Goal: Communication & Community: Answer question/provide support

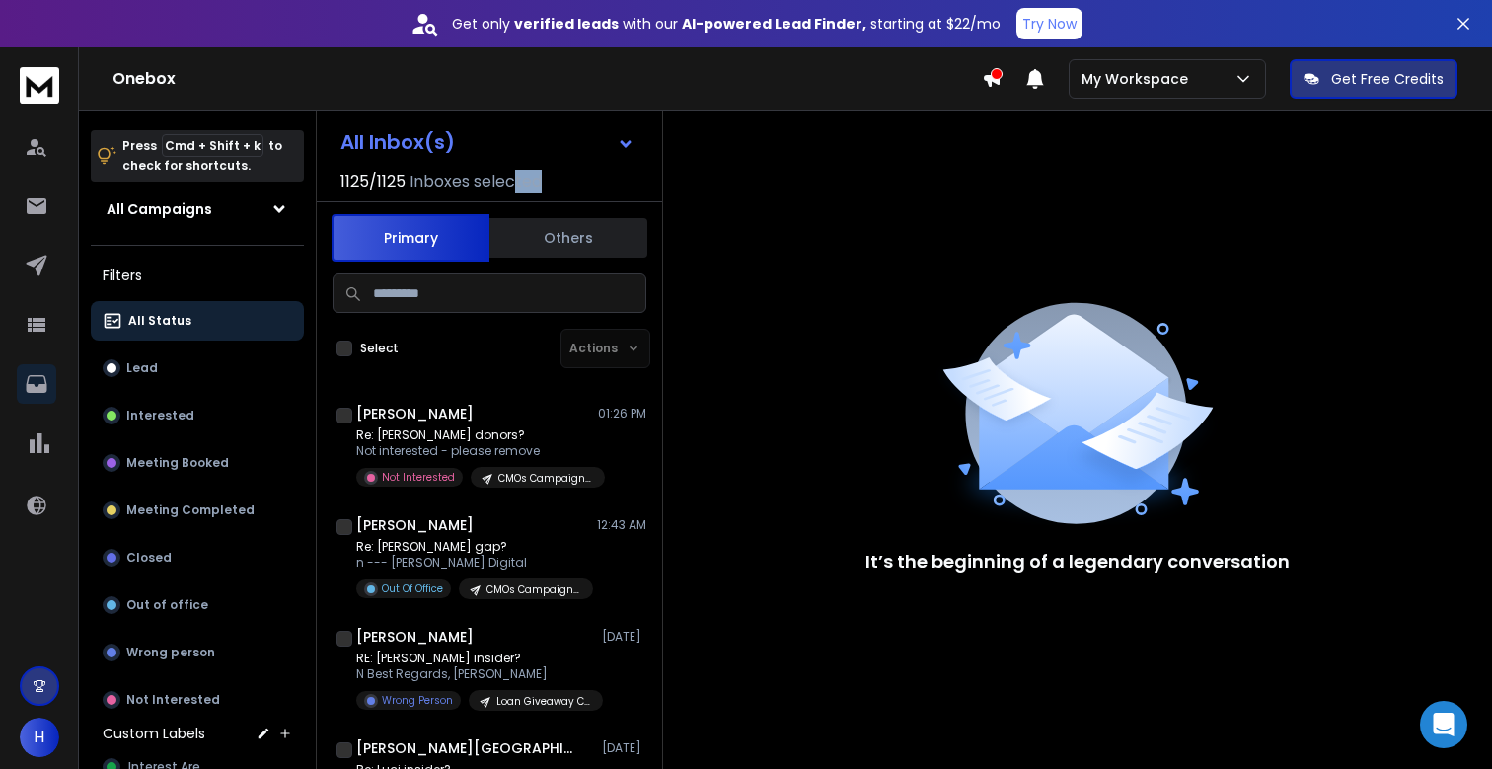
click at [584, 235] on button "Others" at bounding box center [568, 237] width 158 height 43
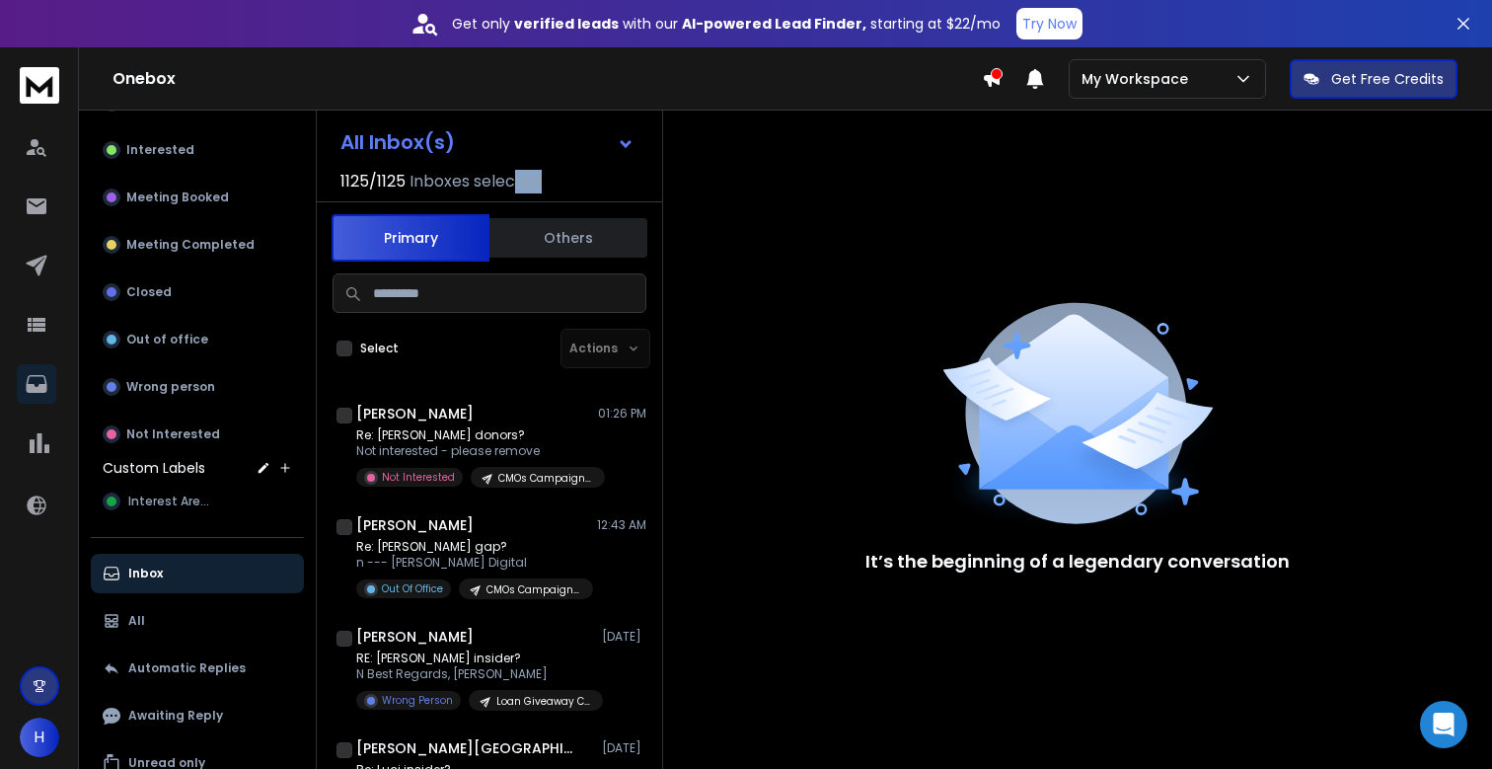
click at [584, 235] on button "Others" at bounding box center [568, 237] width 158 height 43
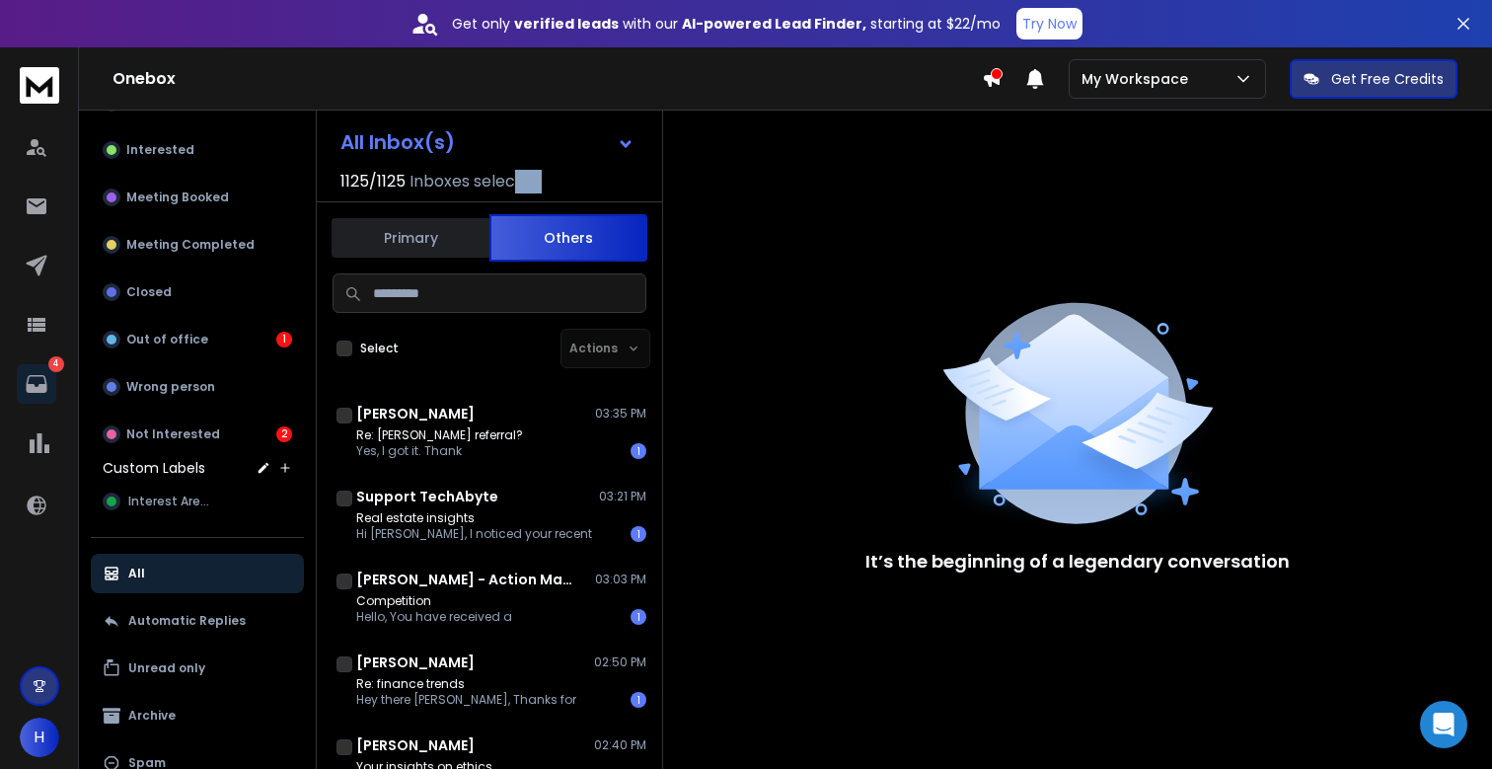
click at [377, 249] on button "Primary" at bounding box center [411, 237] width 158 height 43
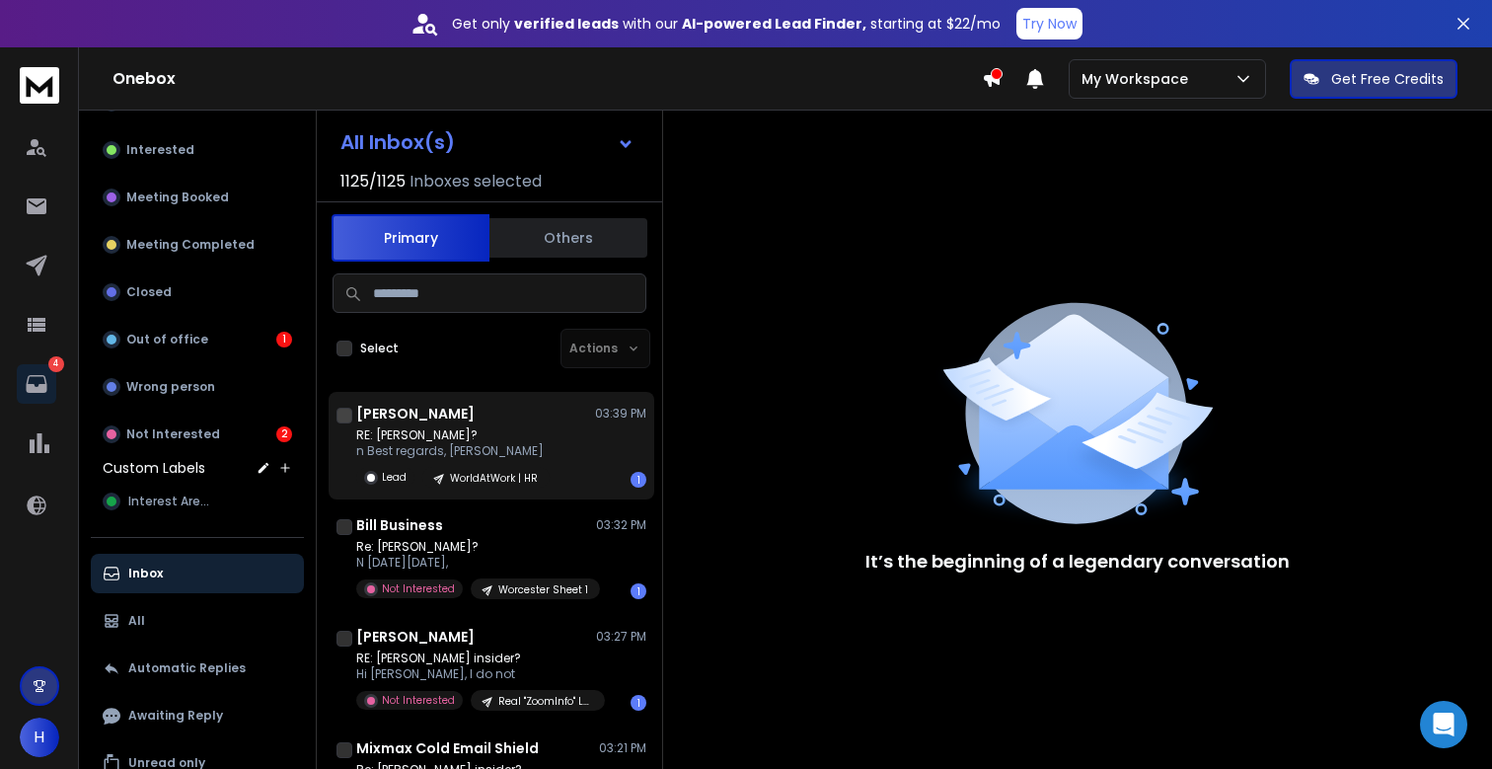
click at [576, 450] on div "RE: [PERSON_NAME]? n Best regards, [PERSON_NAME] Lead WorldAtWork | HR 1" at bounding box center [501, 457] width 290 height 60
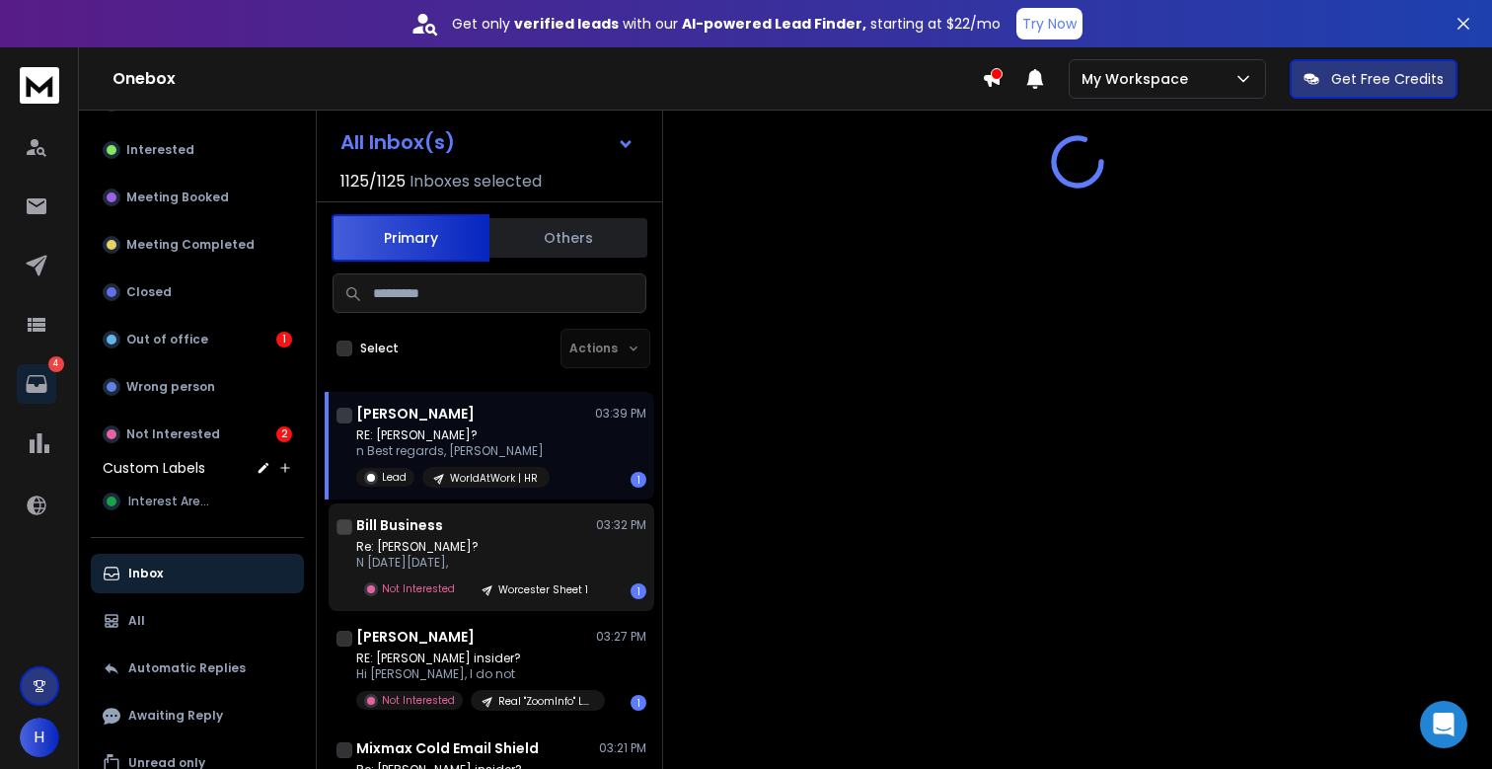
click at [582, 539] on div "Bill Business 03:32 PM Re: [PERSON_NAME]? N [DATE][DATE], Not Interested Worces…" at bounding box center [501, 557] width 290 height 84
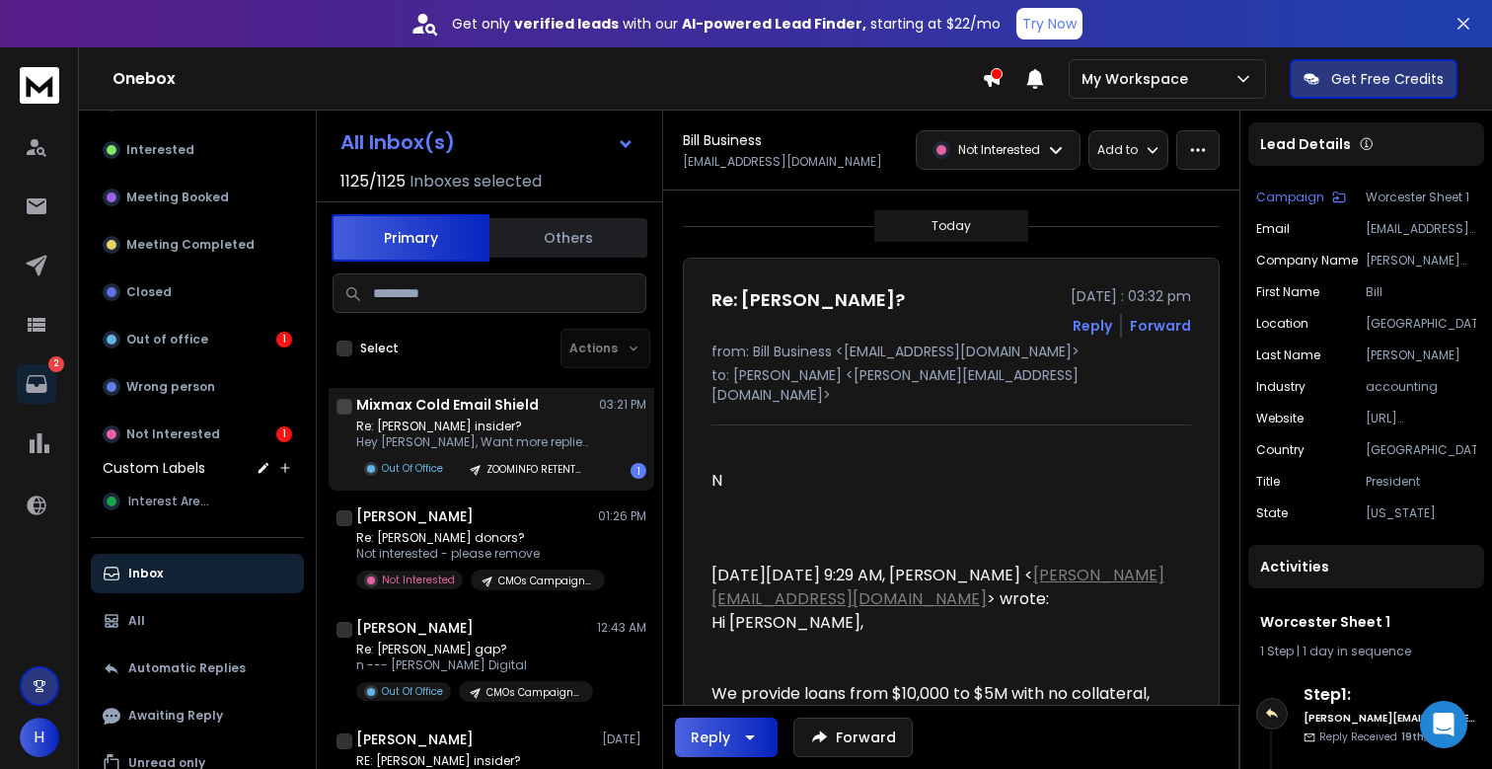
click at [589, 458] on div "Out Of Office ZOOMINFO RETENTION CAMPAIGN" at bounding box center [474, 468] width 237 height 21
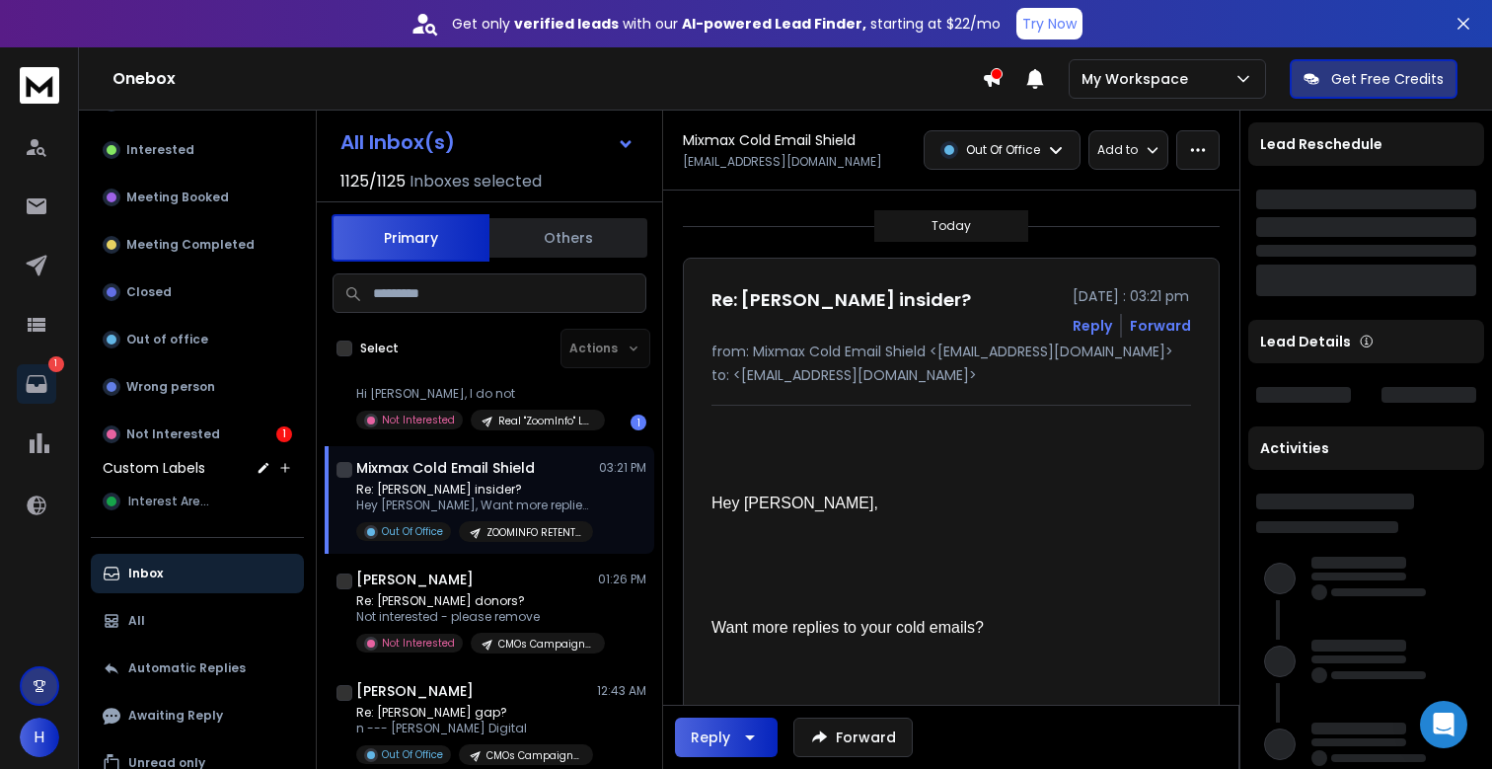
scroll to position [267, 0]
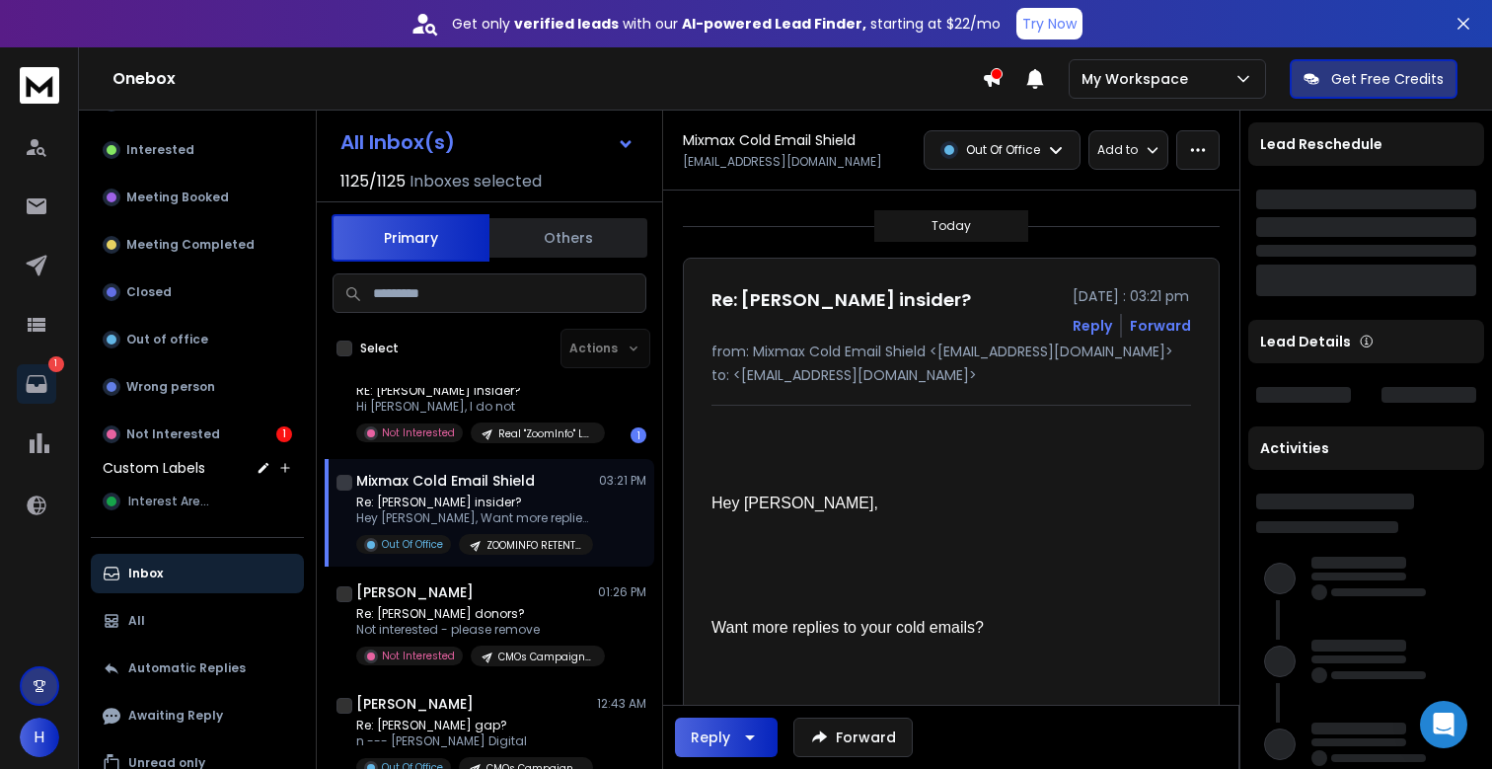
click at [584, 459] on div "Mixmax Cold Email Shield 03:21 PM Re: [PERSON_NAME] insider? Hey [PERSON_NAME],…" at bounding box center [492, 513] width 326 height 108
click at [584, 447] on div "[PERSON_NAME] 03:27 PM RE: [PERSON_NAME] insider? Hi [PERSON_NAME], I do not No…" at bounding box center [492, 401] width 326 height 108
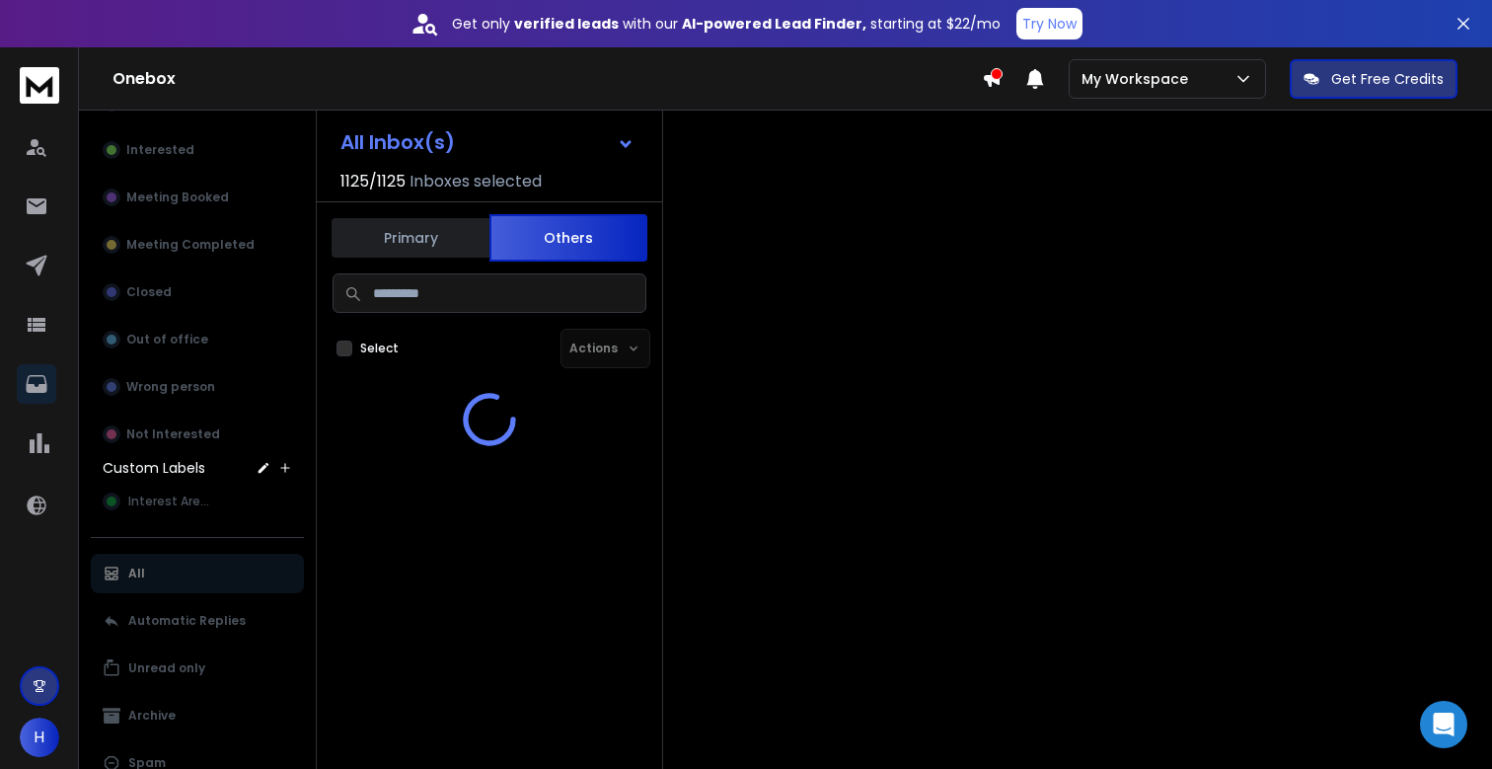
click at [586, 227] on button "Others" at bounding box center [568, 237] width 158 height 47
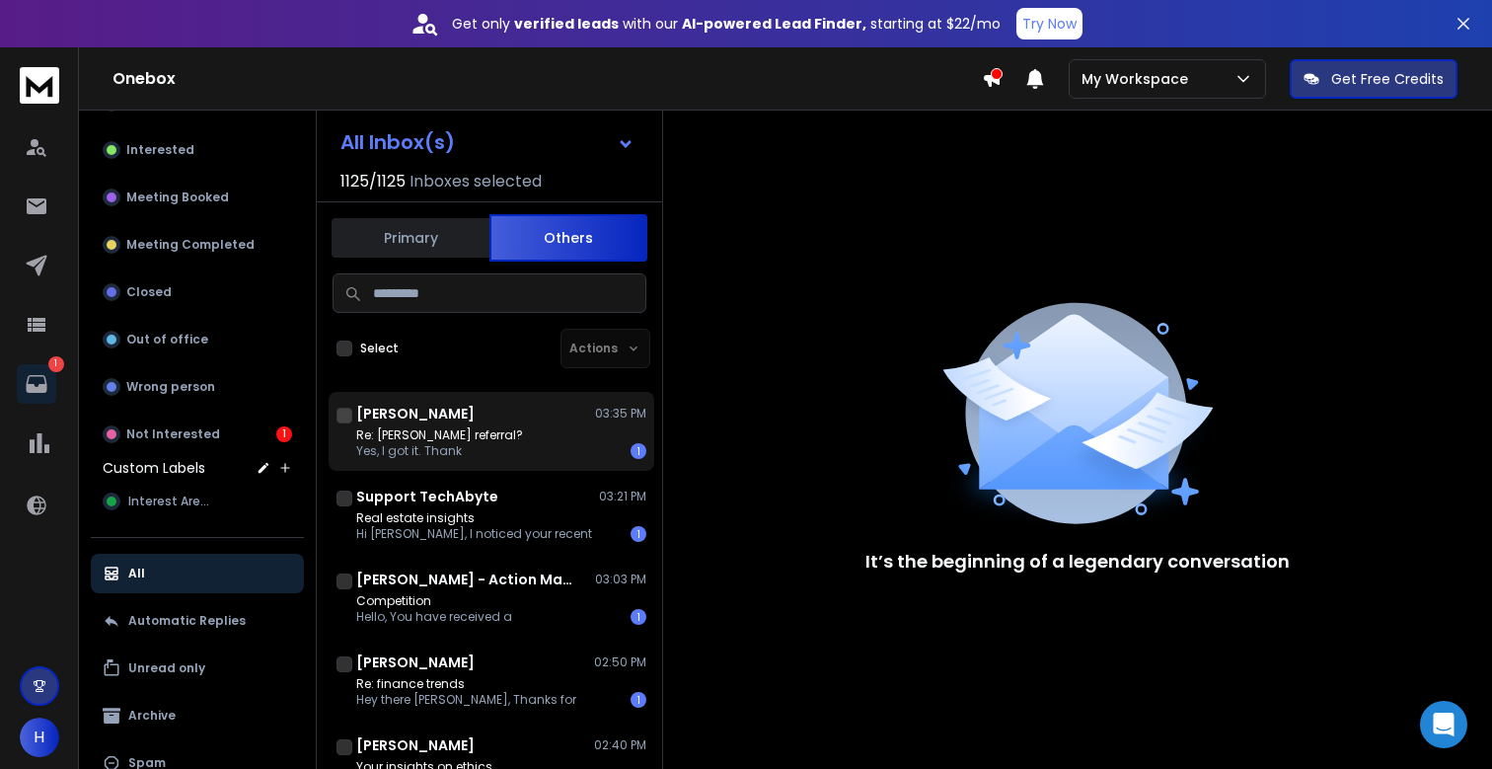
click at [480, 434] on p "Re: [PERSON_NAME] referral?" at bounding box center [439, 435] width 167 height 16
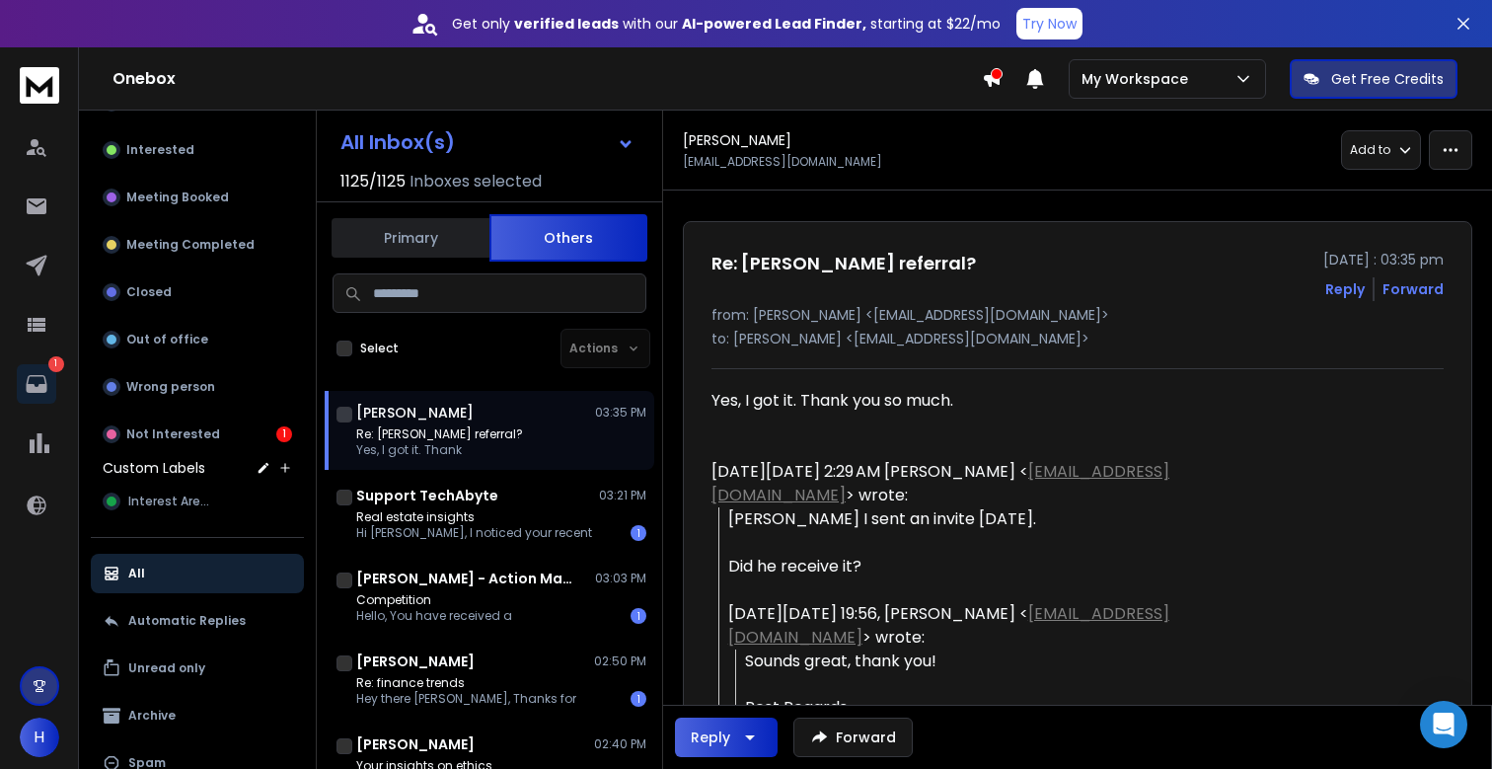
scroll to position [0, 0]
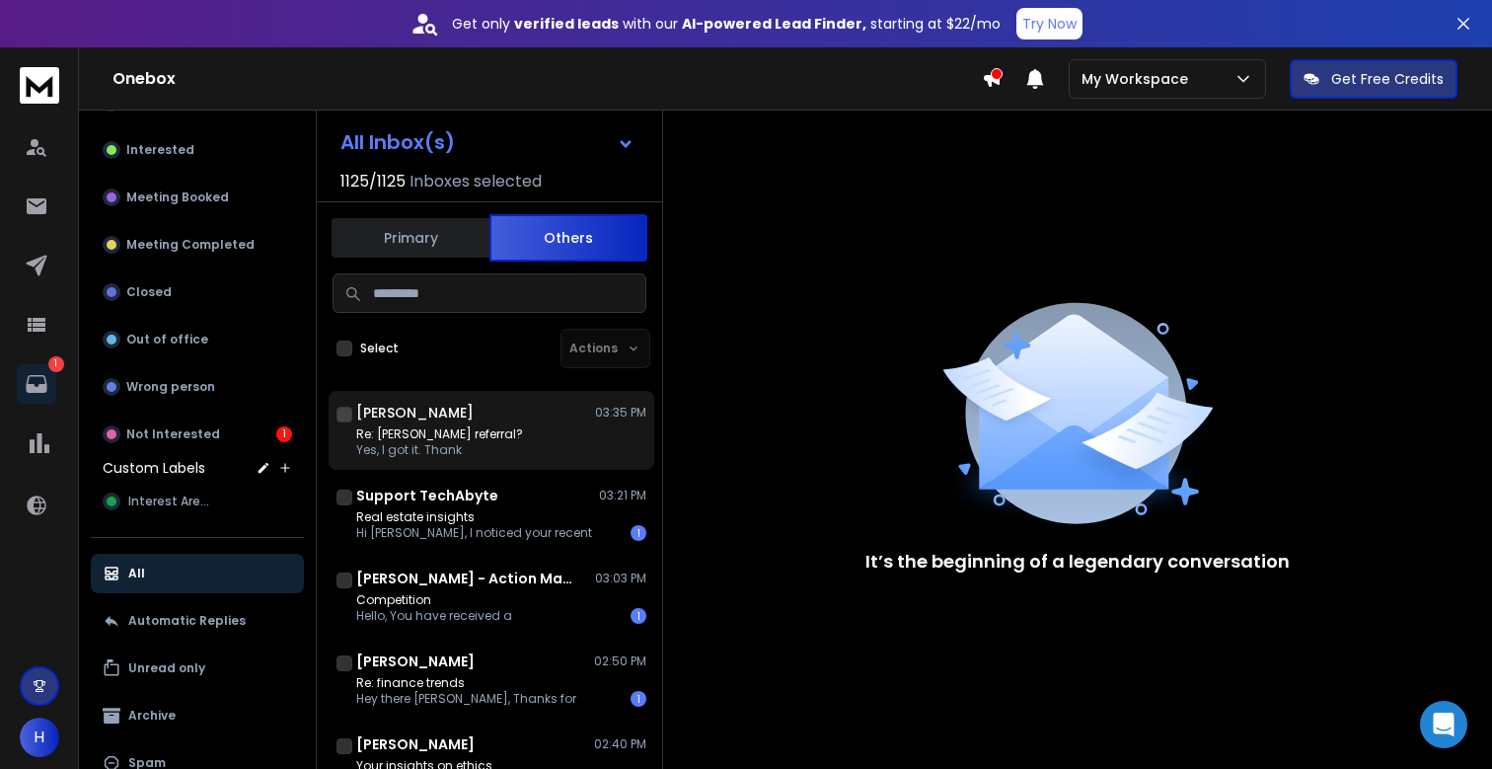
click at [516, 424] on div "[PERSON_NAME] 03:35 PM Re: [PERSON_NAME] referral? Yes, I got it. Thank" at bounding box center [501, 430] width 290 height 55
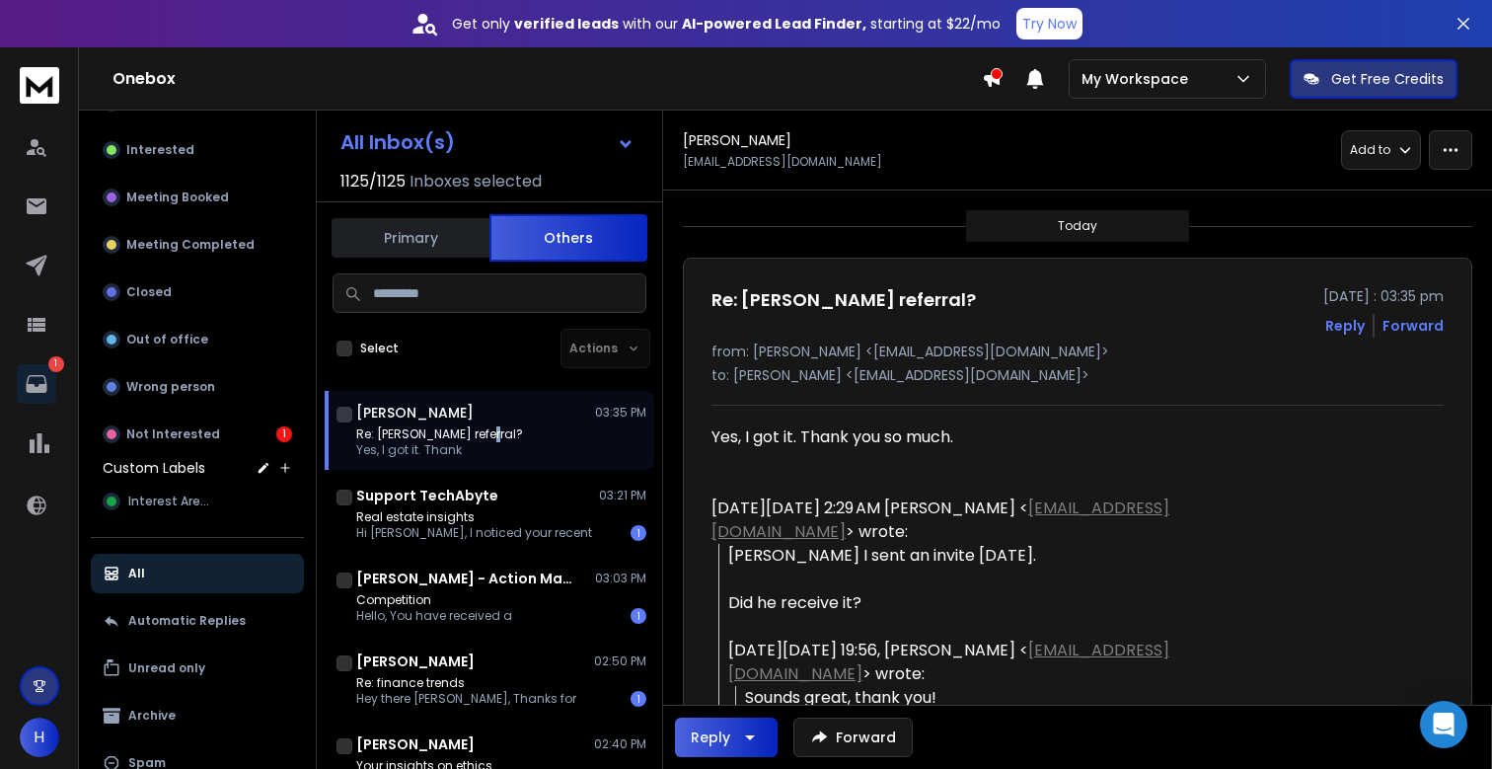
click at [498, 441] on p "Re: [PERSON_NAME] referral?" at bounding box center [439, 434] width 167 height 16
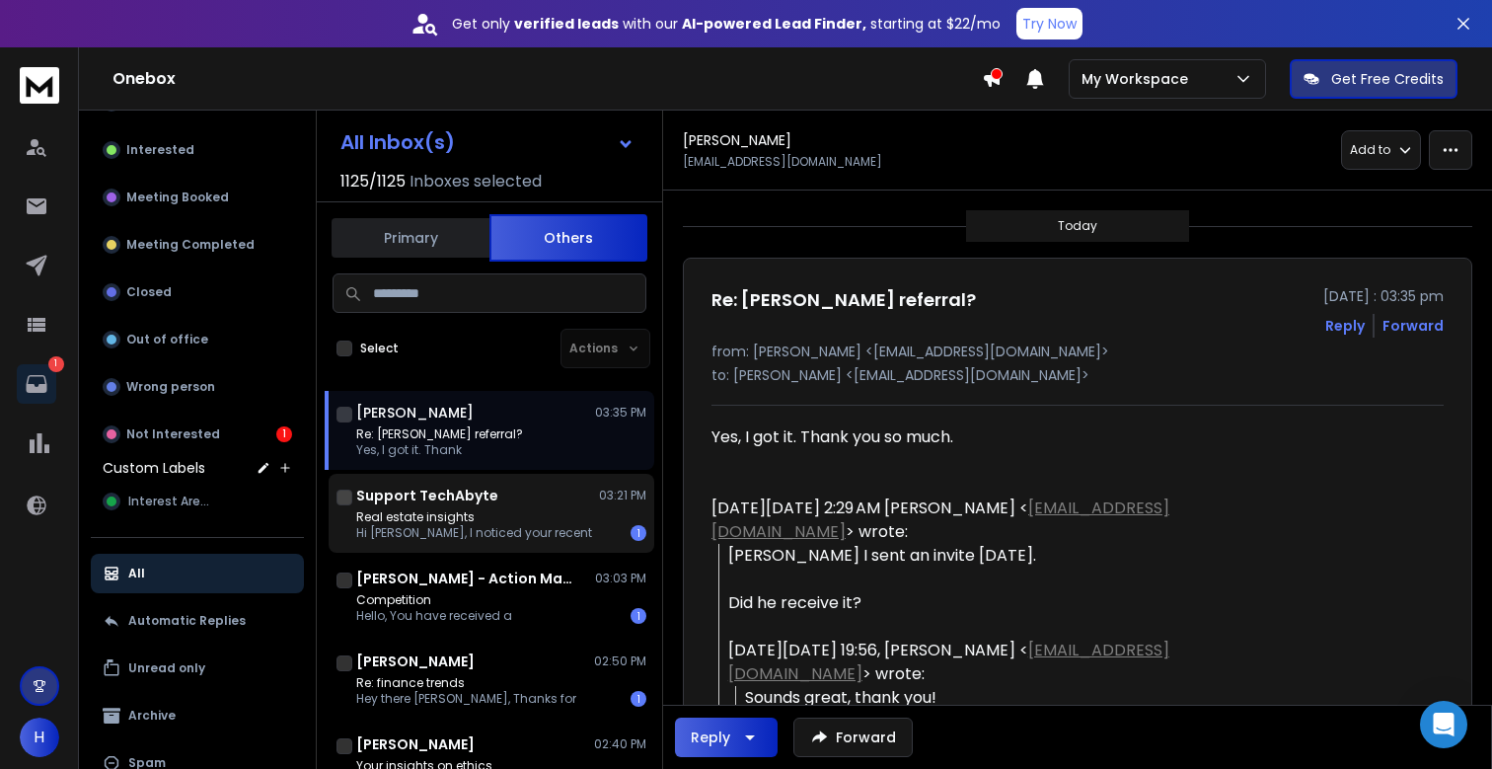
click at [487, 522] on p "Real estate insights" at bounding box center [474, 517] width 236 height 16
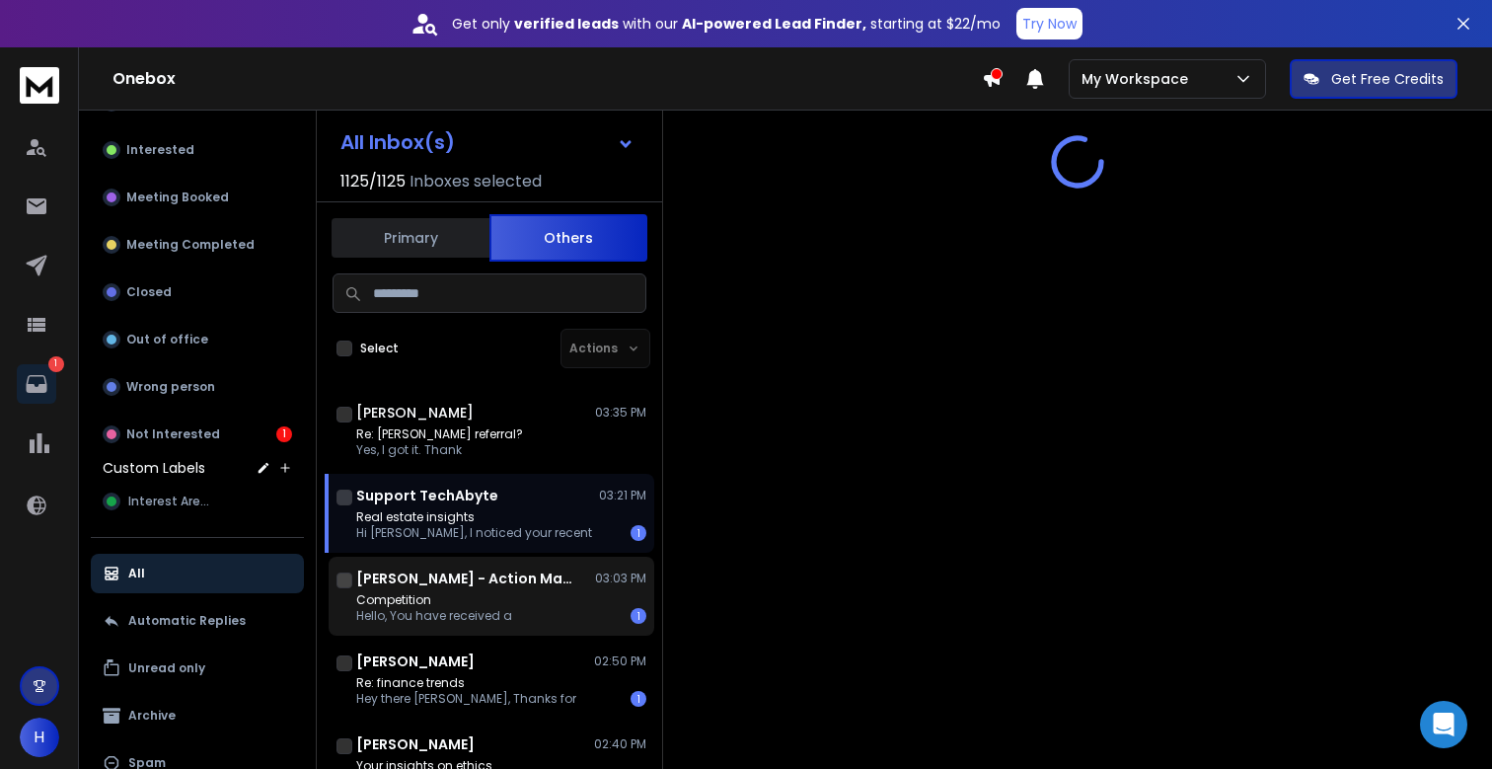
click at [535, 616] on div "Competition Hello, You have received a 1" at bounding box center [501, 608] width 290 height 32
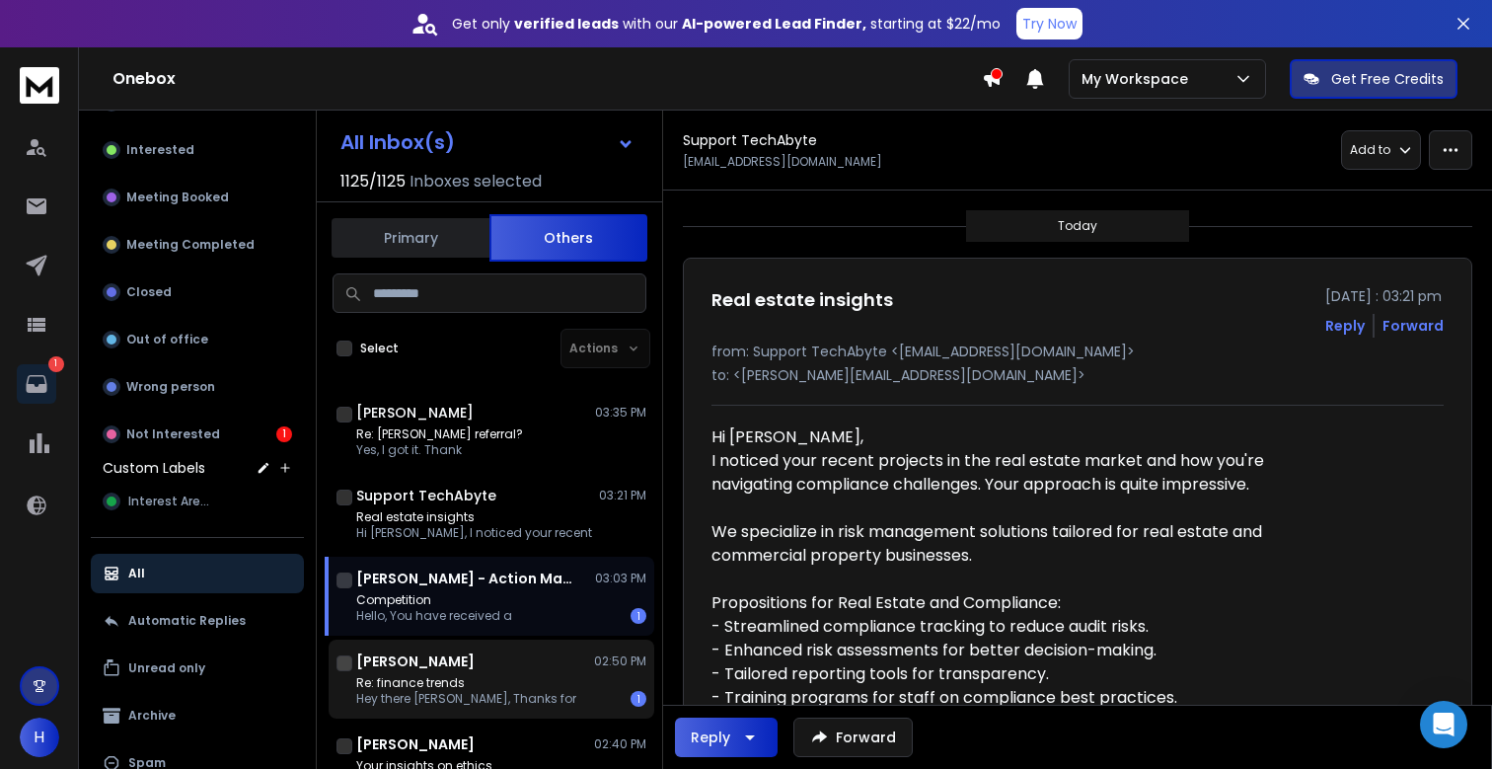
click at [558, 683] on div "Re: finance trends Hey there [PERSON_NAME], Thanks for 1" at bounding box center [501, 691] width 290 height 32
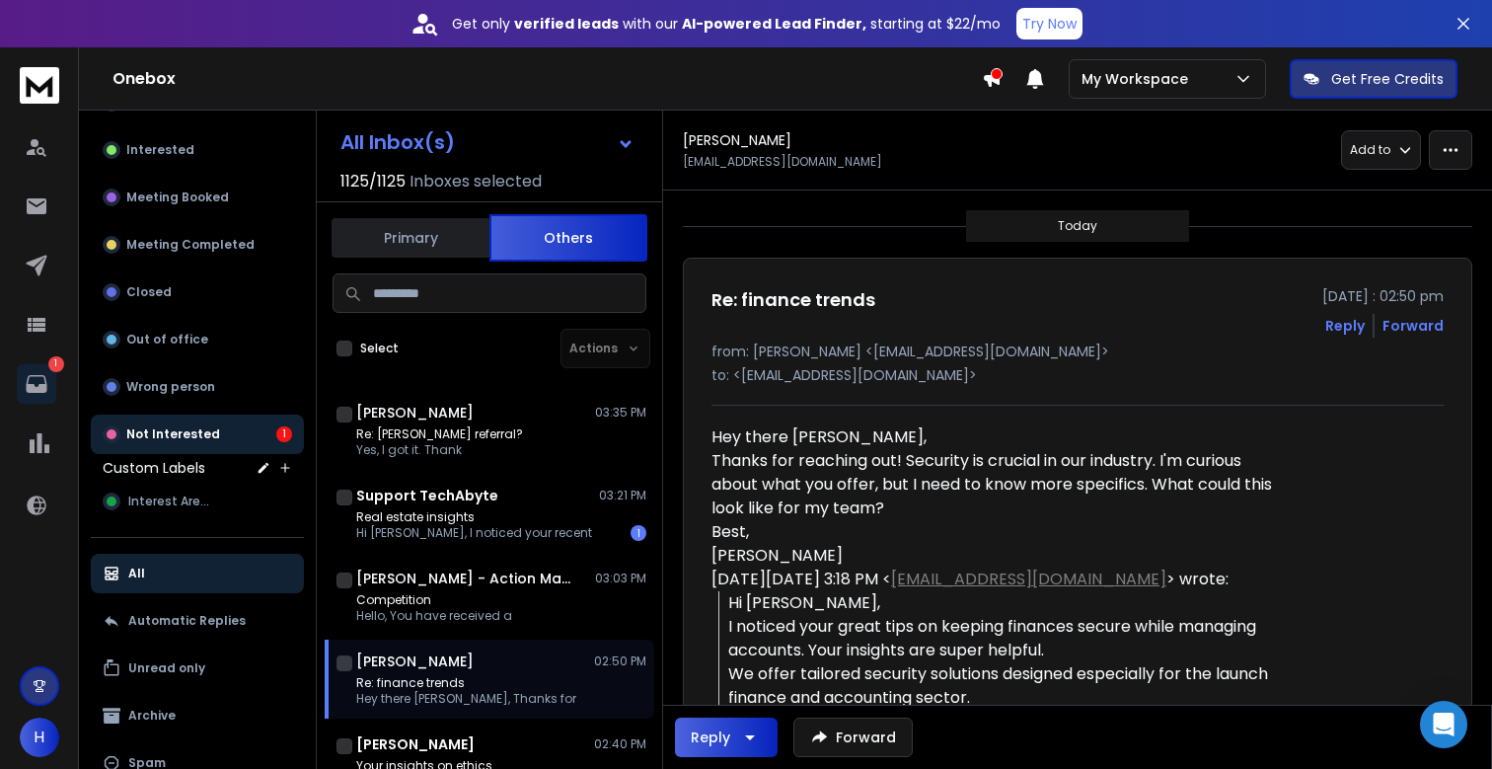
click at [260, 447] on button "Not Interested 1" at bounding box center [197, 433] width 213 height 39
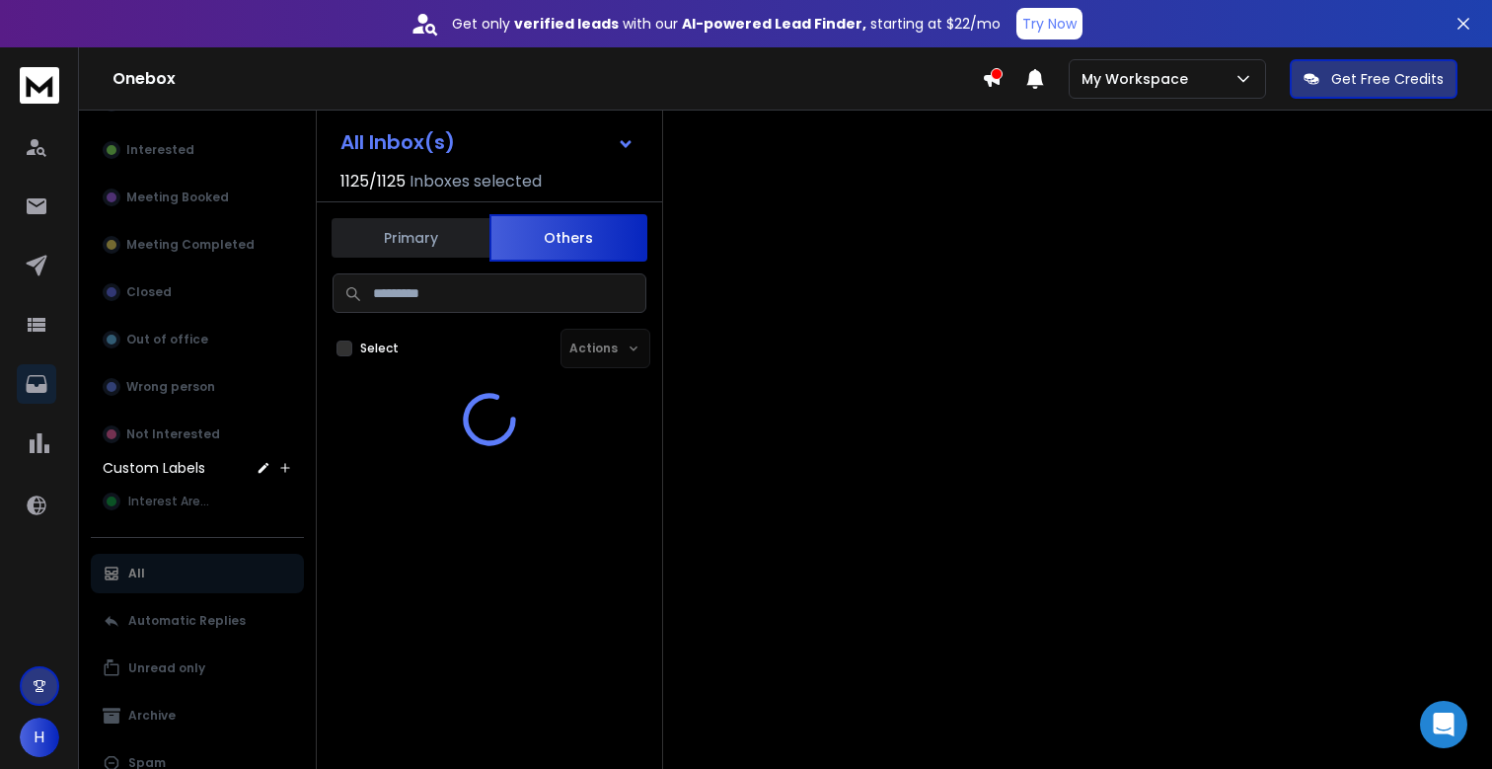
click at [563, 242] on button "Others" at bounding box center [568, 237] width 158 height 47
click at [439, 239] on button "Primary" at bounding box center [411, 237] width 158 height 43
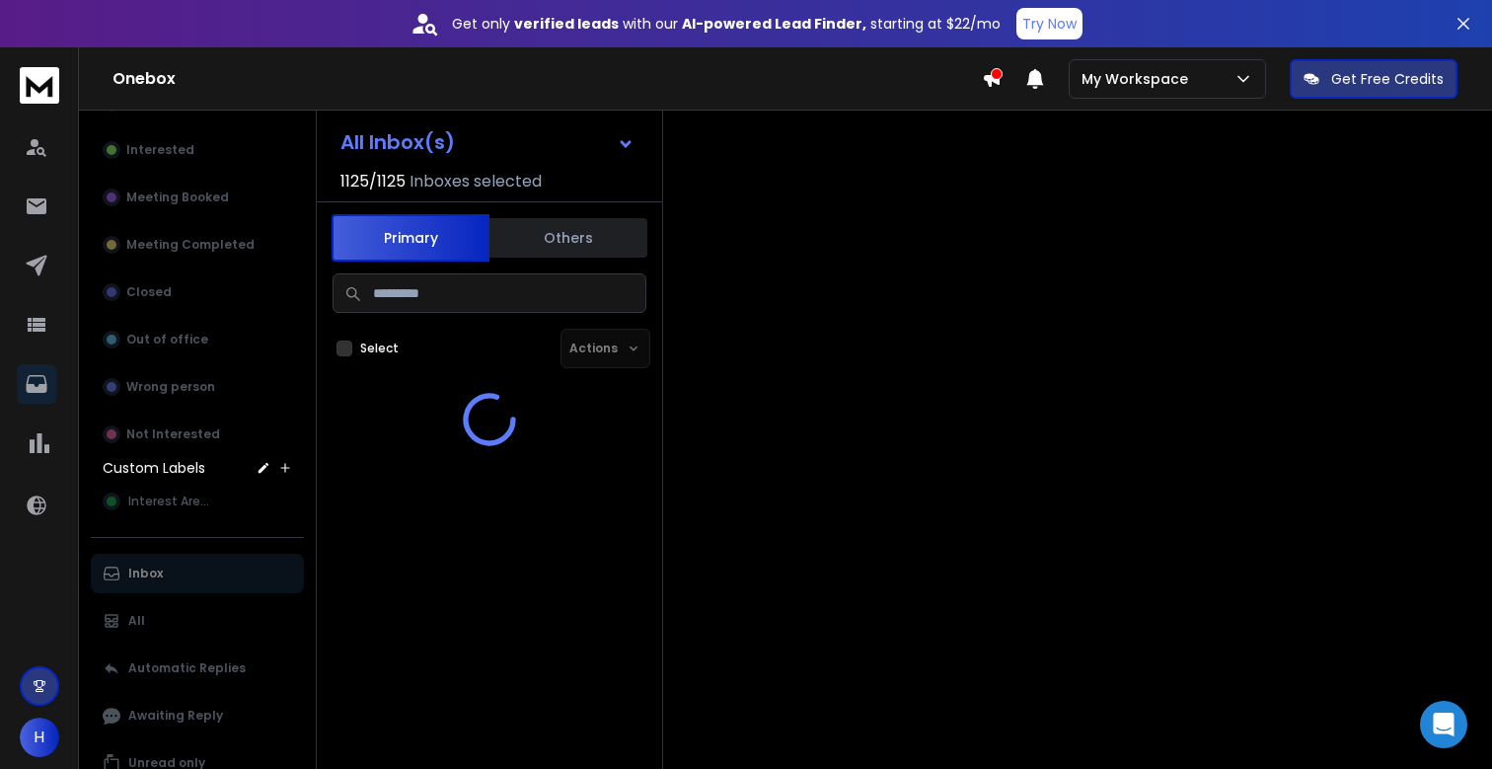
click at [439, 239] on button "Primary" at bounding box center [411, 237] width 158 height 47
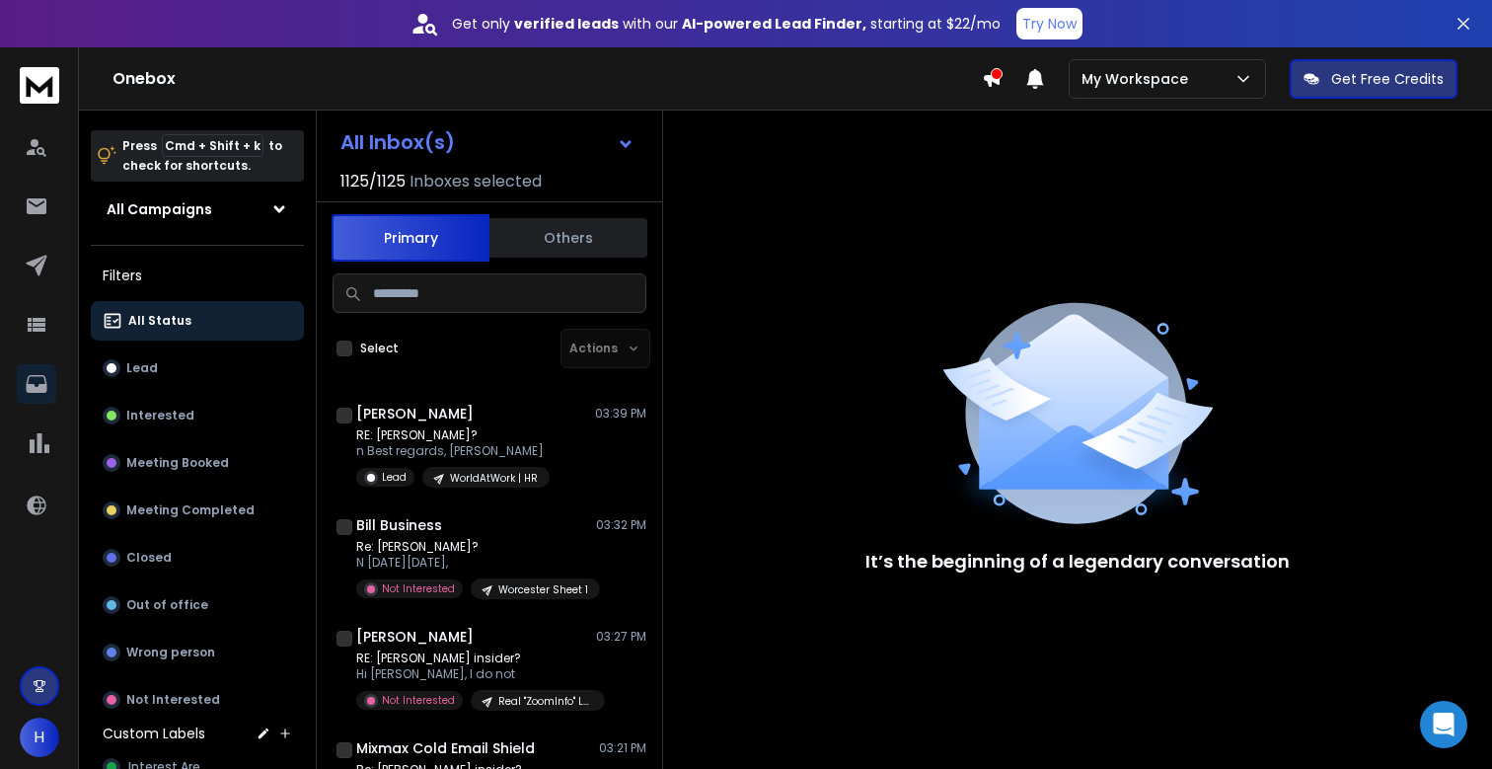
click at [634, 255] on button "Others" at bounding box center [568, 237] width 158 height 43
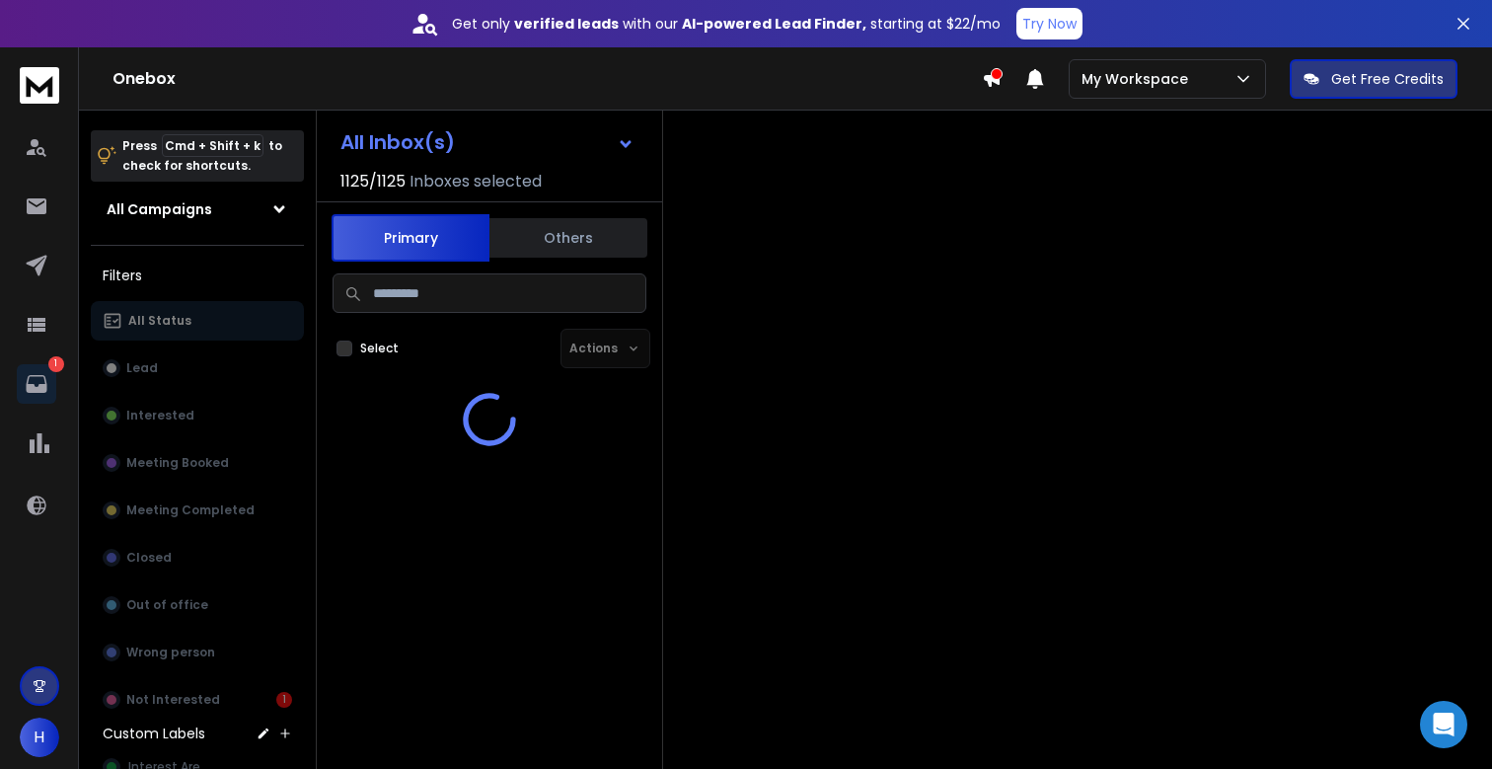
click at [428, 236] on button "Primary" at bounding box center [411, 237] width 158 height 47
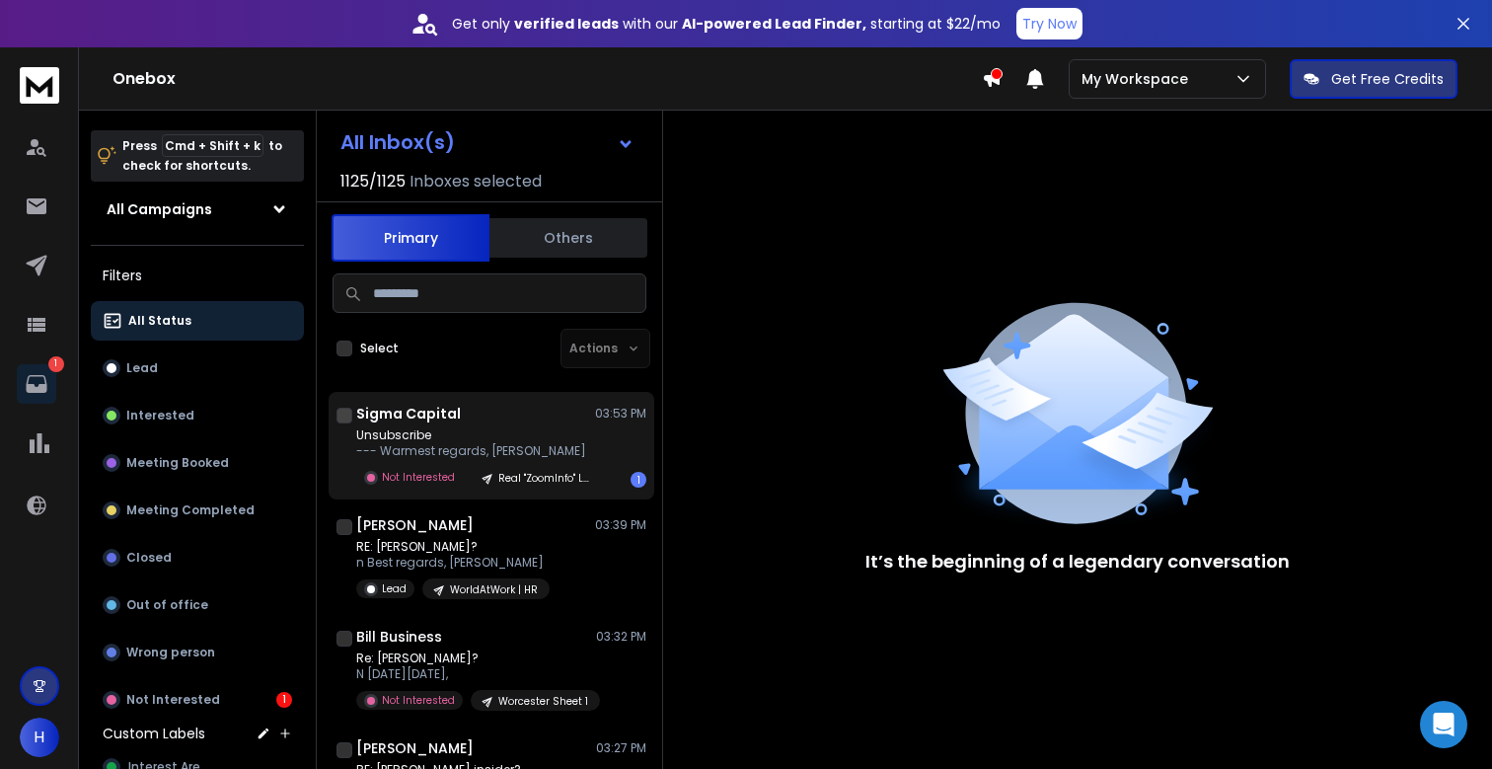
click at [539, 450] on p "--- Warmest regards, [PERSON_NAME]" at bounding box center [474, 451] width 237 height 16
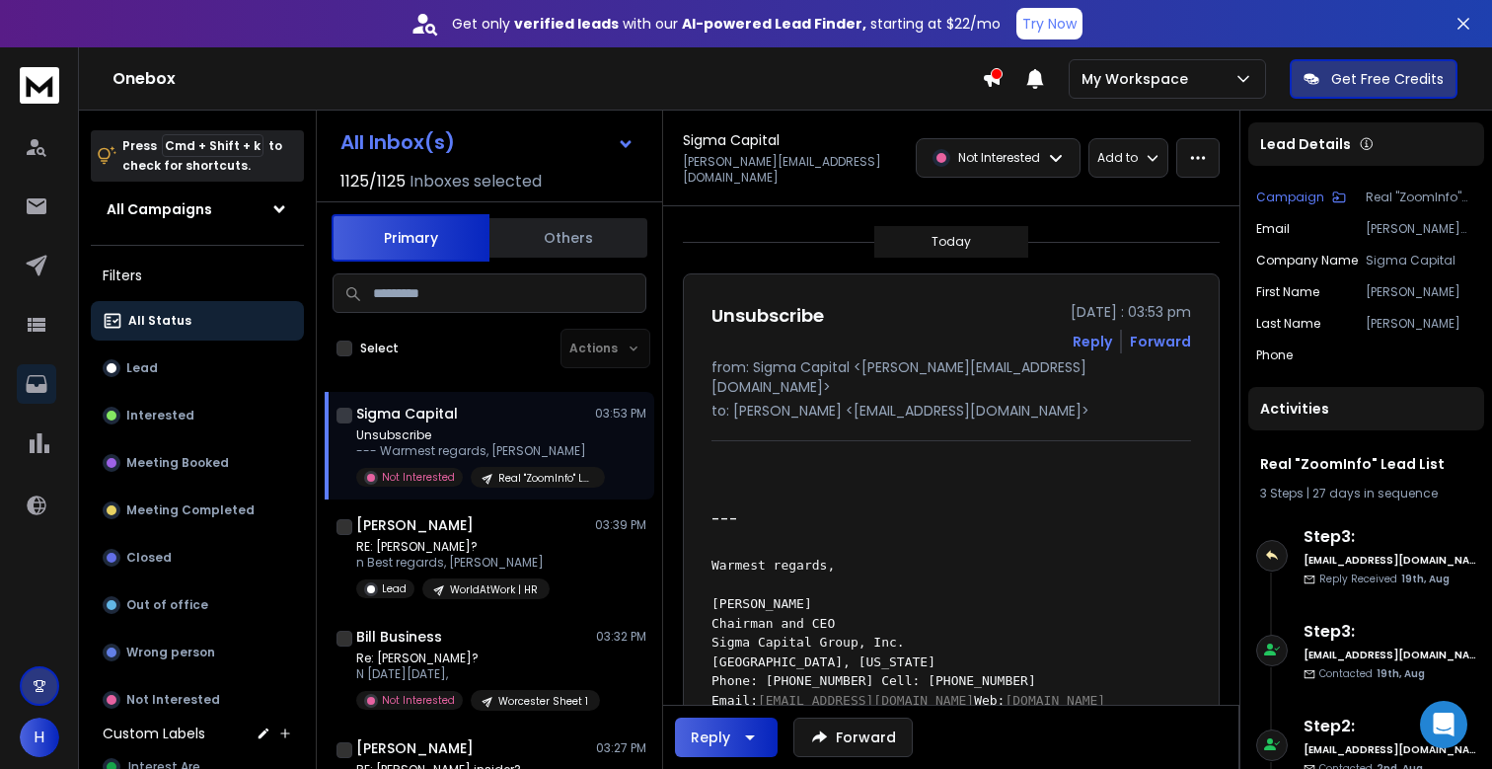
click at [572, 235] on button "Others" at bounding box center [568, 237] width 158 height 43
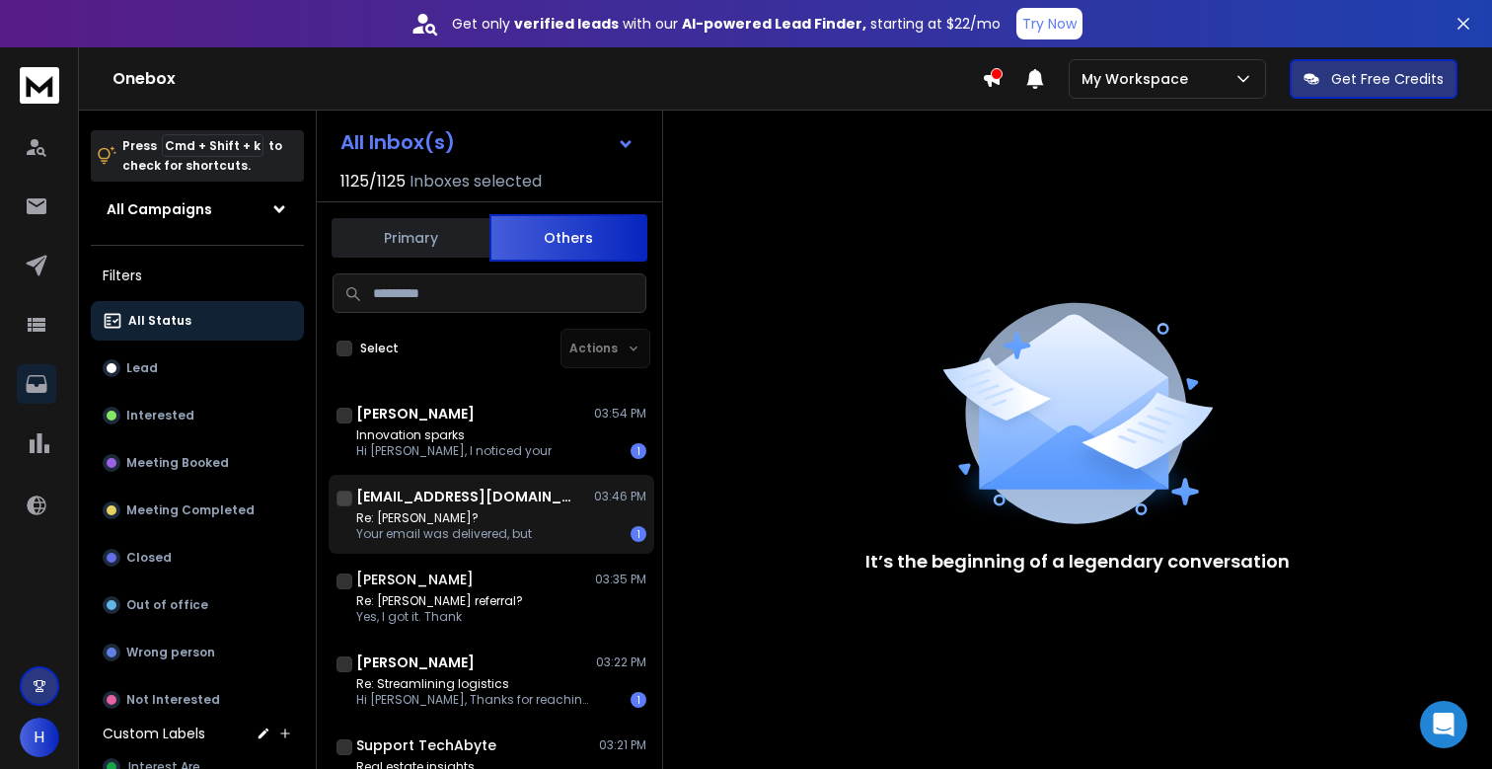
click at [530, 509] on div "[EMAIL_ADDRESS][DOMAIN_NAME] 03:46 PM Re: [PERSON_NAME]? Your email was deliver…" at bounding box center [501, 513] width 290 height 55
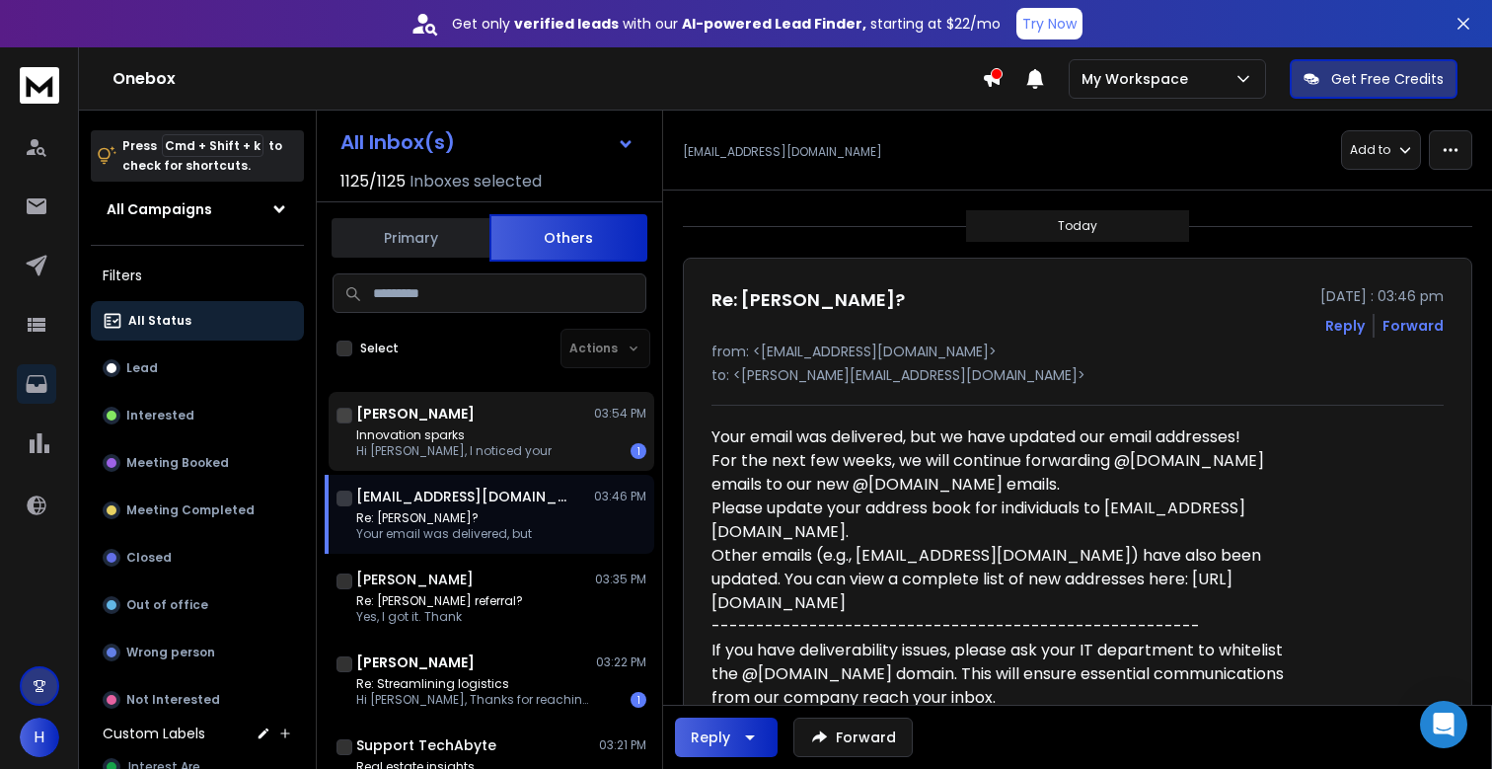
click at [534, 410] on div "[PERSON_NAME] 03:54 PM" at bounding box center [501, 414] width 290 height 20
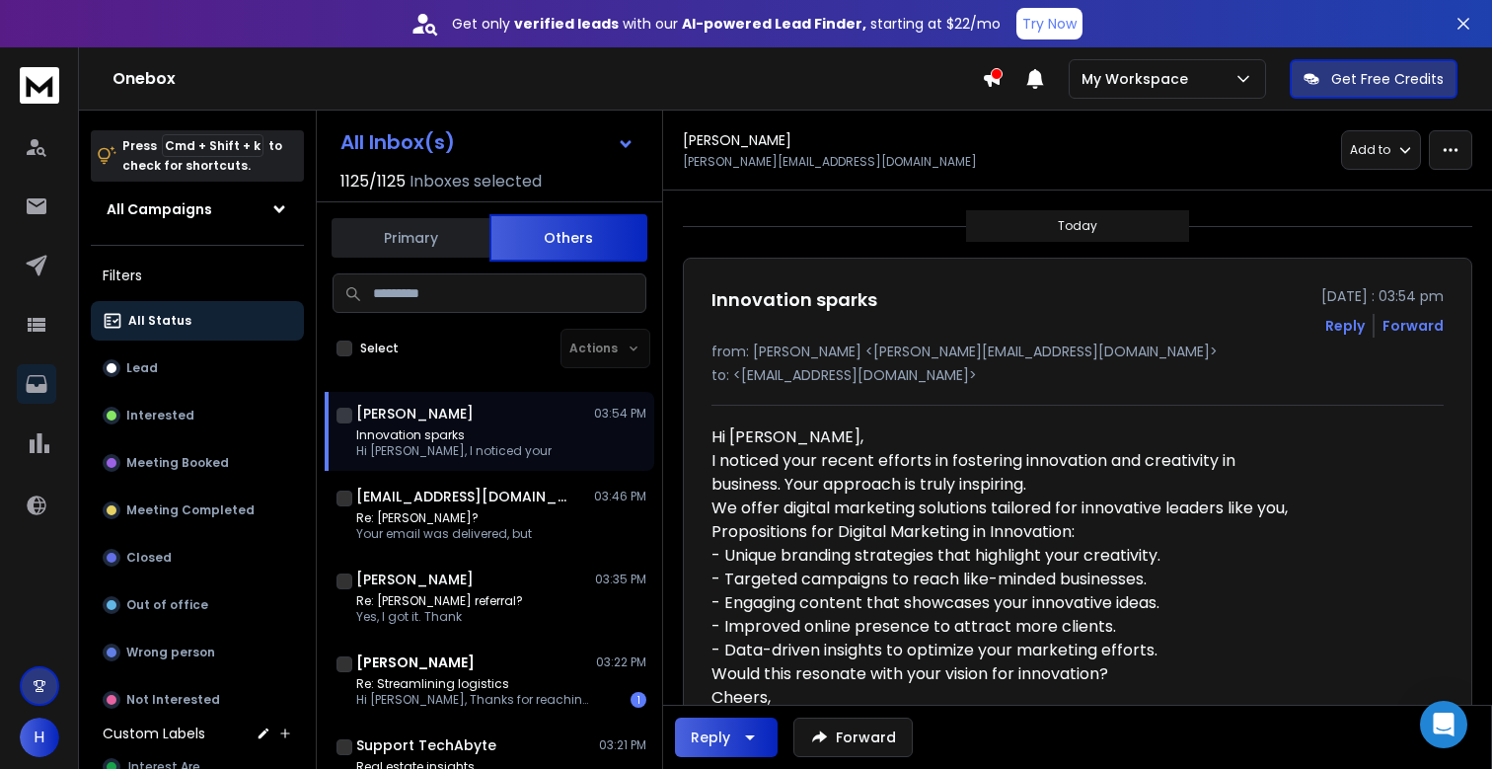
click at [429, 210] on div "All Inbox(s) 1125 / 1125 Inboxes selected Primary Others Select Actions [PERSON…" at bounding box center [489, 495] width 345 height 769
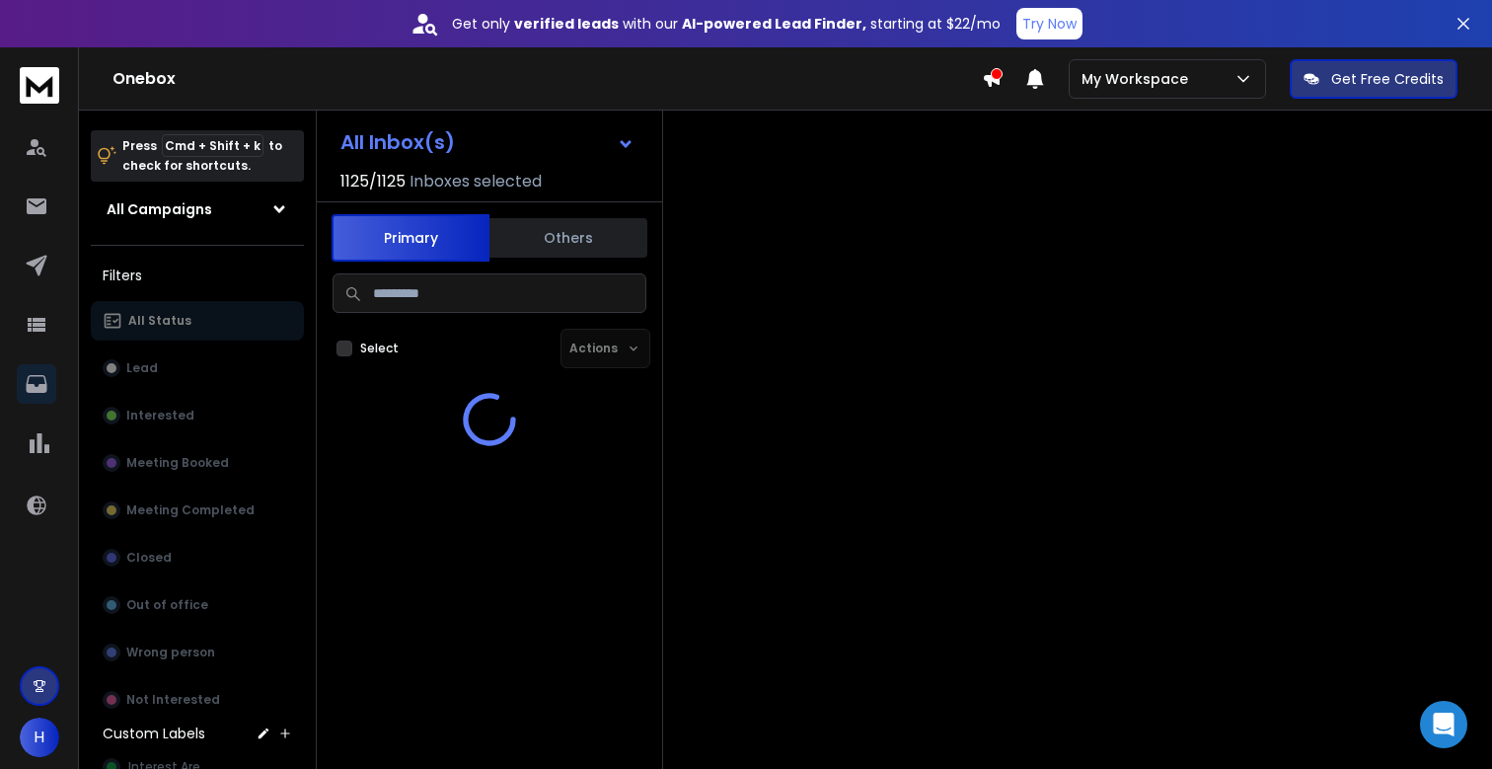
click at [433, 223] on button "Primary" at bounding box center [411, 237] width 158 height 47
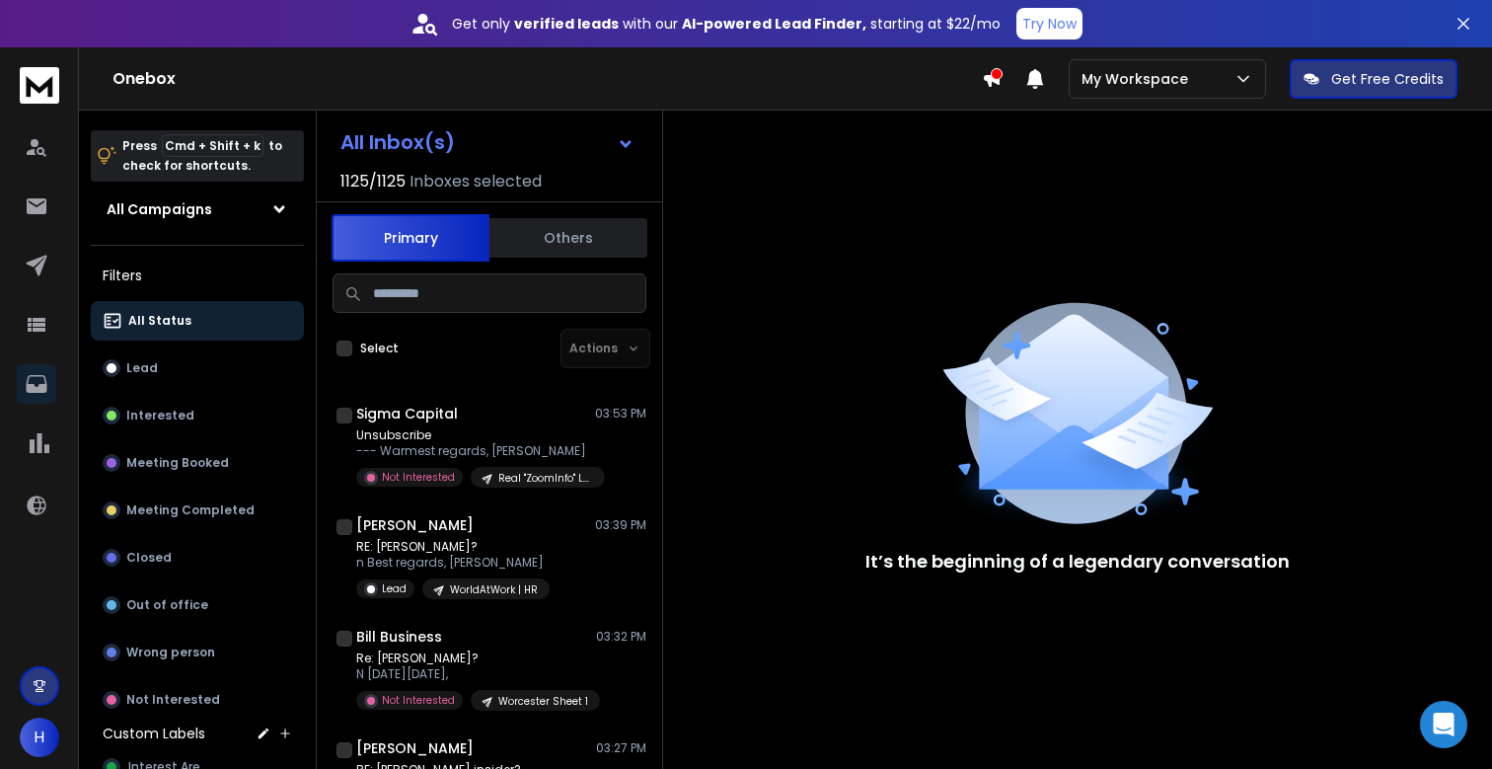
click at [558, 254] on button "Others" at bounding box center [568, 237] width 158 height 43
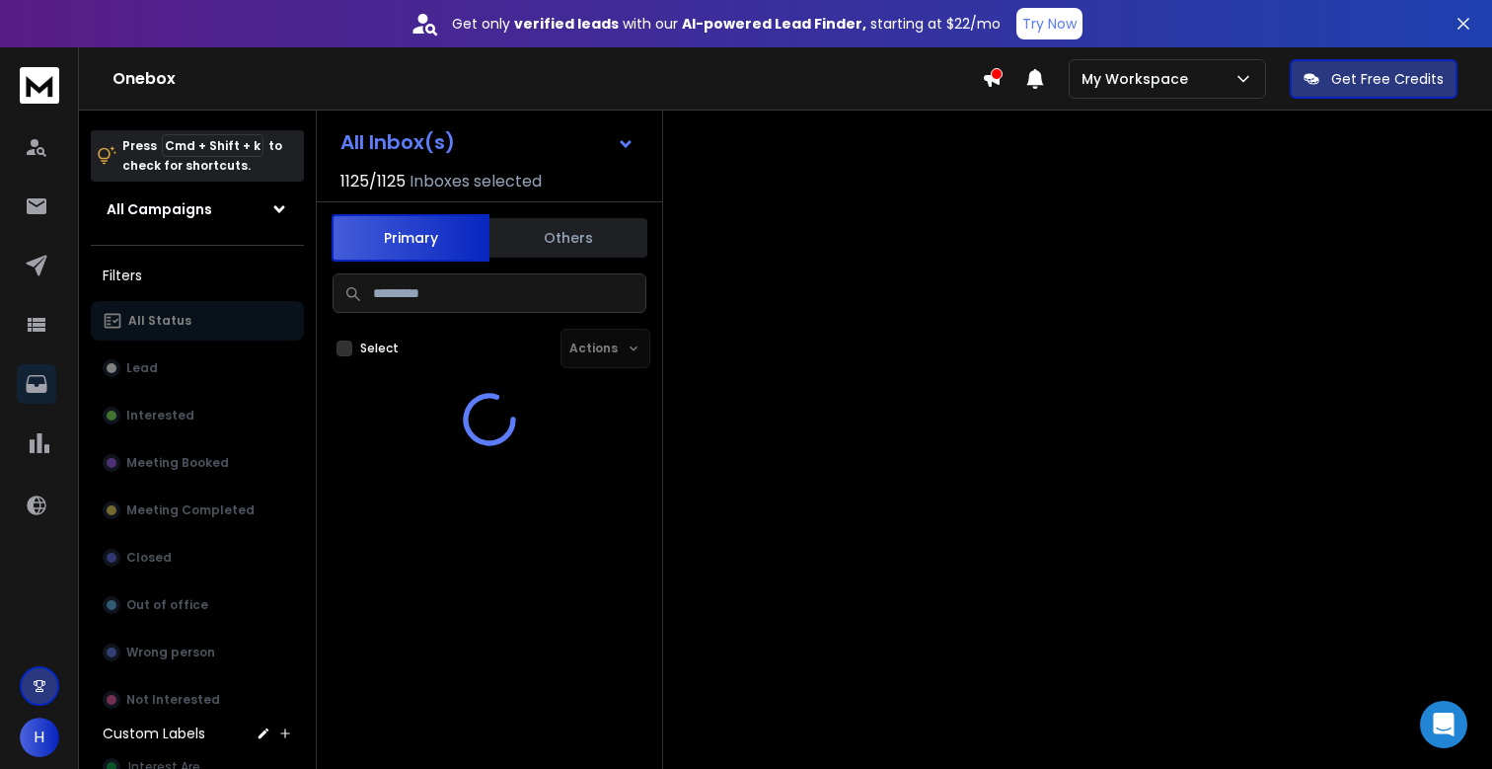
click at [418, 245] on button "Primary" at bounding box center [411, 237] width 158 height 47
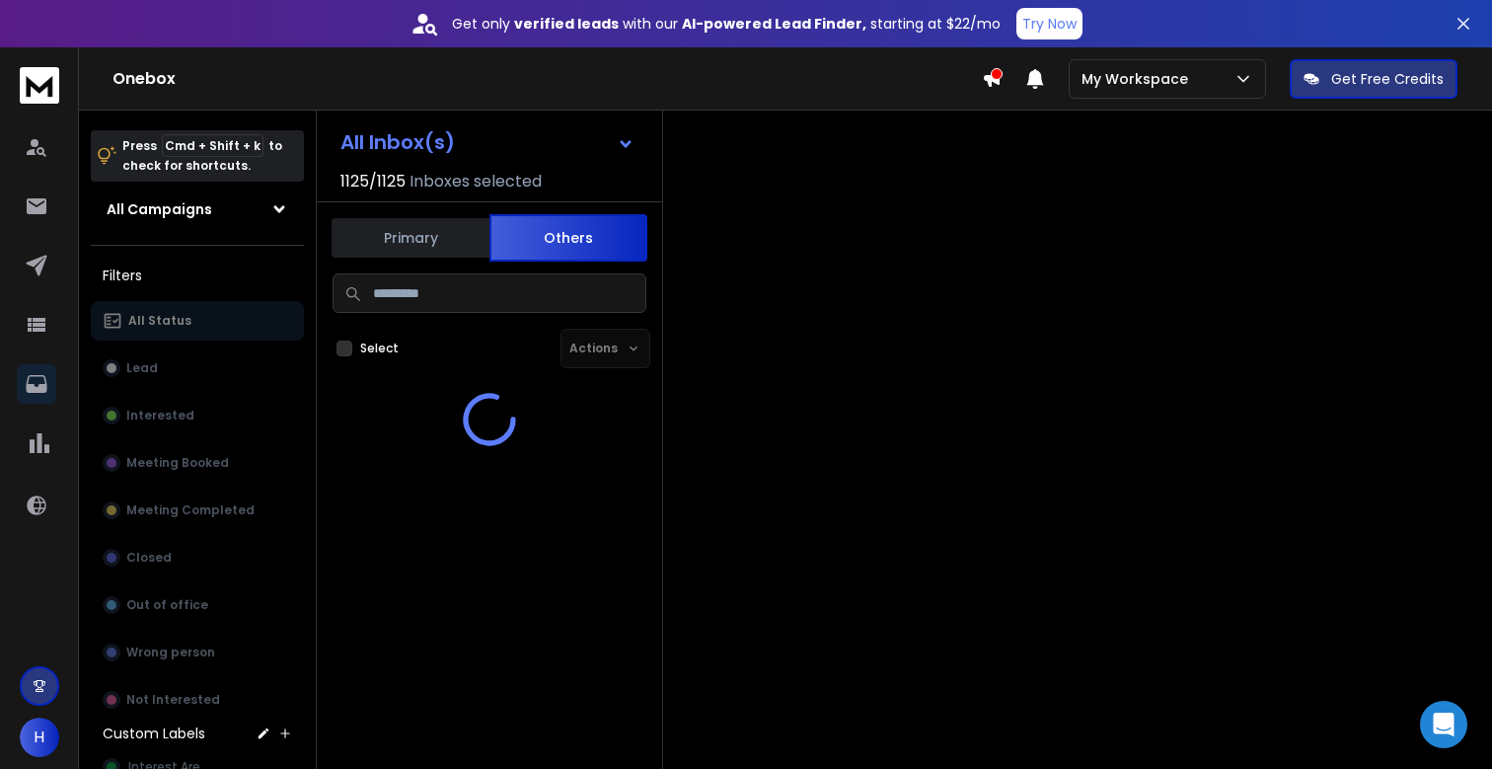
click at [532, 223] on button "Others" at bounding box center [568, 237] width 158 height 47
click at [532, 235] on button "Others" at bounding box center [568, 237] width 158 height 47
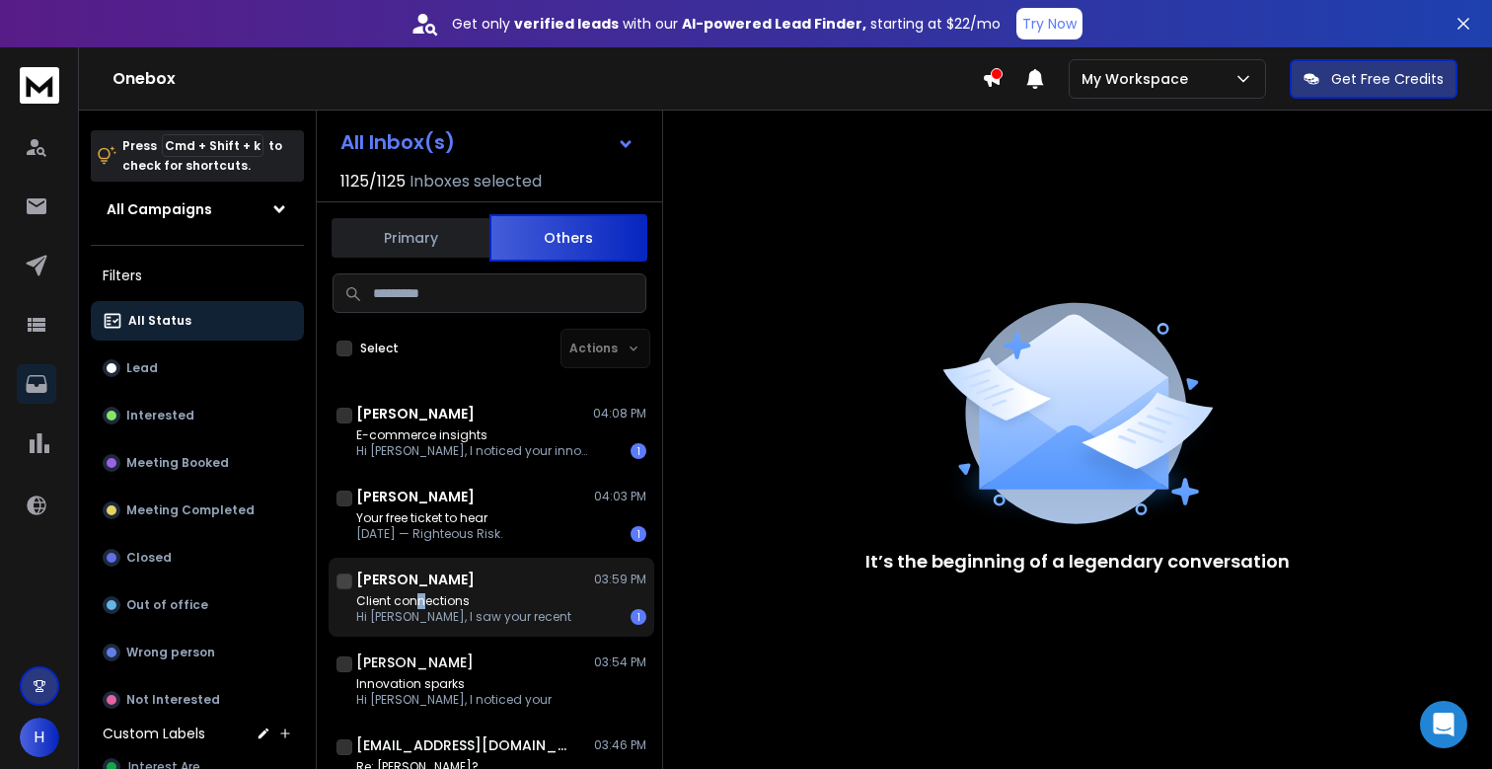
click at [419, 605] on p "Client connections" at bounding box center [463, 601] width 215 height 16
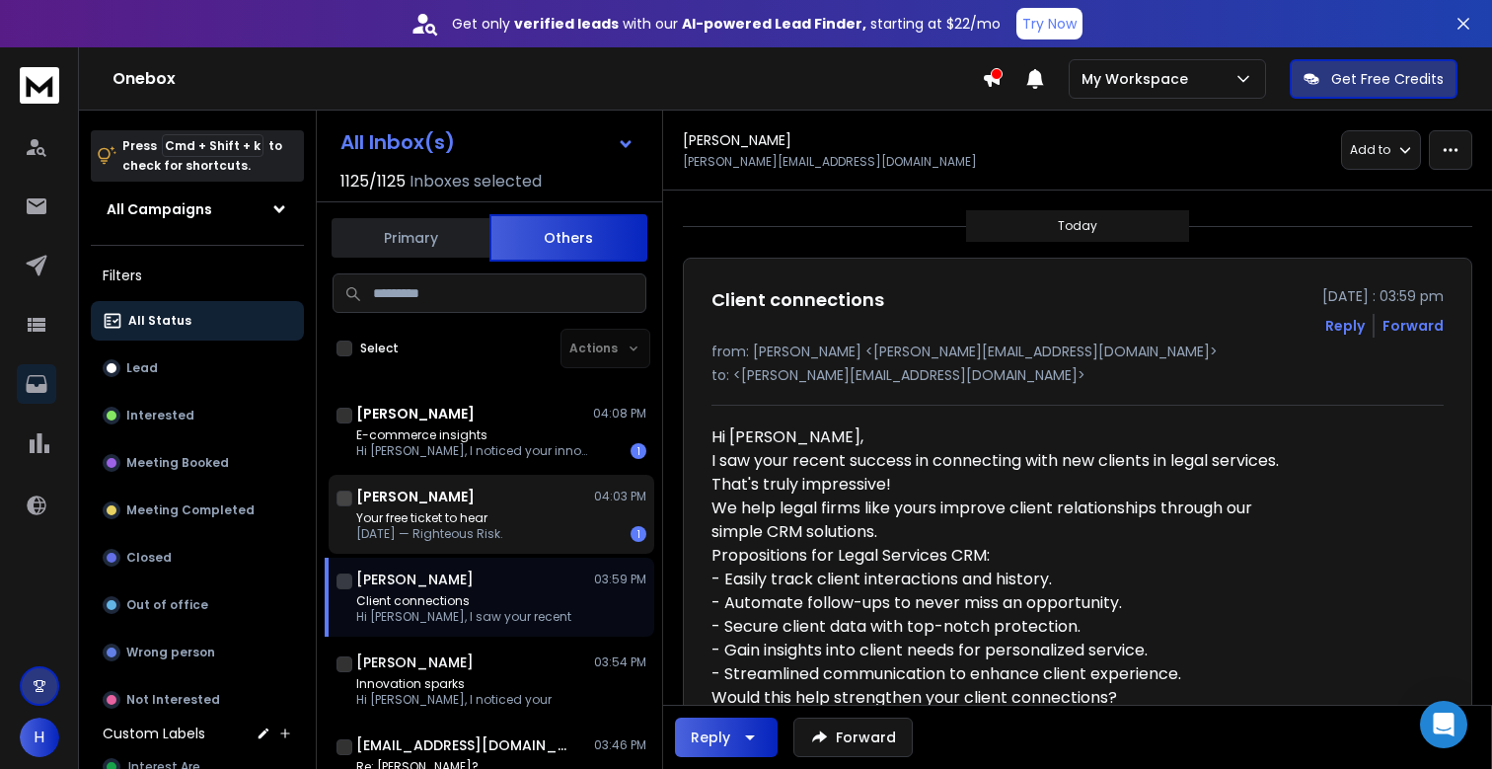
click at [439, 510] on p "Your free ticket to hear" at bounding box center [429, 518] width 147 height 16
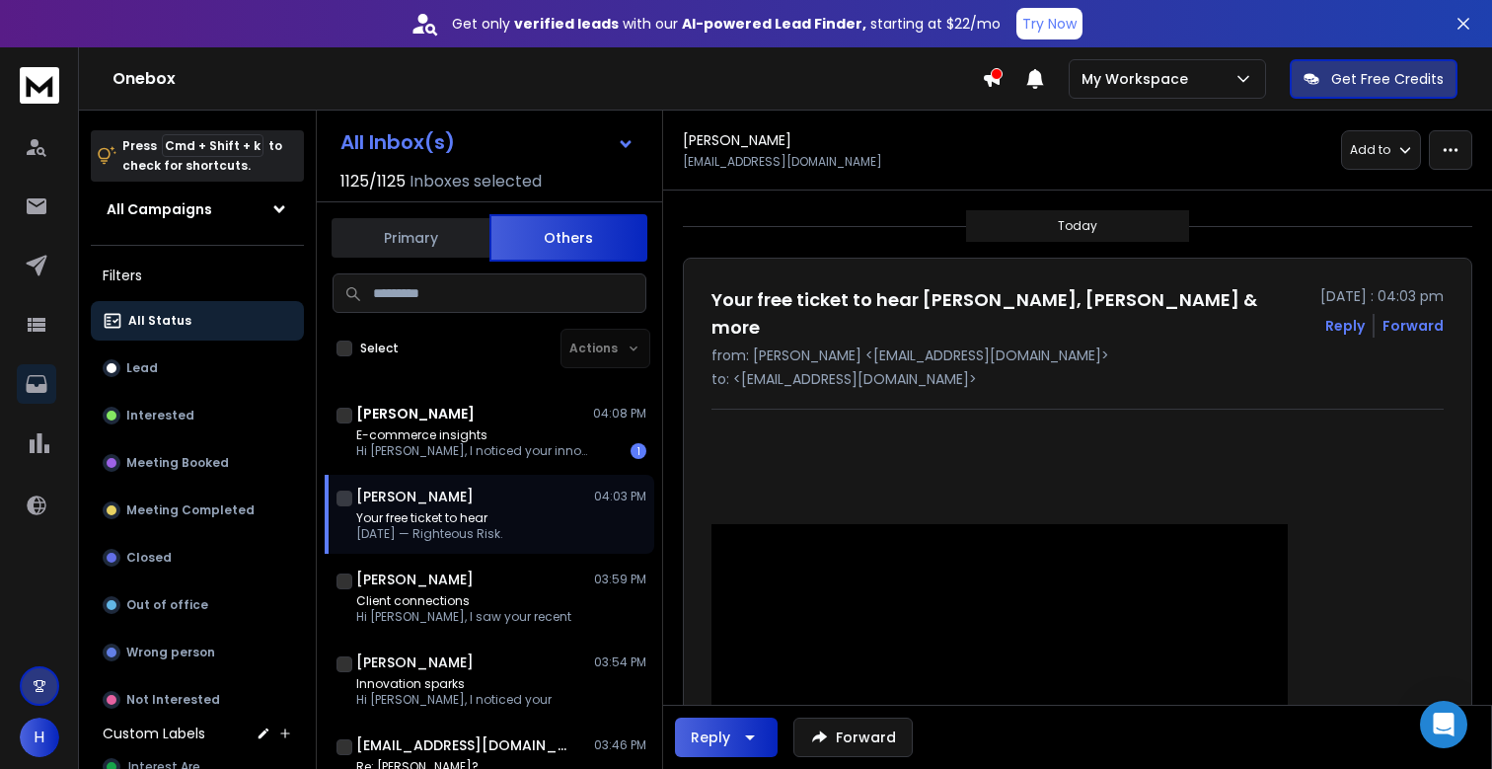
click at [461, 388] on div "[PERSON_NAME] 04:08 PM E-commerce insights Hi [PERSON_NAME], I noticed your inn…" at bounding box center [489, 672] width 345 height 568
click at [450, 364] on div "Select Actions" at bounding box center [489, 344] width 345 height 47
click at [453, 387] on div "Select Actions [PERSON_NAME] 04:08 PM E-commerce insights Hi [PERSON_NAME], I n…" at bounding box center [489, 610] width 345 height 691
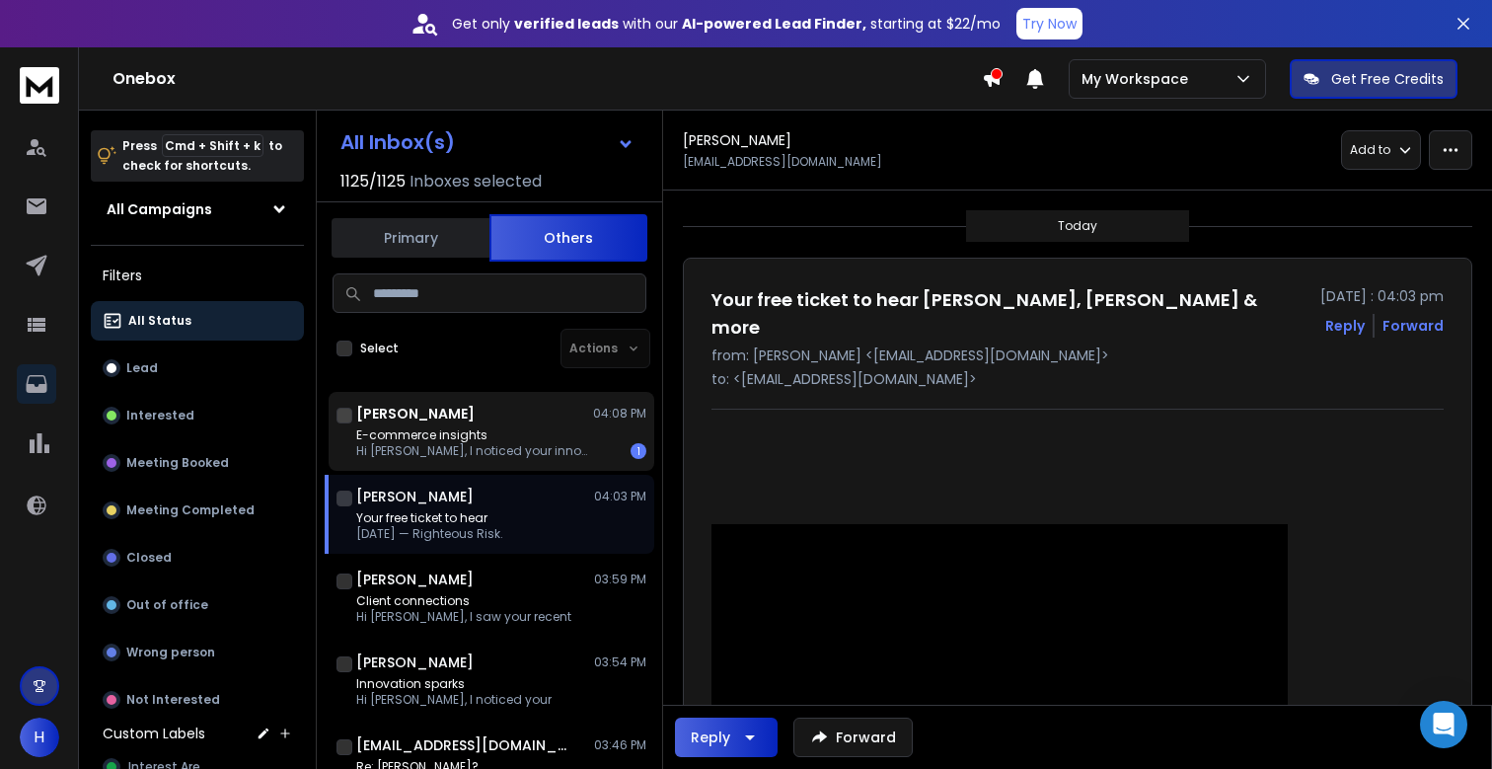
click at [453, 408] on div "[PERSON_NAME] 04:08 PM" at bounding box center [501, 414] width 290 height 20
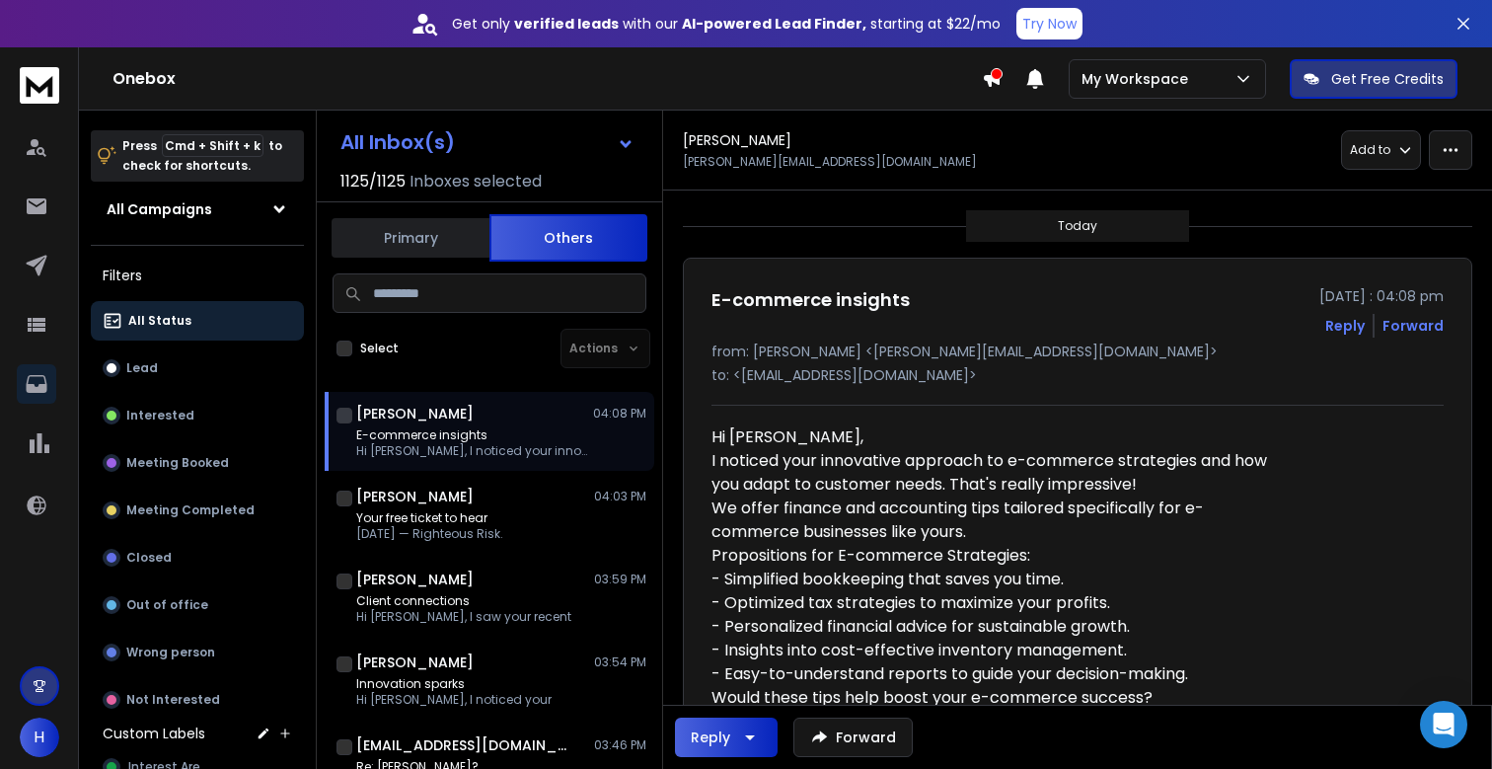
click at [407, 217] on button "Primary" at bounding box center [411, 237] width 158 height 43
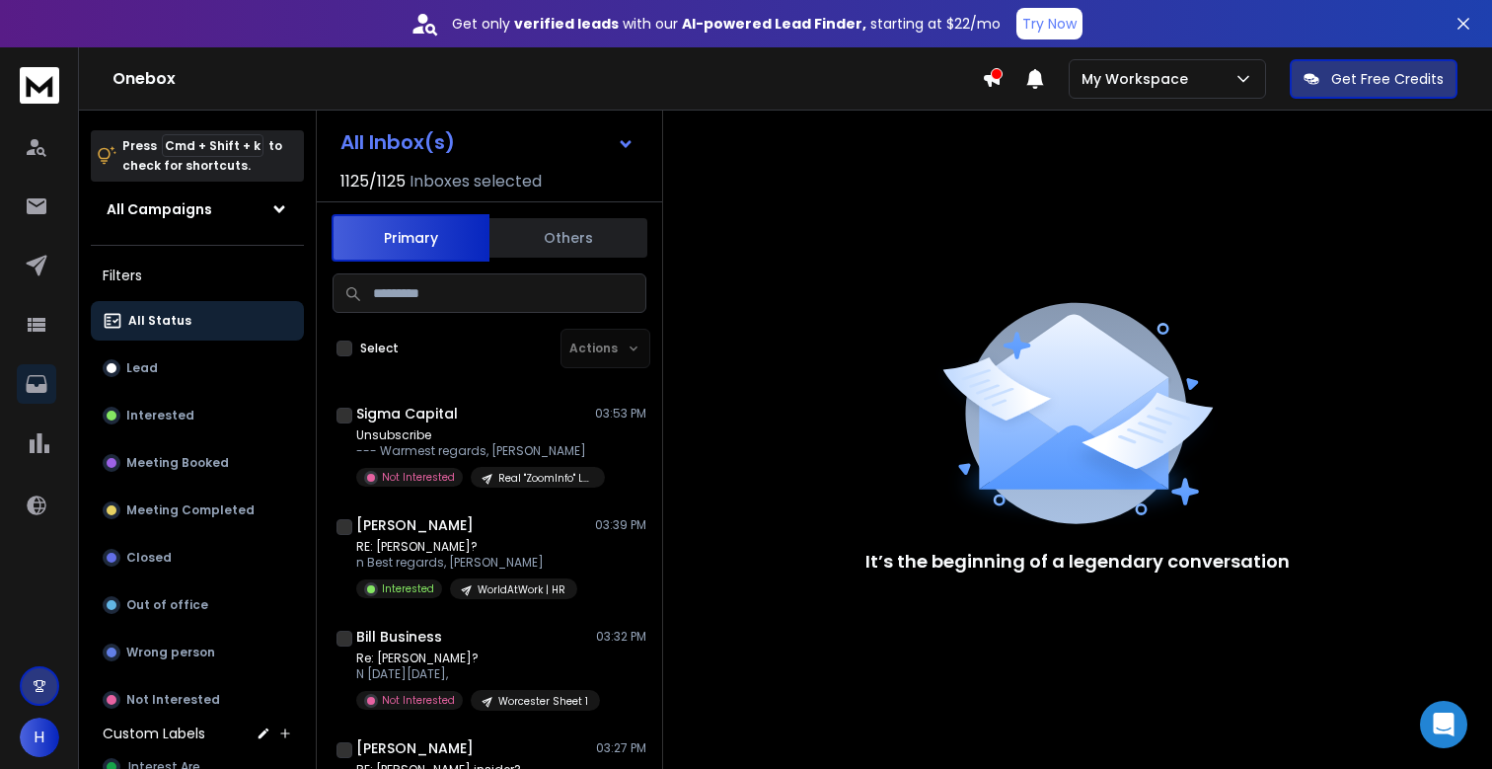
click at [623, 230] on button "Others" at bounding box center [568, 237] width 158 height 43
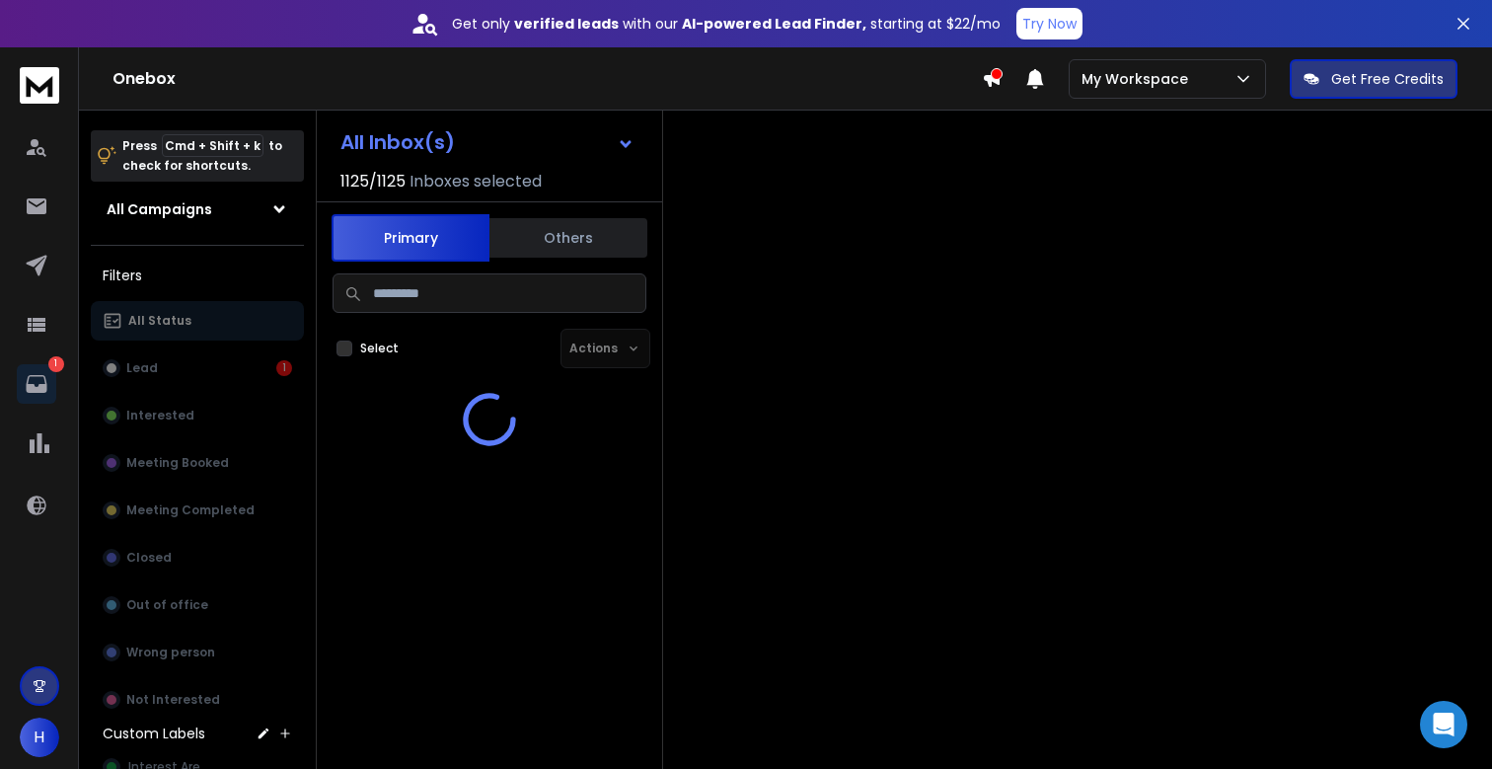
click at [435, 233] on button "Primary" at bounding box center [411, 237] width 158 height 47
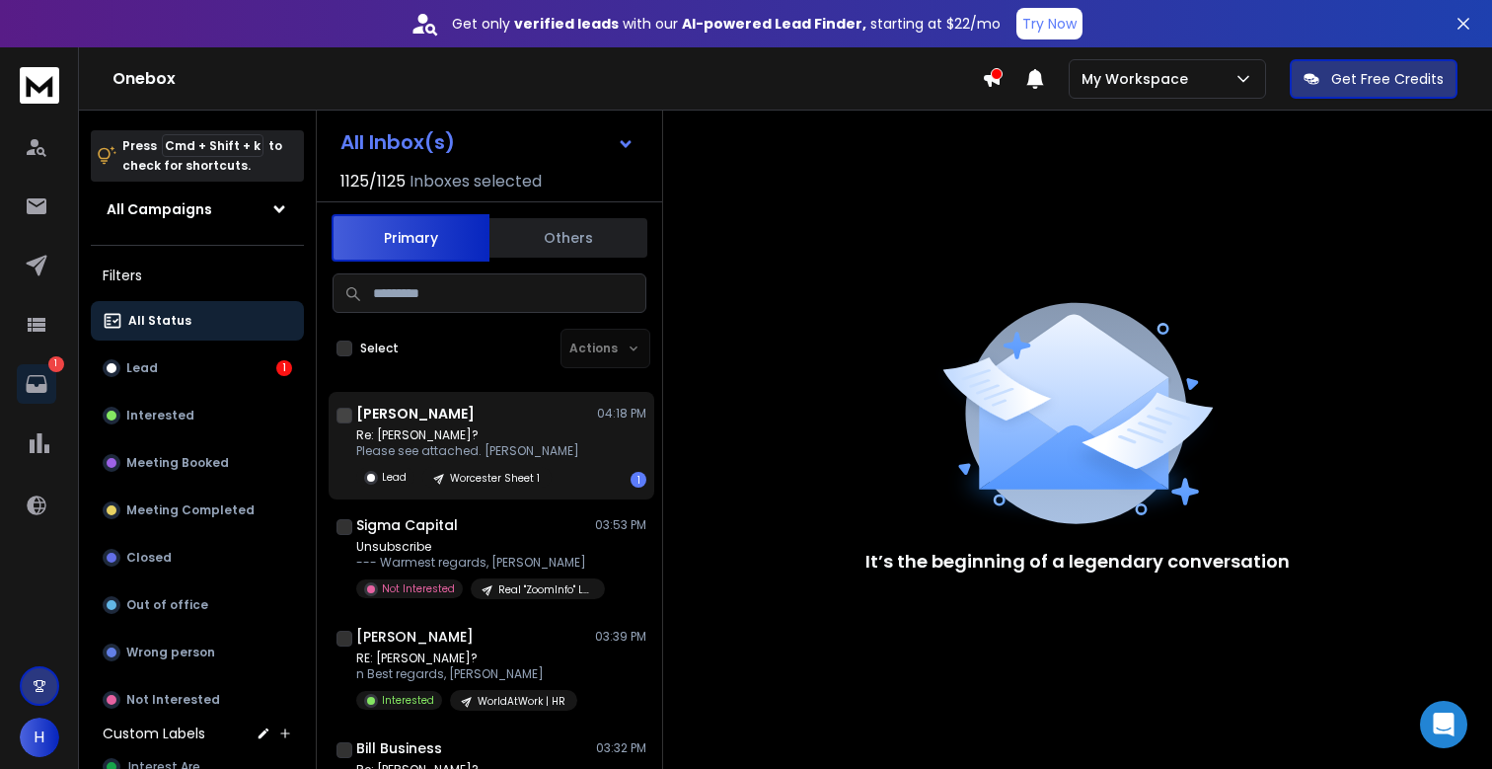
click at [536, 418] on div "[PERSON_NAME] 04:18 PM" at bounding box center [501, 414] width 290 height 20
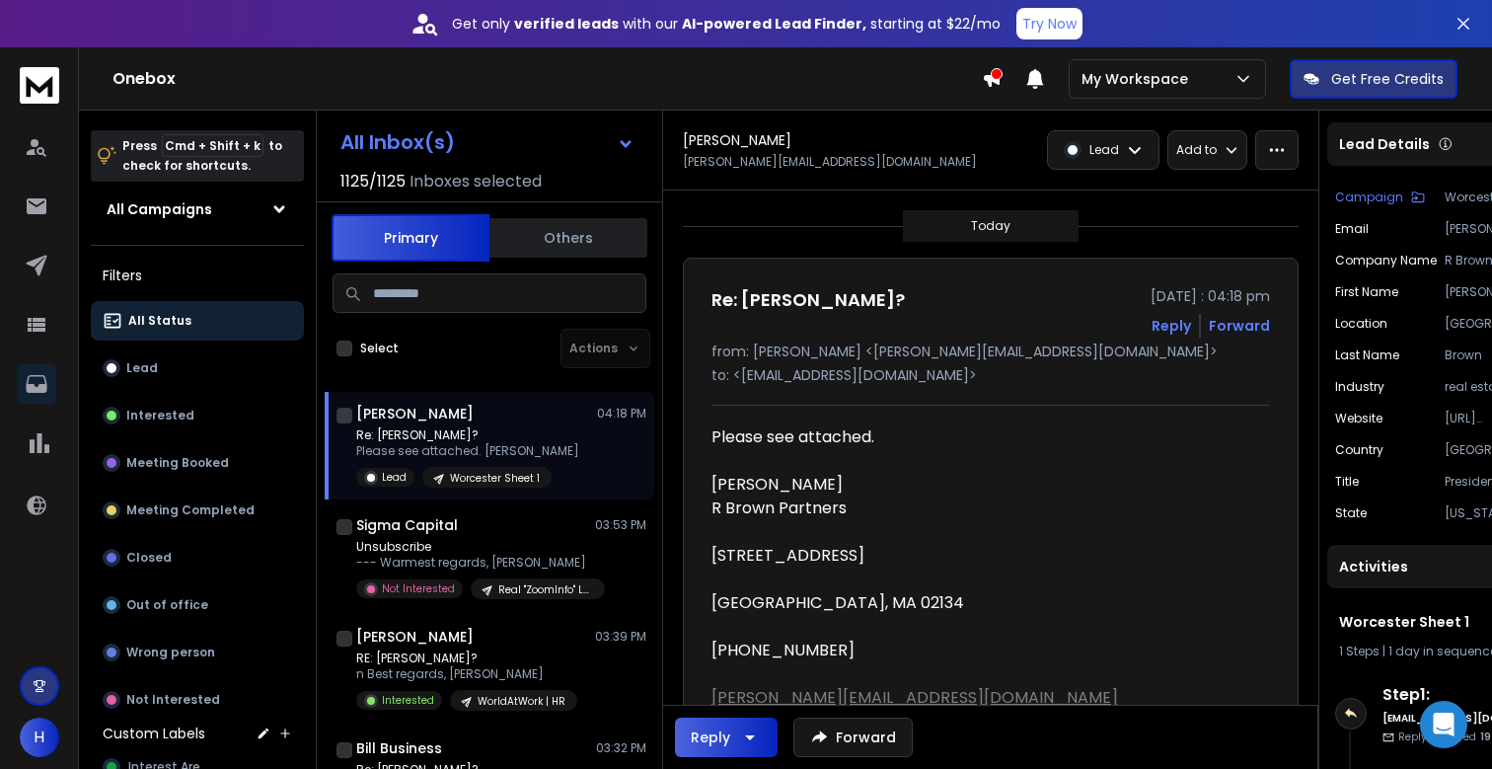
click at [548, 240] on button "Others" at bounding box center [568, 237] width 158 height 43
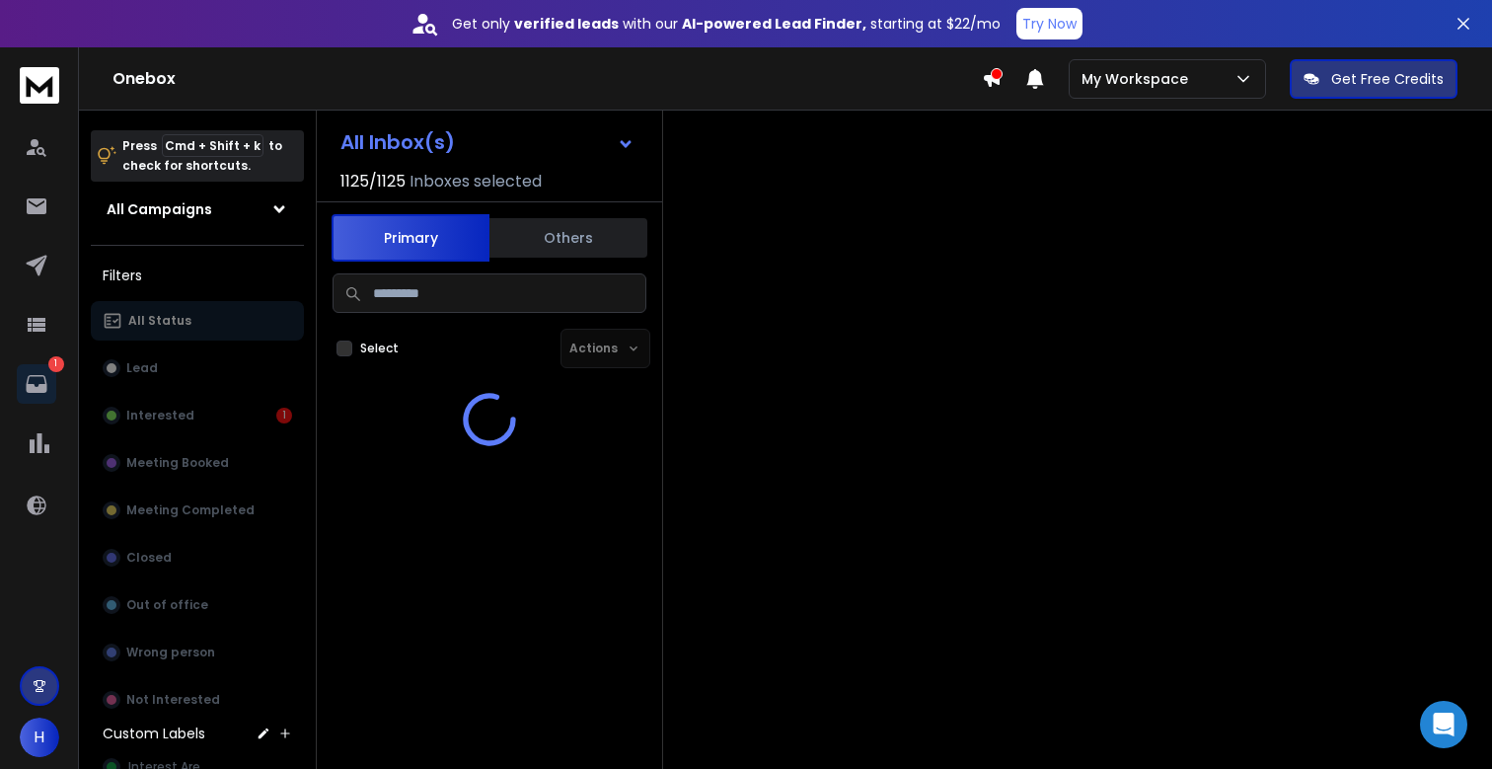
click at [404, 240] on button "Primary" at bounding box center [411, 237] width 158 height 47
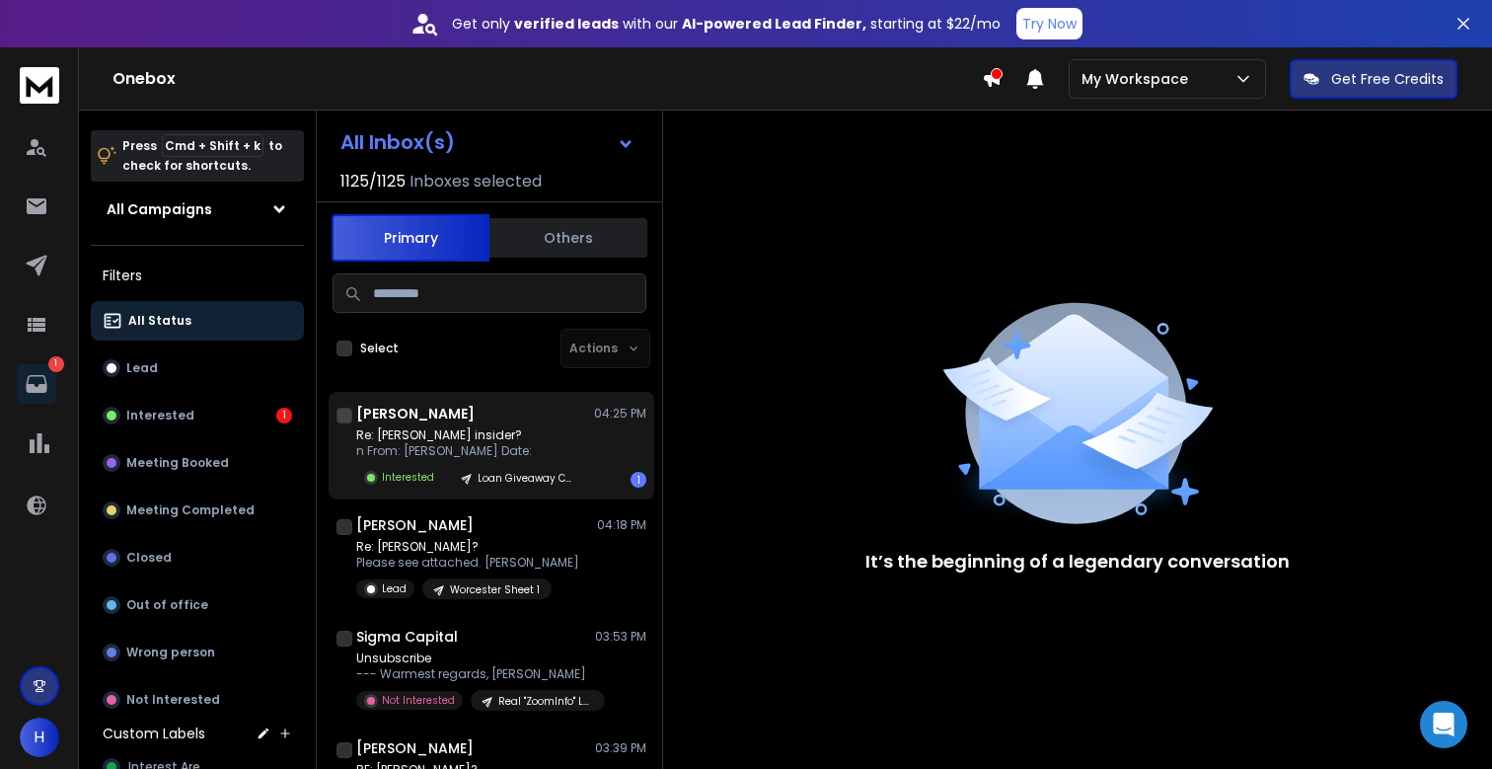
click at [484, 424] on div "[PERSON_NAME] 04:25 PM Re: [PERSON_NAME] insider? n From: [PERSON_NAME] Date: I…" at bounding box center [501, 446] width 290 height 84
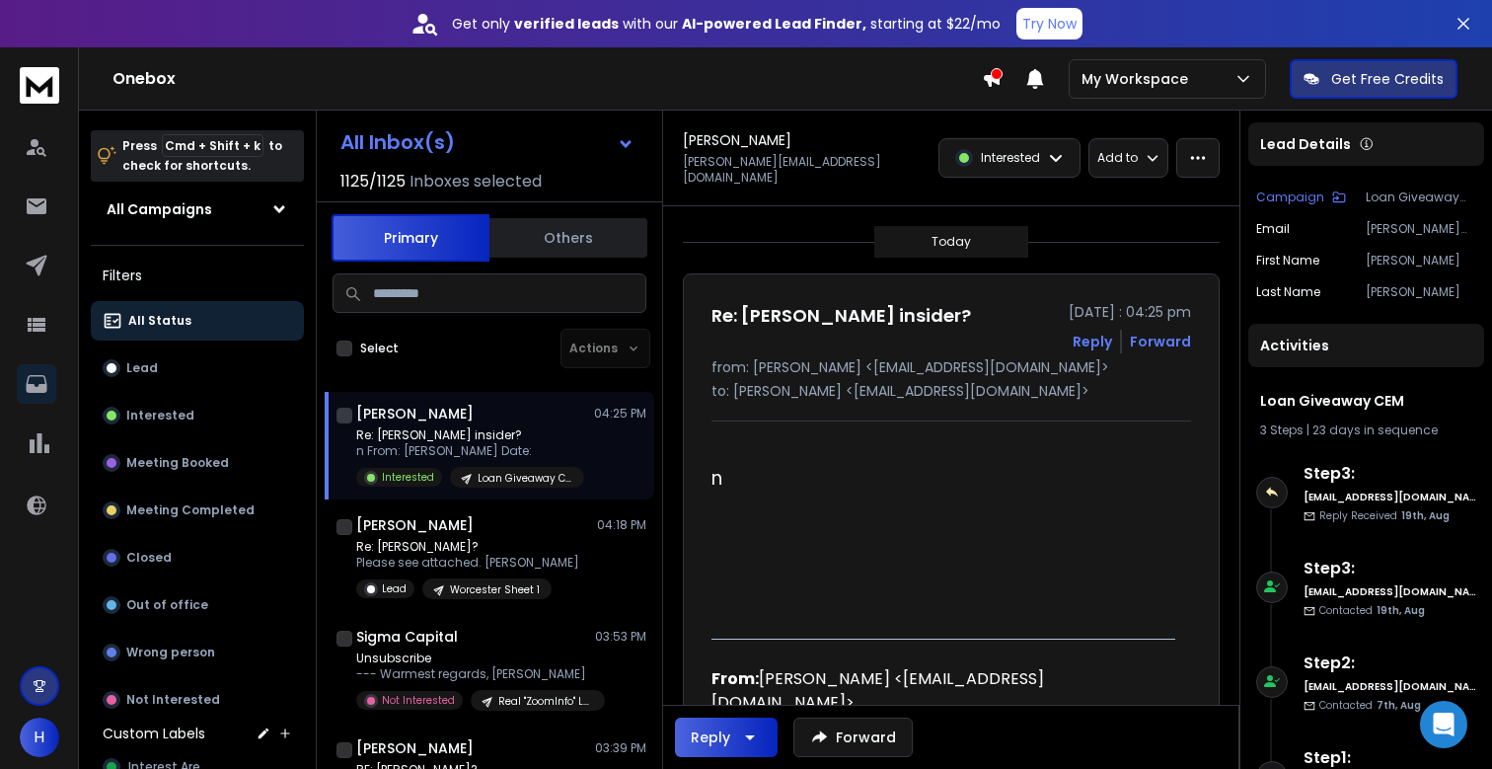
click at [570, 233] on button "Others" at bounding box center [568, 237] width 158 height 43
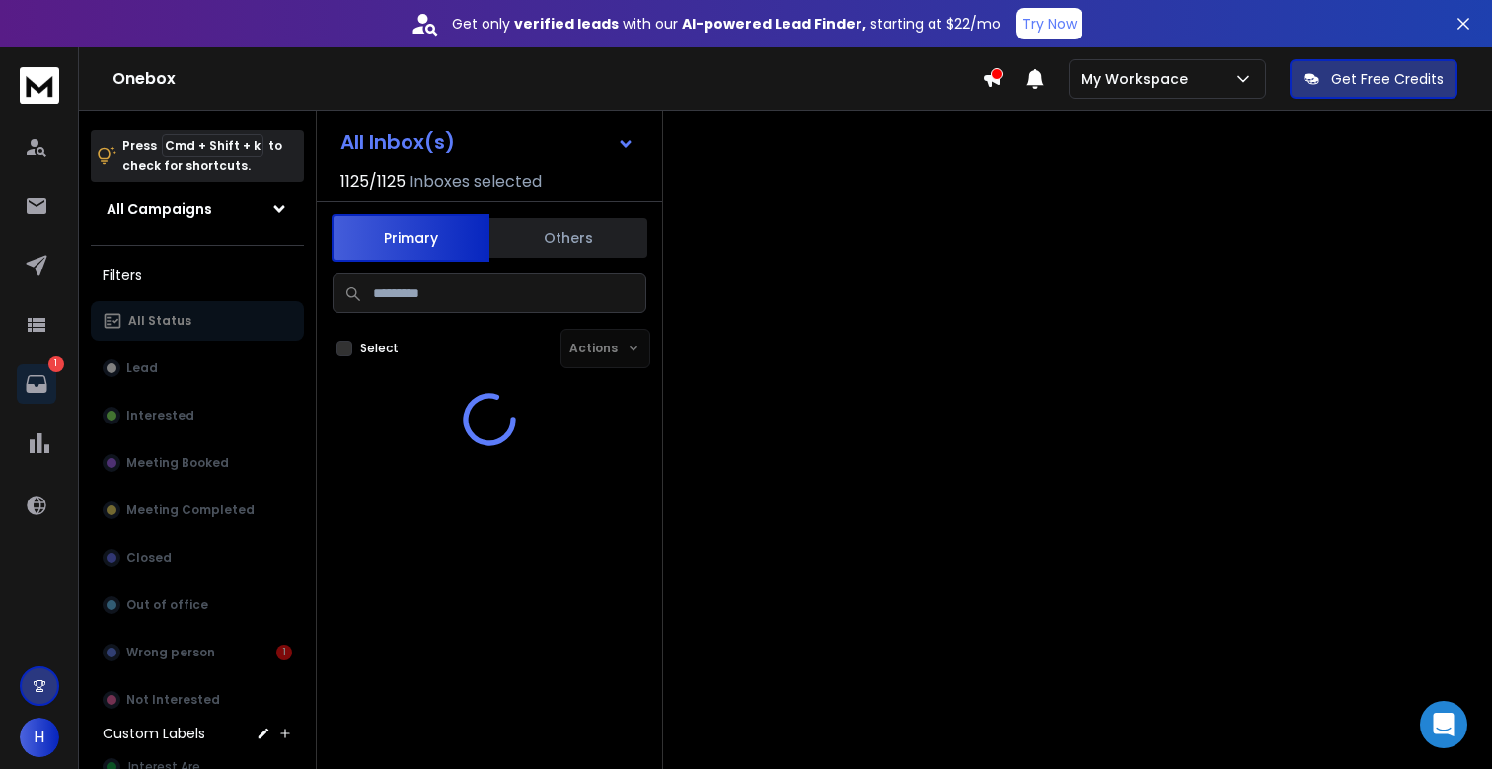
click at [451, 245] on button "Primary" at bounding box center [411, 237] width 158 height 47
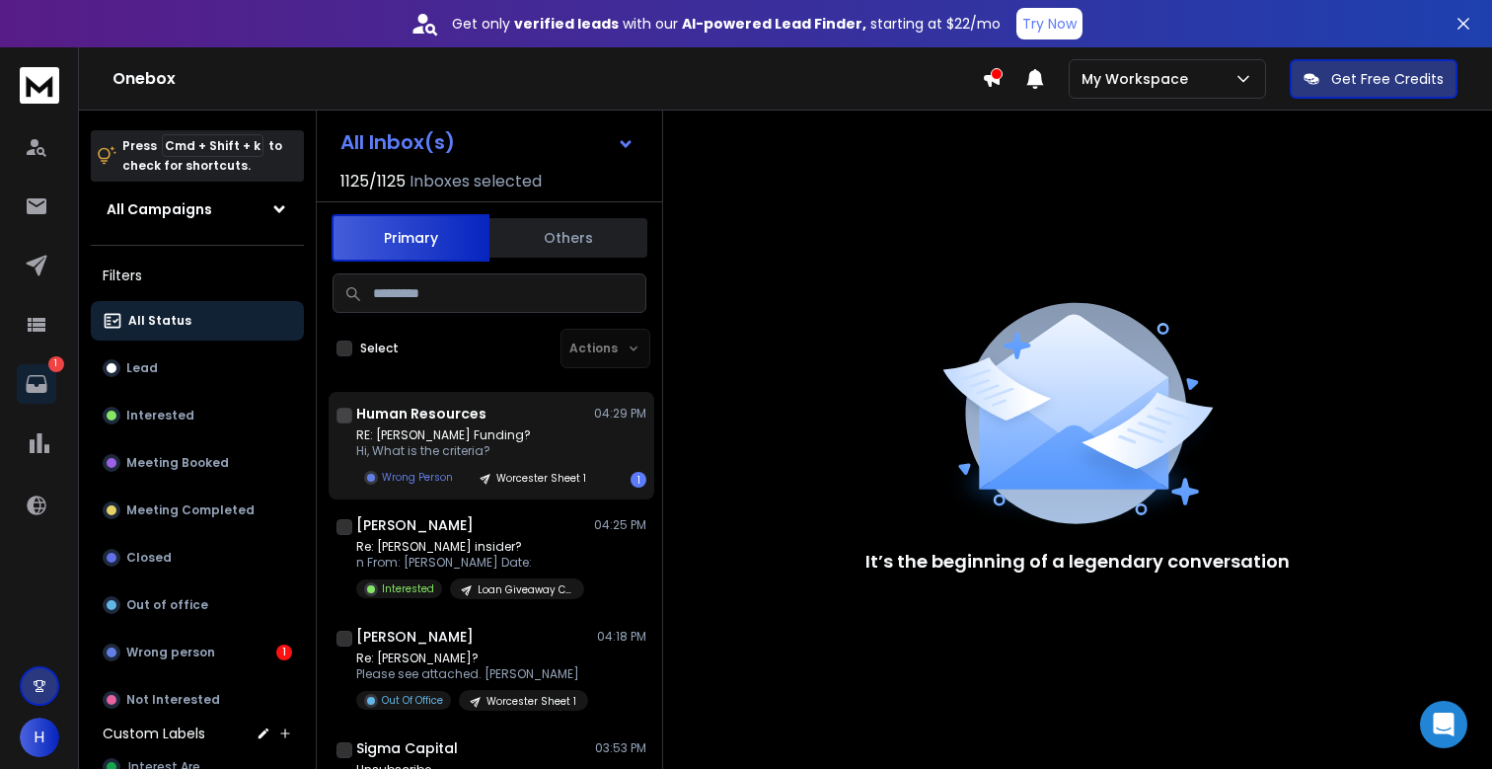
click at [550, 440] on p "RE: [PERSON_NAME] Funding?" at bounding box center [474, 435] width 237 height 16
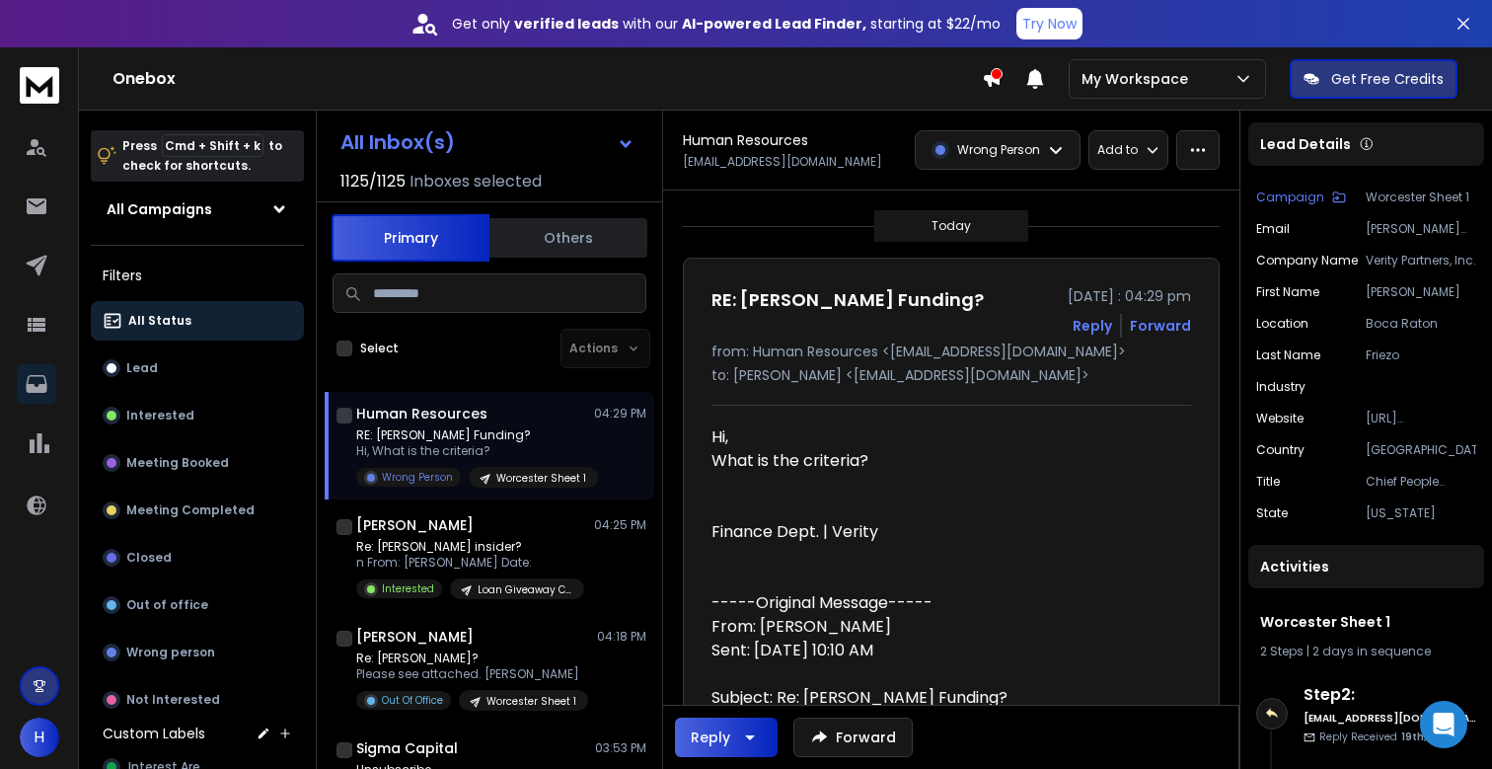
drag, startPoint x: 1136, startPoint y: 348, endPoint x: 980, endPoint y: 343, distance: 156.0
click at [980, 343] on p "from: Human Resources <[EMAIL_ADDRESS][DOMAIN_NAME]>" at bounding box center [951, 351] width 480 height 20
copy p "[DOMAIN_NAME]"
drag, startPoint x: 889, startPoint y: 345, endPoint x: 1130, endPoint y: 345, distance: 240.8
click at [1130, 345] on p "from: Human Resources <[EMAIL_ADDRESS][DOMAIN_NAME]>" at bounding box center [951, 351] width 480 height 20
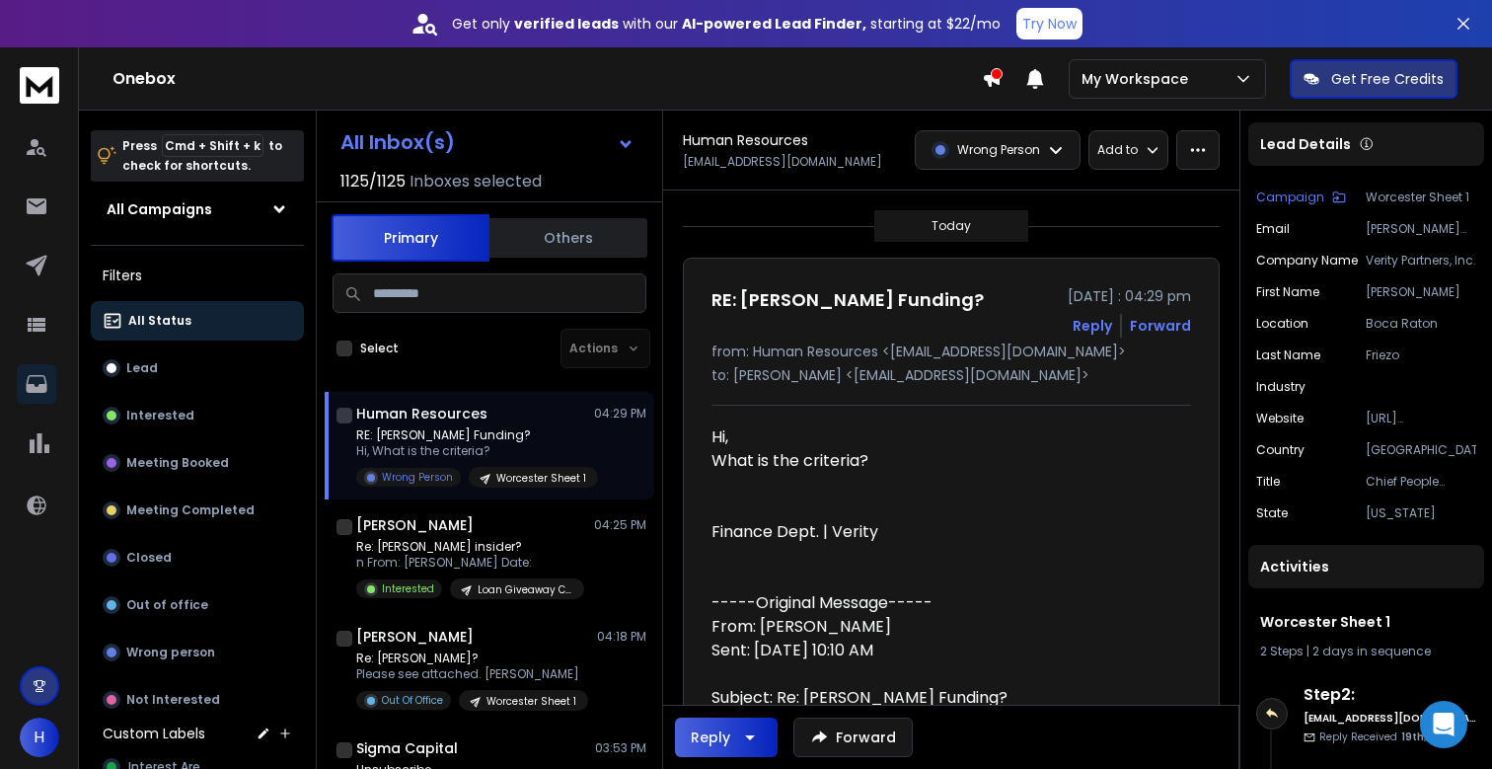
copy p "[EMAIL_ADDRESS][DOMAIN_NAME]"
click at [719, 727] on div "Reply" at bounding box center [710, 737] width 39 height 20
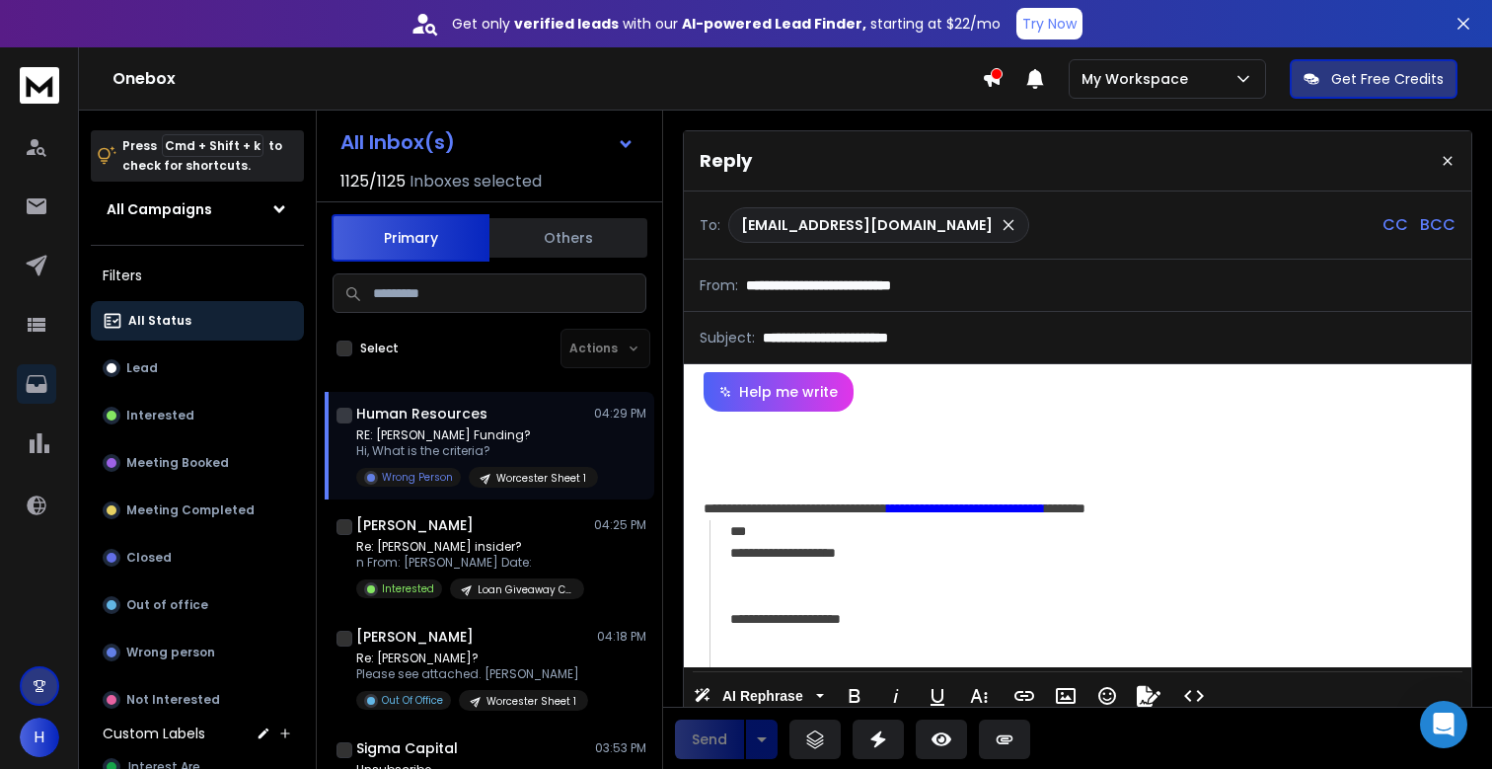
click at [1051, 226] on input at bounding box center [1106, 225] width 138 height 36
paste input "**********"
type input "**********"
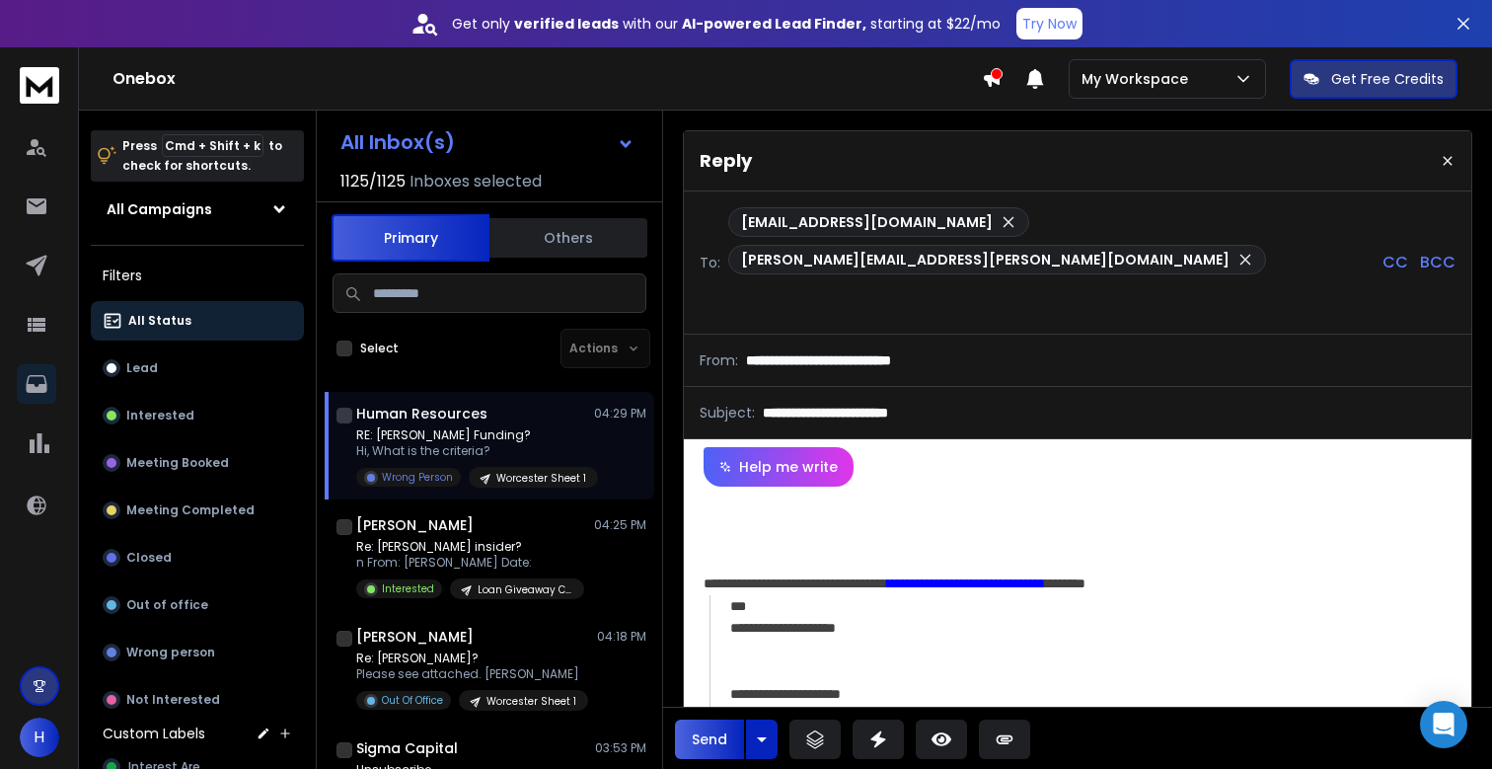
click at [822, 486] on div "**********" at bounding box center [1077, 614] width 787 height 256
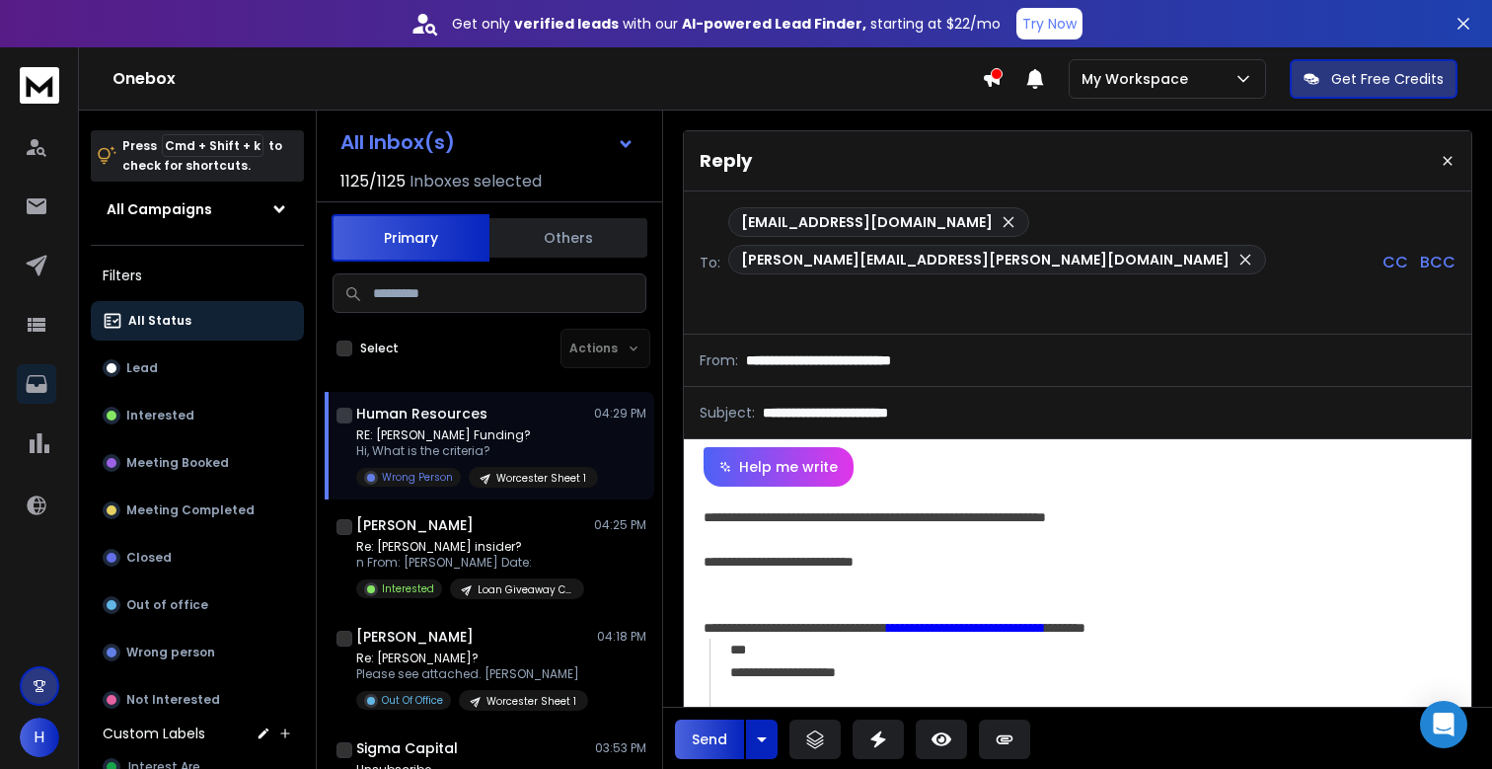
click at [830, 551] on div "**********" at bounding box center [1067, 562] width 727 height 22
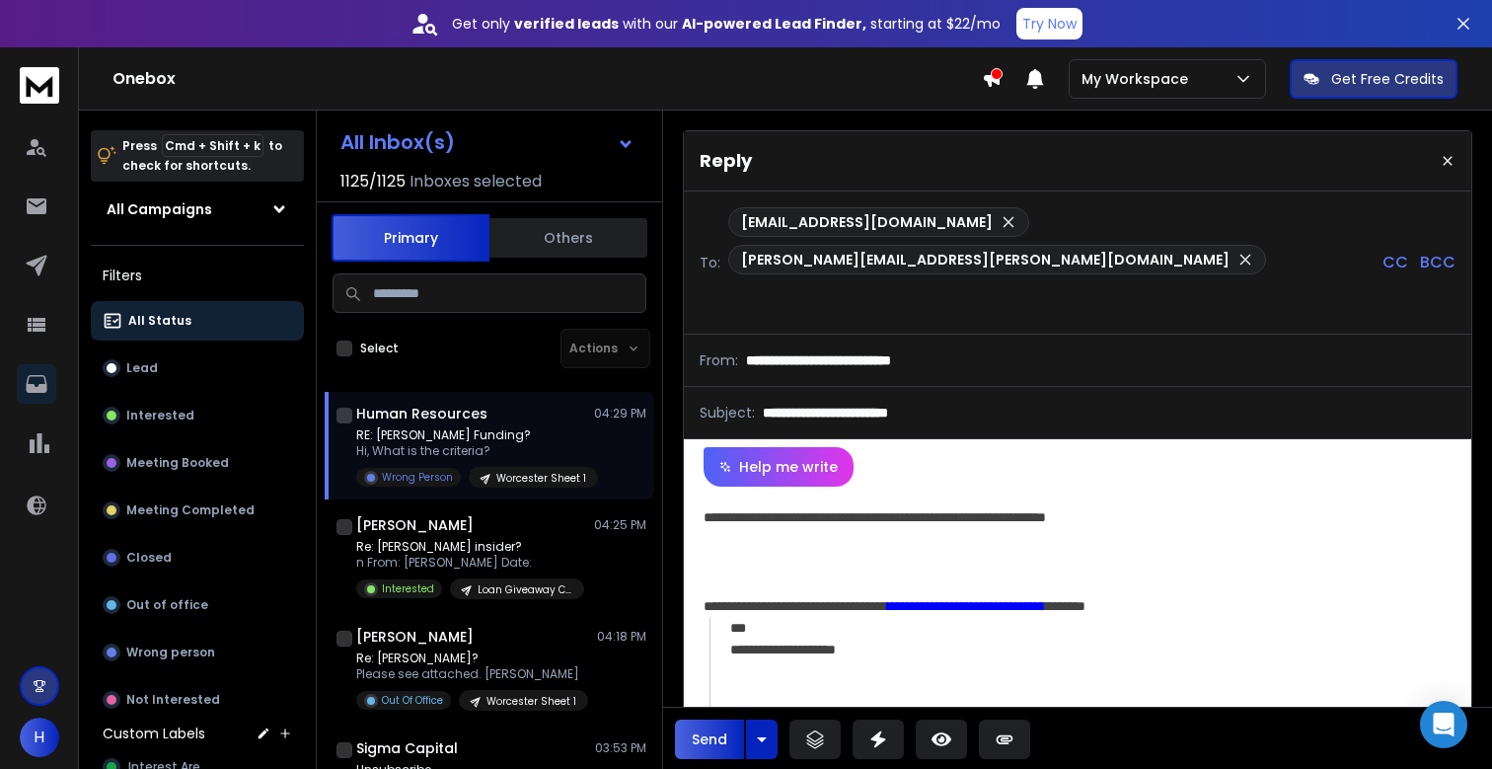
click at [715, 718] on div "Send" at bounding box center [1077, 739] width 829 height 64
click at [715, 730] on button "Send" at bounding box center [709, 738] width 69 height 39
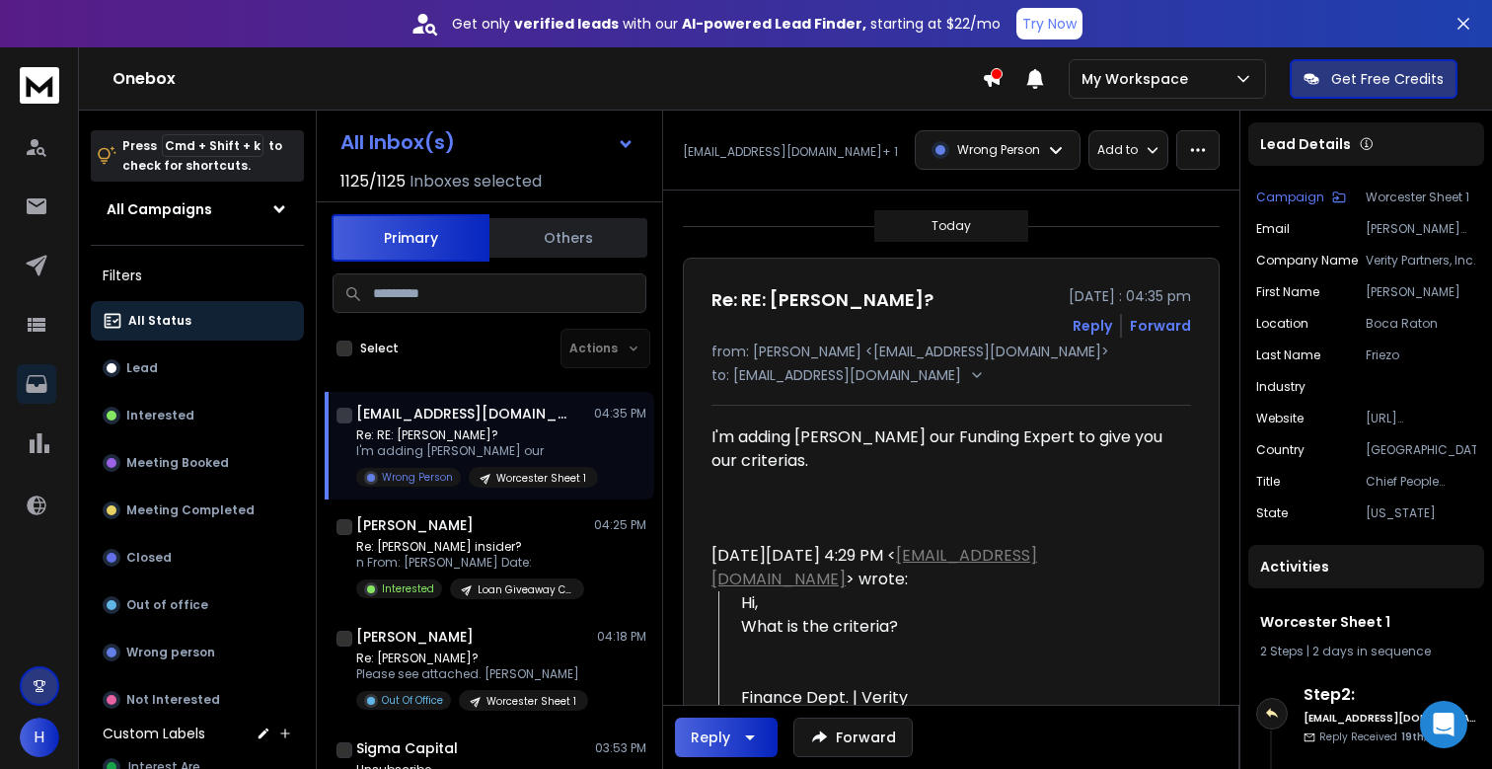
click at [556, 247] on button "Others" at bounding box center [568, 237] width 158 height 43
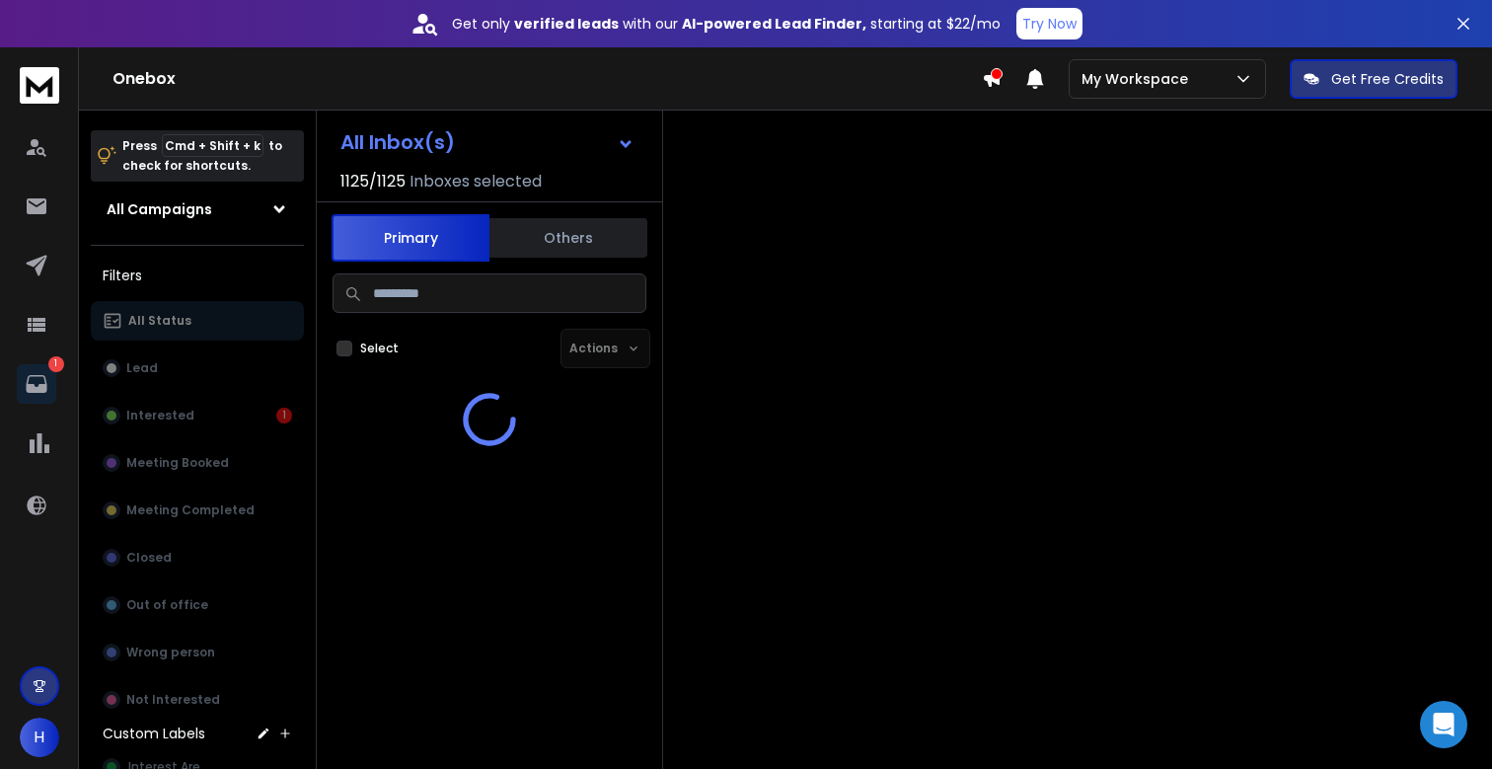
click at [403, 240] on button "Primary" at bounding box center [411, 237] width 158 height 47
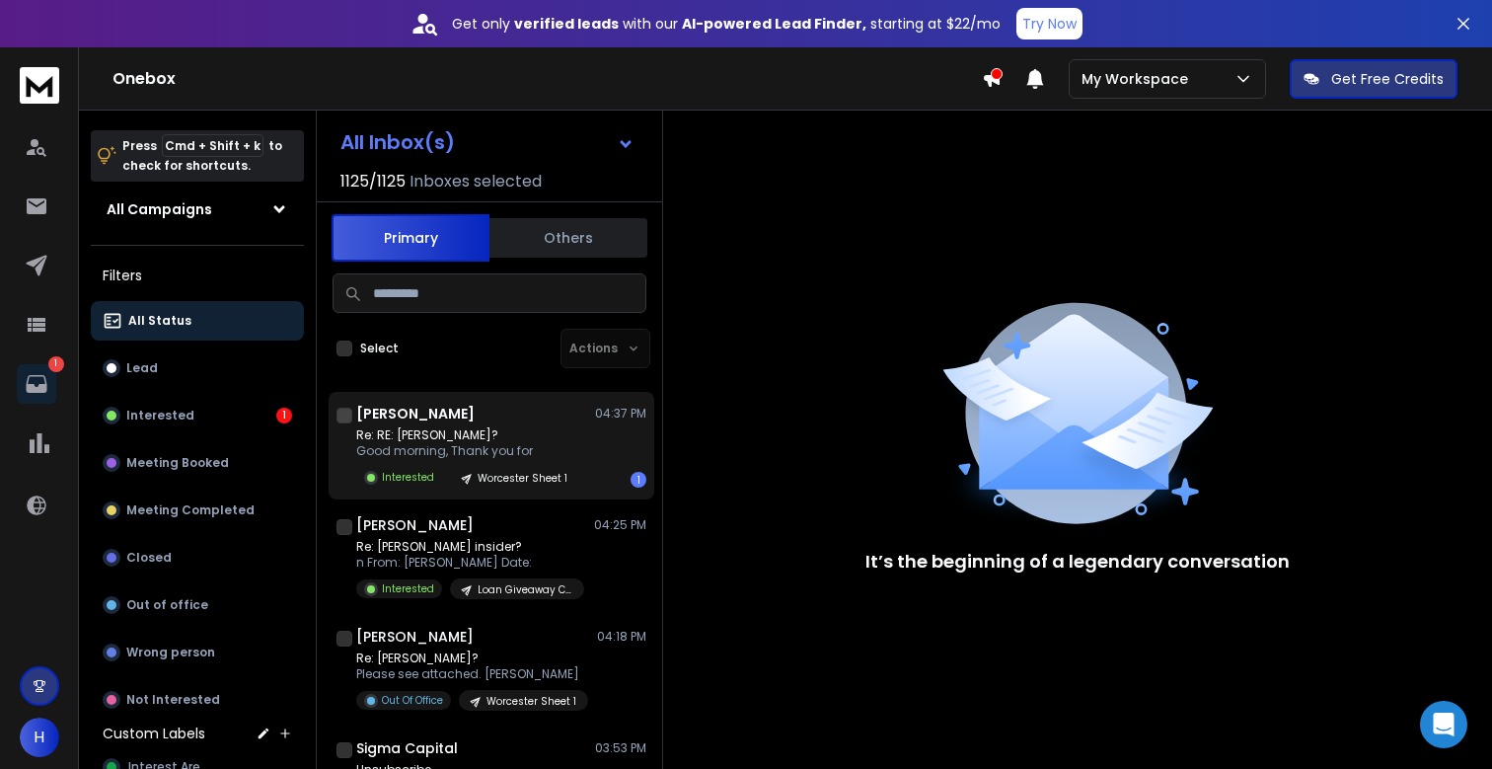
click at [529, 413] on div "[PERSON_NAME] 04:37 PM" at bounding box center [501, 414] width 290 height 20
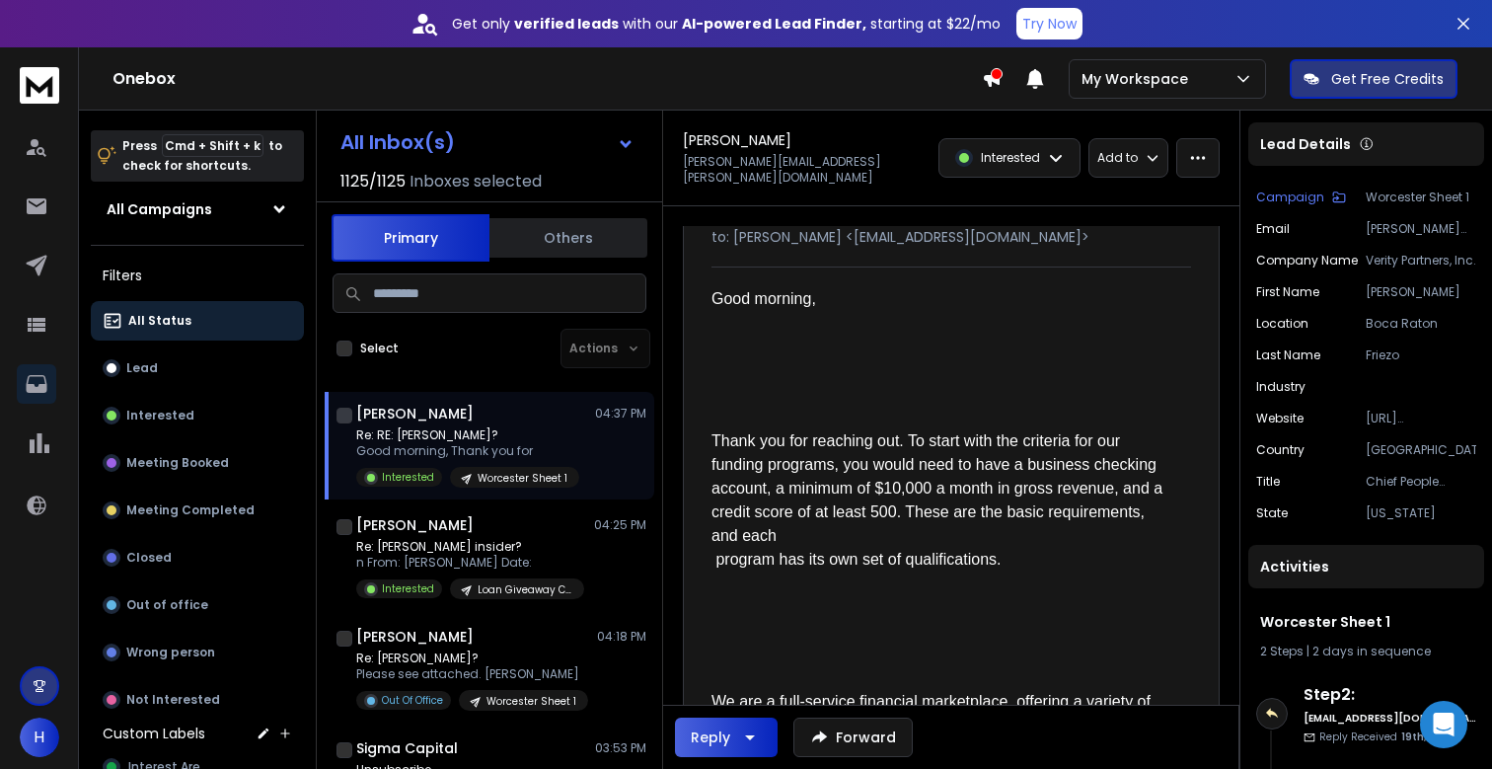
scroll to position [210, 0]
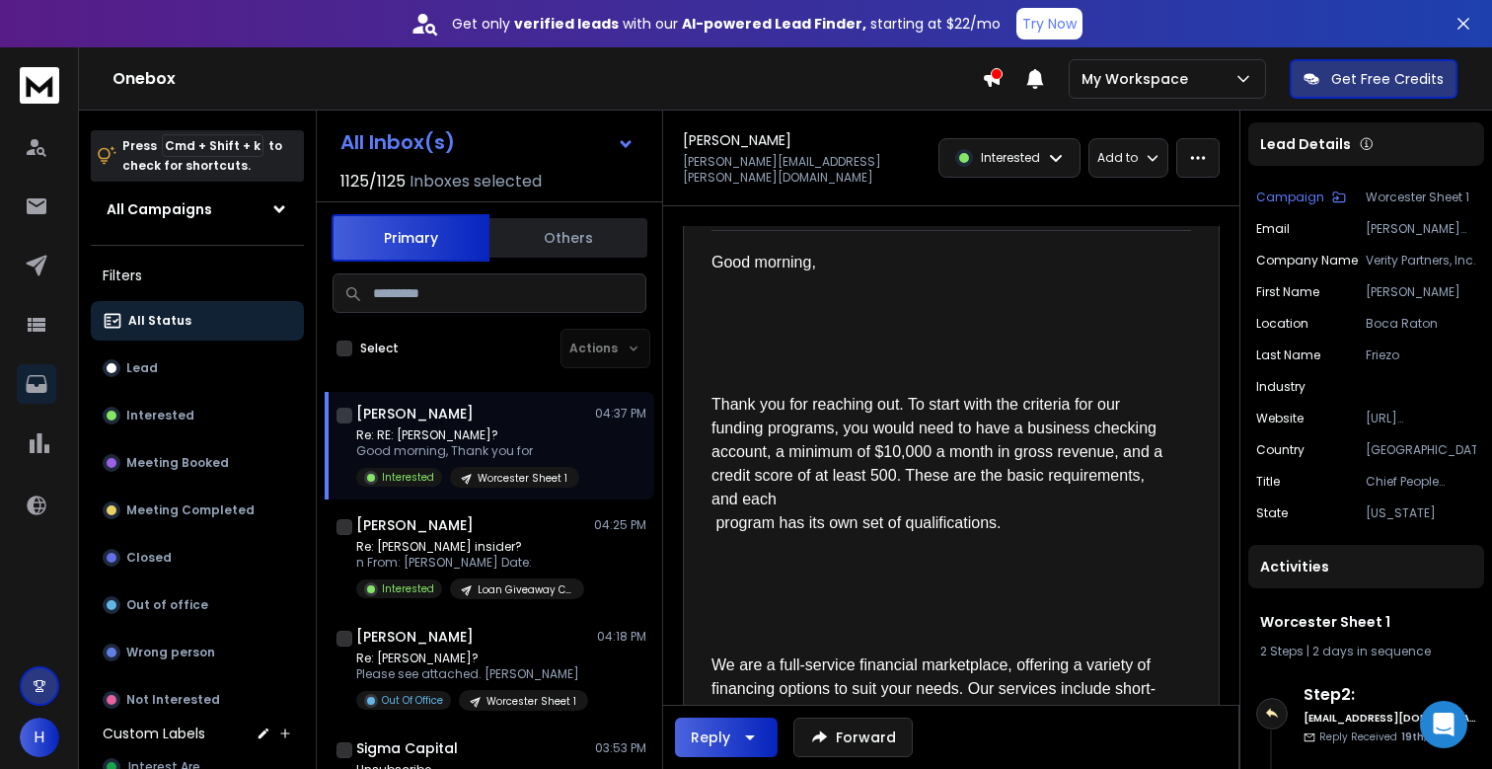
click at [563, 268] on div at bounding box center [490, 288] width 330 height 47
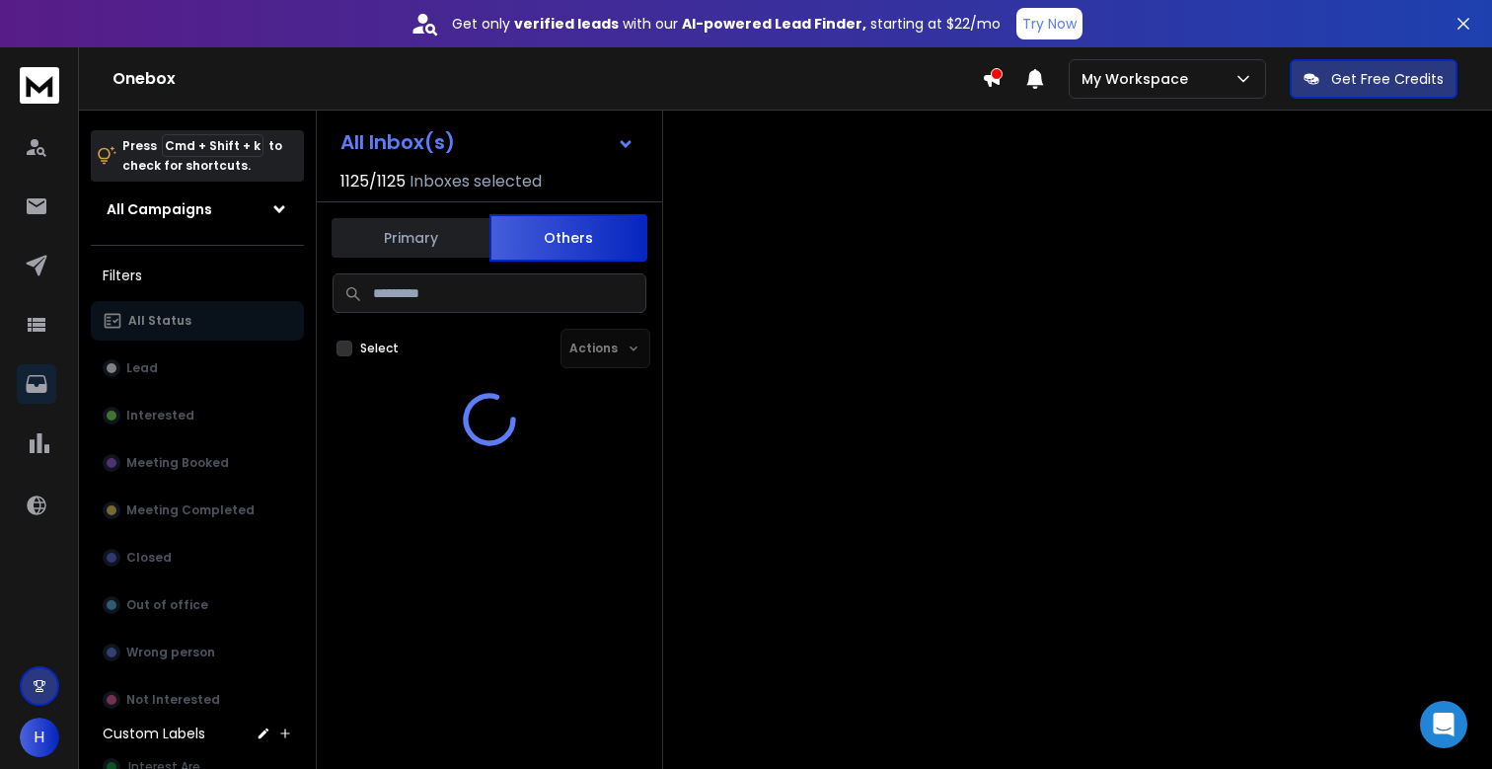
click at [565, 240] on button "Others" at bounding box center [568, 237] width 158 height 47
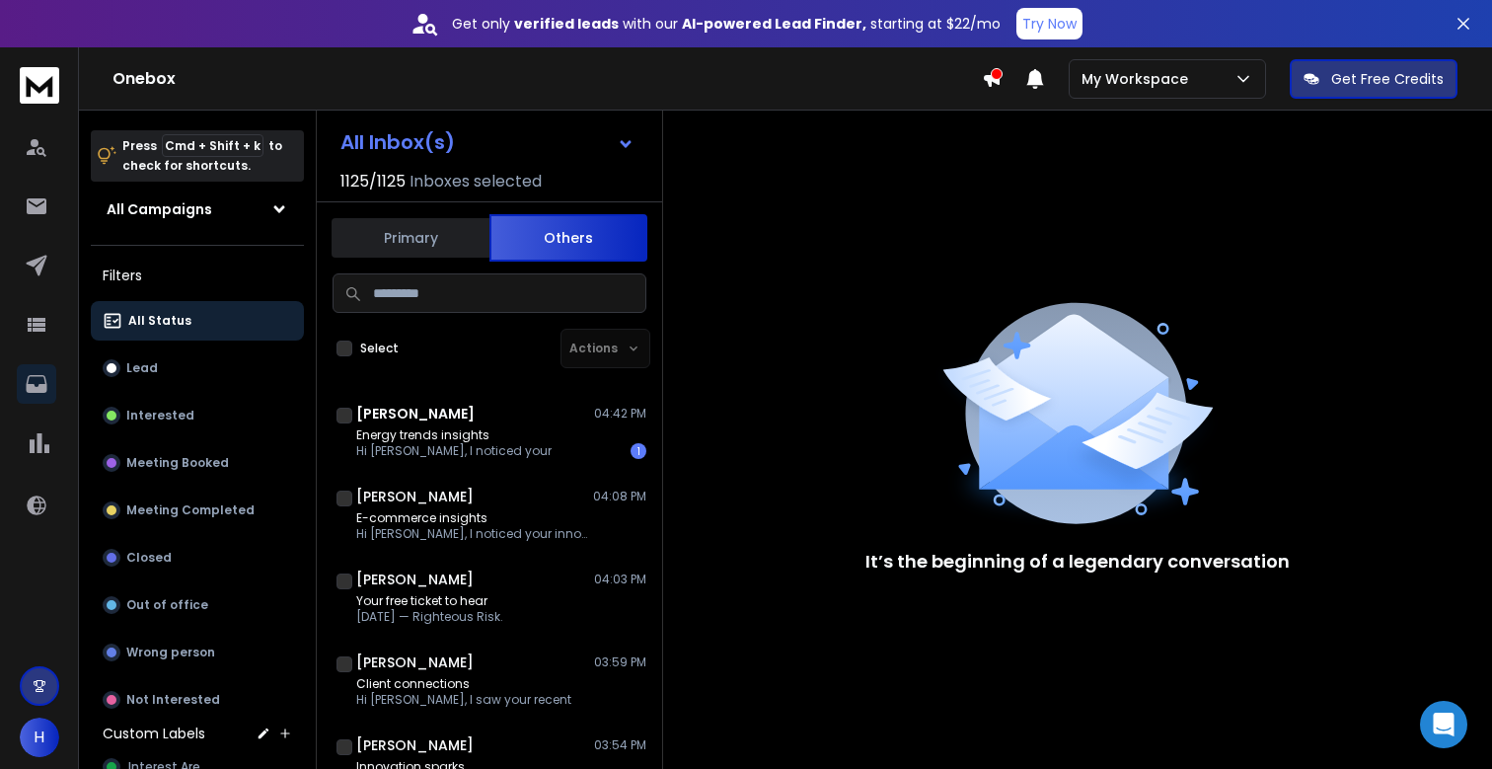
click at [410, 213] on div "All Inbox(s) 1125 / 1125 Inboxes selected Primary Others Select Actions [PERSON…" at bounding box center [489, 495] width 345 height 769
click at [411, 231] on button "Primary" at bounding box center [411, 237] width 158 height 43
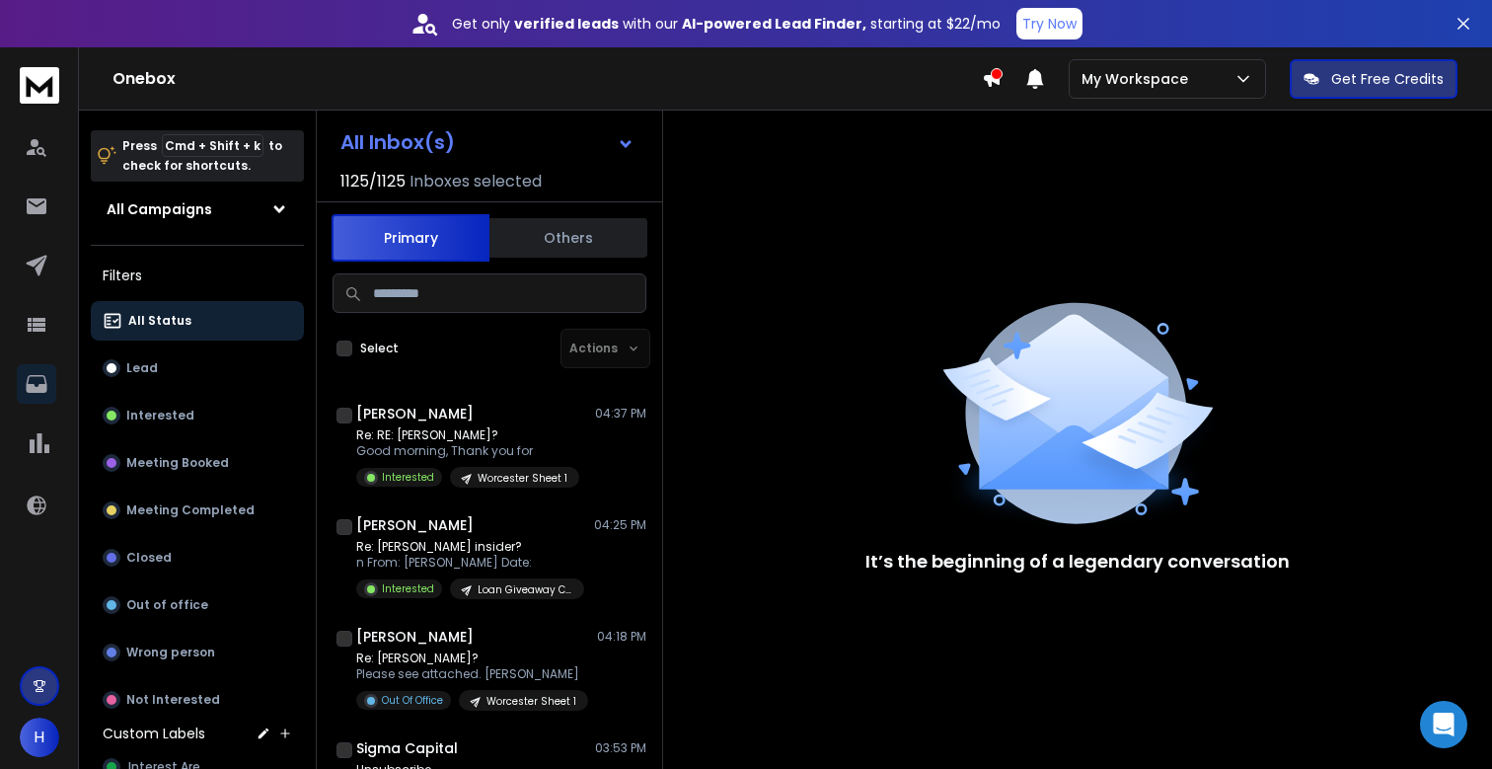
click at [548, 241] on button "Others" at bounding box center [568, 237] width 158 height 43
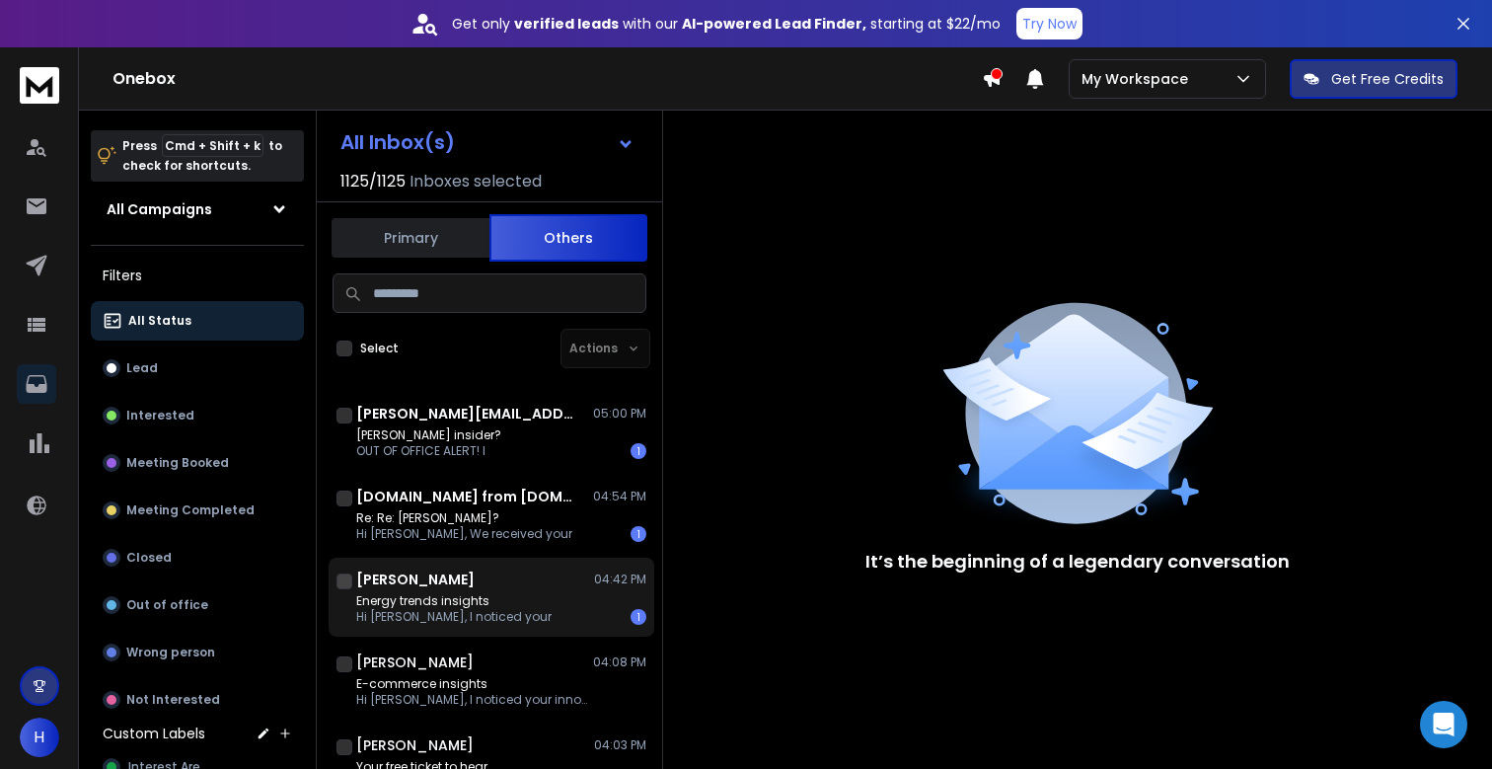
click at [448, 586] on div "[PERSON_NAME] 04:42 PM" at bounding box center [501, 579] width 290 height 20
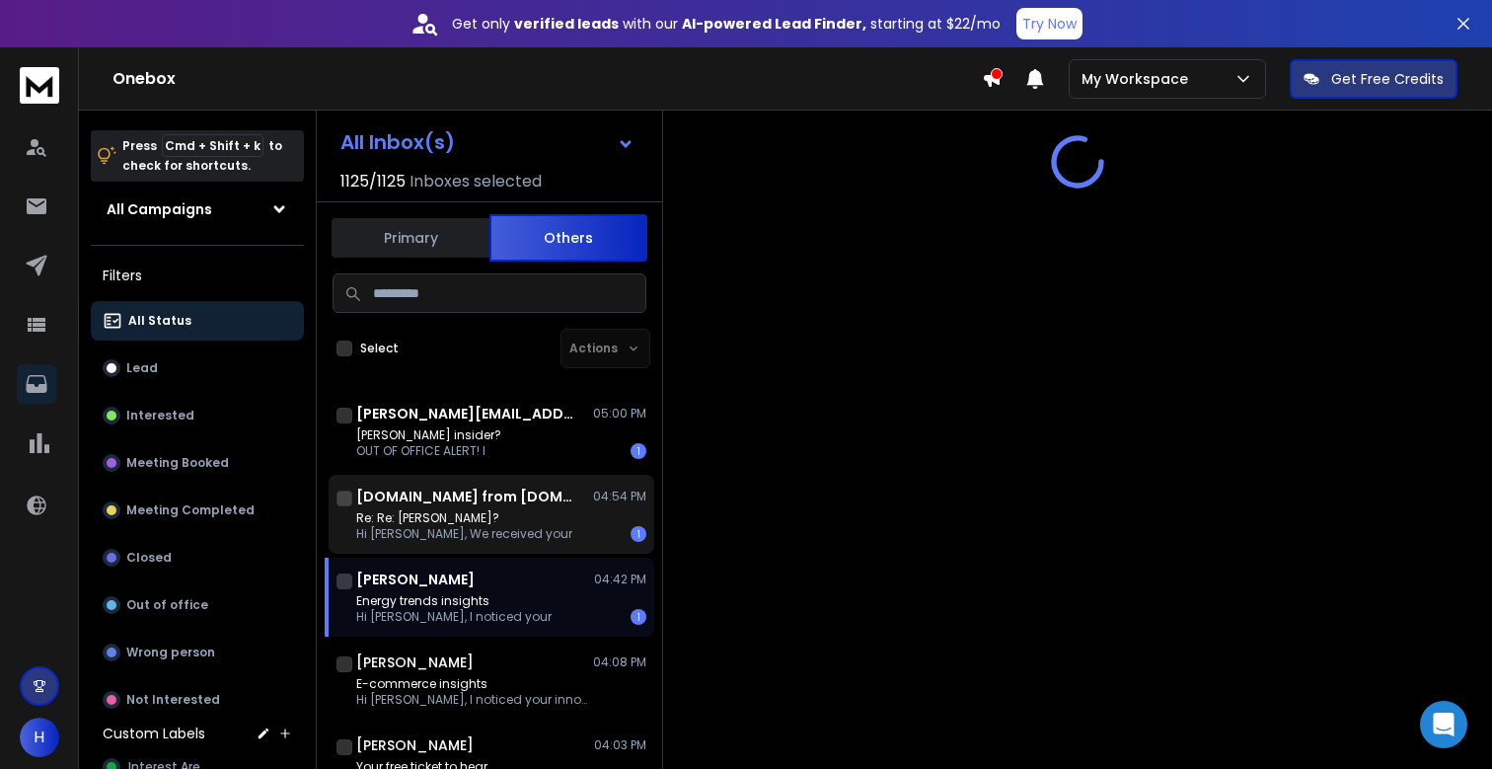
click at [473, 492] on h1 "[DOMAIN_NAME] from [DOMAIN_NAME]" at bounding box center [464, 496] width 217 height 20
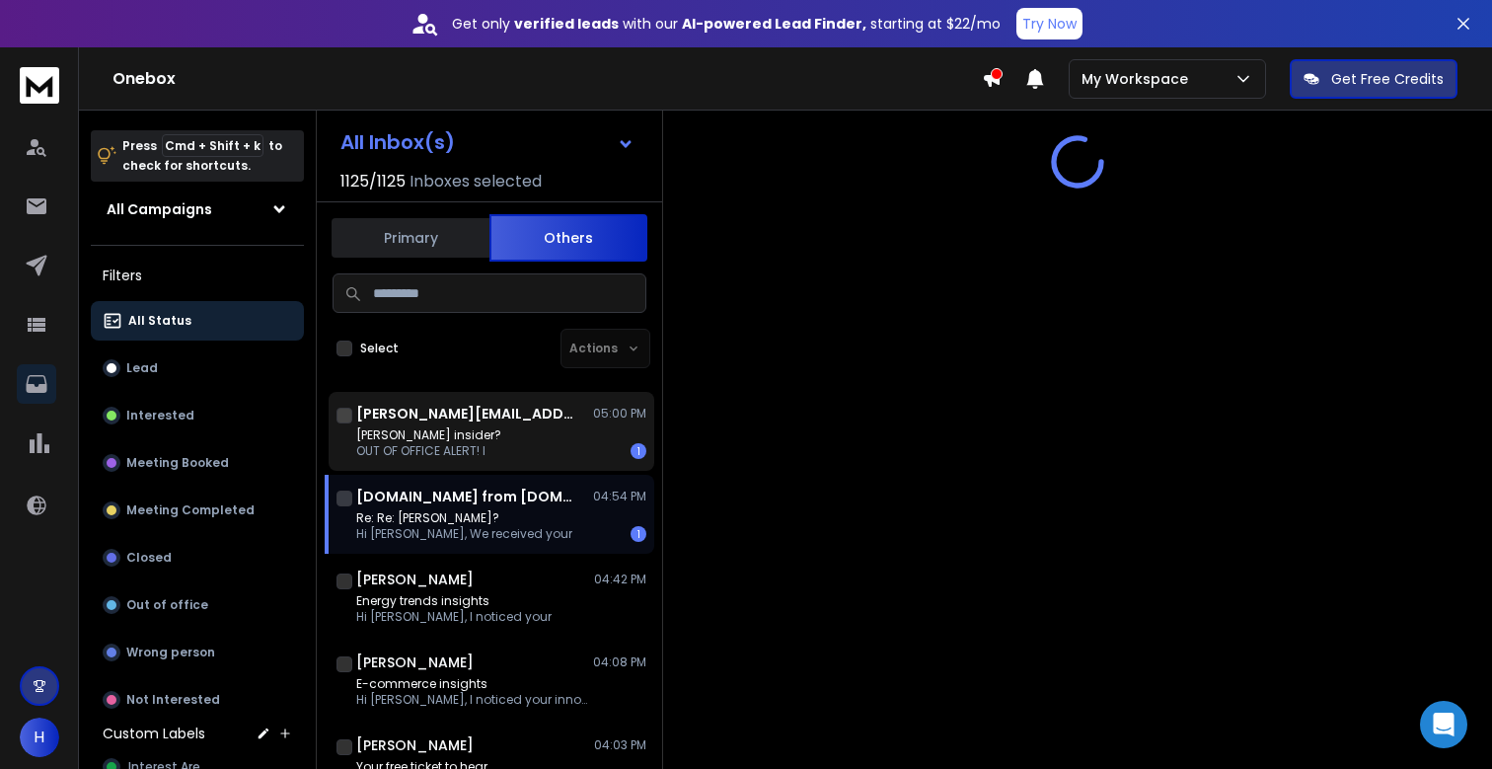
click at [485, 398] on div "[PERSON_NAME][EMAIL_ADDRESS][DOMAIN_NAME] 05:00 PM [PERSON_NAME] insider? OUT O…" at bounding box center [492, 431] width 326 height 79
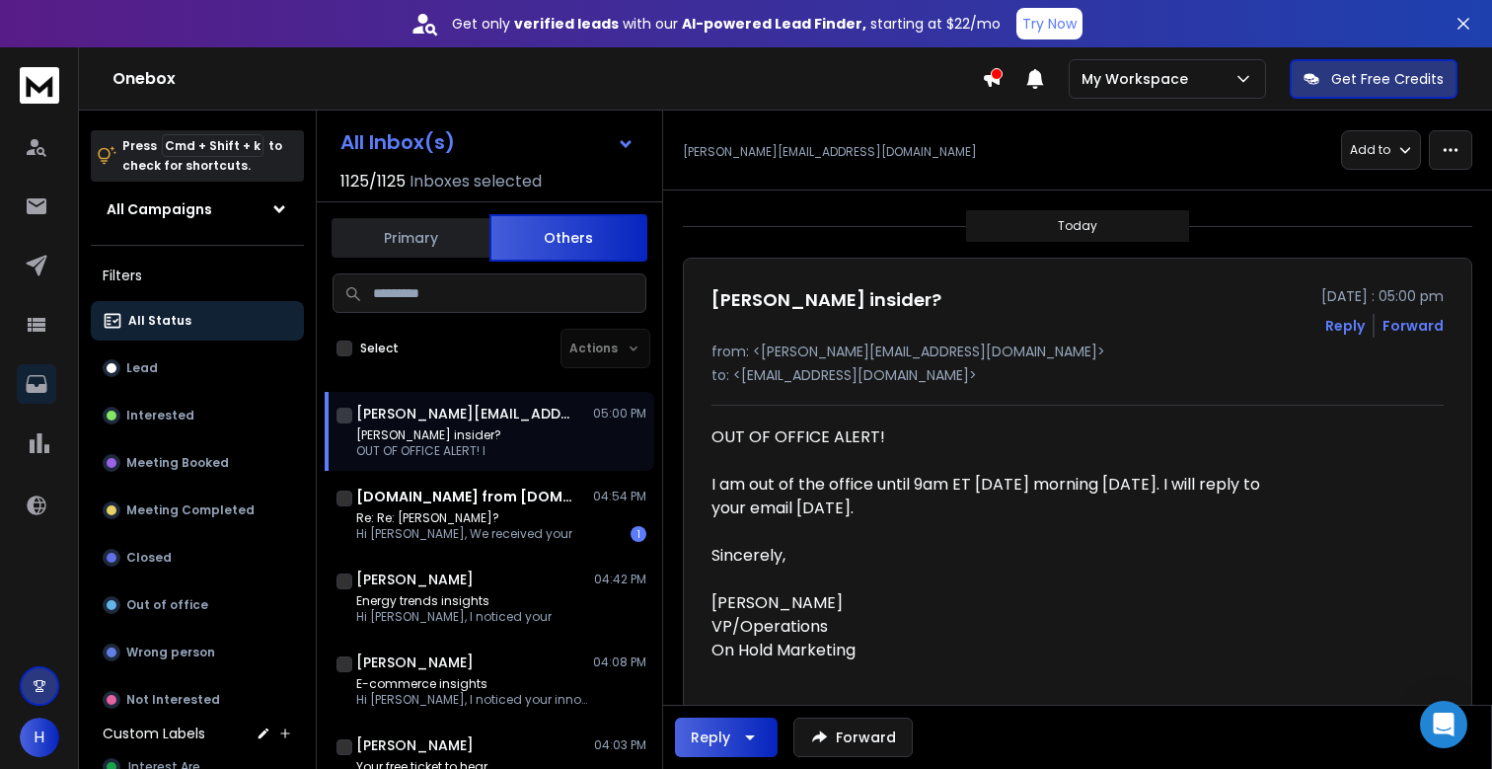
click at [346, 221] on button "Primary" at bounding box center [411, 237] width 158 height 43
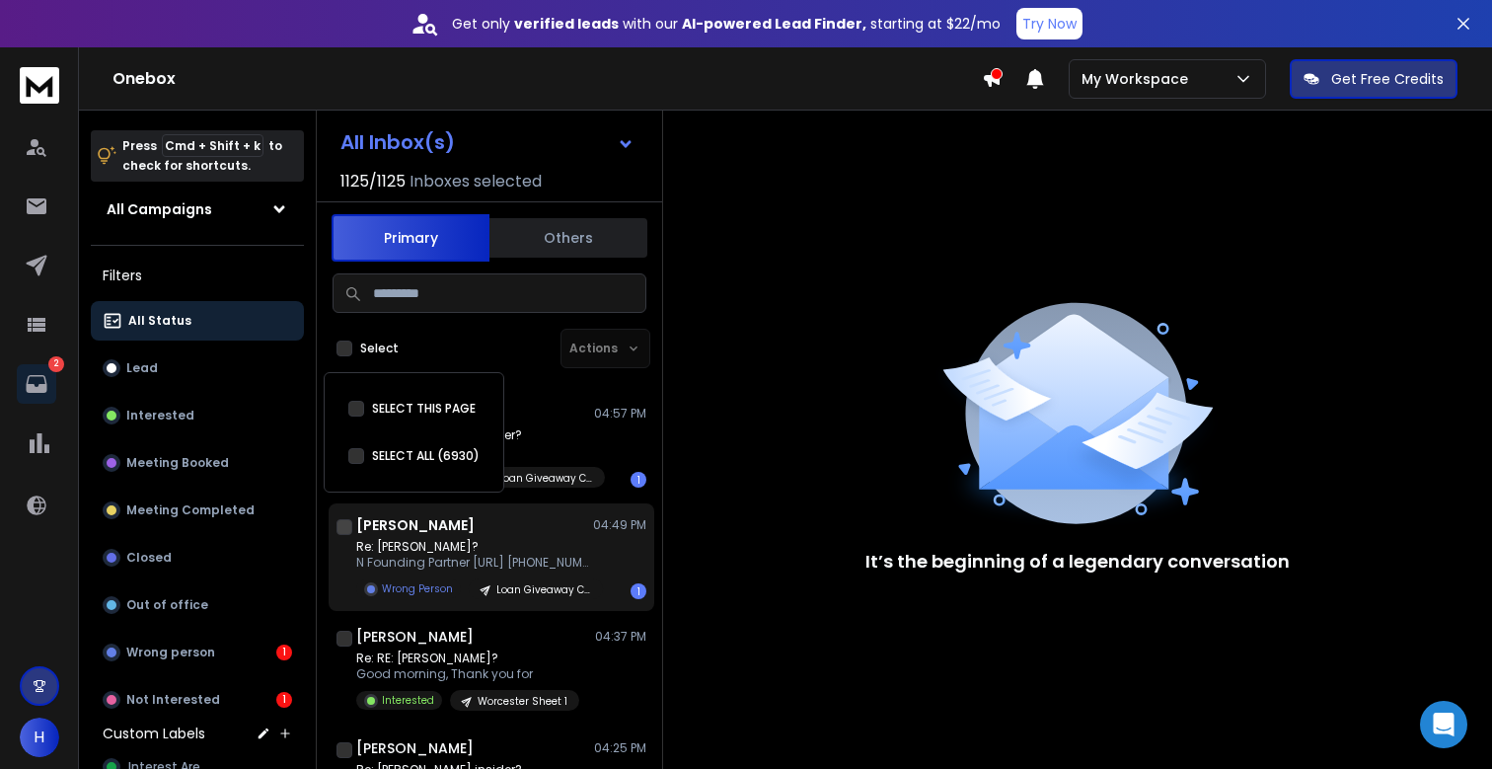
click at [426, 551] on p "Re: [PERSON_NAME]?" at bounding box center [474, 547] width 237 height 16
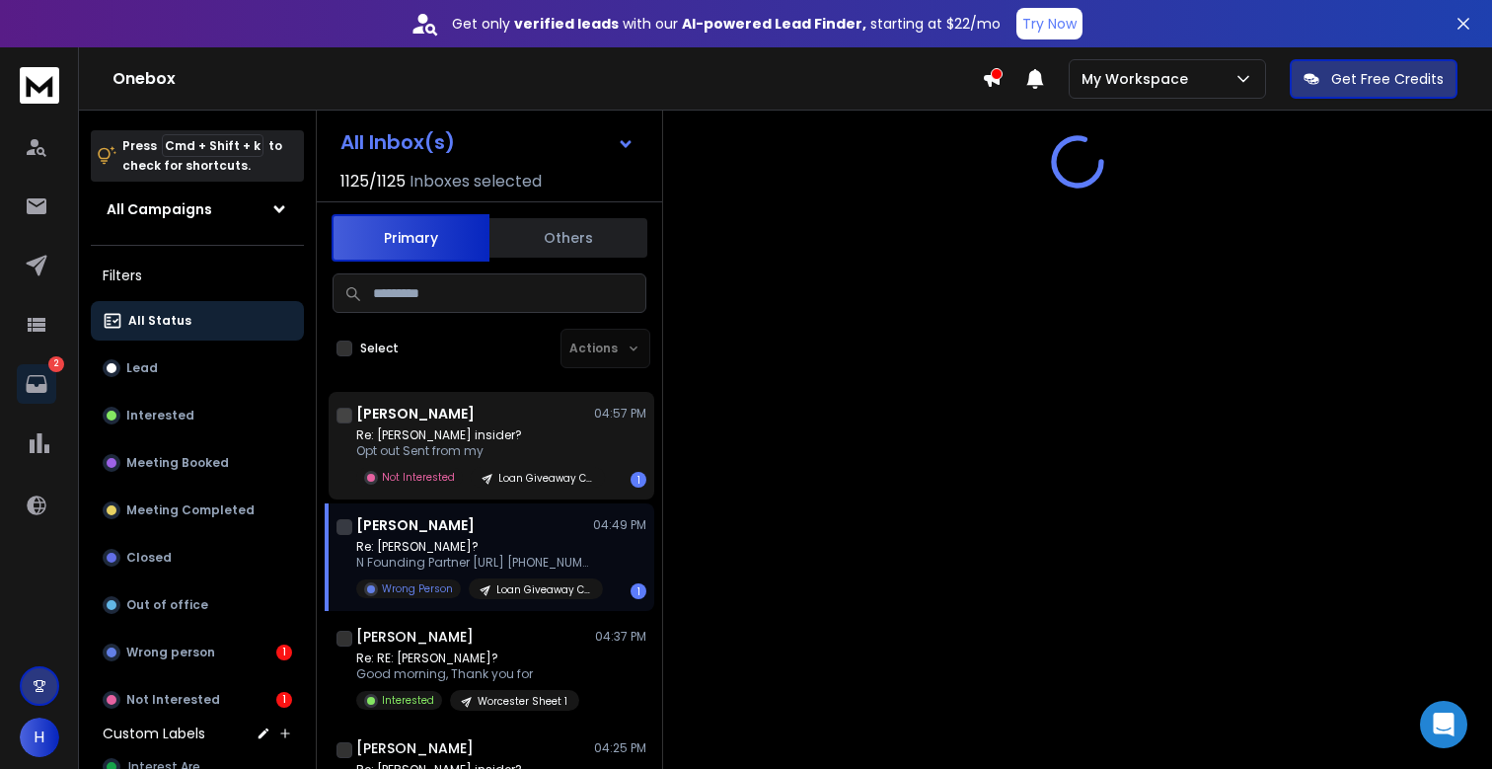
click at [514, 476] on p "Loan Giveaway CEM" at bounding box center [545, 478] width 95 height 15
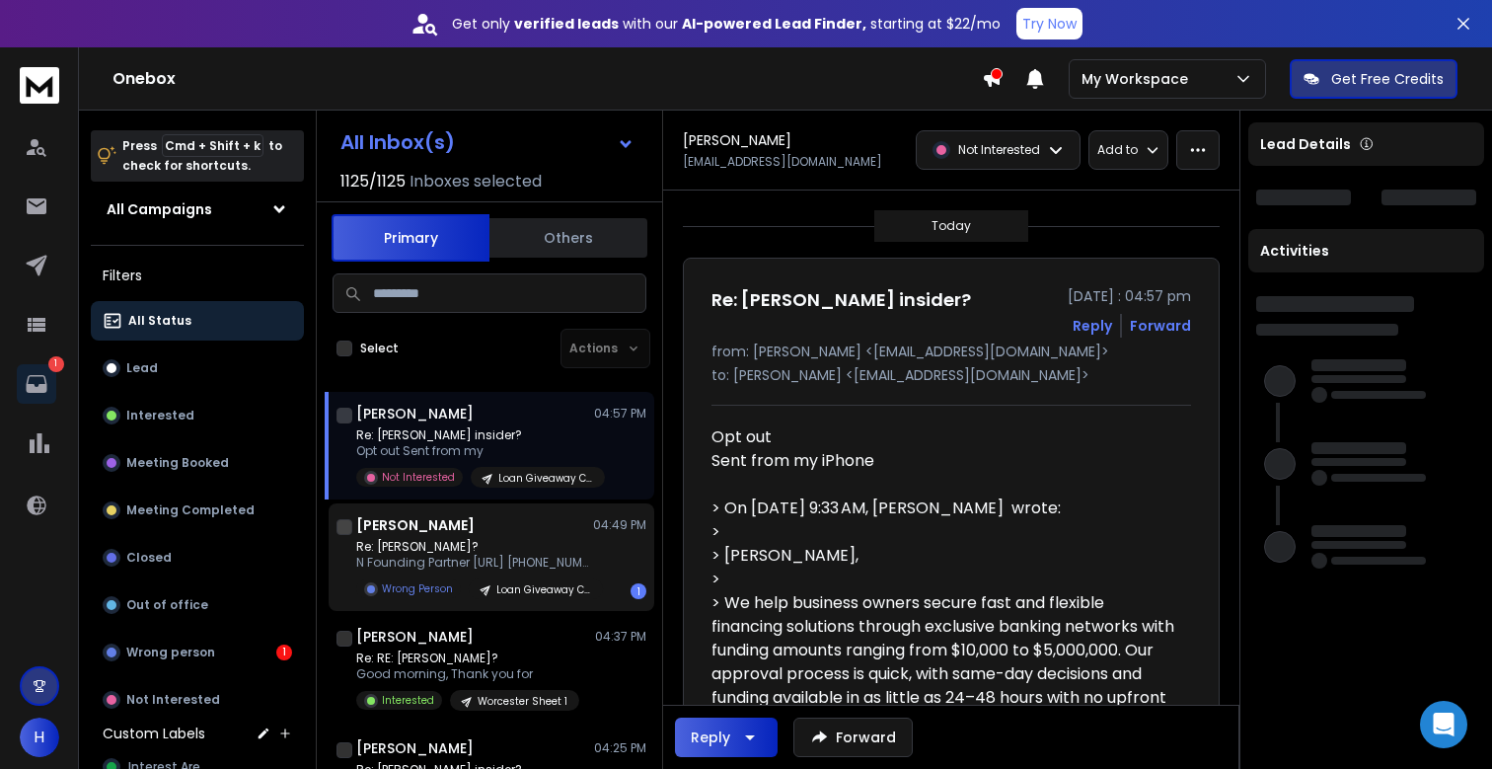
click at [454, 521] on h1 "[PERSON_NAME]" at bounding box center [415, 525] width 118 height 20
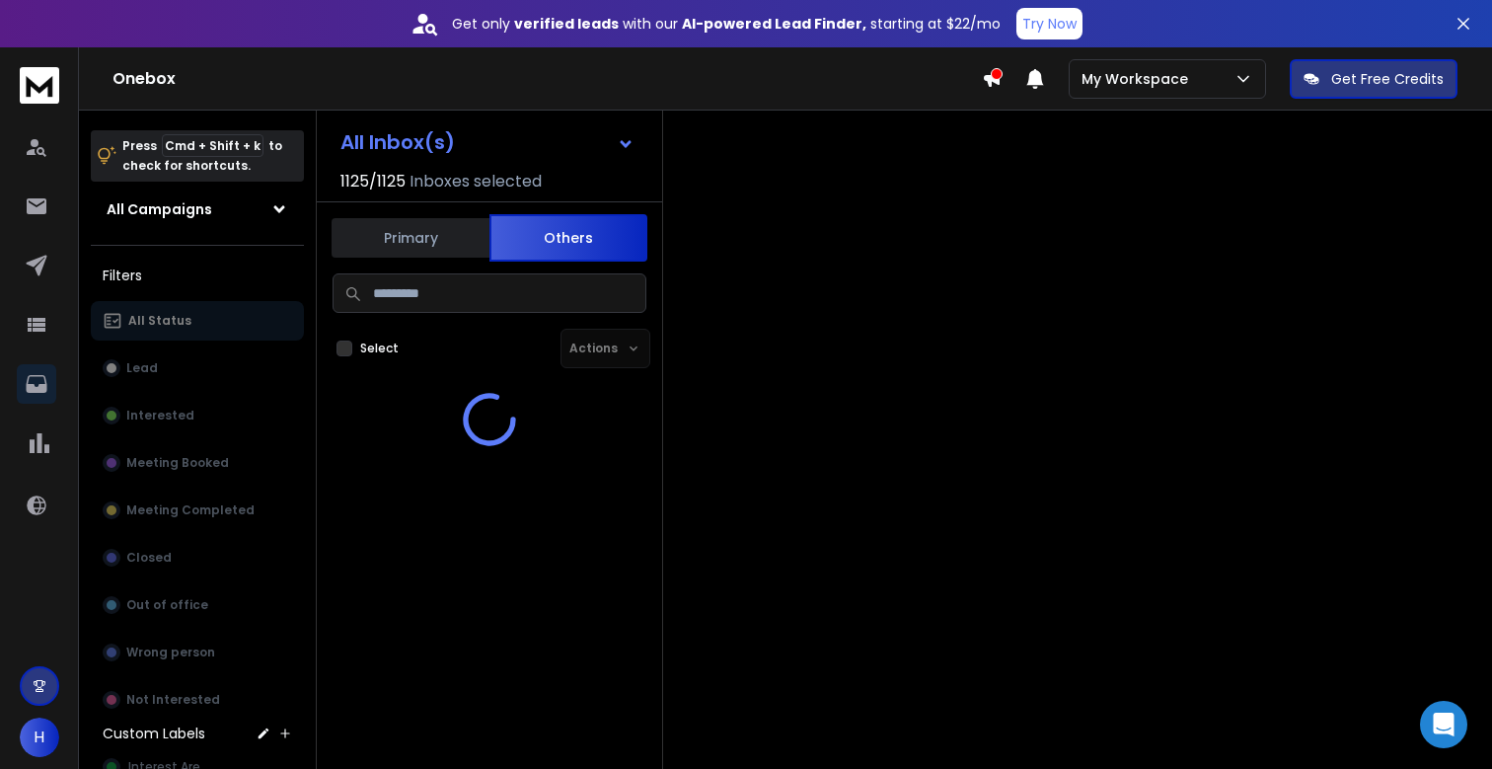
click at [528, 233] on button "Others" at bounding box center [568, 237] width 158 height 47
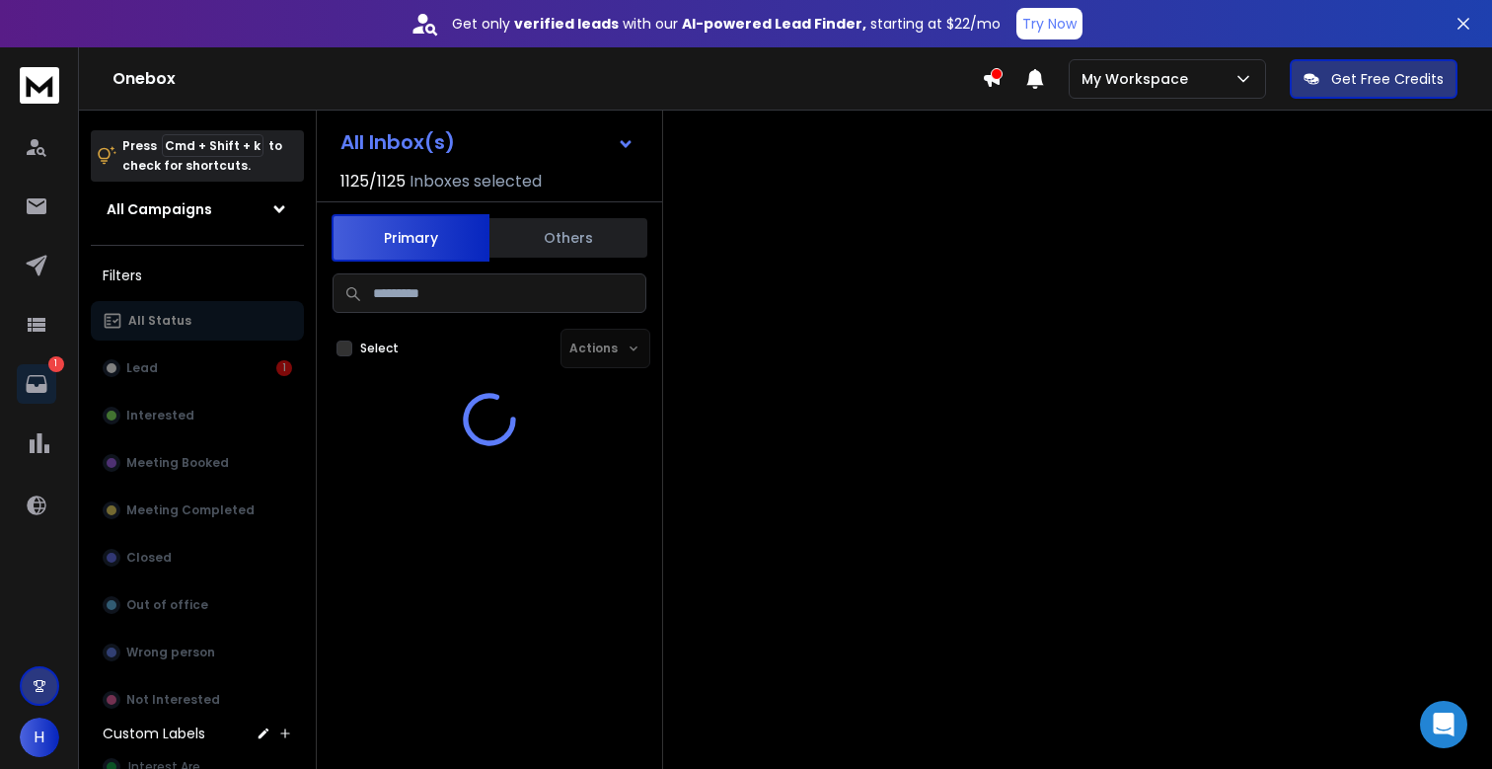
click at [384, 233] on button "Primary" at bounding box center [411, 237] width 158 height 47
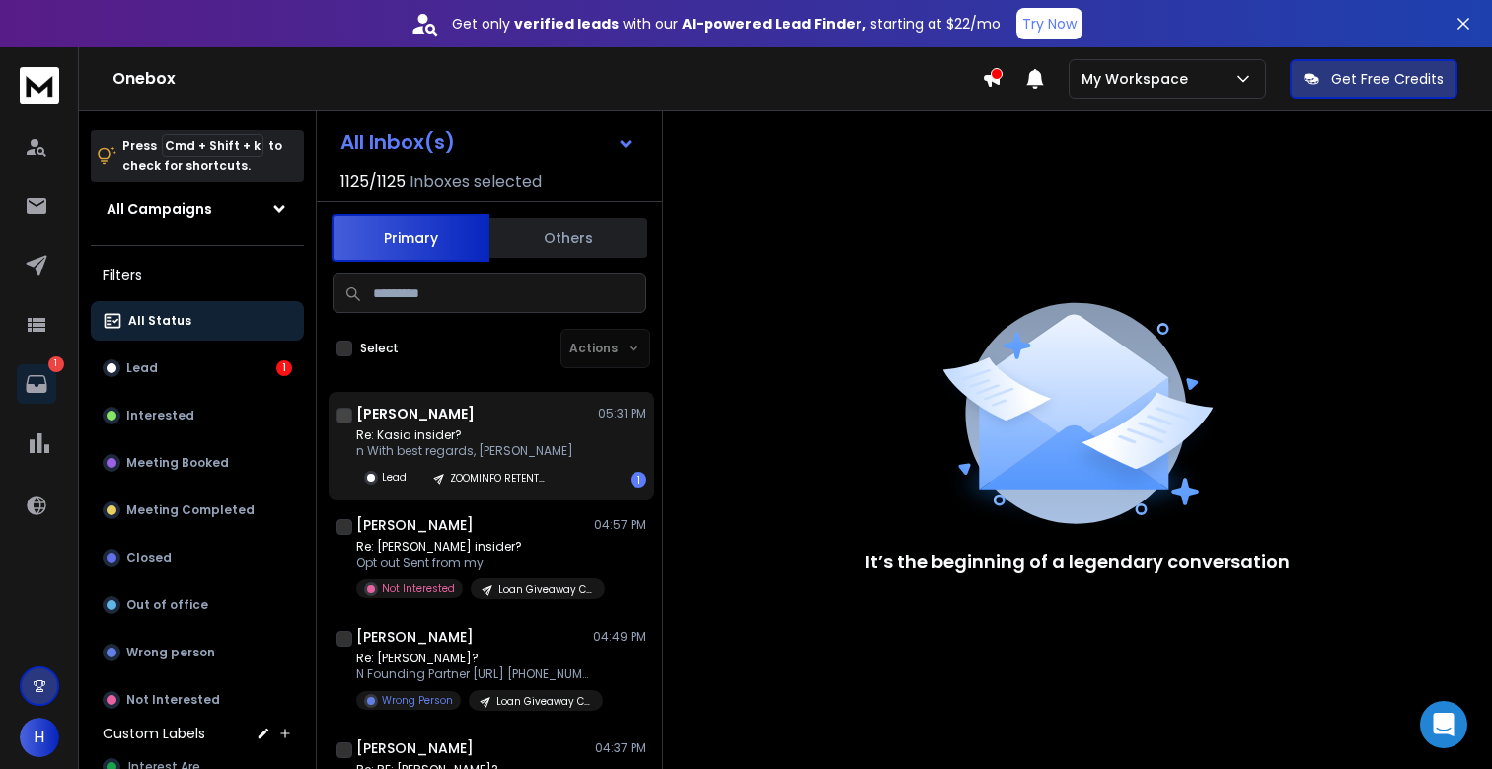
click at [473, 420] on h1 "[PERSON_NAME]" at bounding box center [415, 414] width 118 height 20
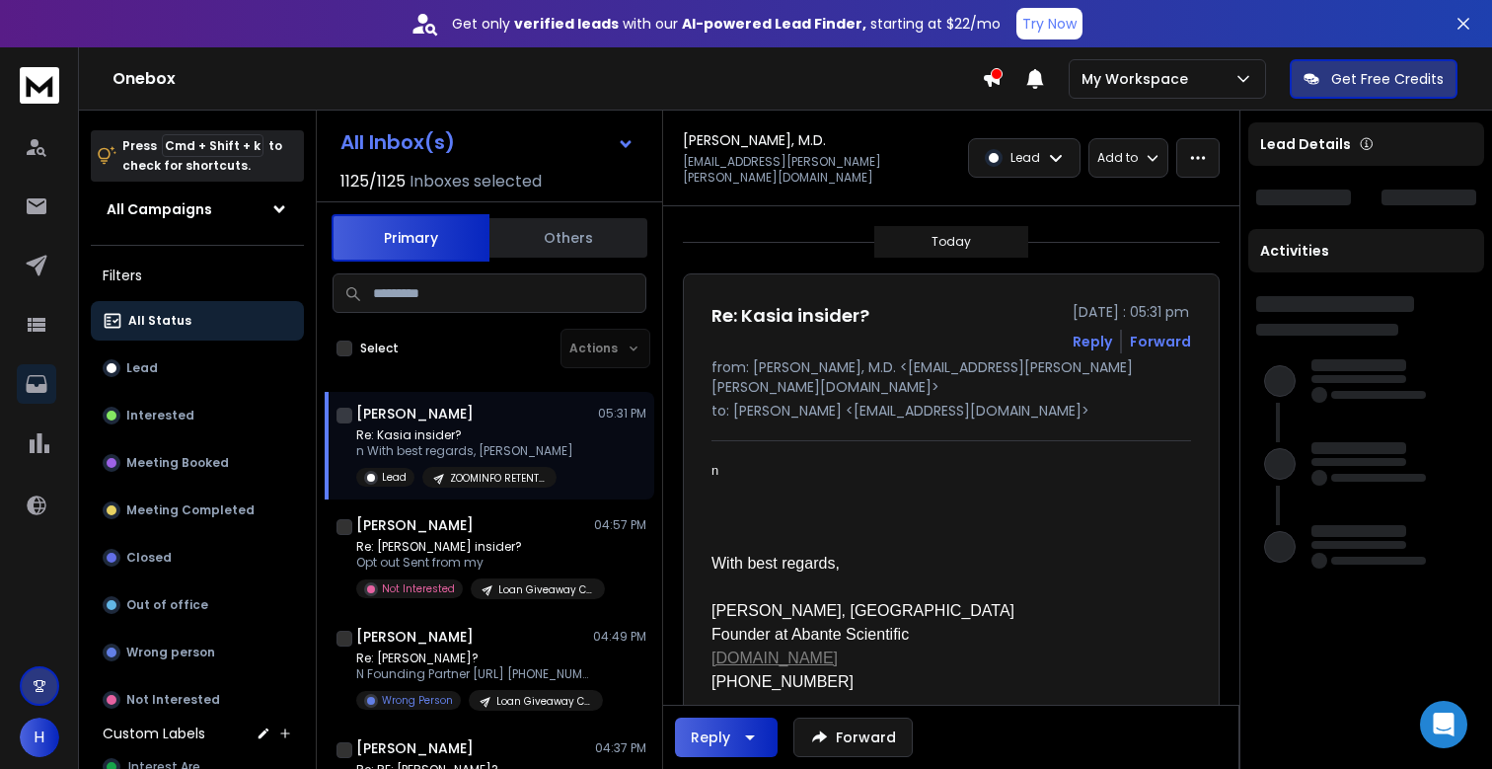
click at [558, 248] on button "Others" at bounding box center [568, 237] width 158 height 43
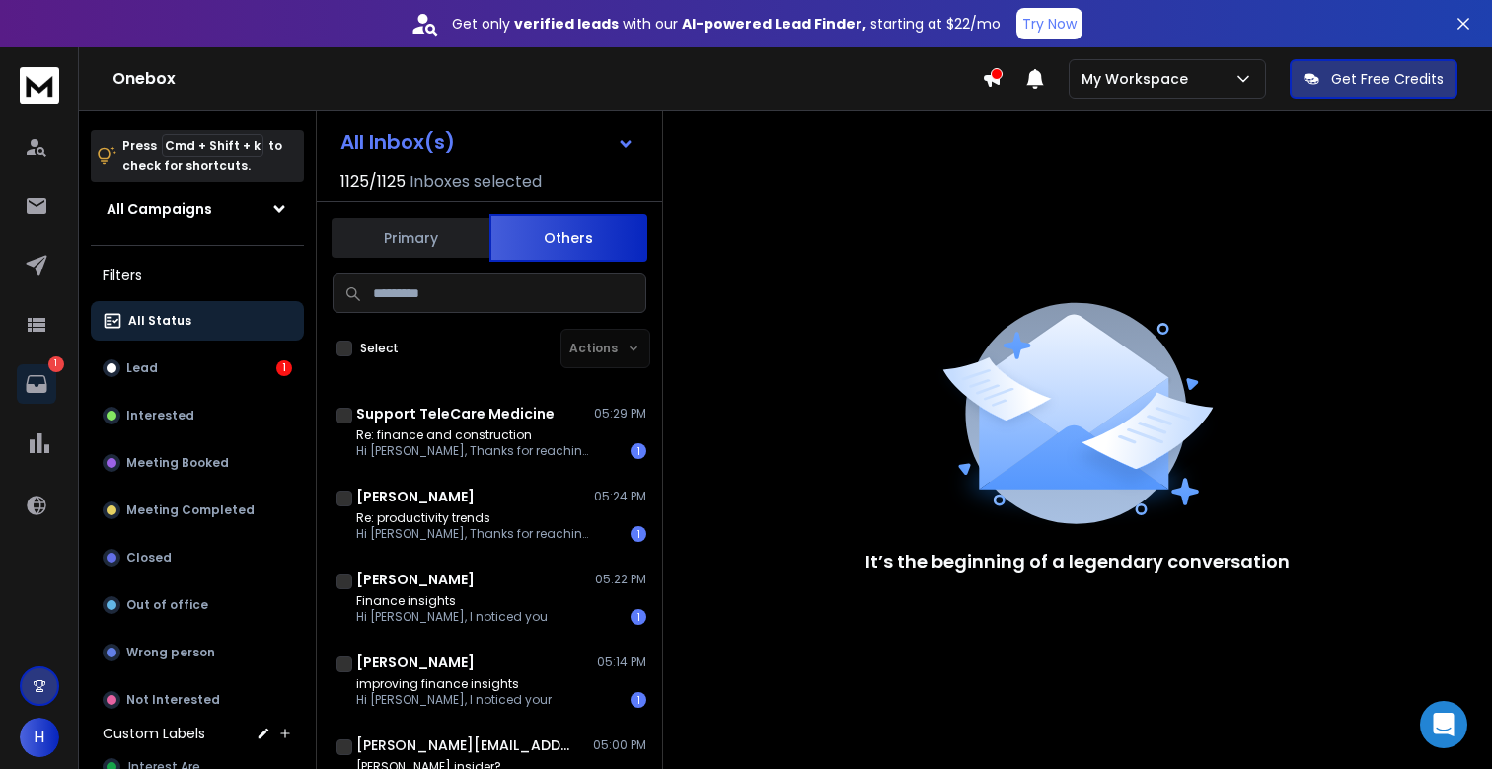
click at [428, 182] on h3 "Inboxes selected" at bounding box center [476, 182] width 132 height 24
click at [448, 232] on button "Primary" at bounding box center [411, 237] width 158 height 43
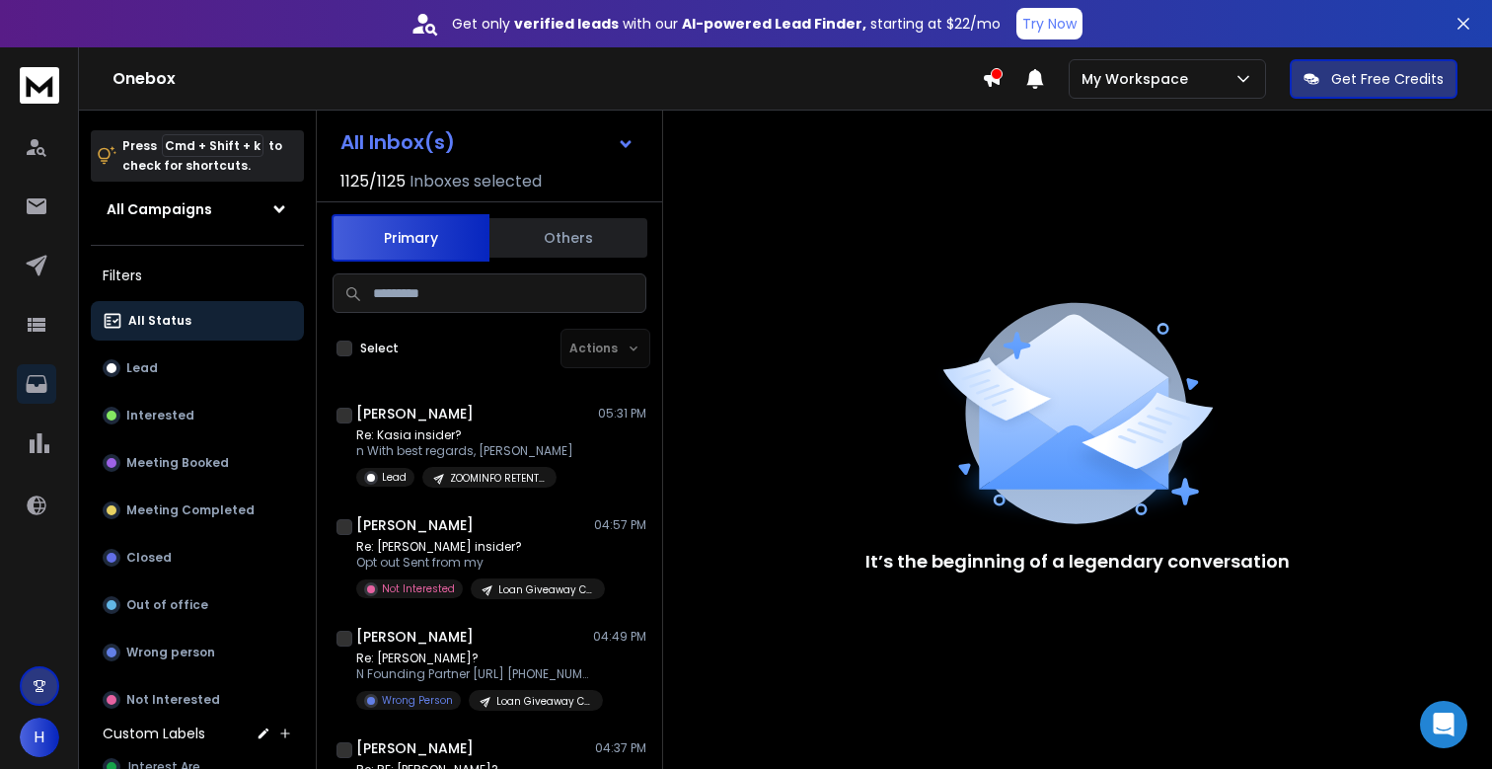
click at [564, 233] on button "Others" at bounding box center [568, 237] width 158 height 43
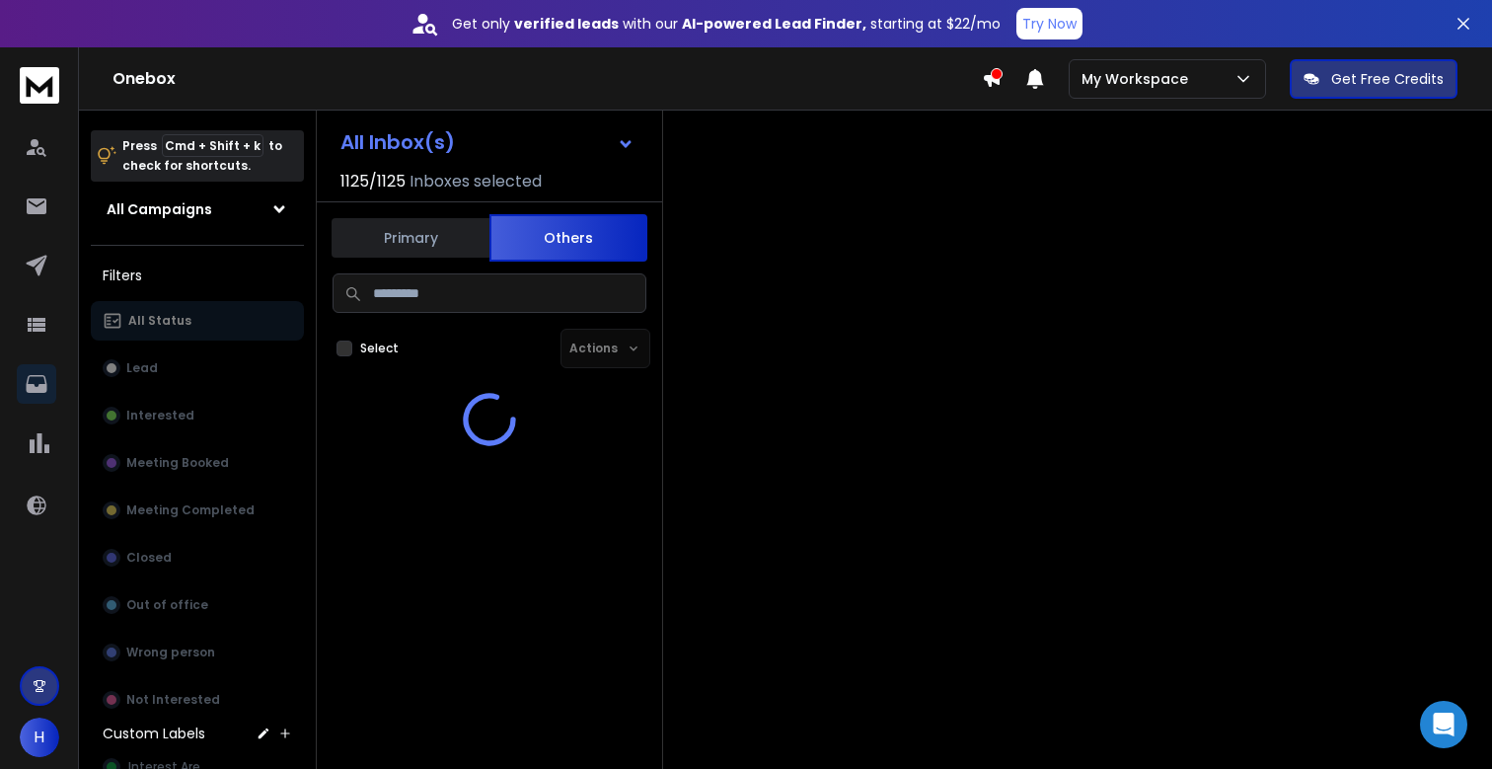
click at [564, 233] on button "Others" at bounding box center [568, 237] width 158 height 47
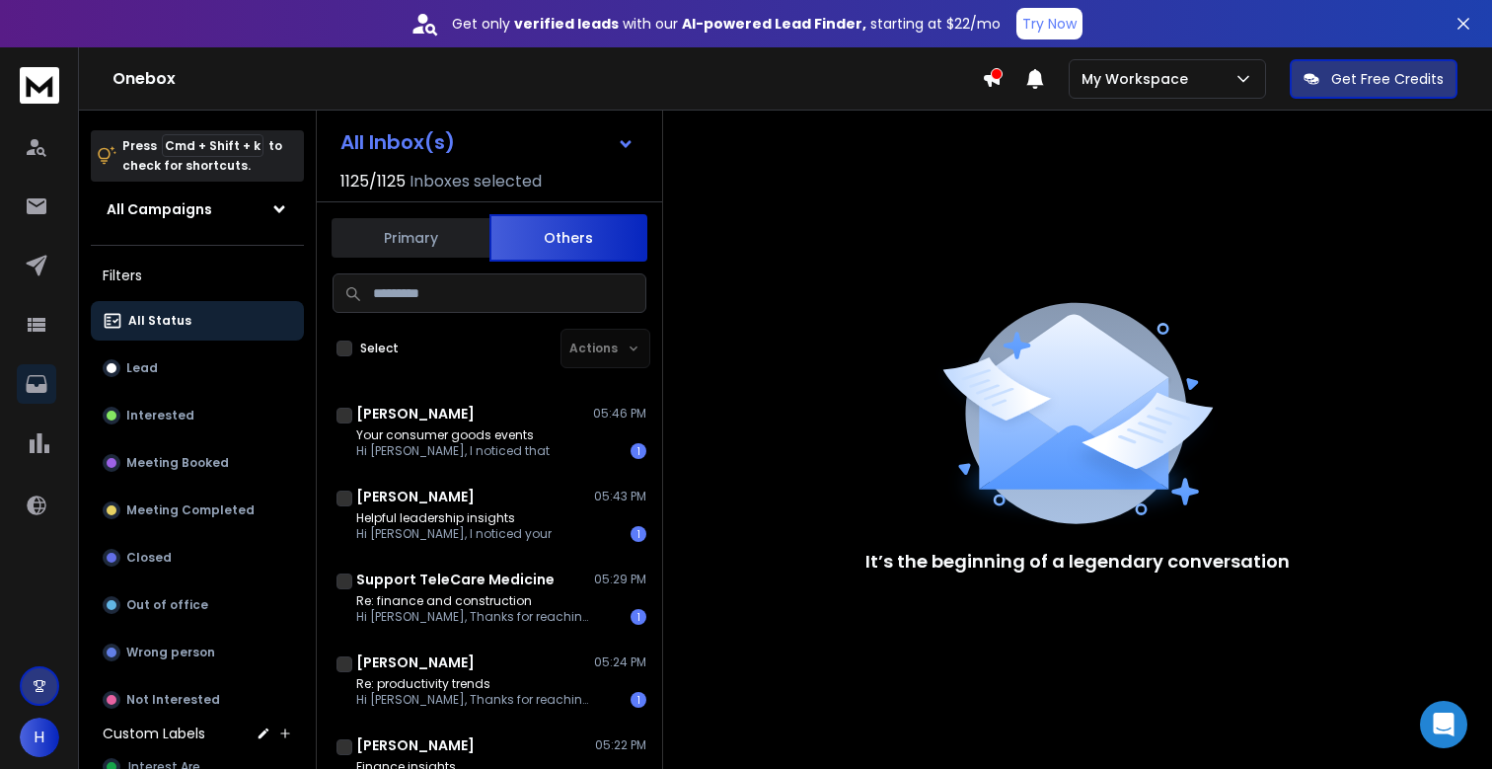
click at [410, 237] on button "Primary" at bounding box center [411, 237] width 158 height 43
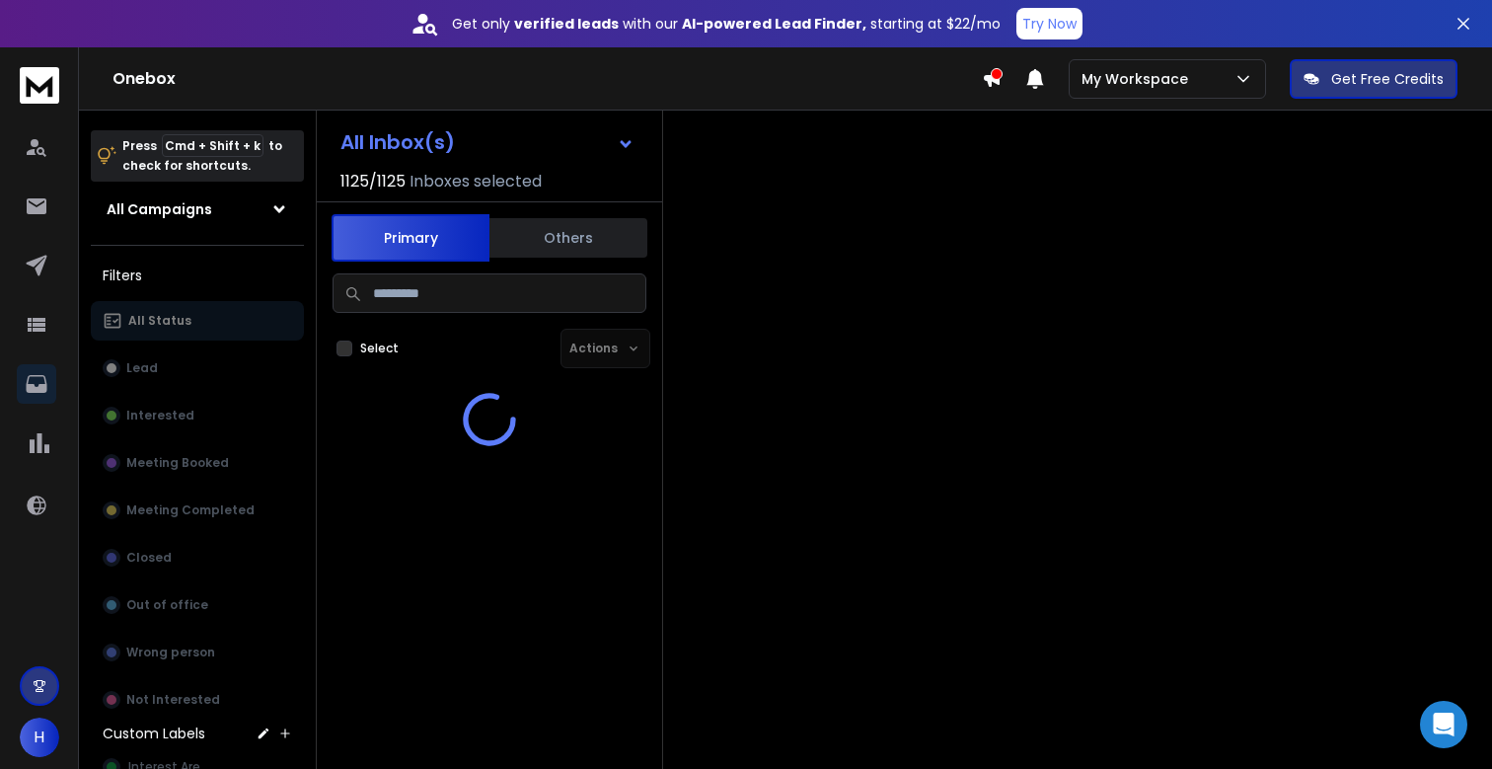
click at [410, 237] on button "Primary" at bounding box center [411, 237] width 158 height 47
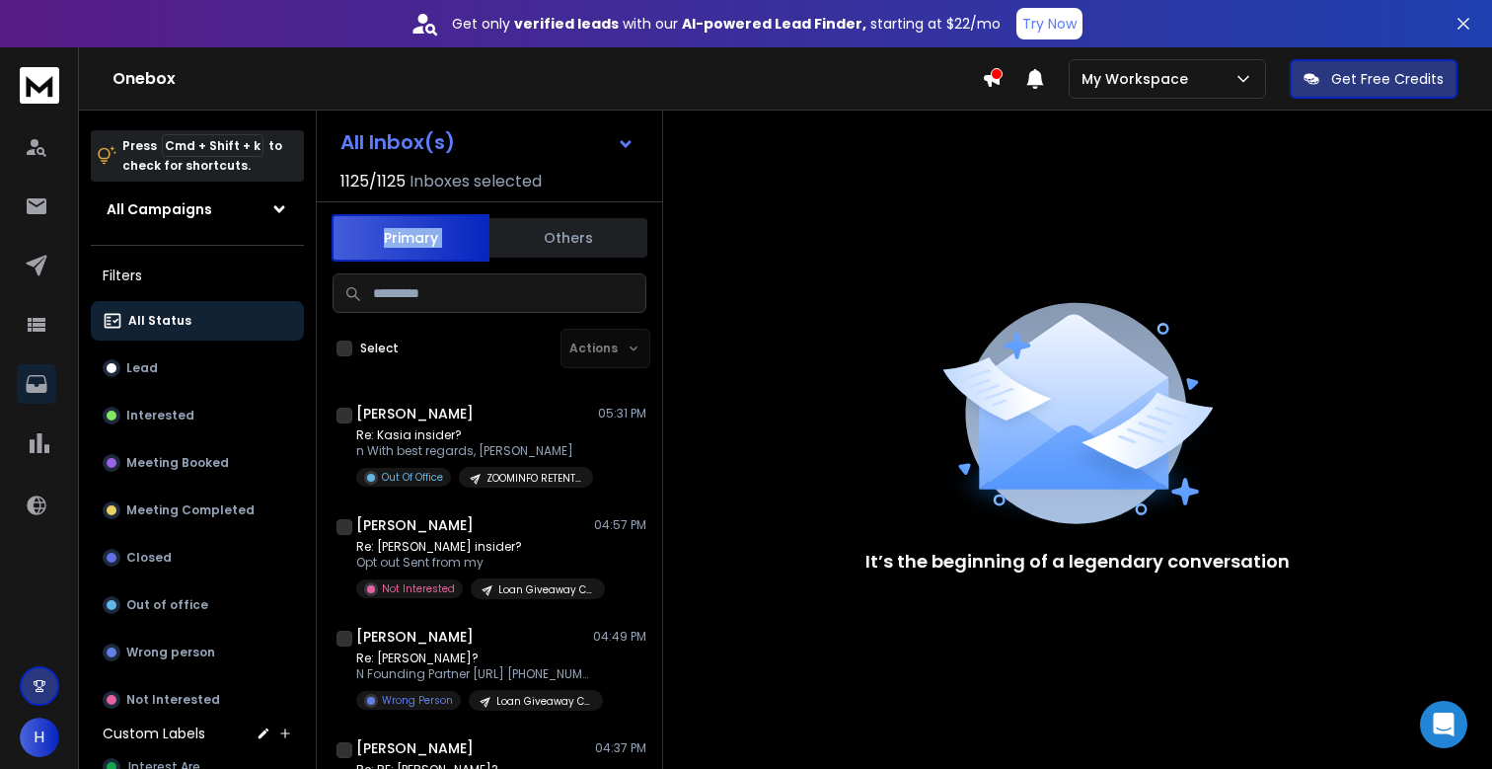
click at [513, 230] on div "All Inbox(s) 1125 / 1125 Inboxes selected Primary Others Select Actions [PERSON…" at bounding box center [489, 495] width 345 height 769
click at [513, 230] on button "Others" at bounding box center [568, 237] width 158 height 43
click at [513, 229] on button "Others" at bounding box center [568, 237] width 158 height 43
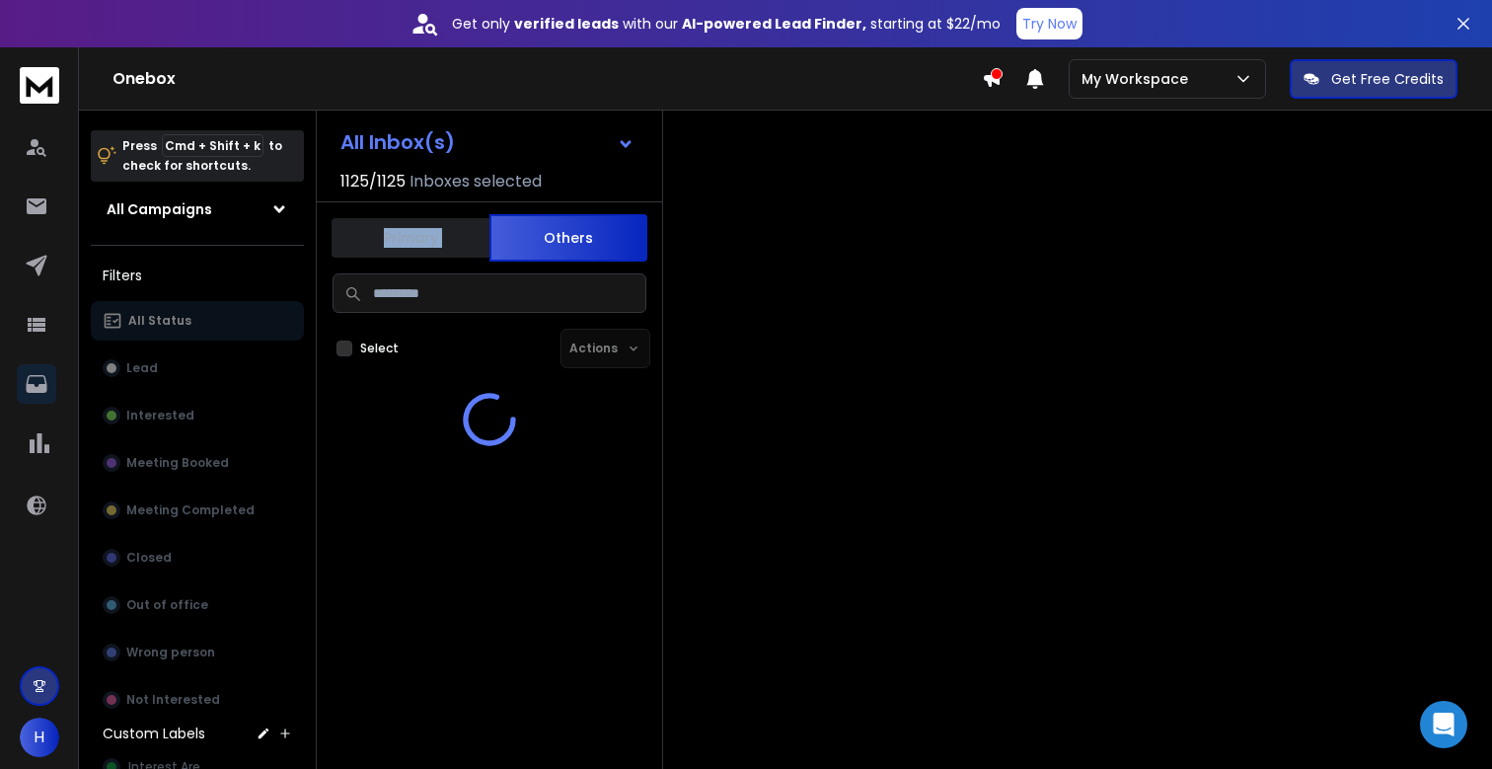
click at [523, 237] on button "Others" at bounding box center [568, 237] width 158 height 47
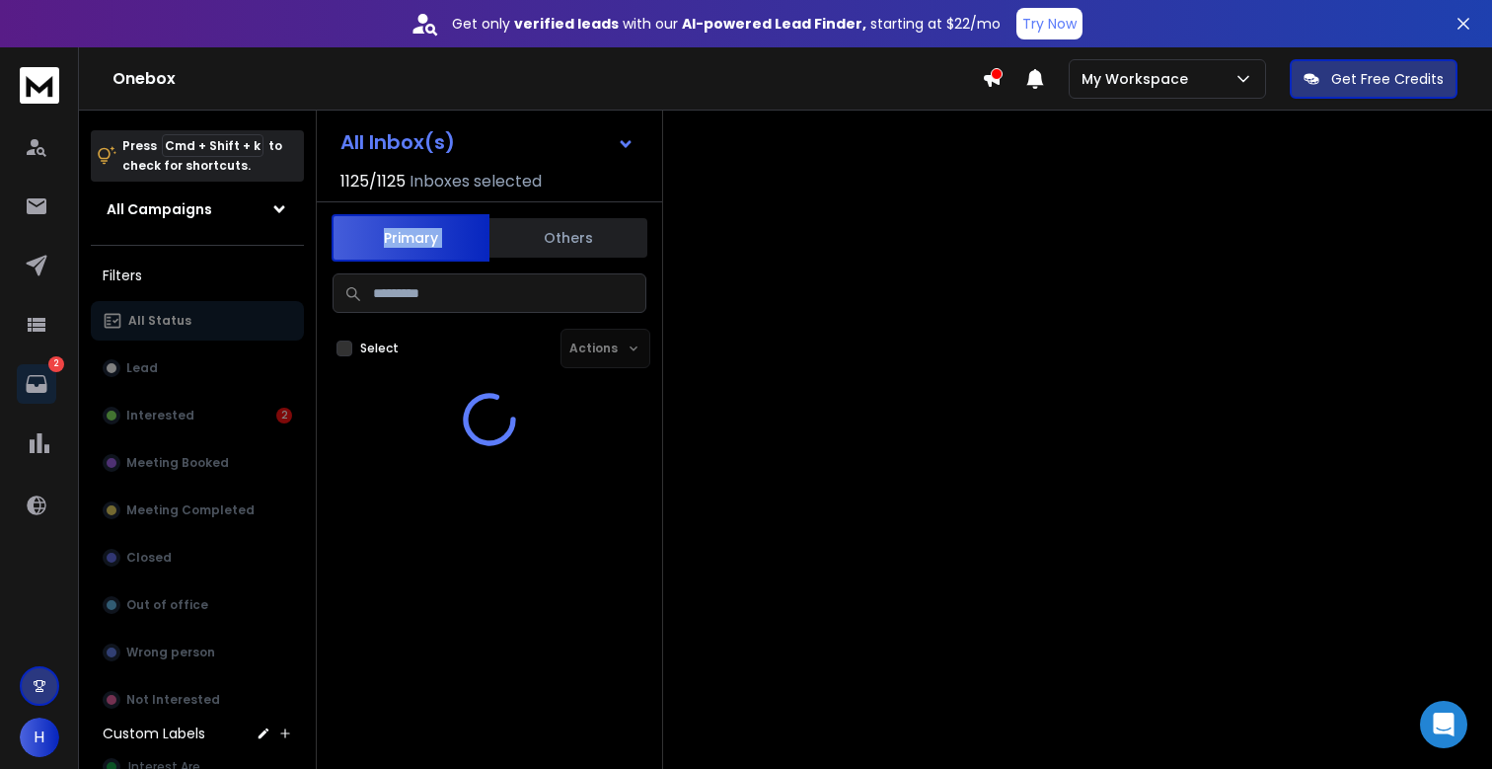
click at [436, 243] on button "Primary" at bounding box center [411, 237] width 158 height 47
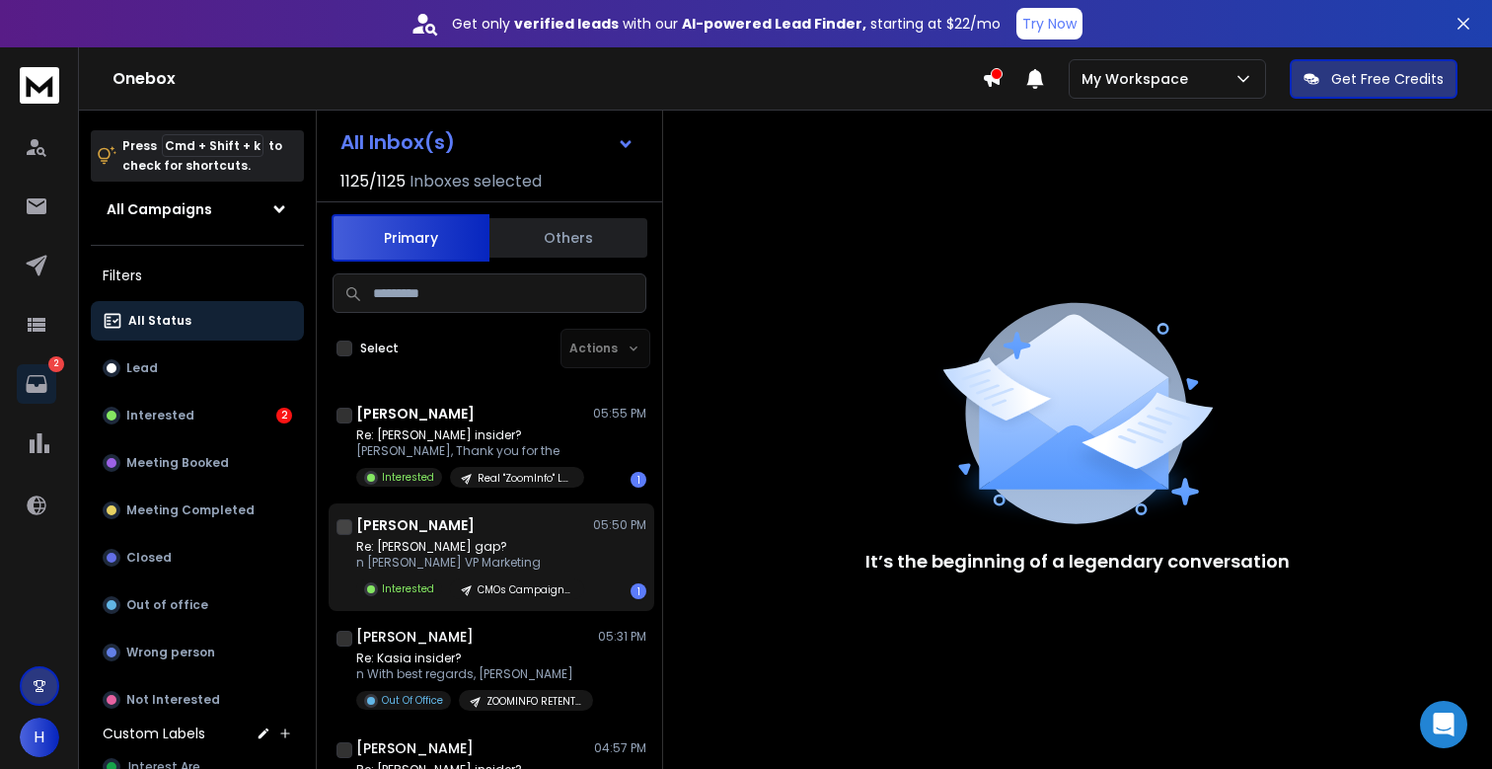
click at [554, 565] on p "n [PERSON_NAME] VP Marketing" at bounding box center [470, 563] width 228 height 16
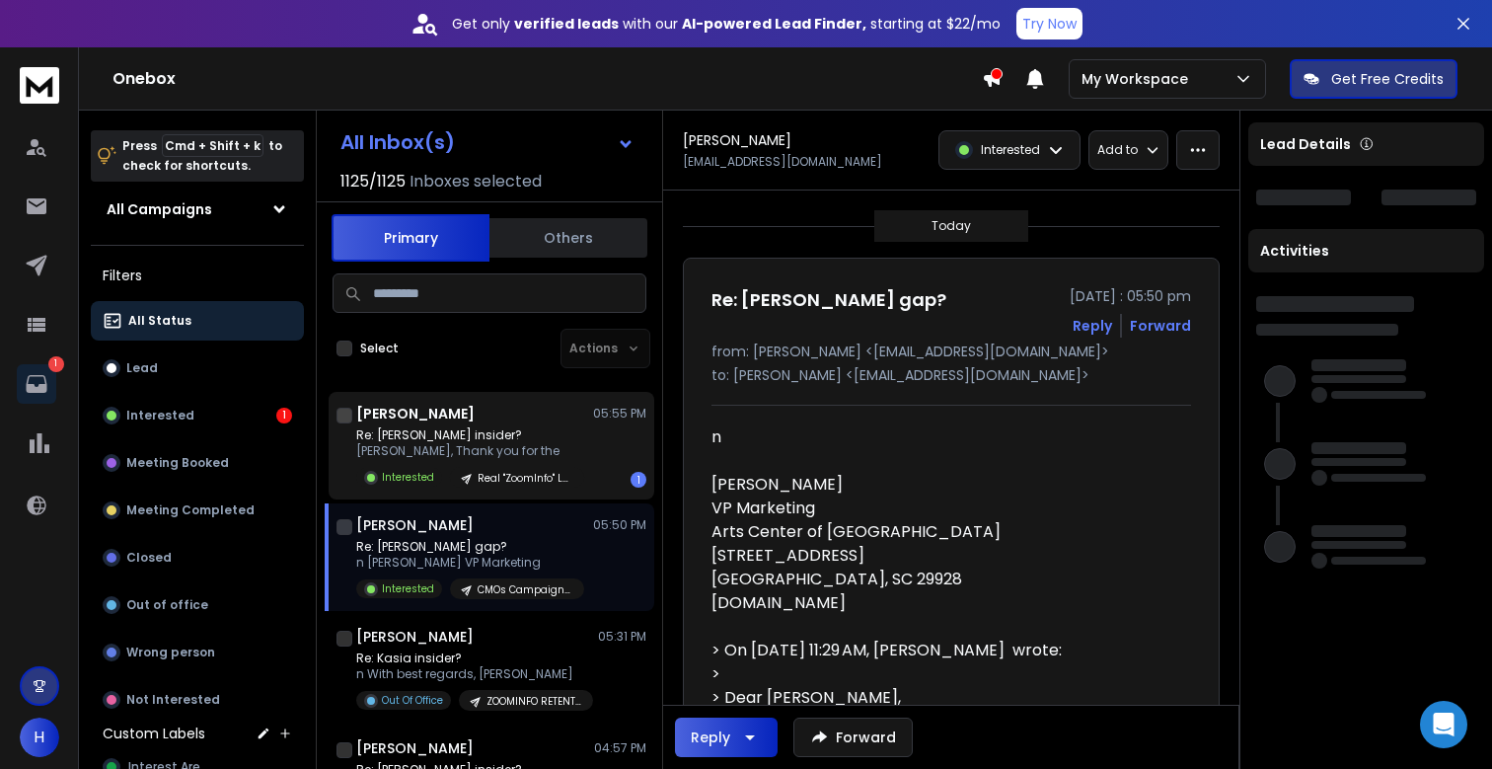
click at [547, 430] on p "Re: [PERSON_NAME] insider?" at bounding box center [470, 435] width 228 height 16
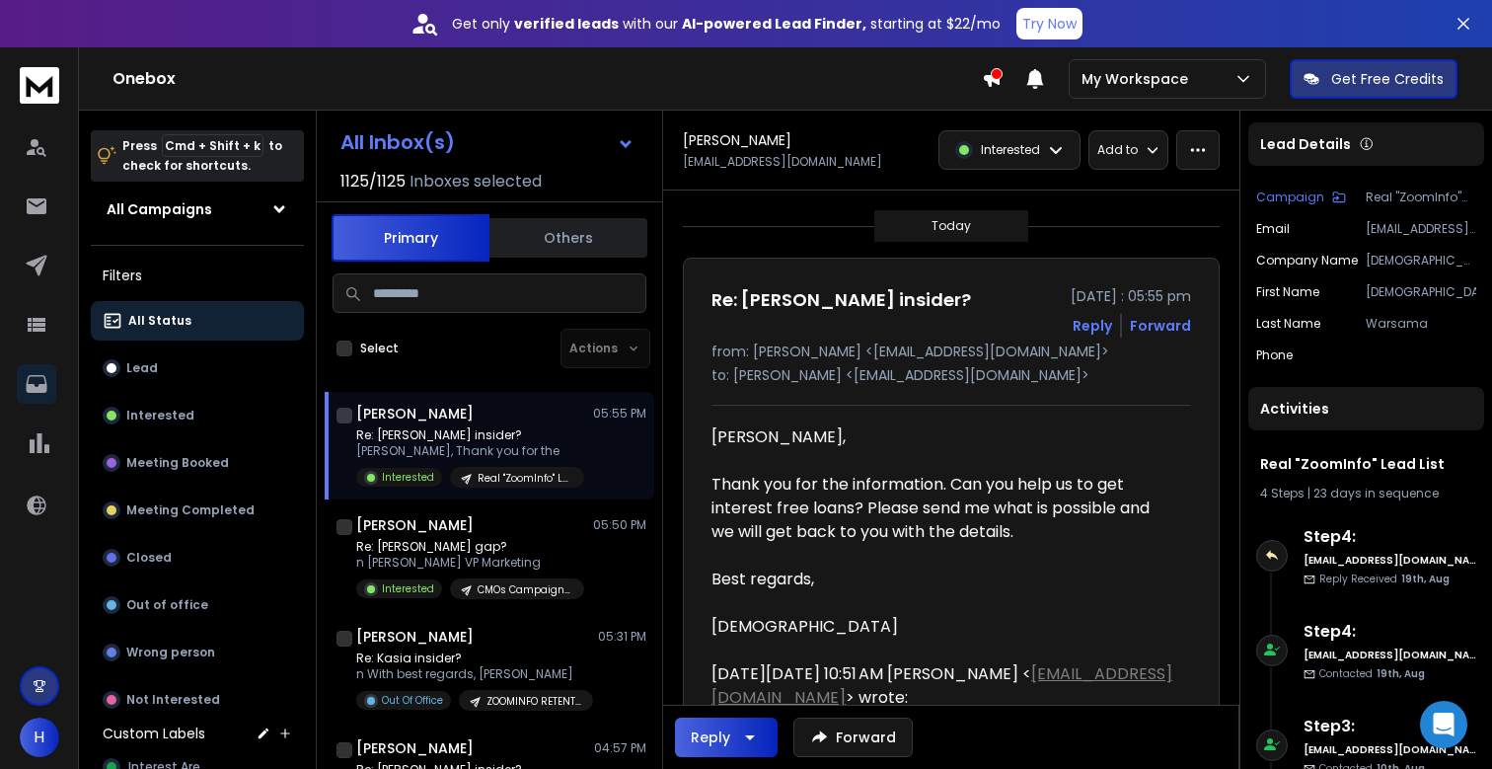
click at [723, 737] on div "Reply" at bounding box center [710, 737] width 39 height 20
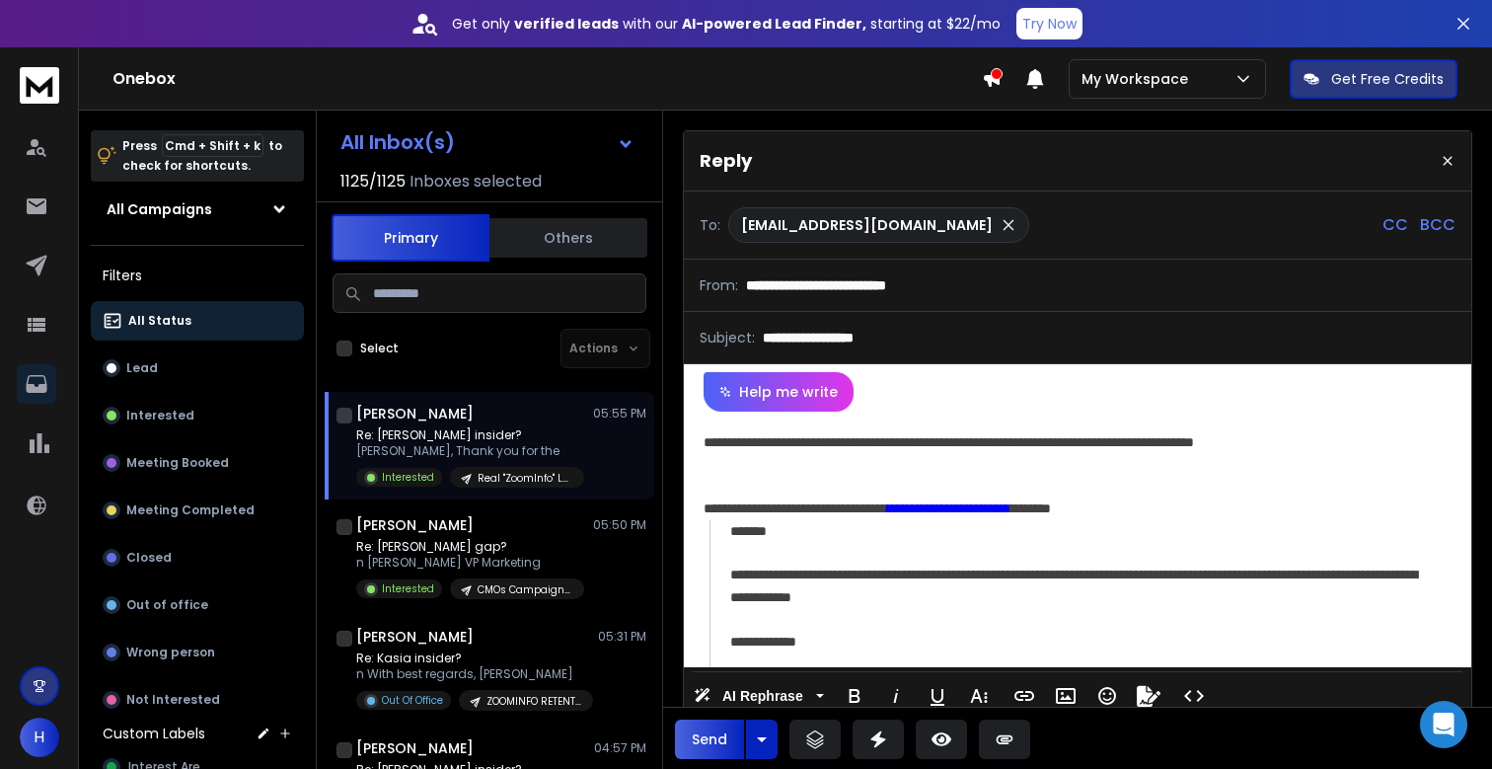
click at [714, 728] on button "Send" at bounding box center [709, 738] width 69 height 39
click at [581, 252] on button "Others" at bounding box center [568, 237] width 158 height 43
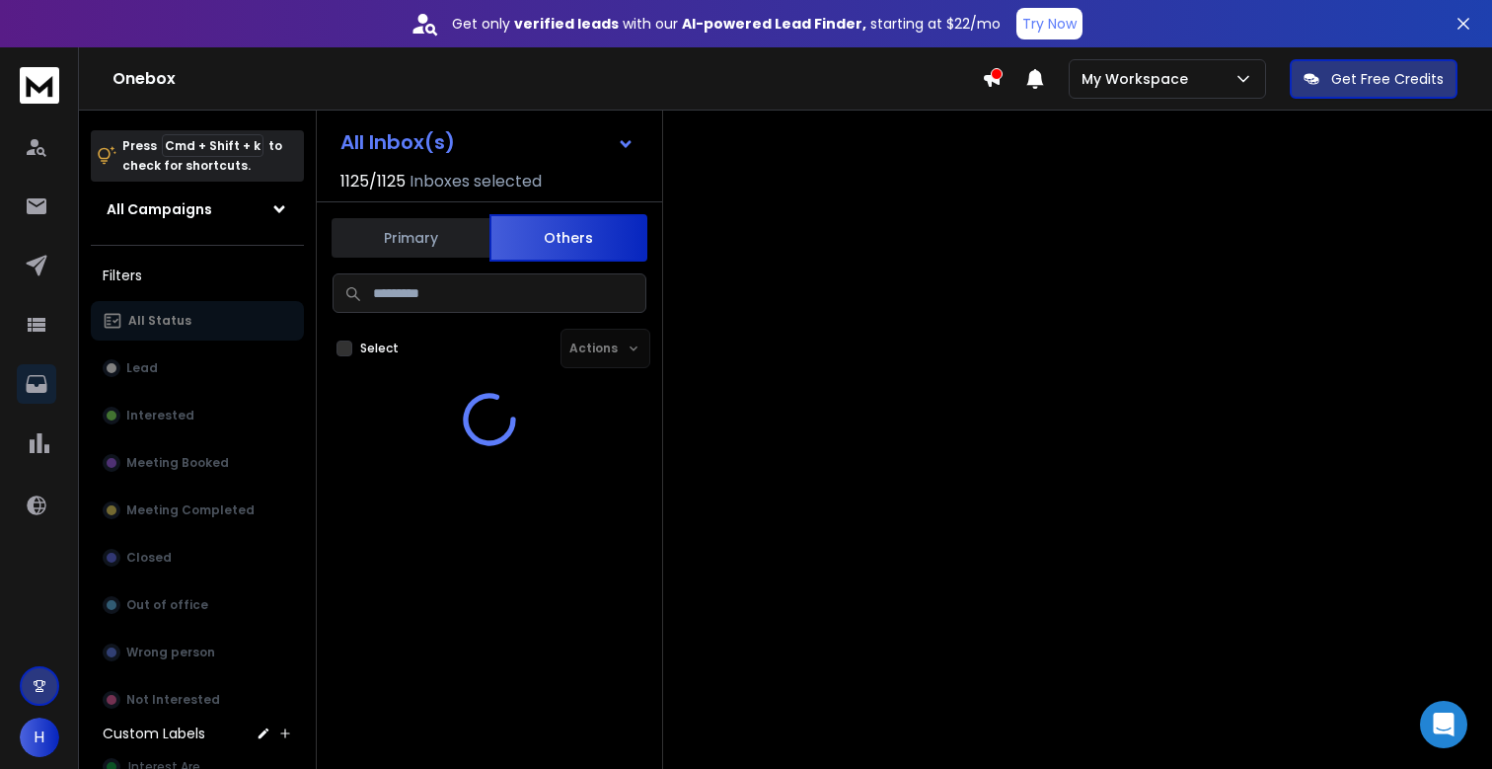
click at [581, 252] on button "Others" at bounding box center [568, 237] width 158 height 47
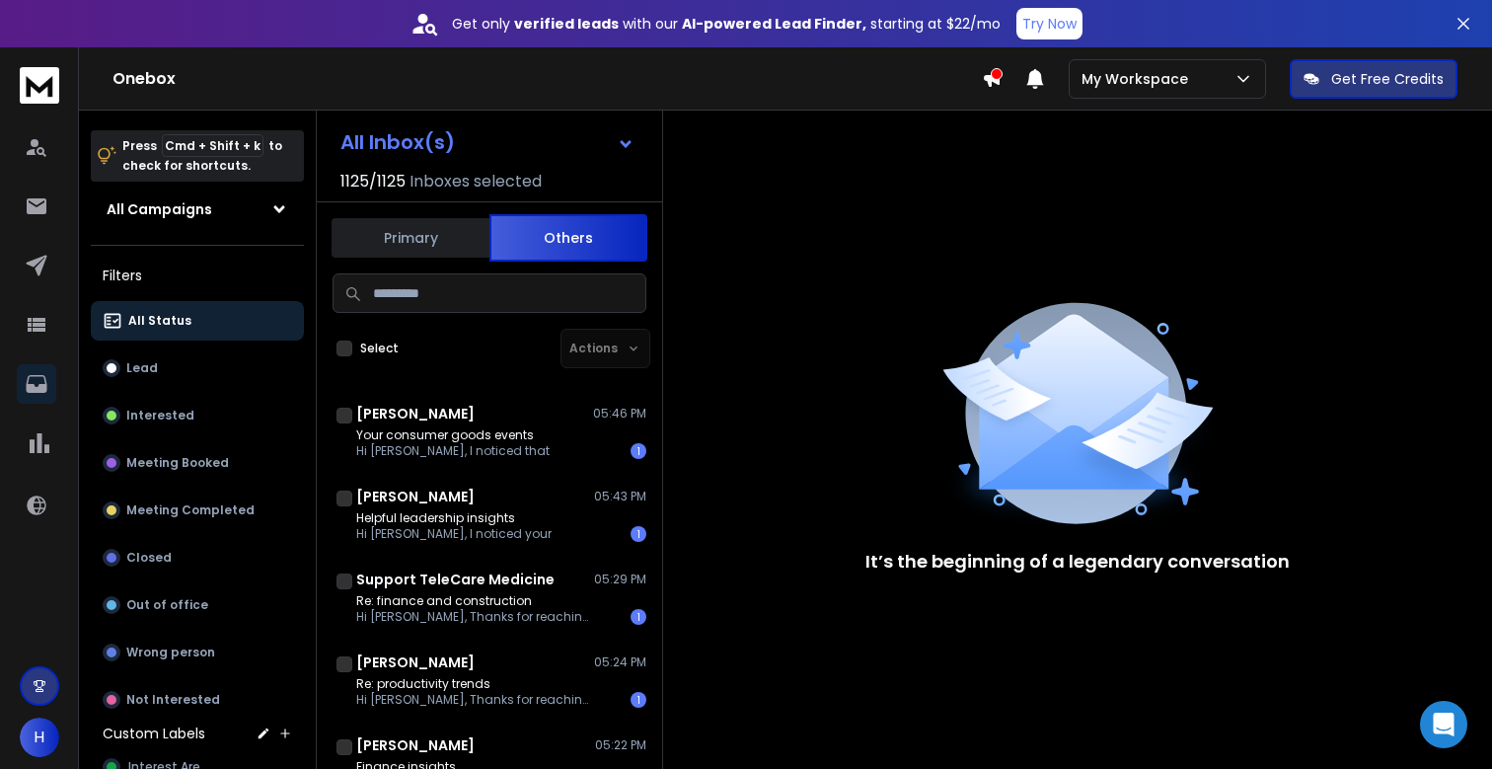
click at [420, 247] on button "Primary" at bounding box center [411, 237] width 158 height 43
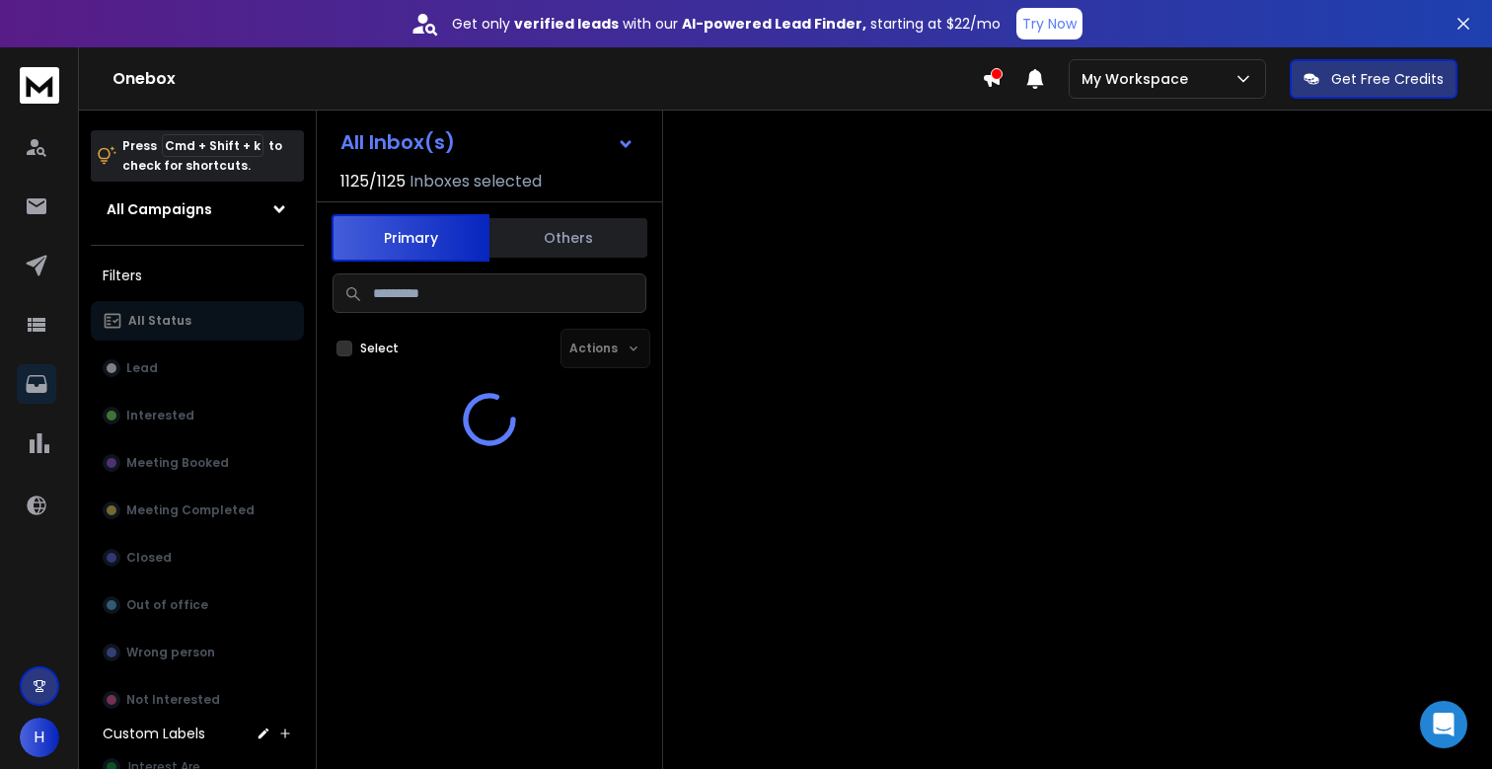
click at [420, 247] on button "Primary" at bounding box center [411, 237] width 158 height 47
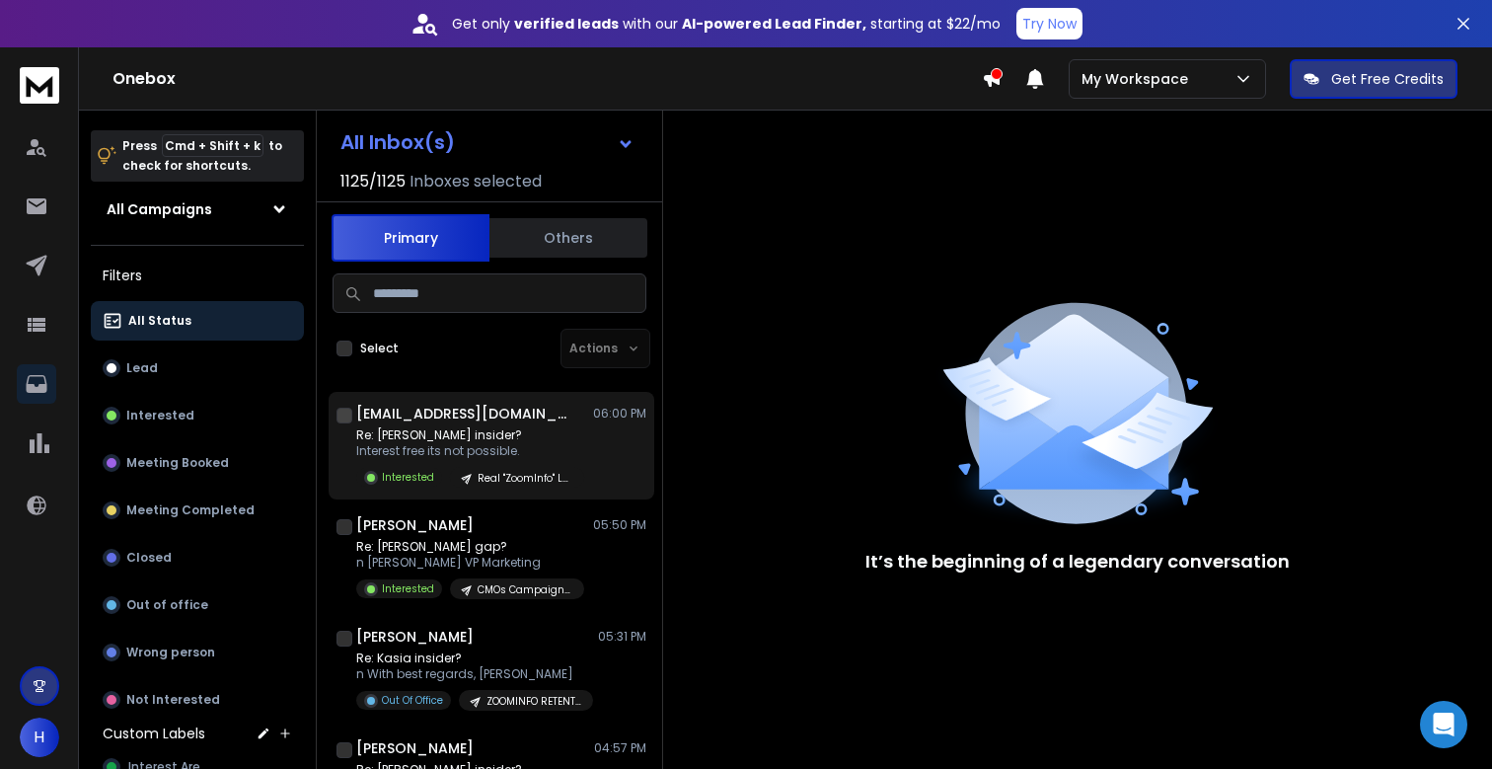
click at [554, 435] on p "Re: [PERSON_NAME] insider?" at bounding box center [470, 435] width 228 height 16
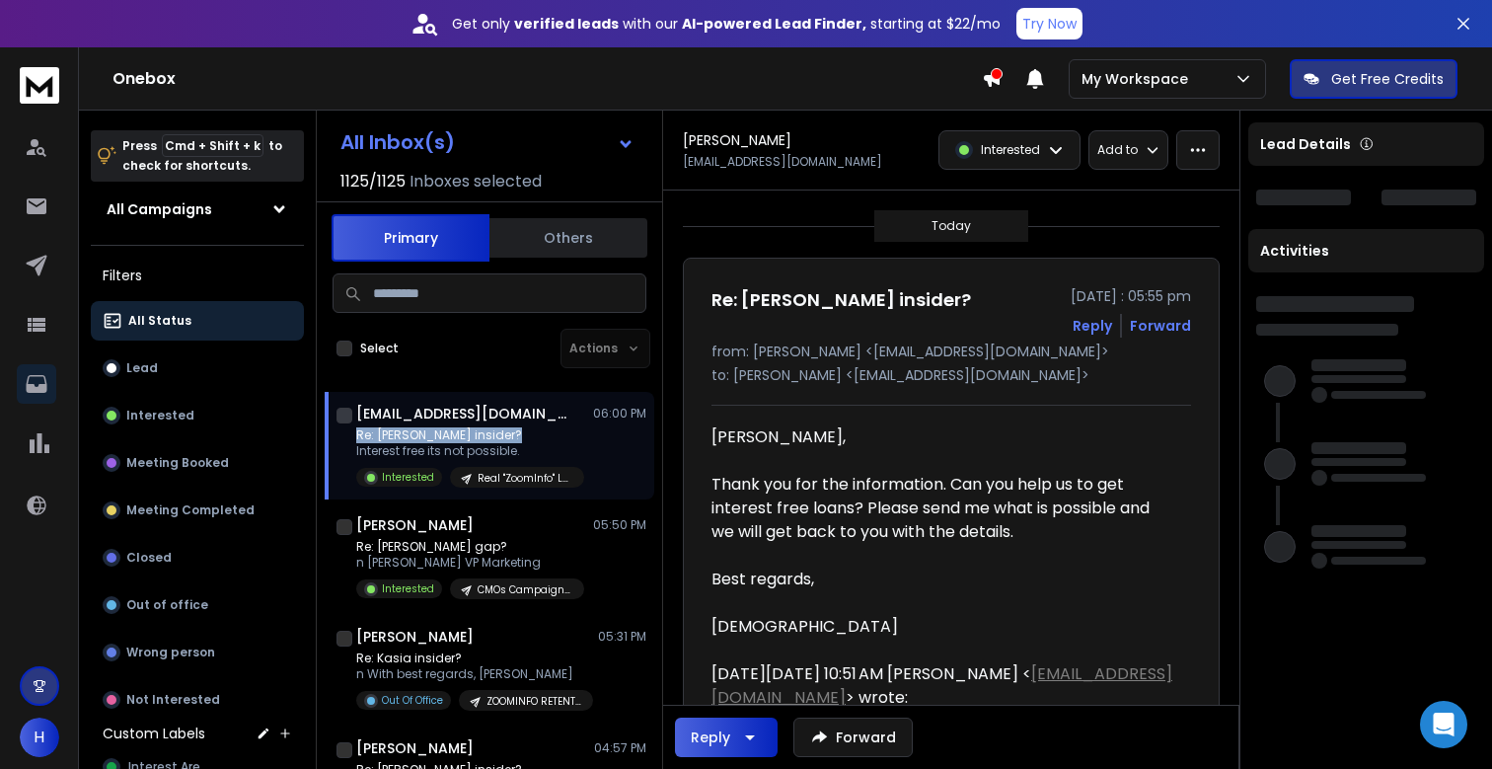
click at [554, 435] on p "Re: [PERSON_NAME] insider?" at bounding box center [470, 435] width 228 height 16
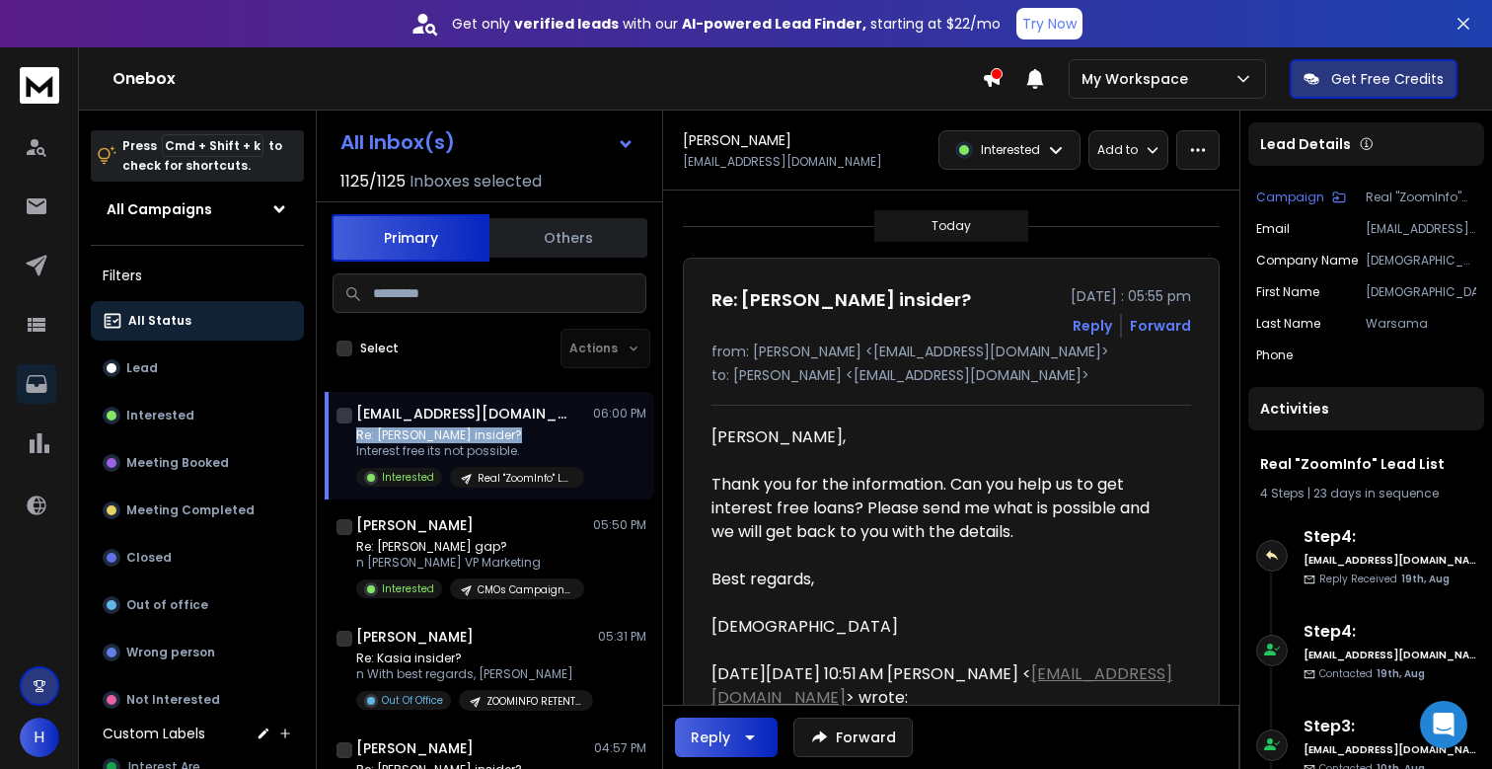
click at [558, 239] on button "Others" at bounding box center [568, 237] width 158 height 43
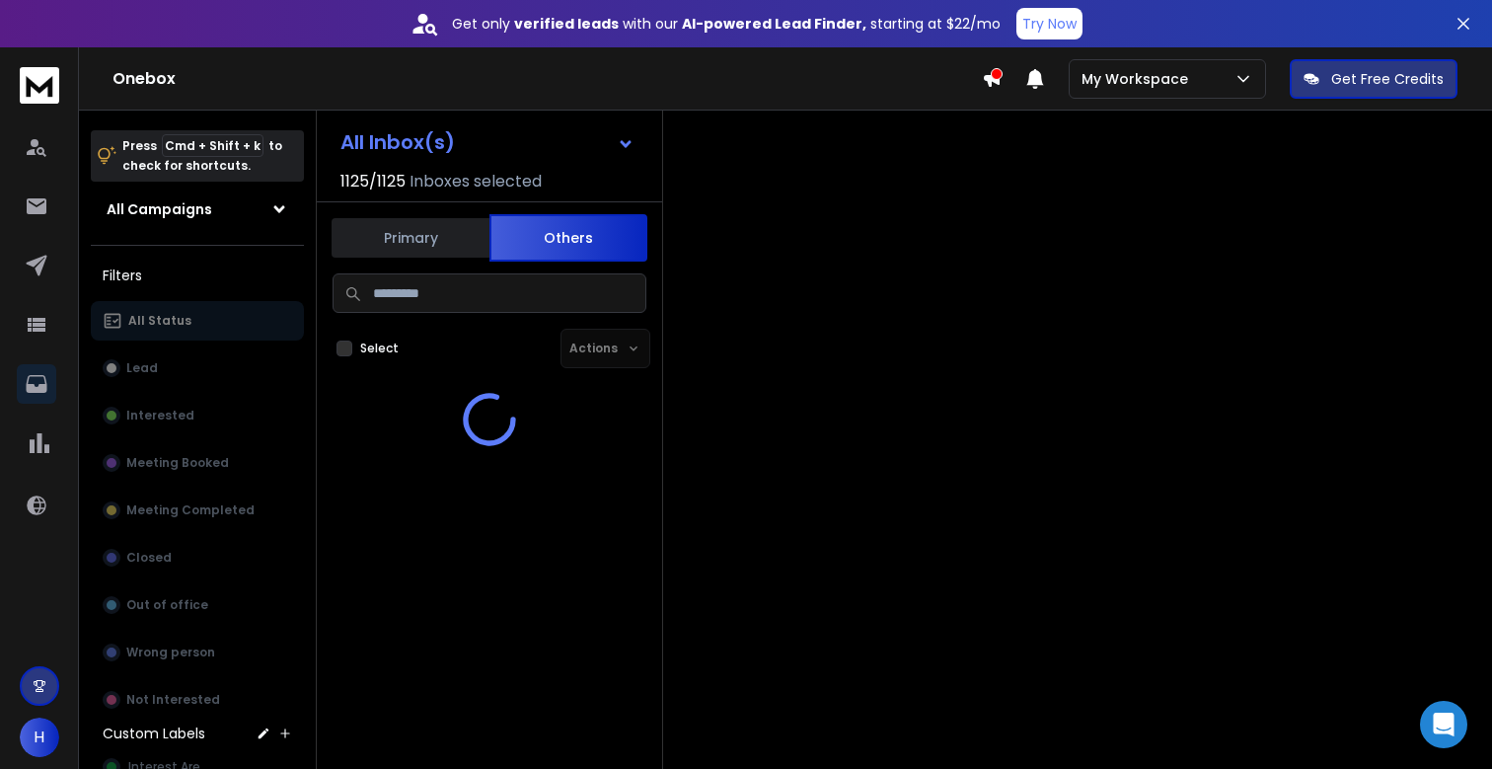
click at [558, 239] on button "Others" at bounding box center [568, 237] width 158 height 47
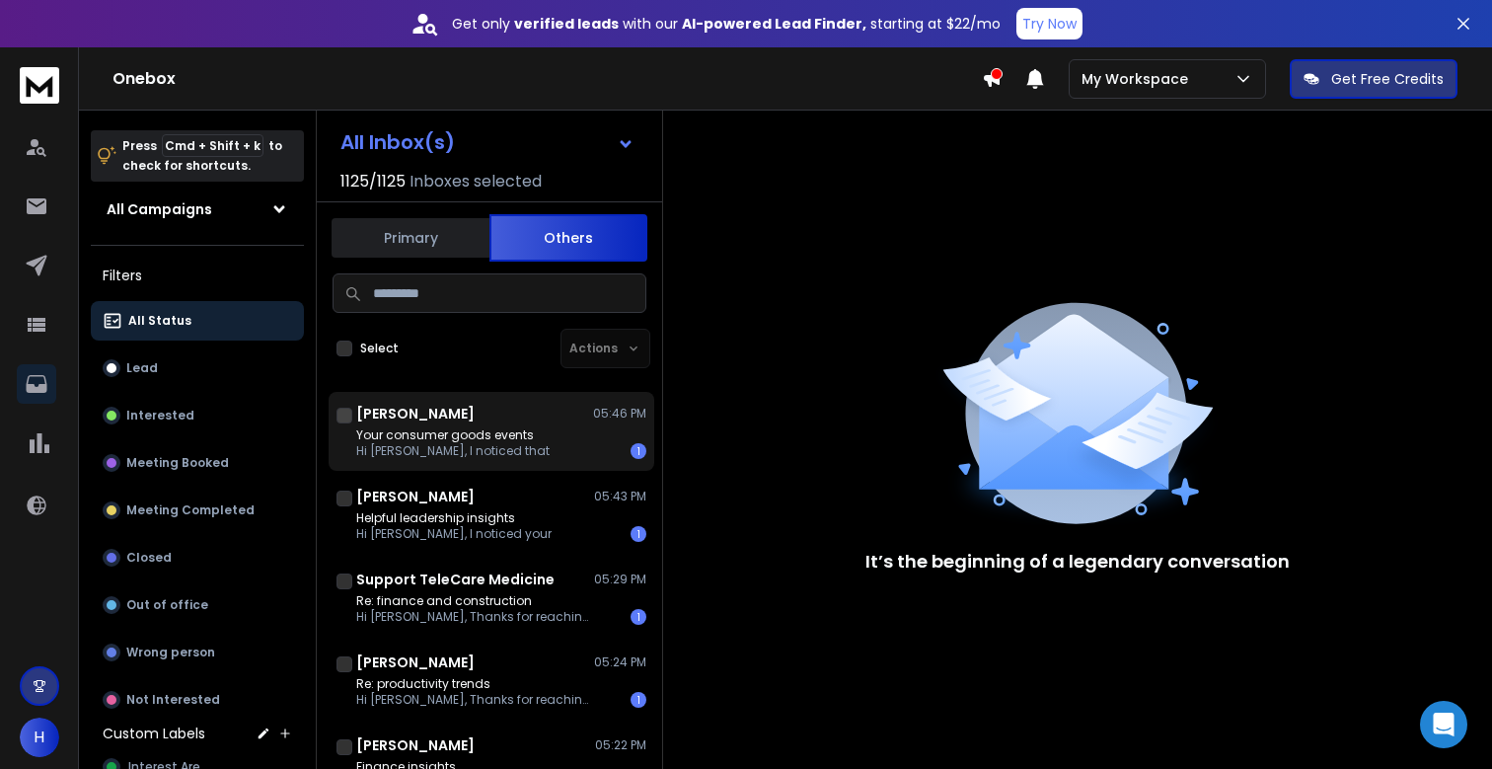
click at [552, 404] on div "[PERSON_NAME] 05:46 PM" at bounding box center [501, 414] width 290 height 20
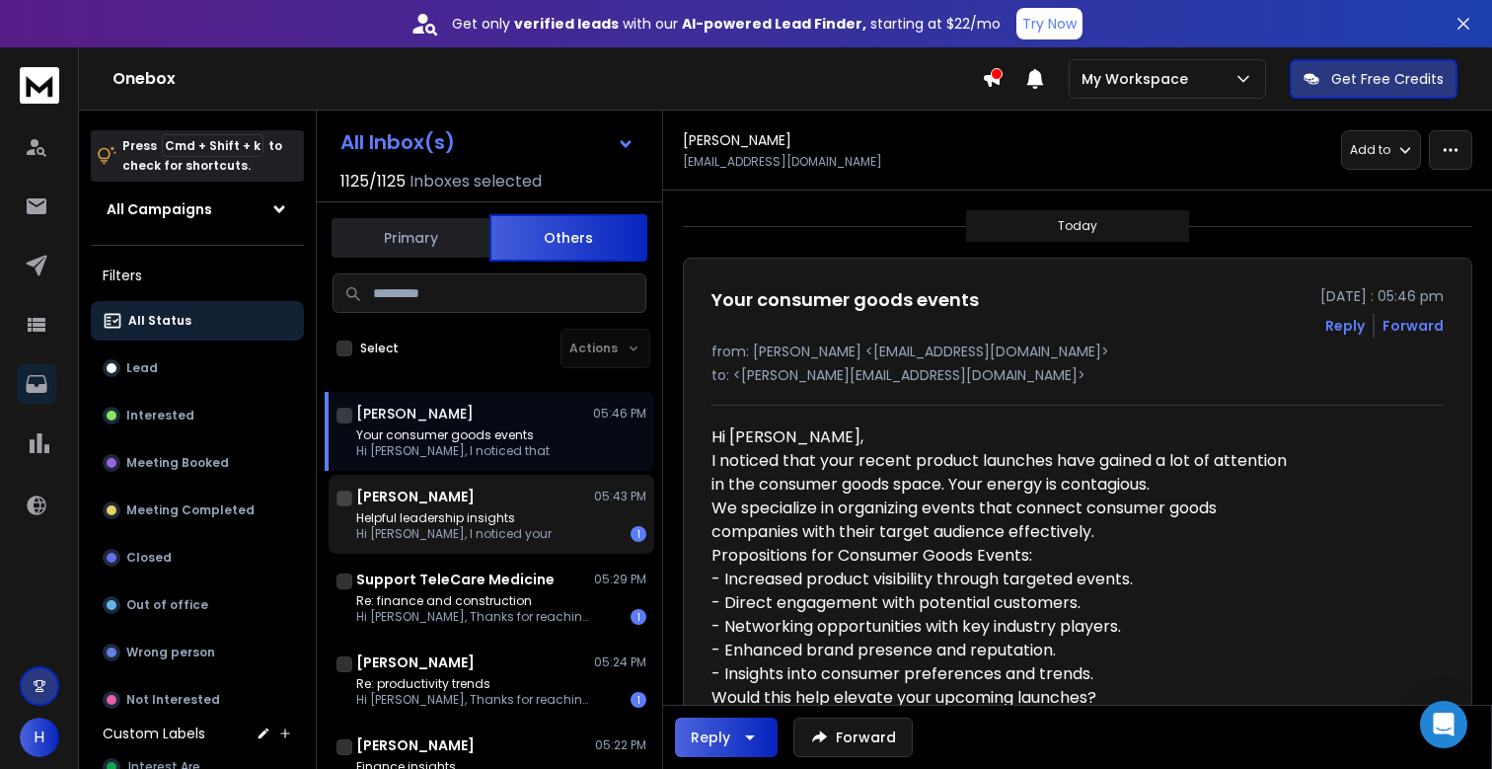
click at [565, 489] on div "[PERSON_NAME] 05:43 PM" at bounding box center [501, 496] width 290 height 20
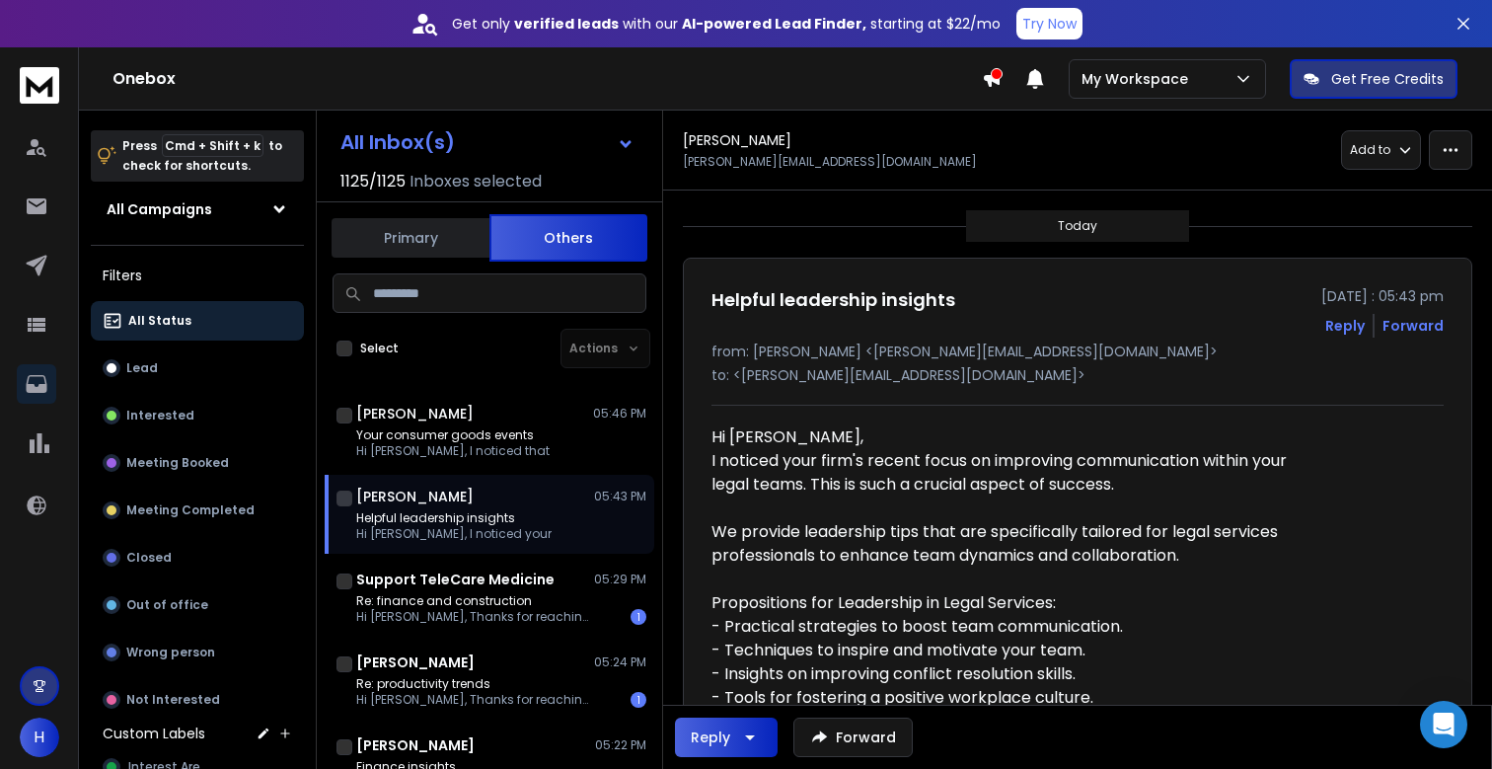
click at [509, 249] on button "Others" at bounding box center [568, 237] width 158 height 47
drag, startPoint x: 509, startPoint y: 249, endPoint x: 474, endPoint y: 245, distance: 35.7
click at [495, 247] on button "Others" at bounding box center [568, 237] width 158 height 47
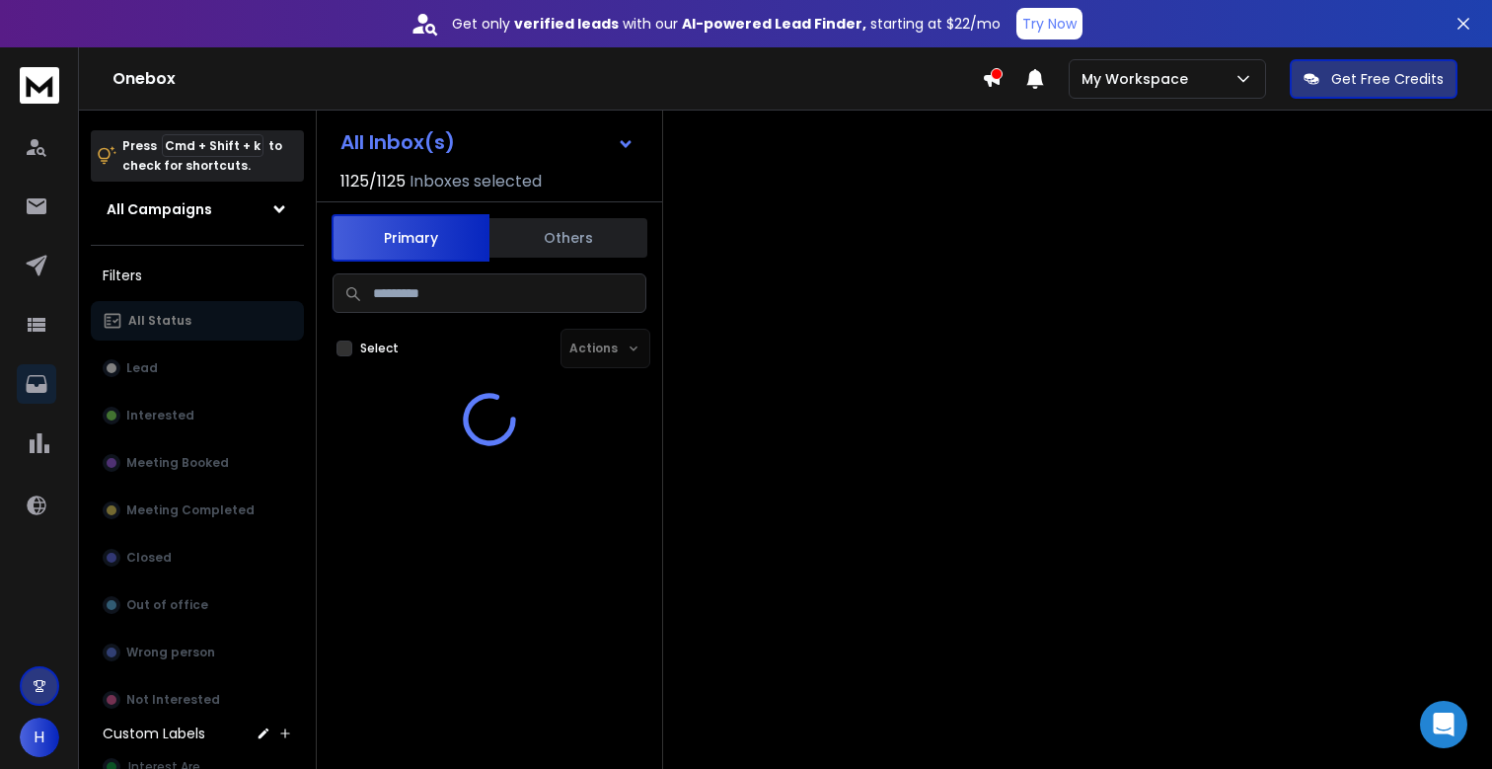
click at [474, 245] on button "Primary" at bounding box center [411, 237] width 158 height 47
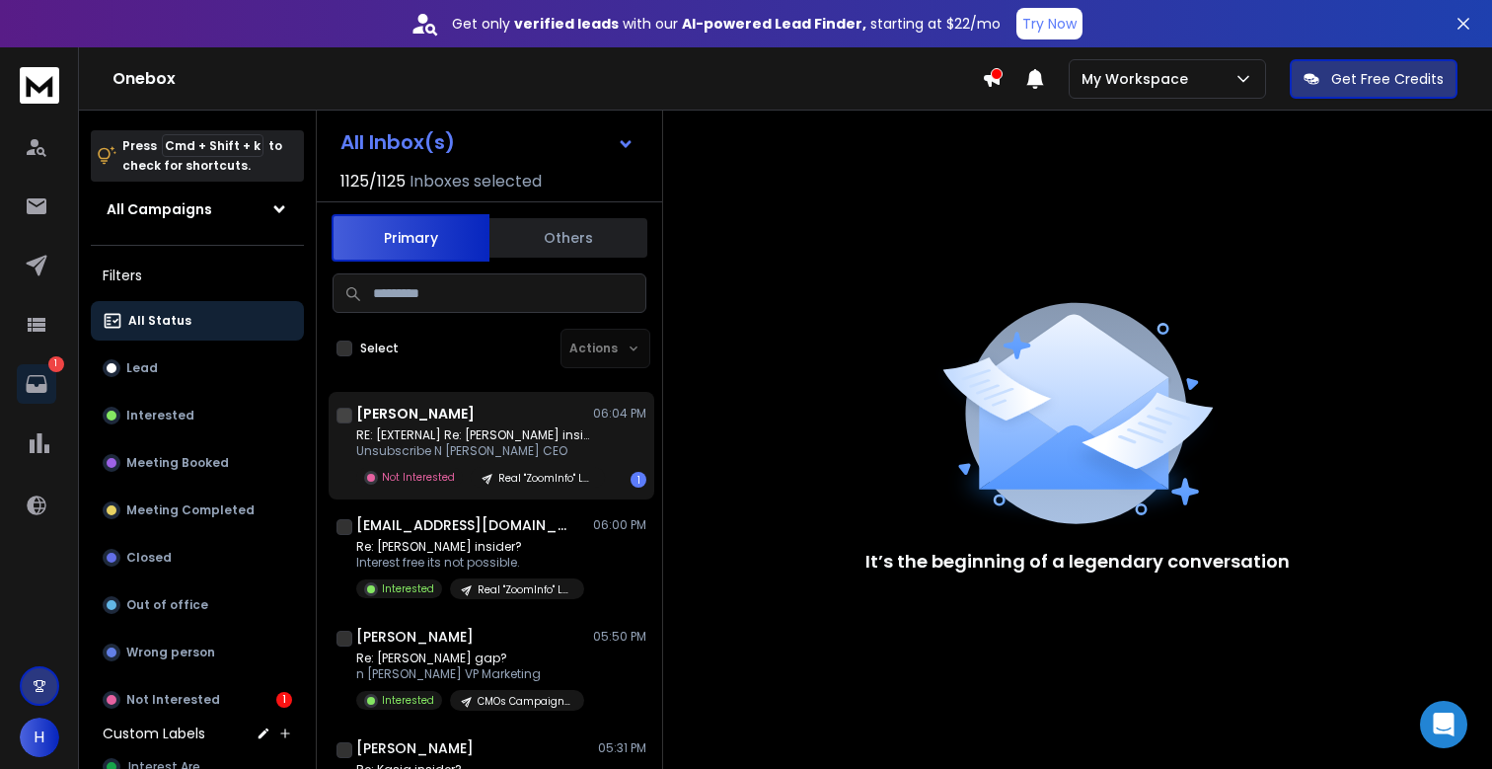
click at [542, 411] on div "[PERSON_NAME] 06:04 PM" at bounding box center [501, 414] width 290 height 20
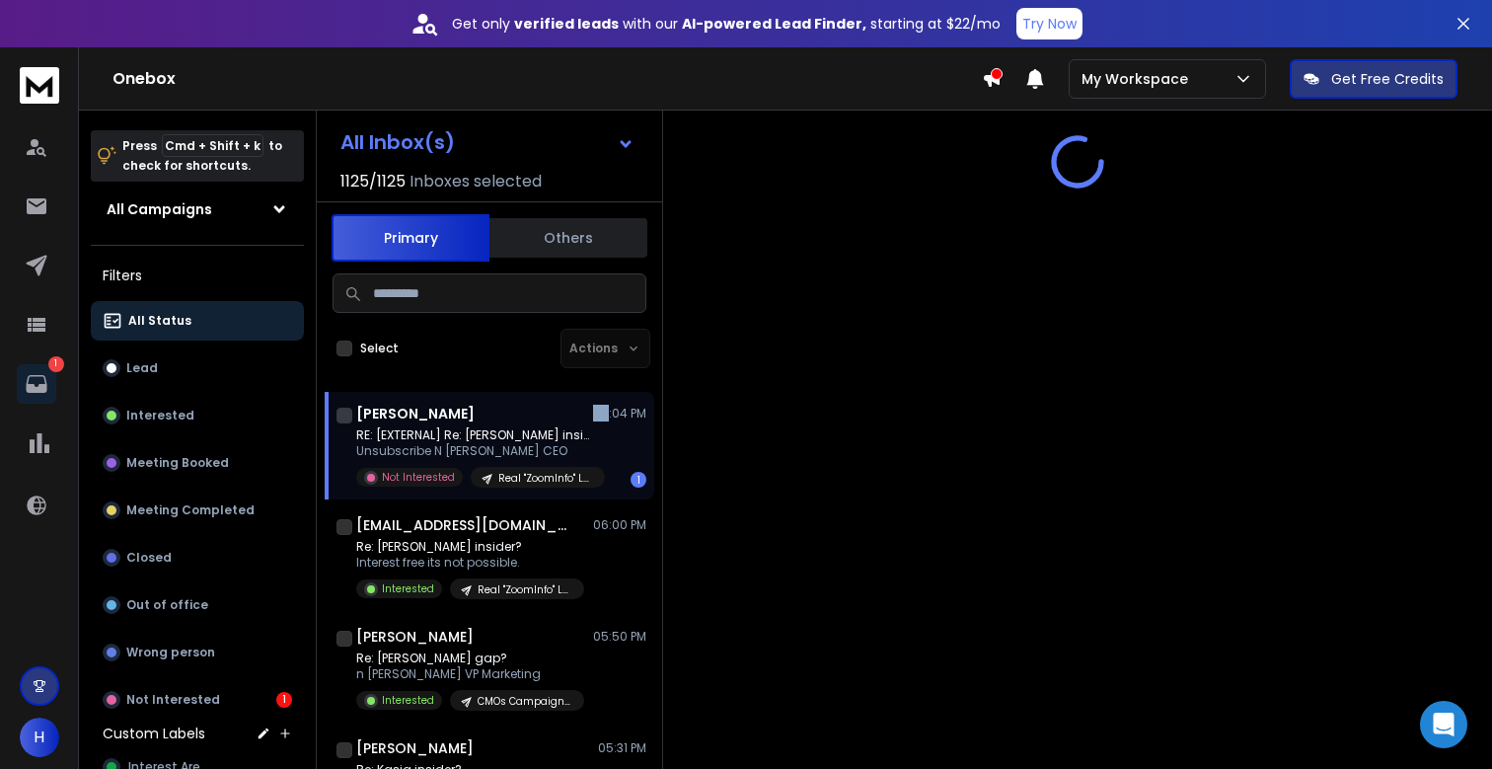
click at [542, 411] on div "[PERSON_NAME] 06:04 PM" at bounding box center [501, 414] width 290 height 20
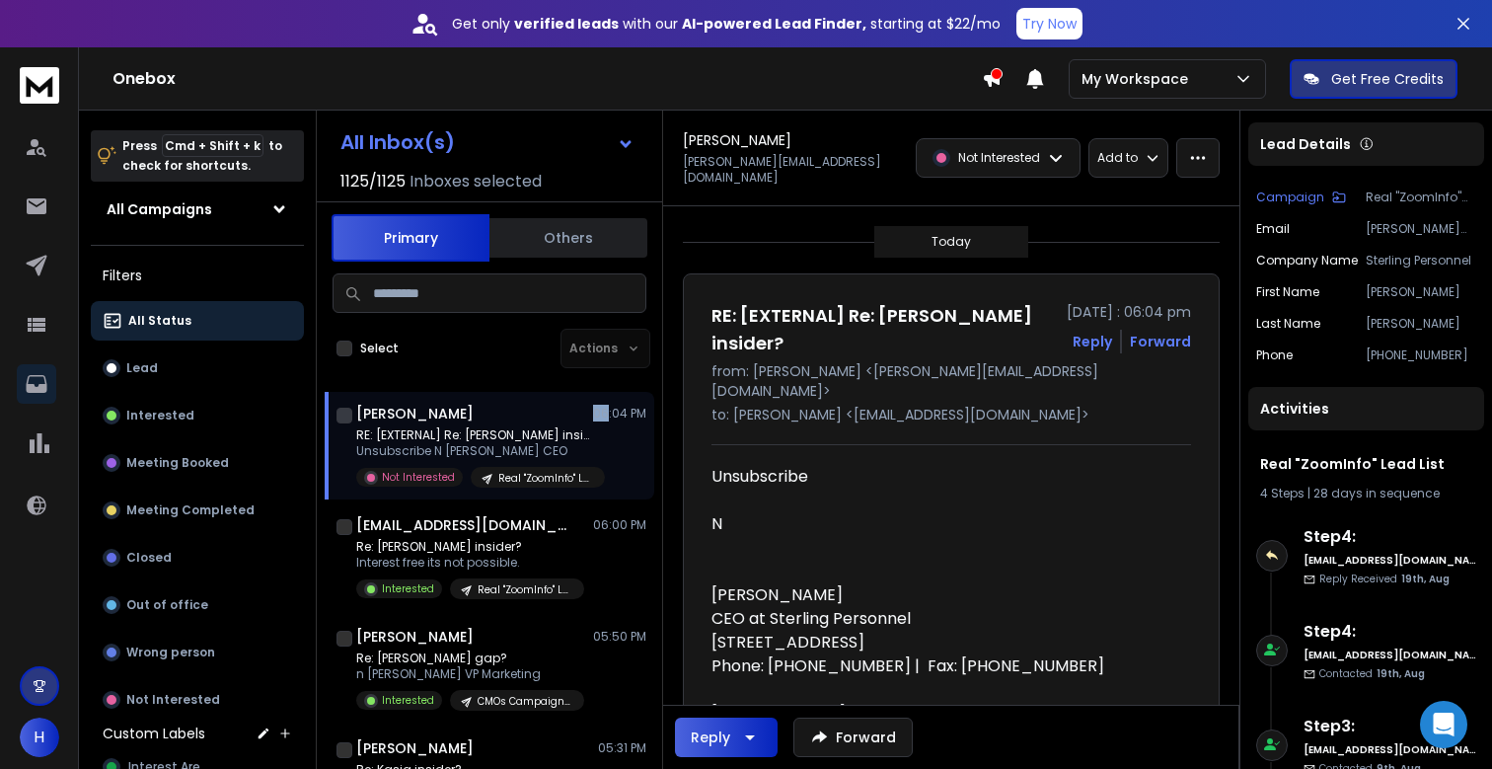
click at [556, 235] on button "Others" at bounding box center [568, 237] width 158 height 43
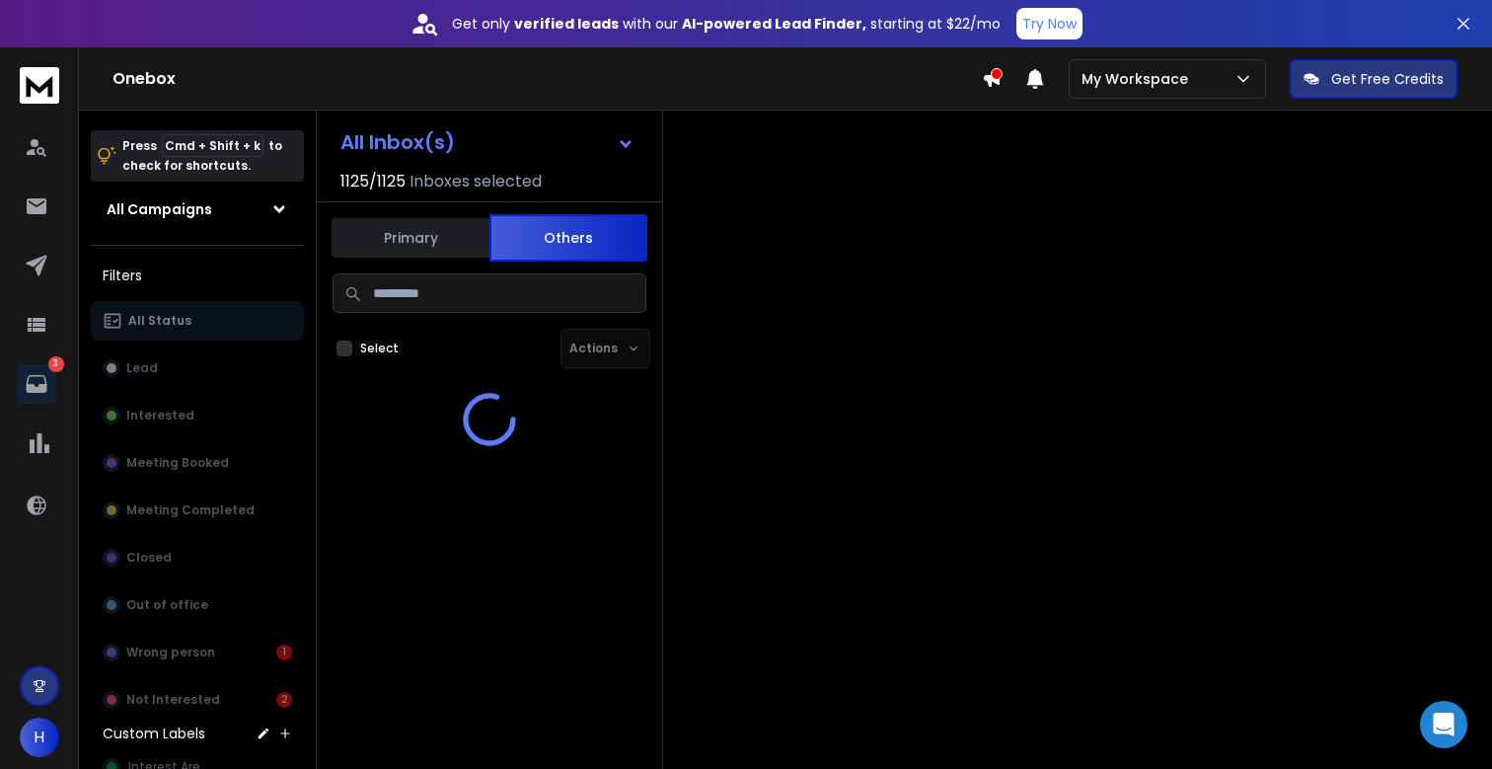
click at [451, 236] on button "Primary" at bounding box center [411, 237] width 158 height 43
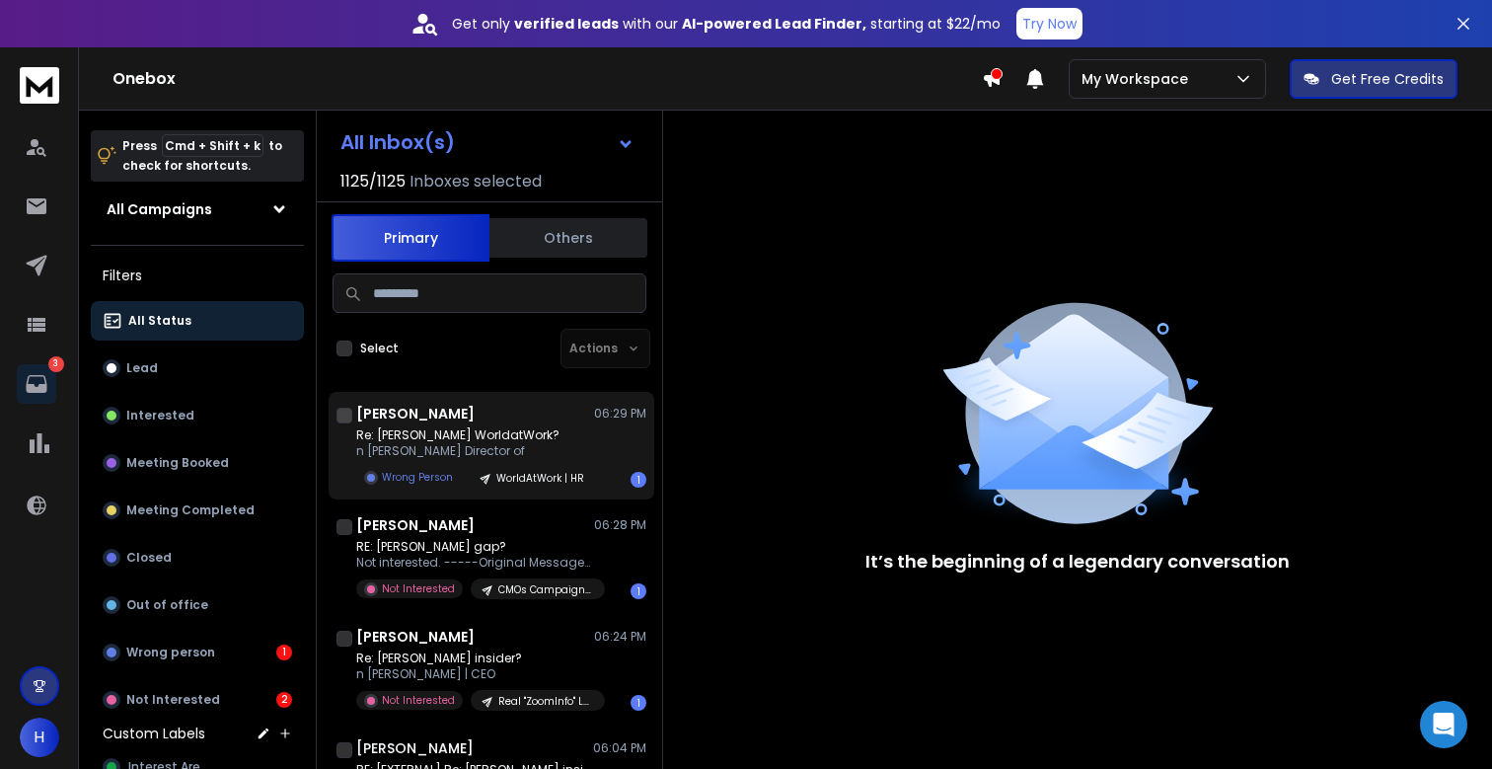
click at [523, 438] on p "Re: [PERSON_NAME] WorldatWork?" at bounding box center [474, 435] width 237 height 16
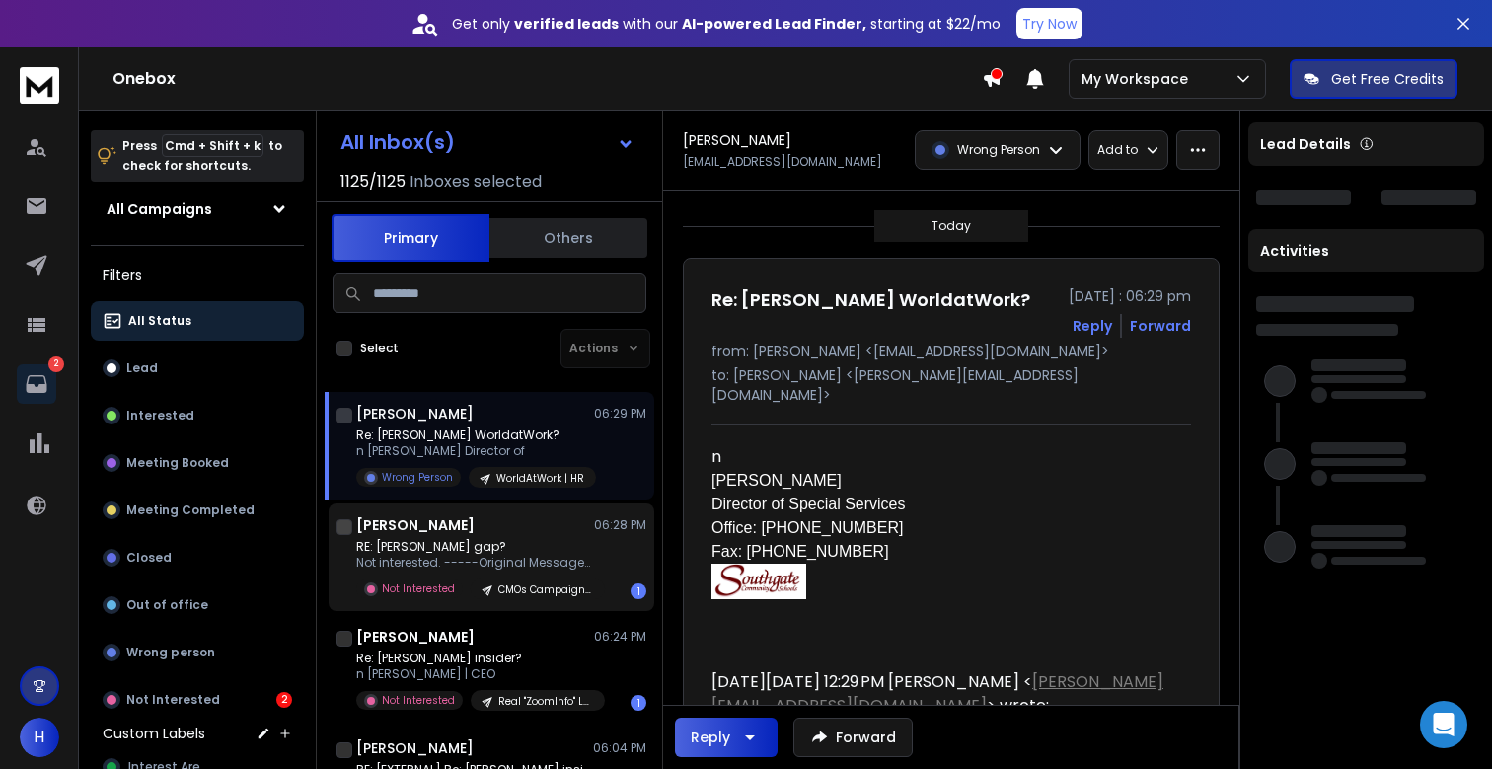
click at [526, 557] on p "Not interested. -----Original Message----- From:" at bounding box center [474, 563] width 237 height 16
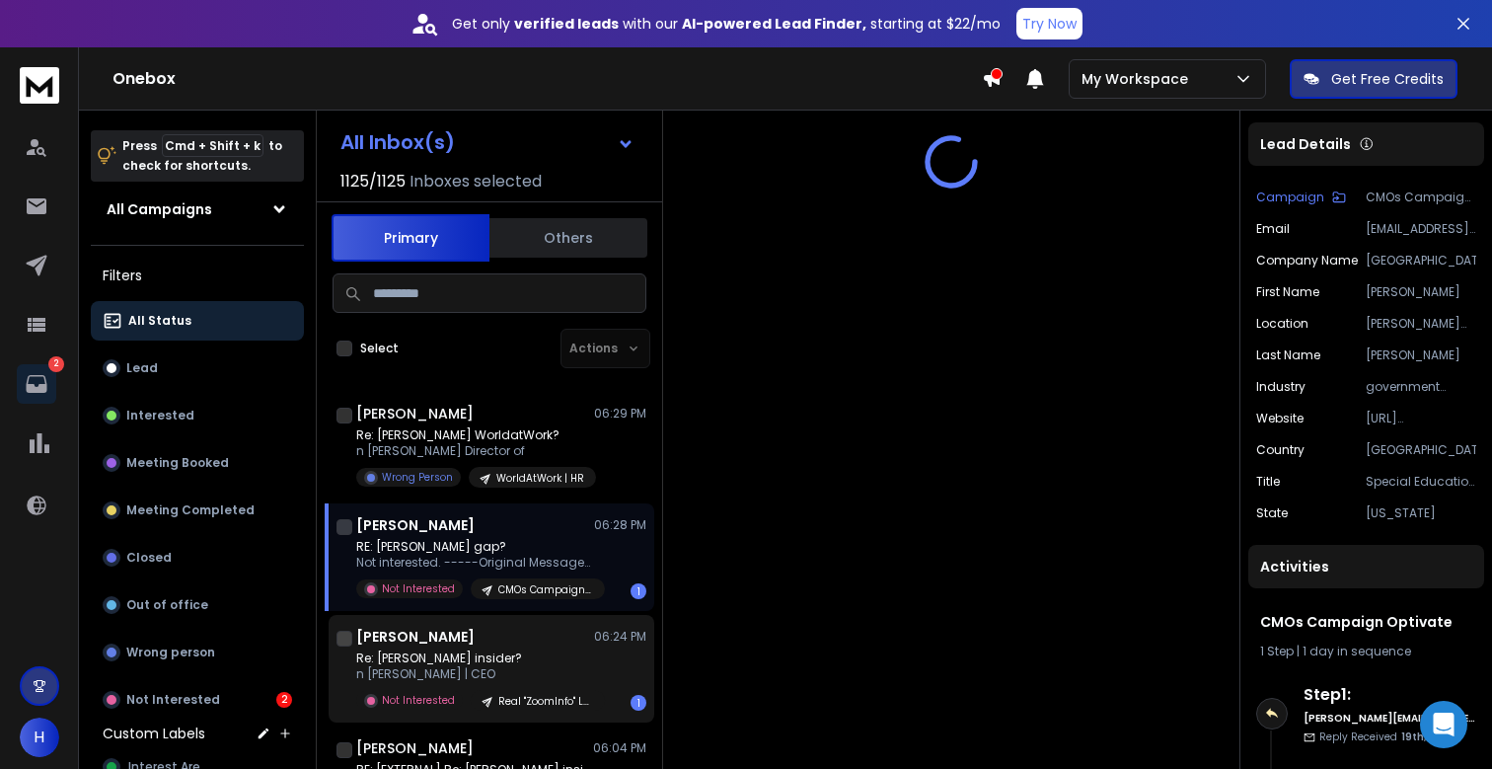
click at [526, 643] on div "[PERSON_NAME] 06:24 PM" at bounding box center [501, 637] width 290 height 20
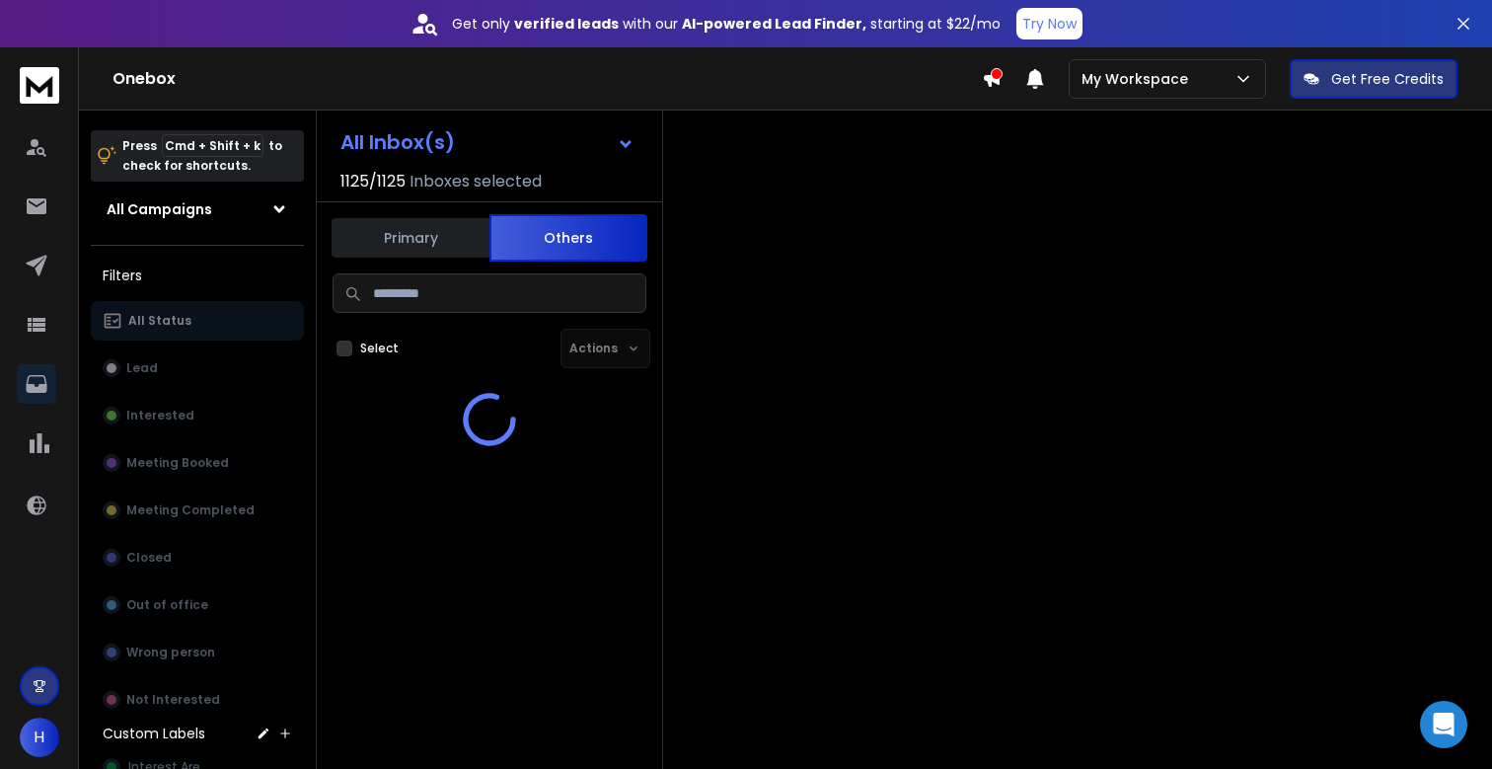
click at [517, 254] on button "Others" at bounding box center [568, 237] width 158 height 47
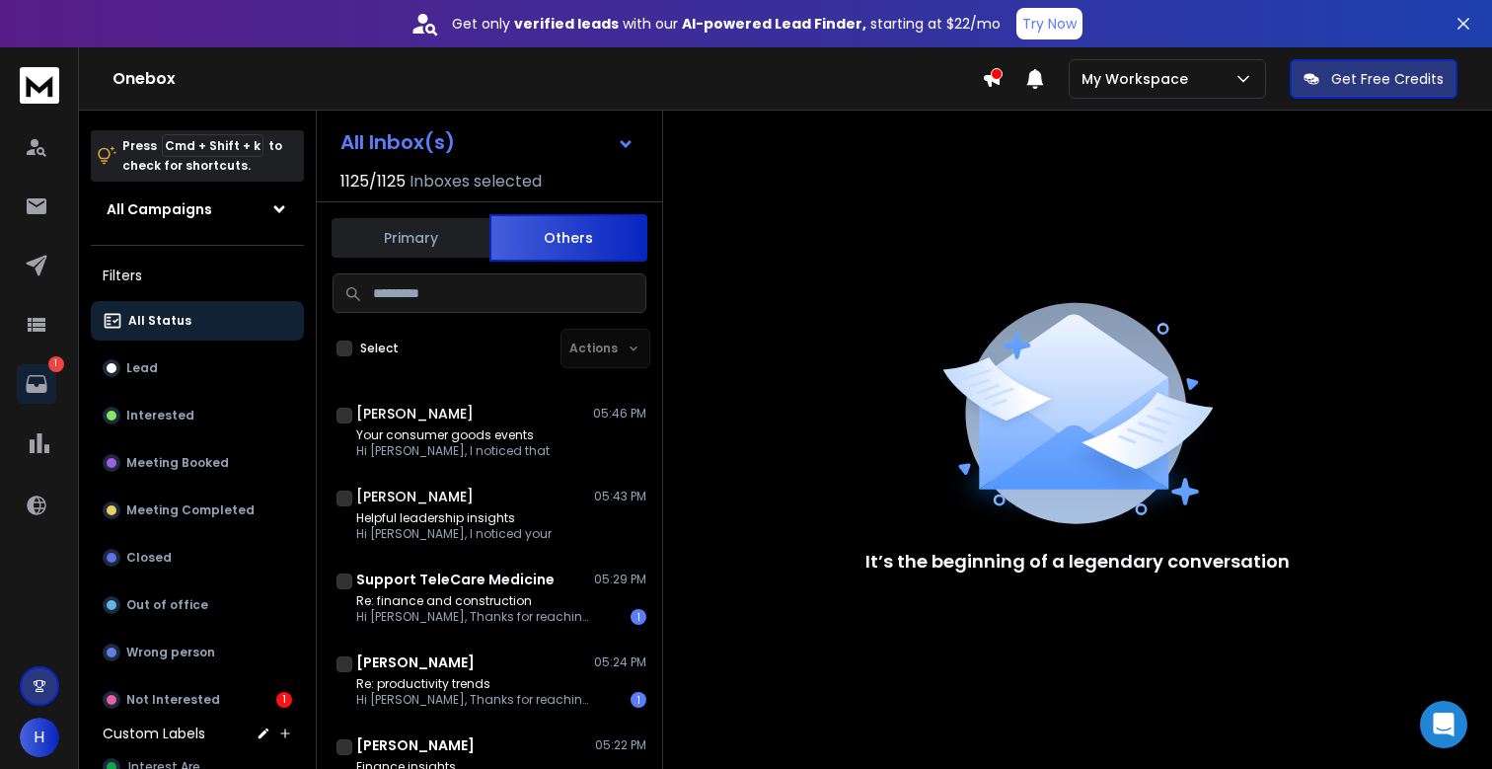
click at [429, 250] on button "Primary" at bounding box center [411, 237] width 158 height 43
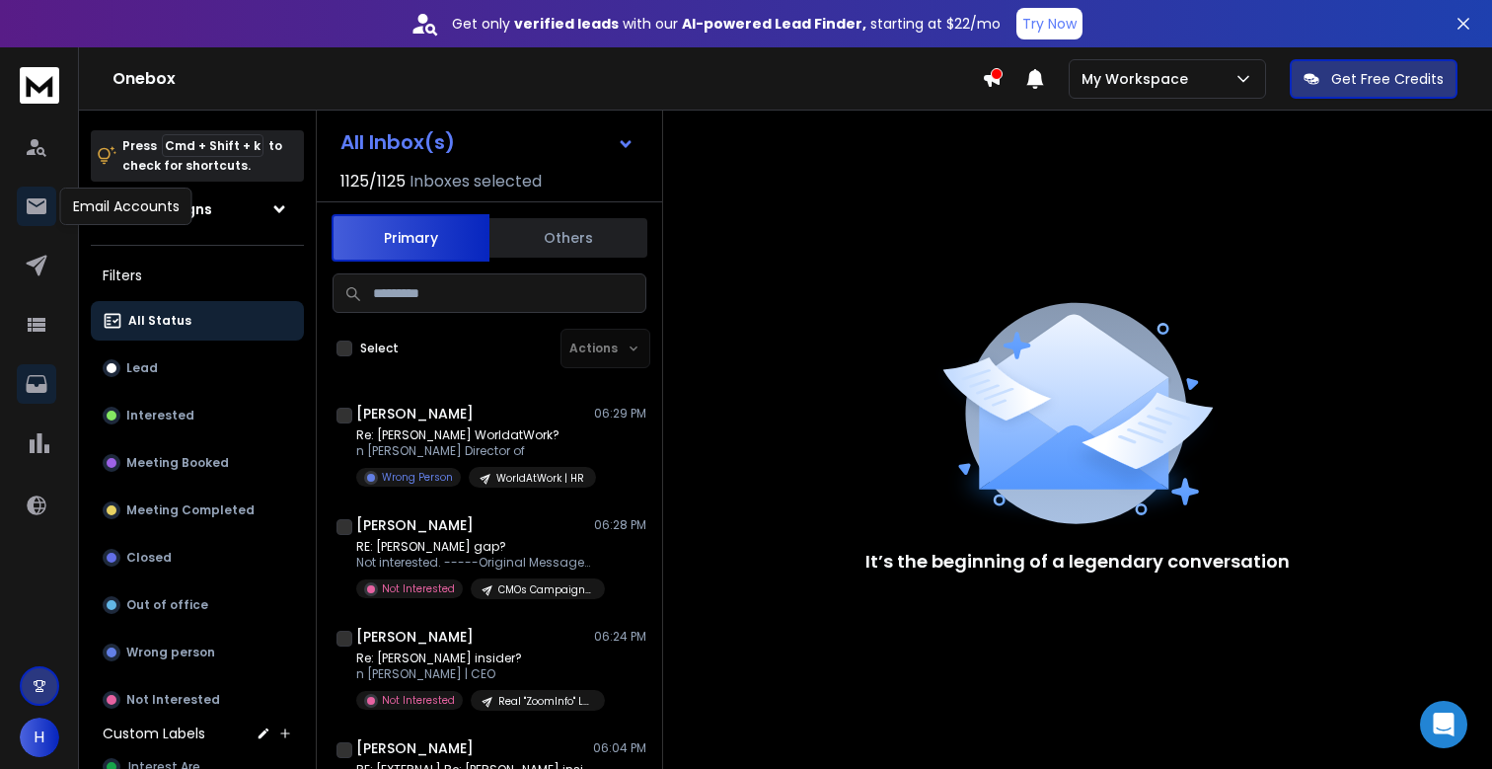
click at [39, 192] on link at bounding box center [36, 205] width 39 height 39
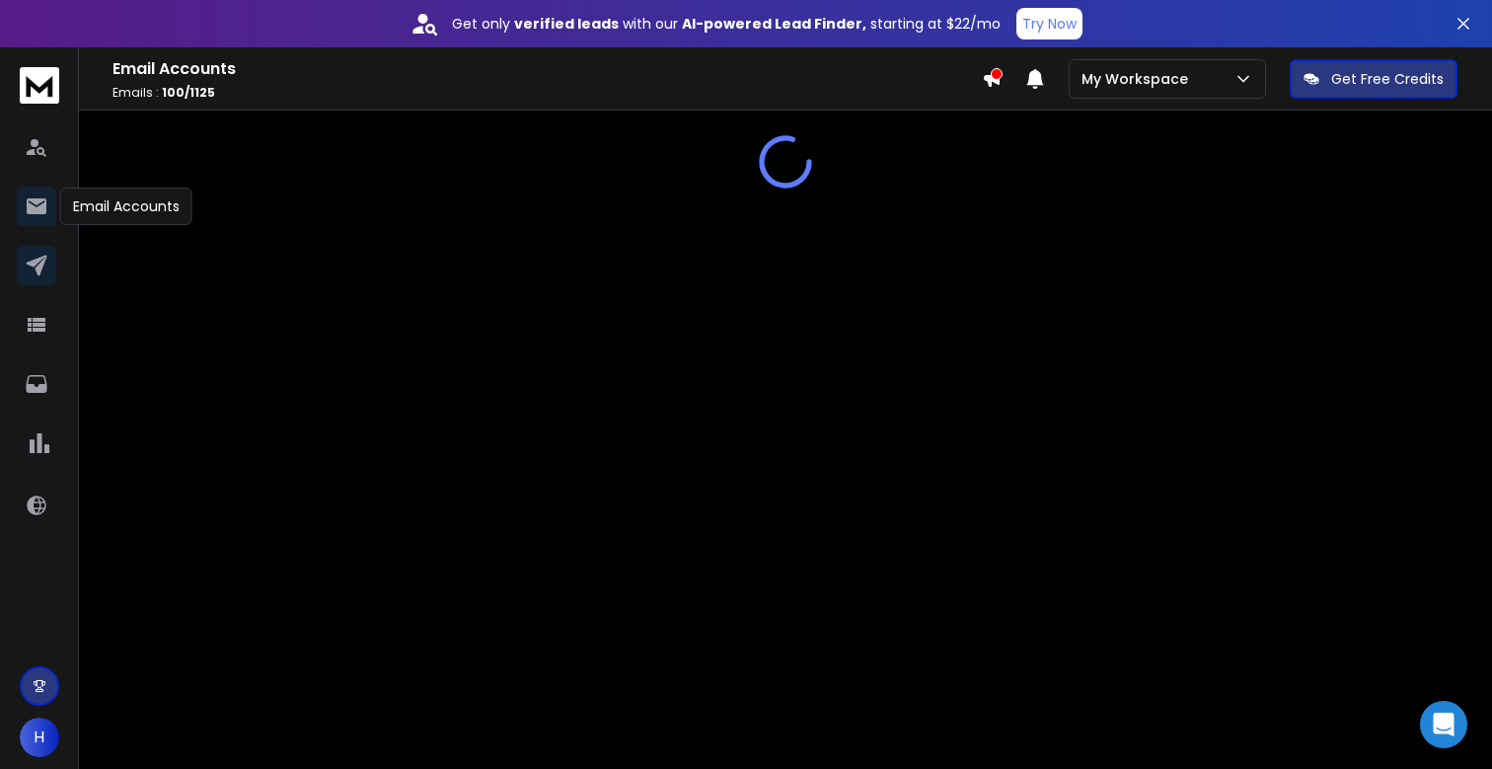
click at [37, 278] on link at bounding box center [36, 265] width 39 height 39
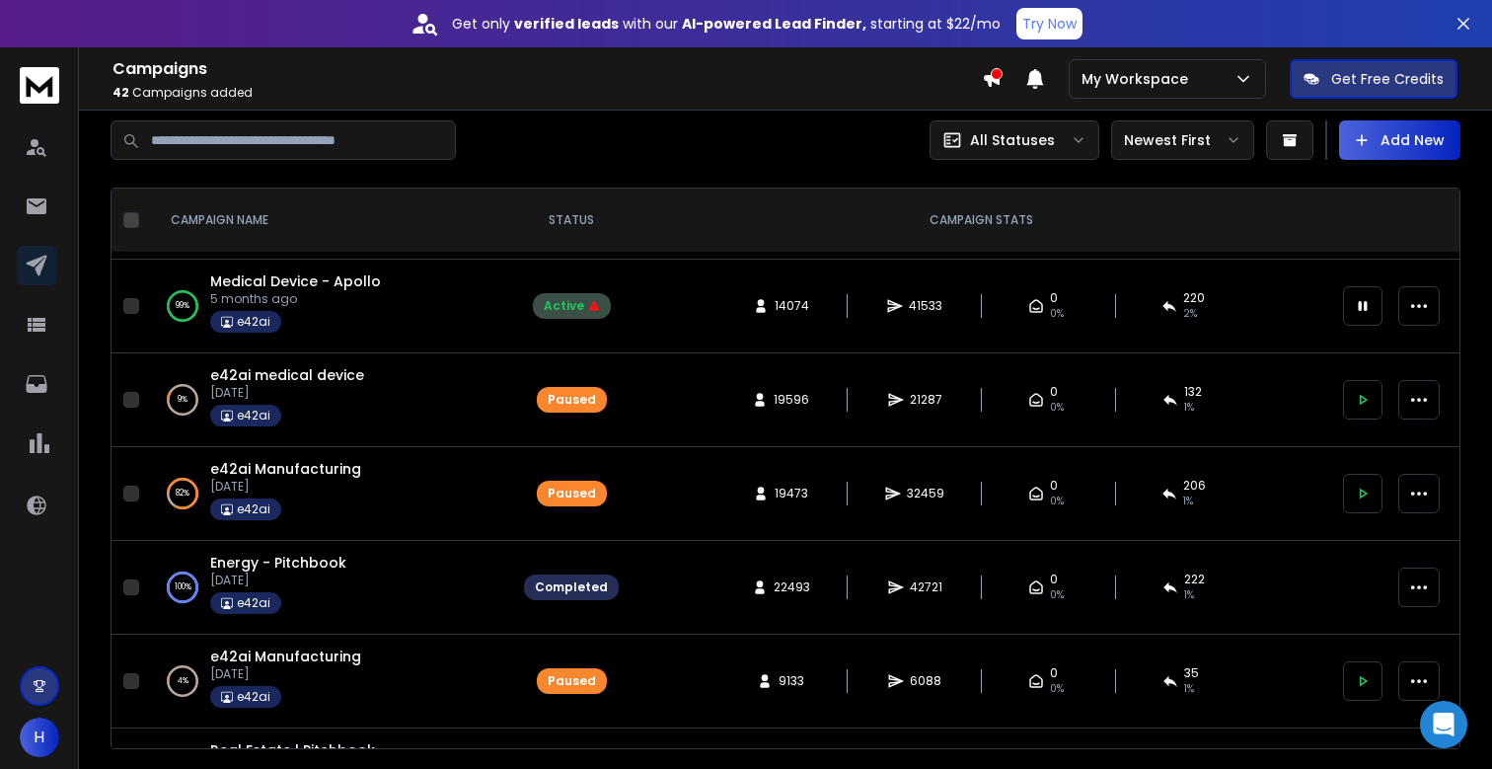
scroll to position [2850, 0]
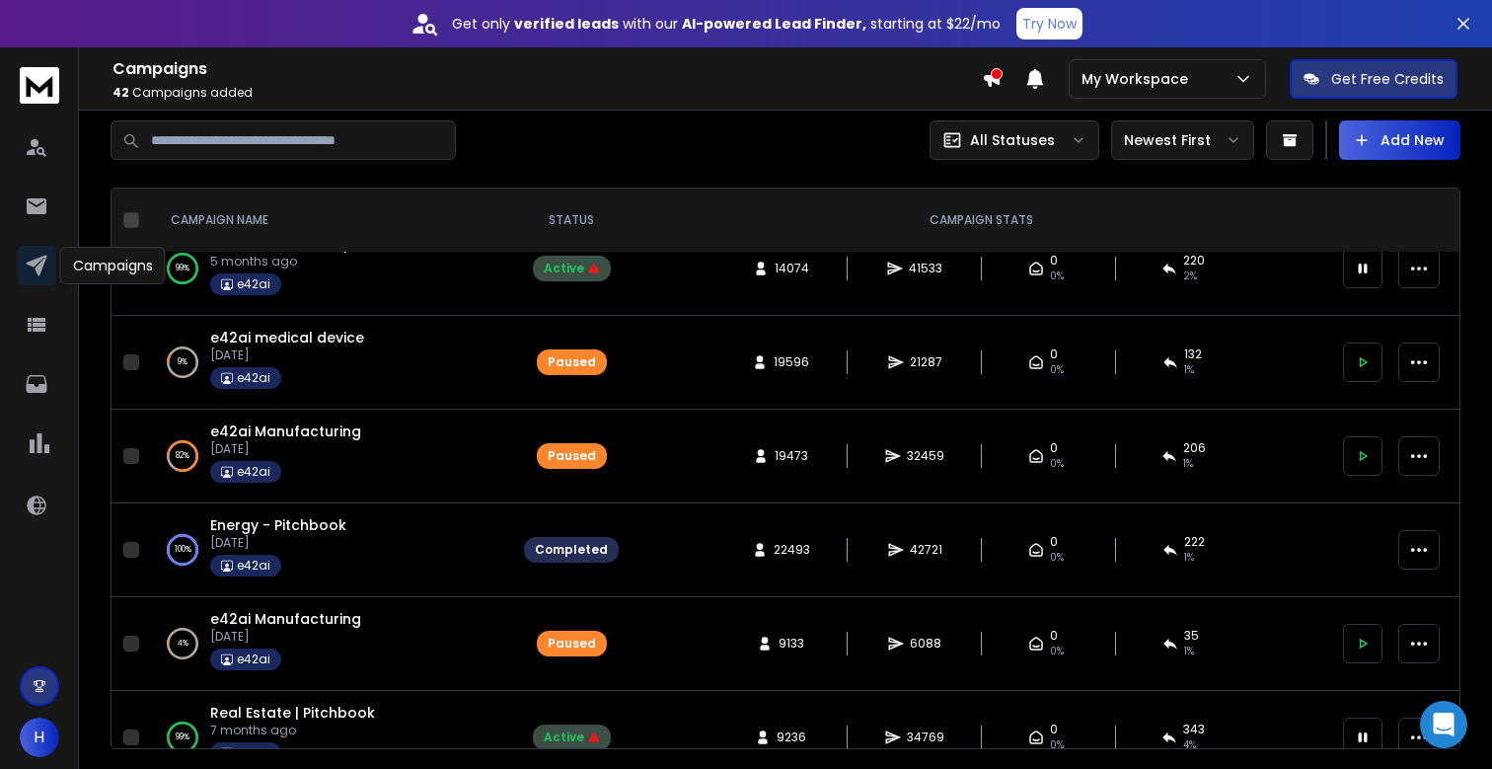
click at [57, 386] on div at bounding box center [39, 387] width 45 height 47
click at [51, 353] on div at bounding box center [39, 330] width 45 height 406
click at [51, 379] on link at bounding box center [36, 383] width 39 height 39
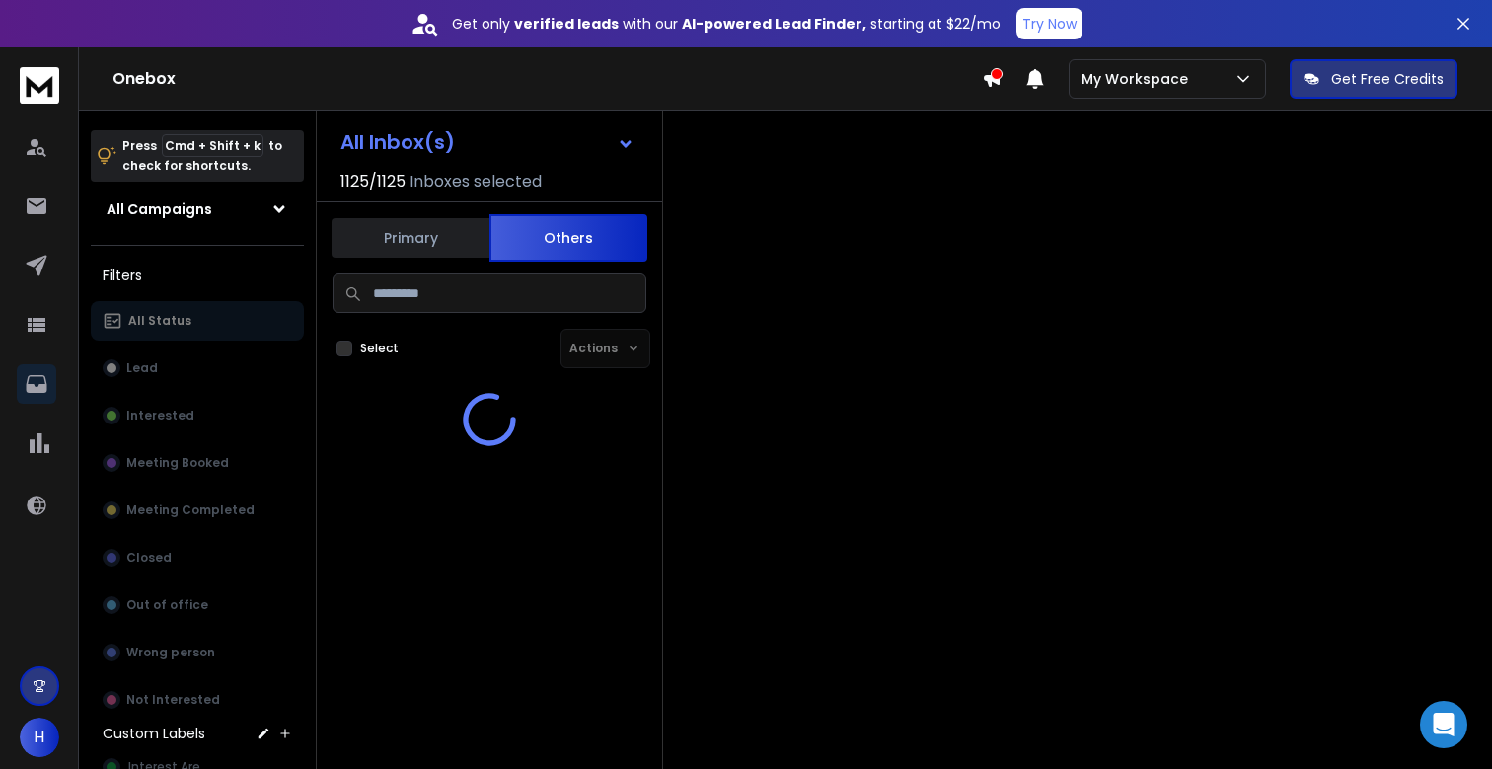
click at [505, 231] on button "Others" at bounding box center [568, 237] width 158 height 47
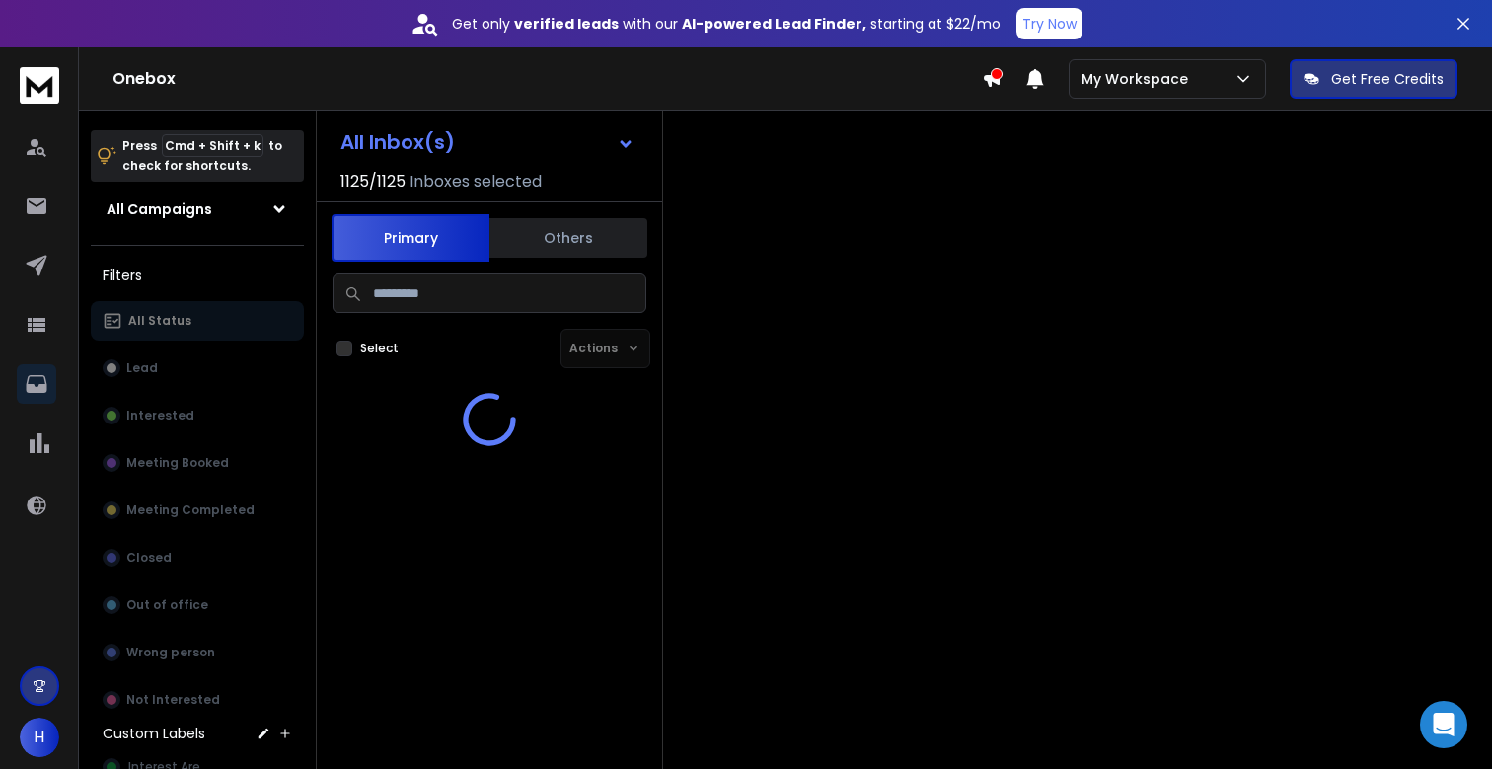
click at [425, 223] on button "Primary" at bounding box center [411, 237] width 158 height 47
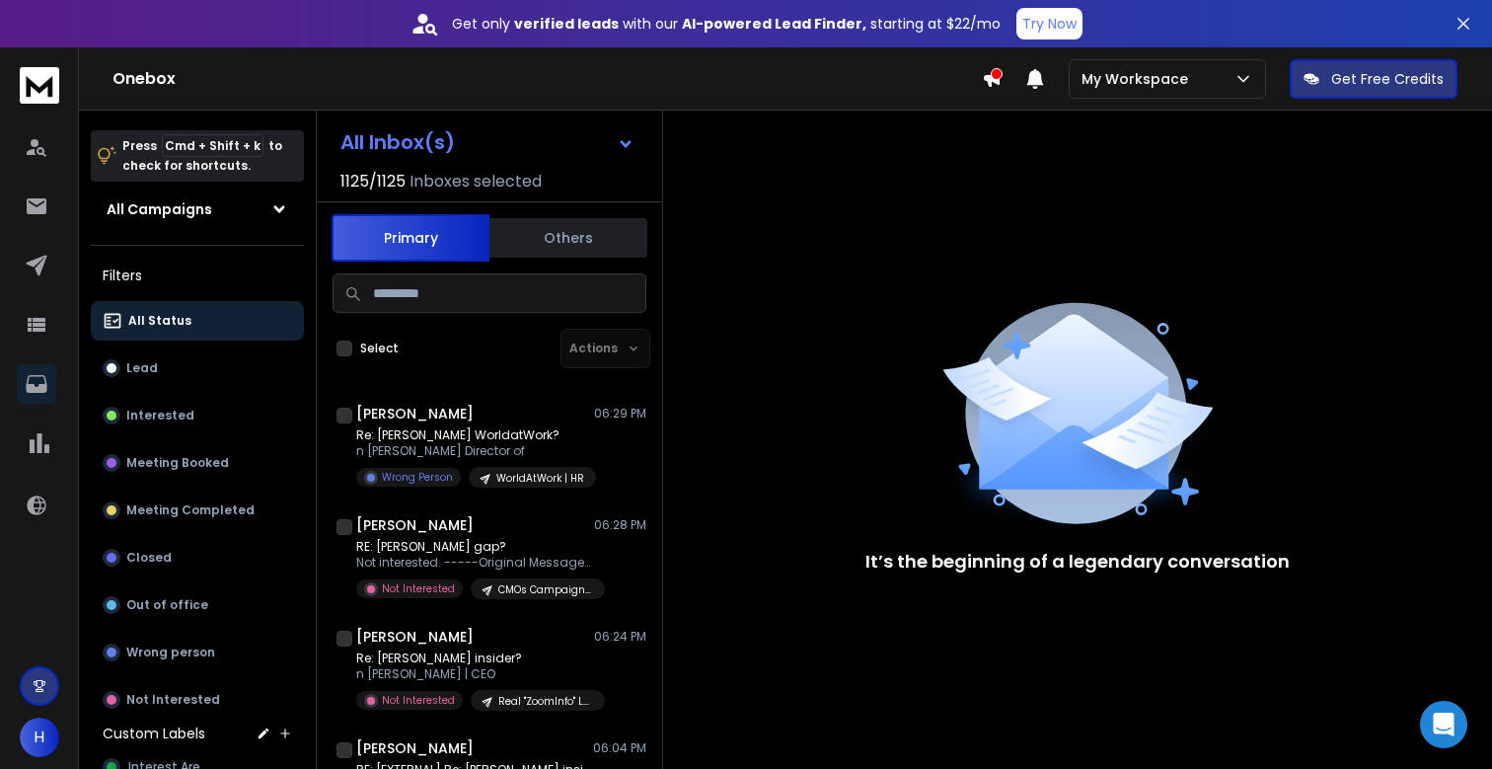
click at [553, 251] on button "Others" at bounding box center [568, 237] width 158 height 43
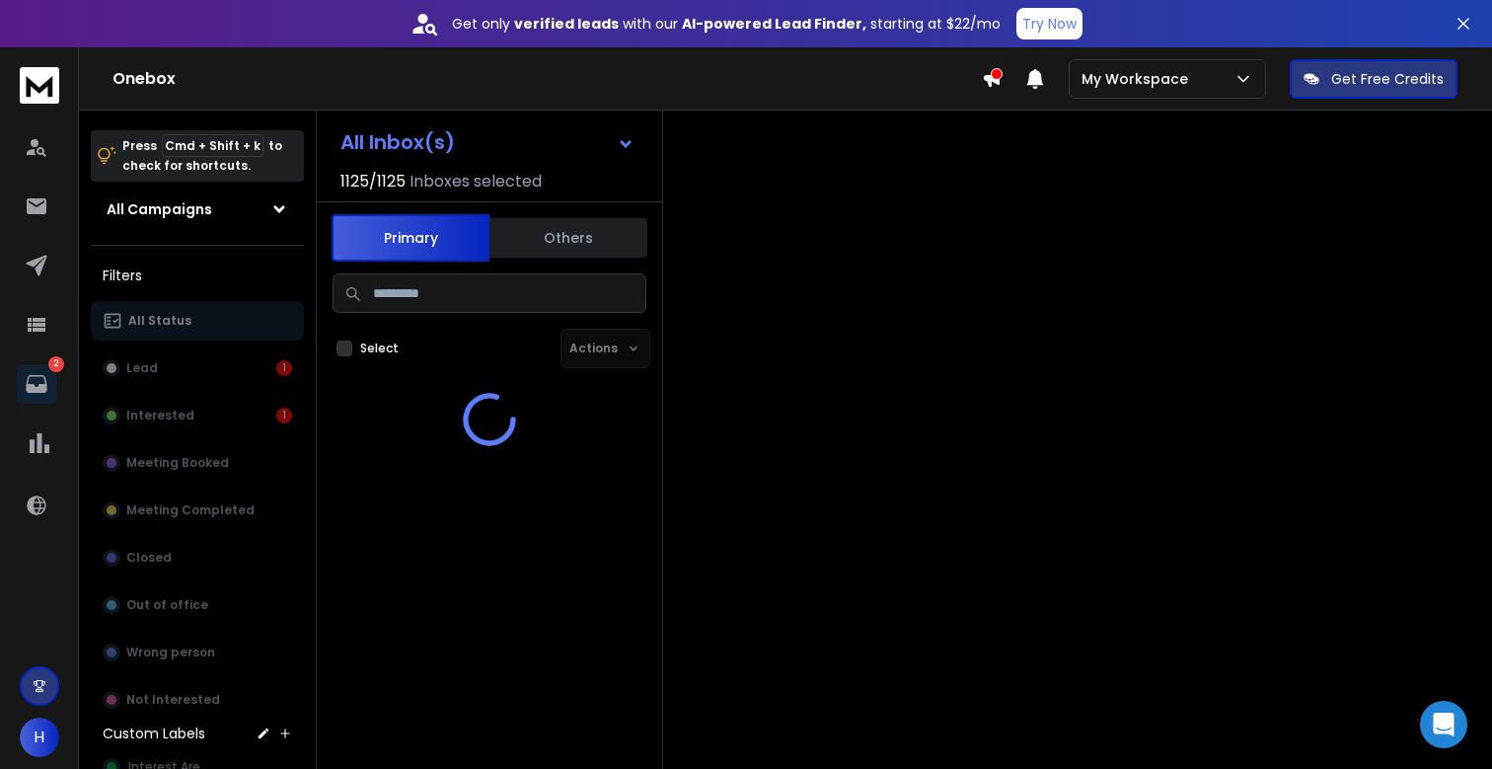
click at [404, 226] on button "Primary" at bounding box center [411, 237] width 158 height 47
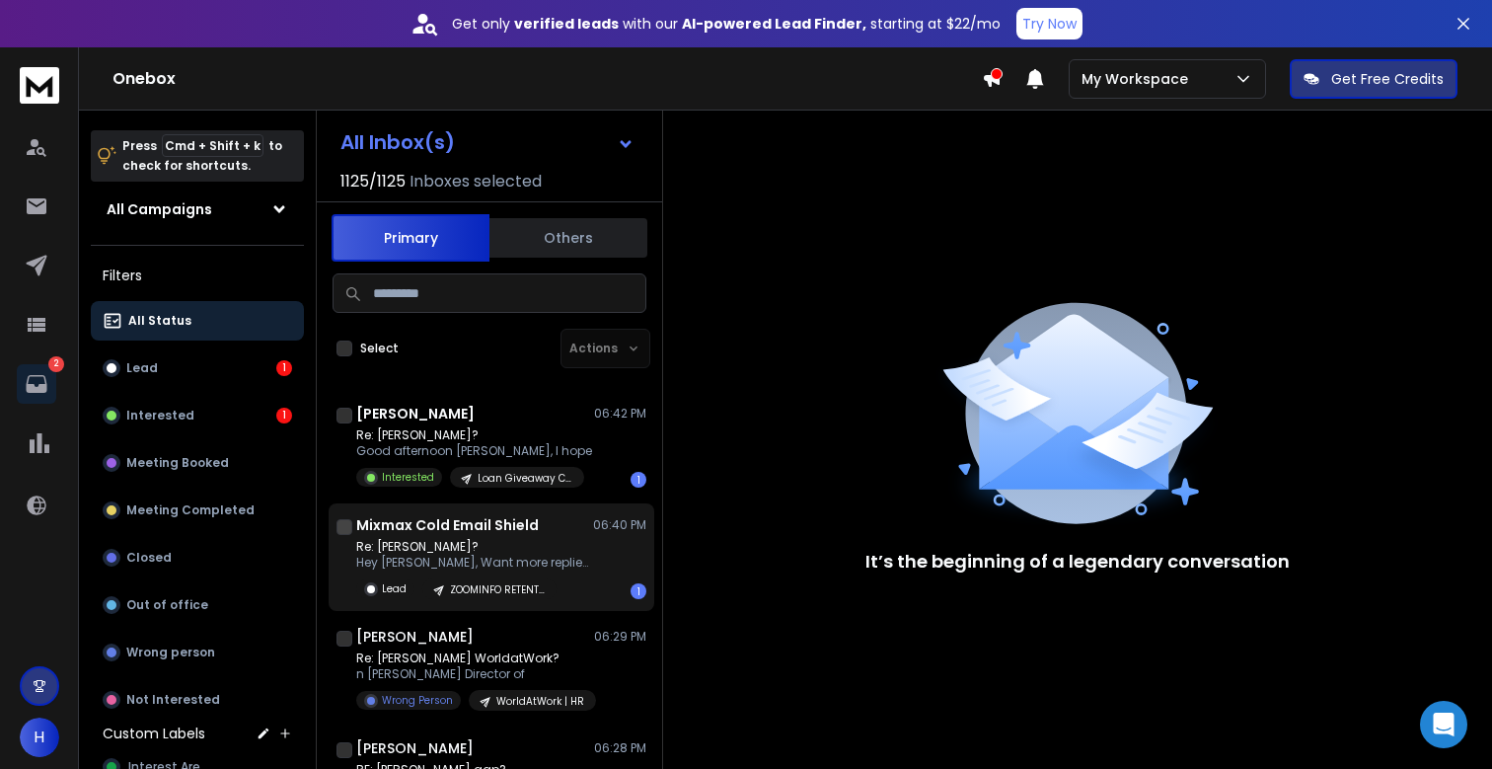
click at [484, 563] on p "Hey [PERSON_NAME], Want more replies to" at bounding box center [474, 563] width 237 height 16
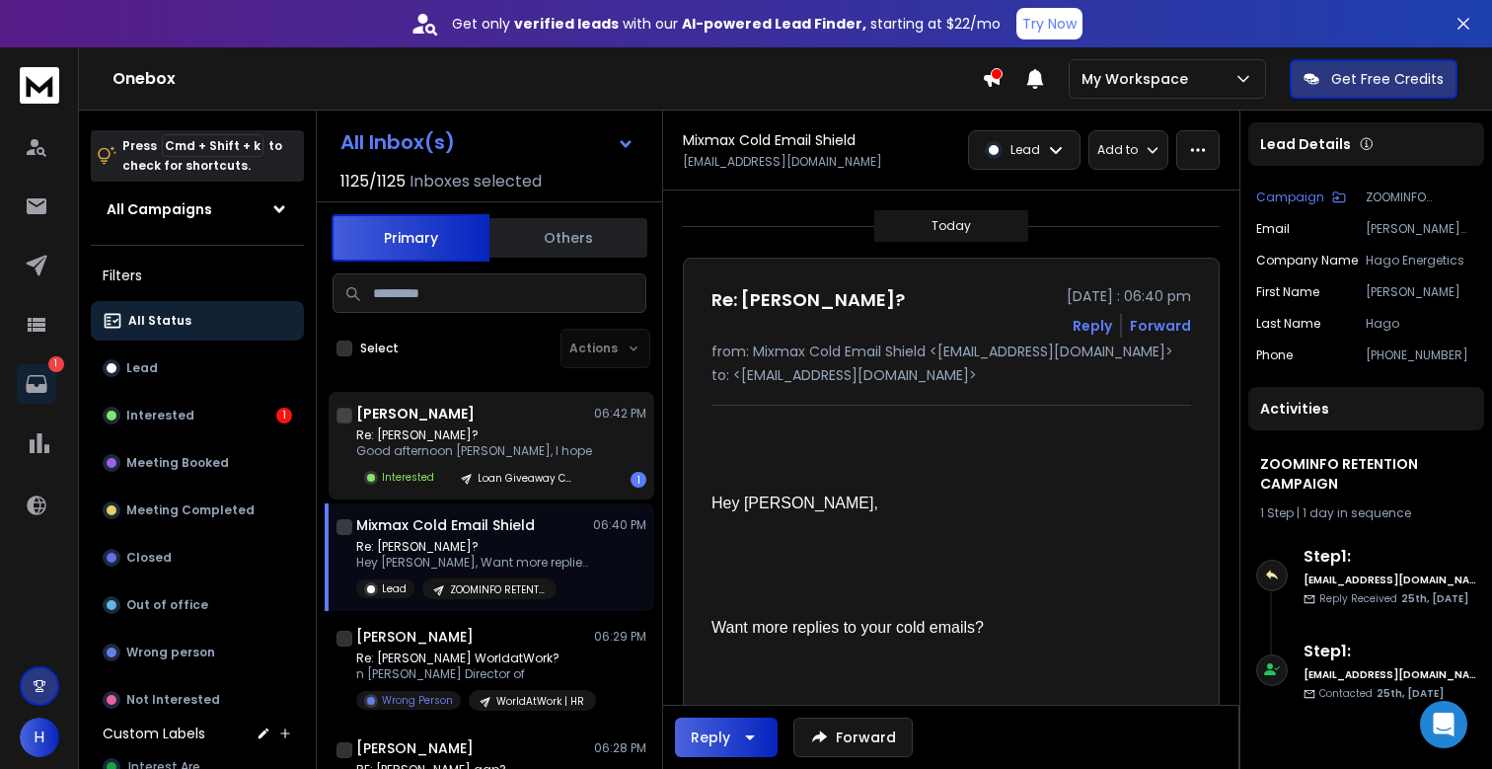
click at [495, 418] on div "[PERSON_NAME] 06:42 PM" at bounding box center [501, 414] width 290 height 20
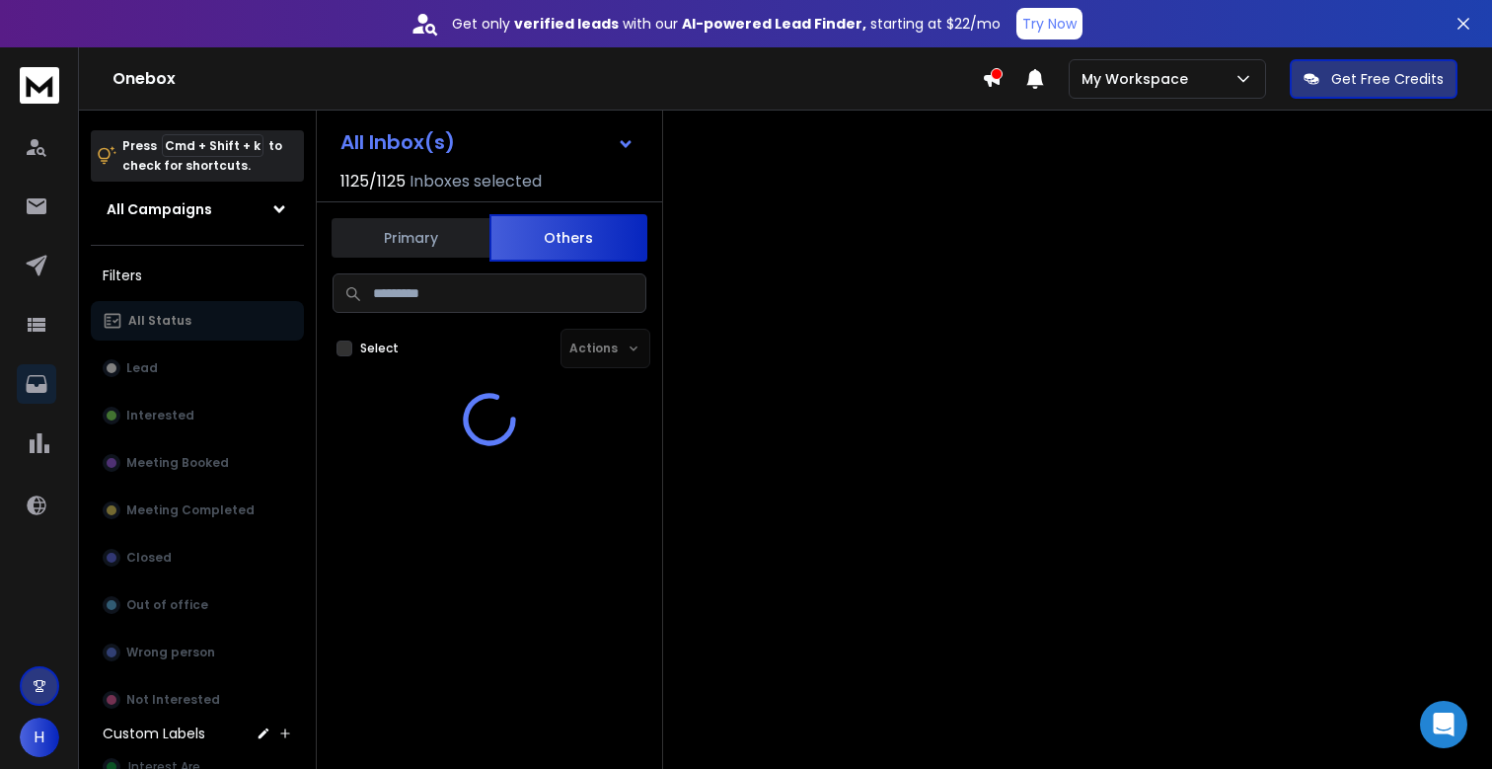
click at [582, 232] on button "Others" at bounding box center [568, 237] width 158 height 47
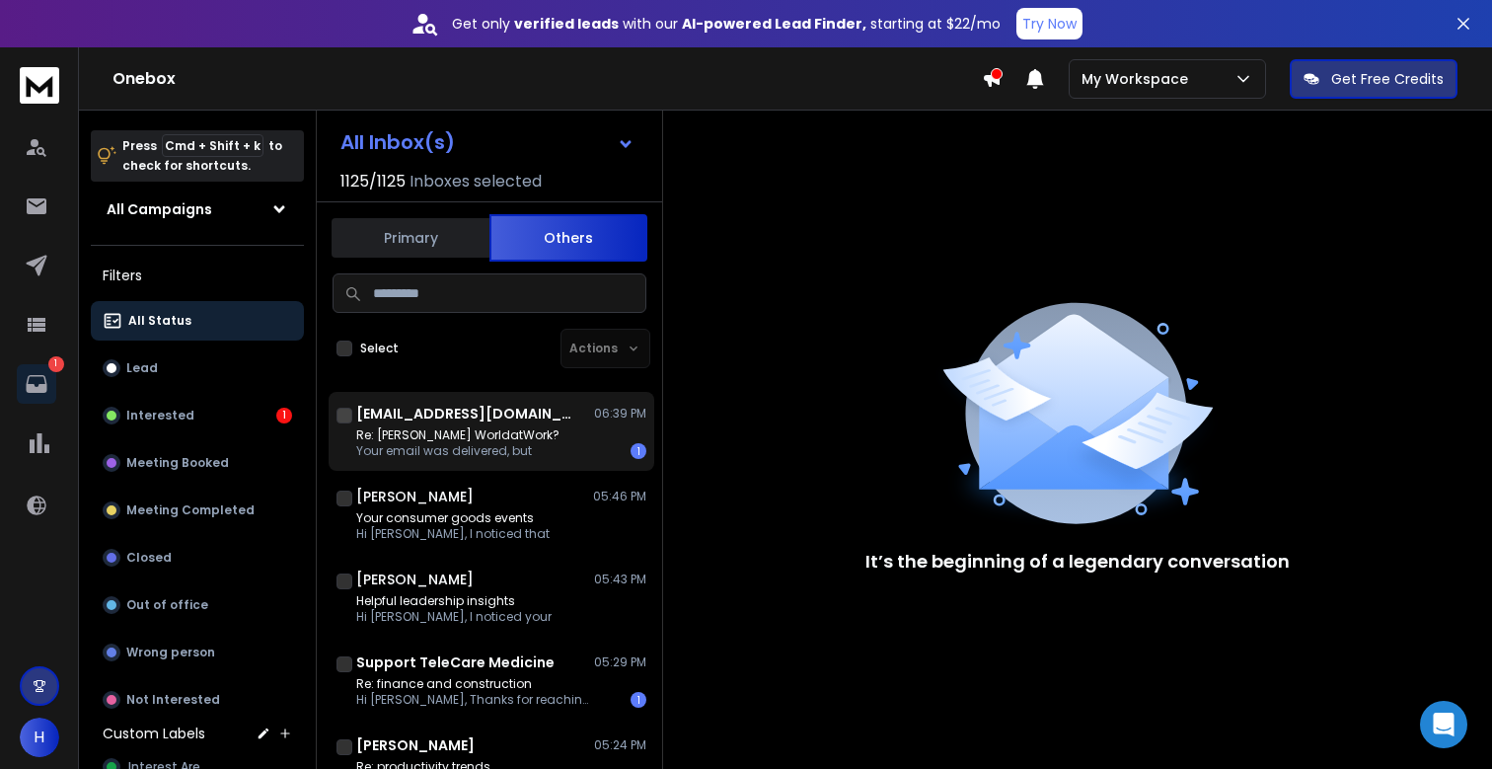
click at [430, 411] on h1 "[EMAIL_ADDRESS][DOMAIN_NAME]" at bounding box center [464, 414] width 217 height 20
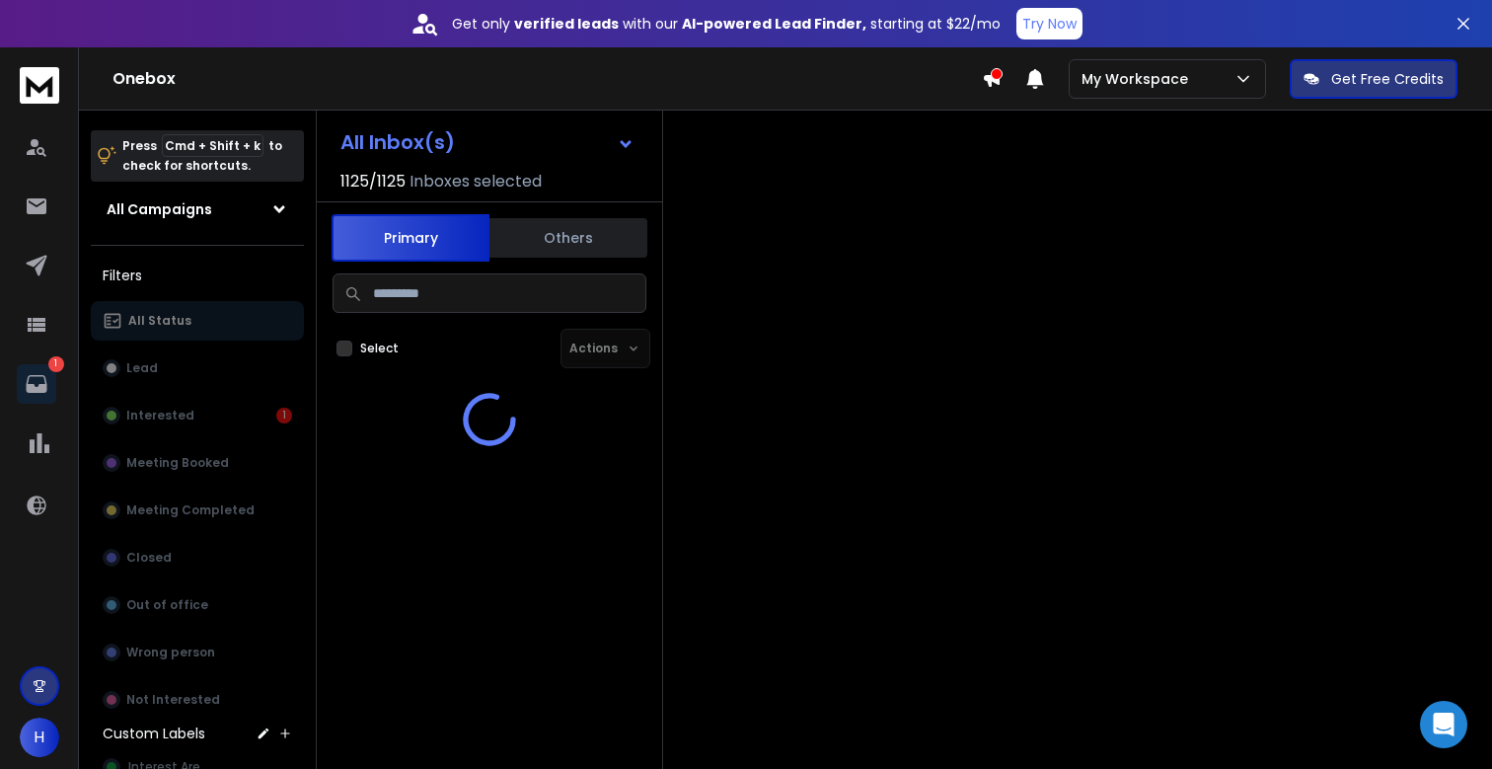
click at [416, 230] on button "Primary" at bounding box center [411, 237] width 158 height 47
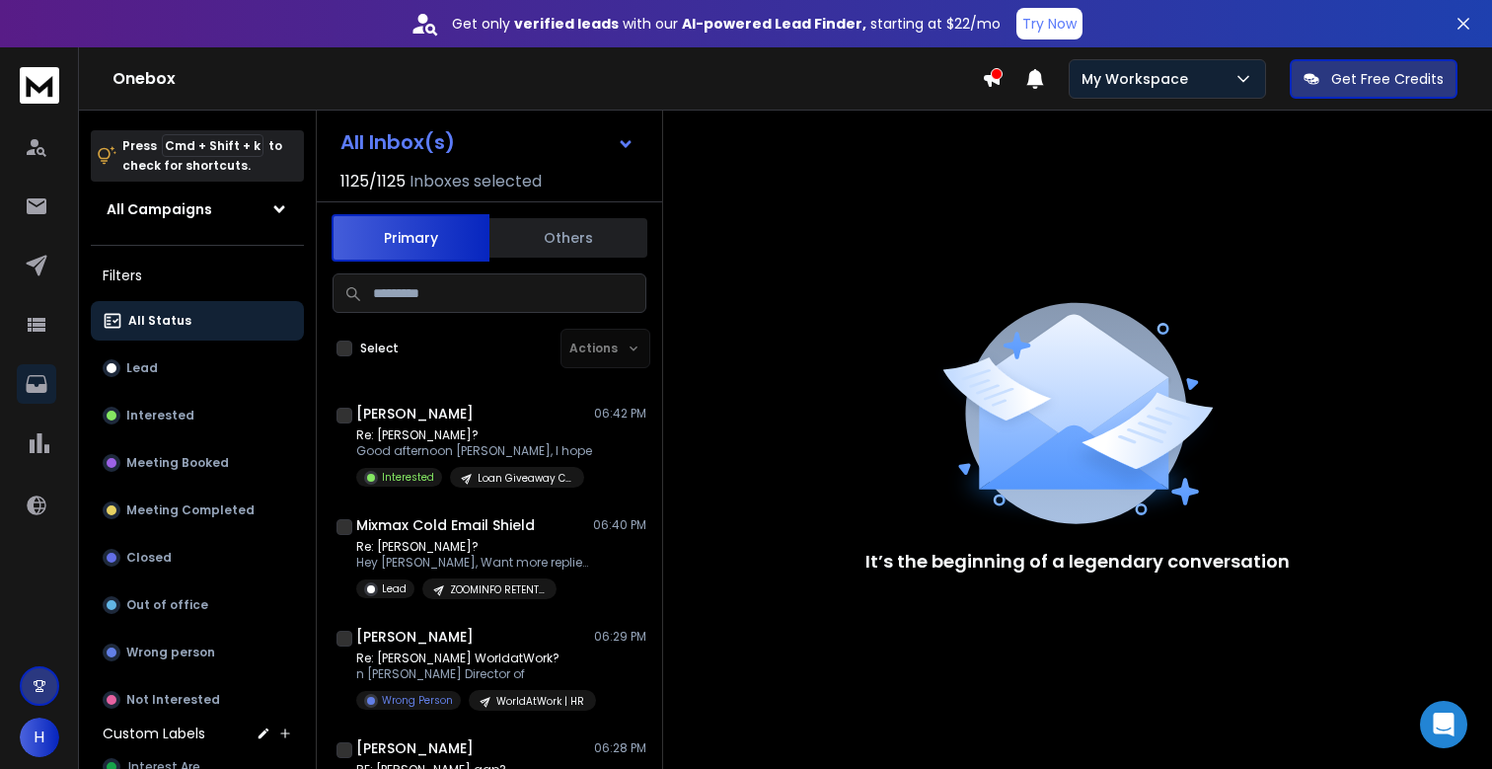
click at [1111, 82] on p "My Workspace" at bounding box center [1139, 79] width 114 height 20
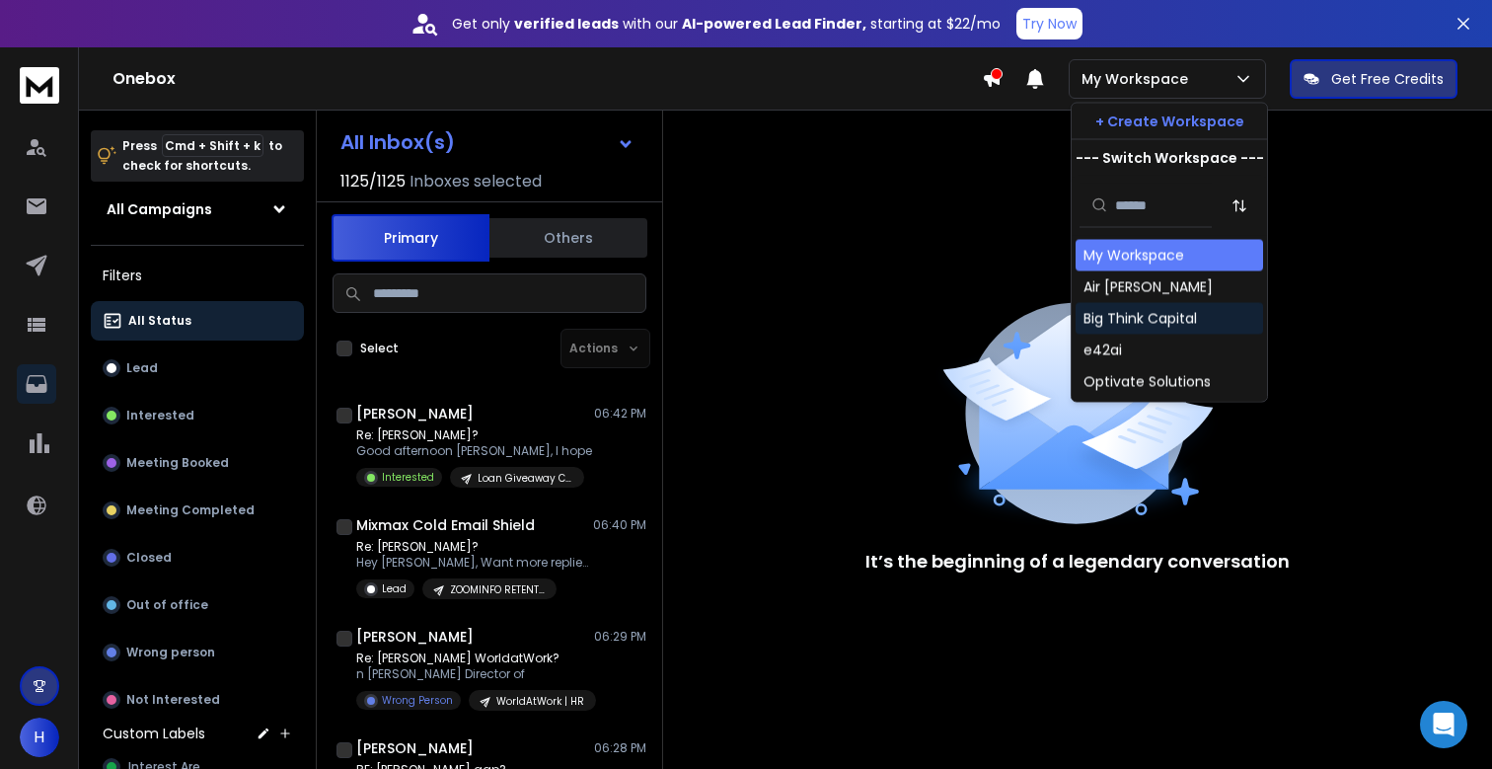
click at [1105, 317] on div "Big Think Capital" at bounding box center [1139, 319] width 113 height 20
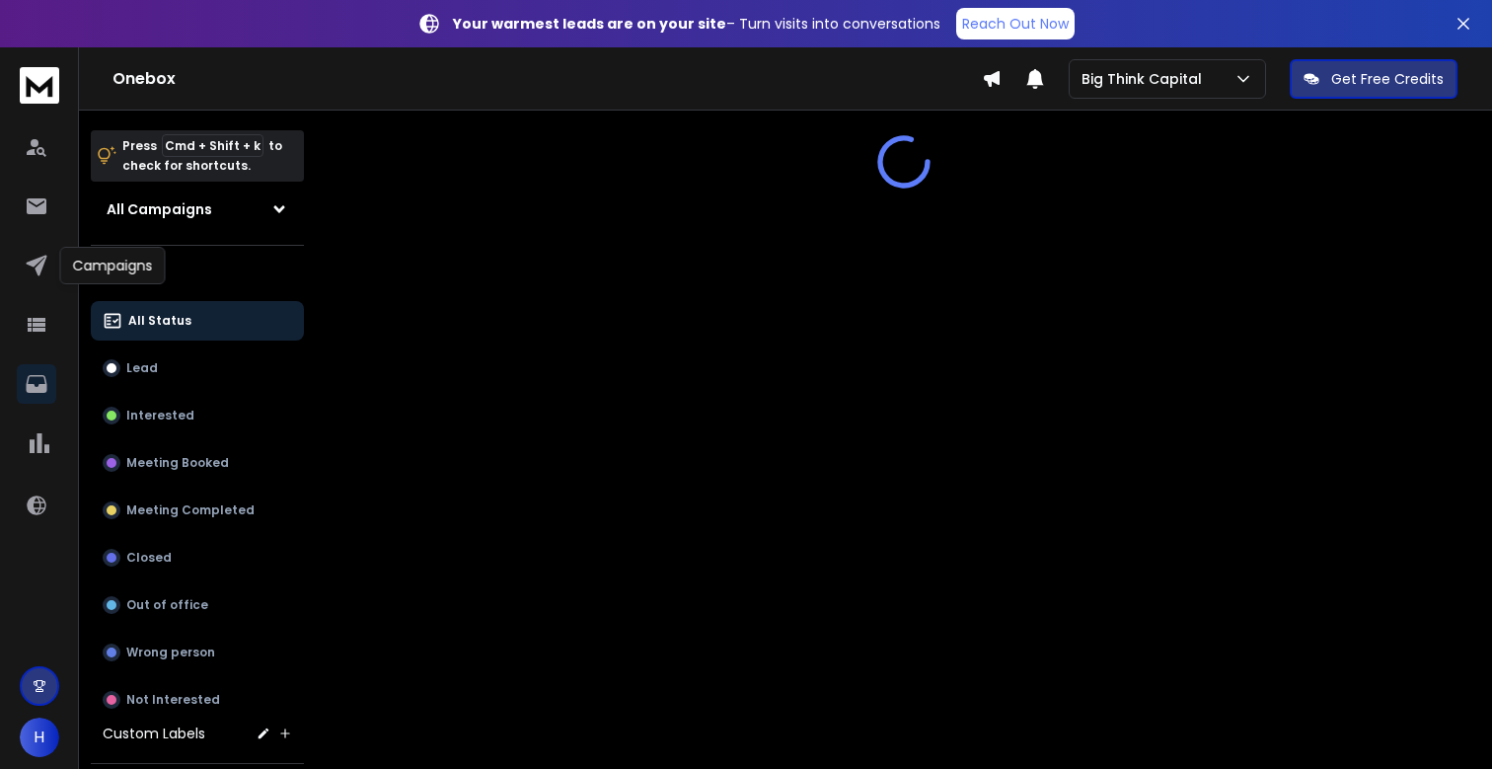
click at [37, 273] on icon at bounding box center [36, 265] width 21 height 21
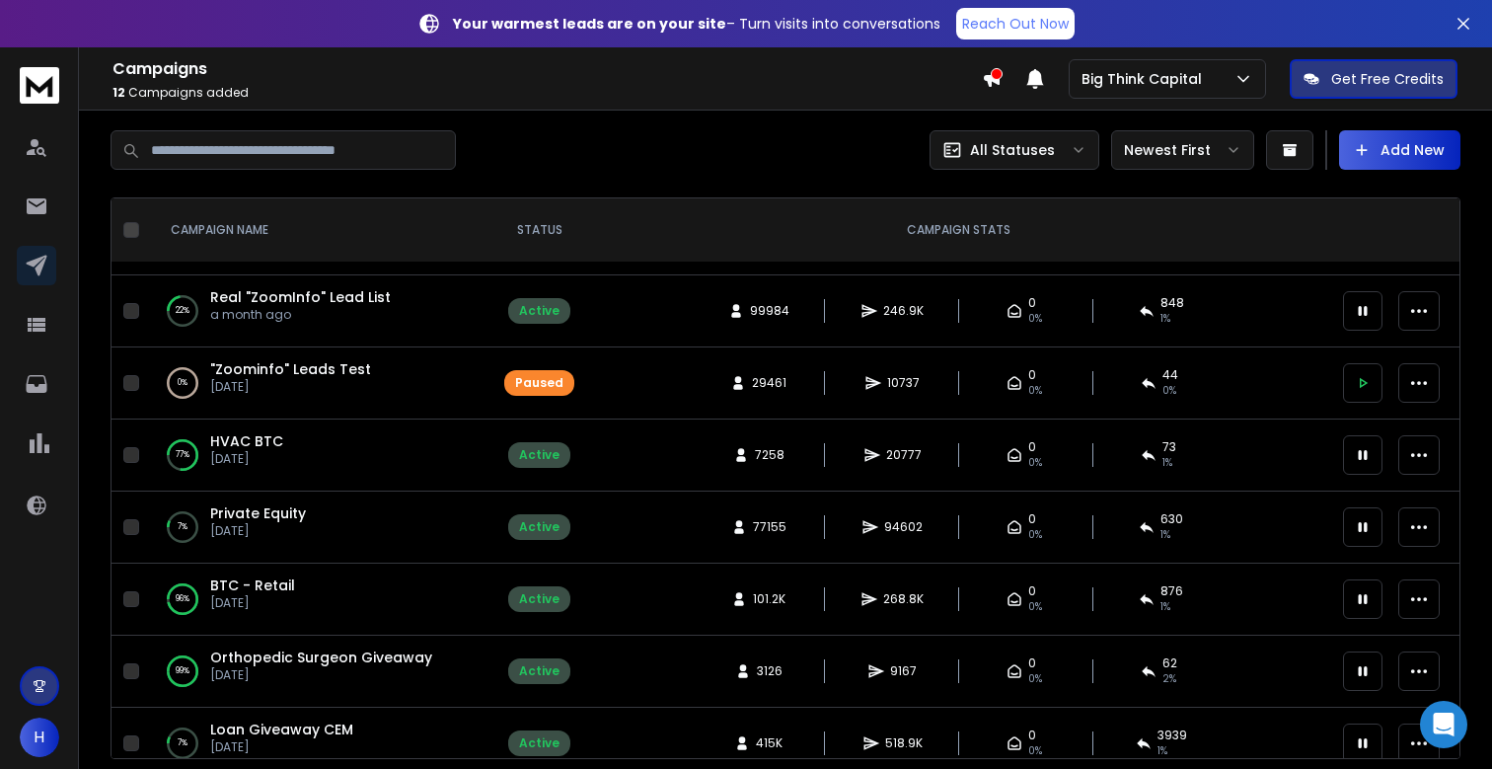
scroll to position [384, 0]
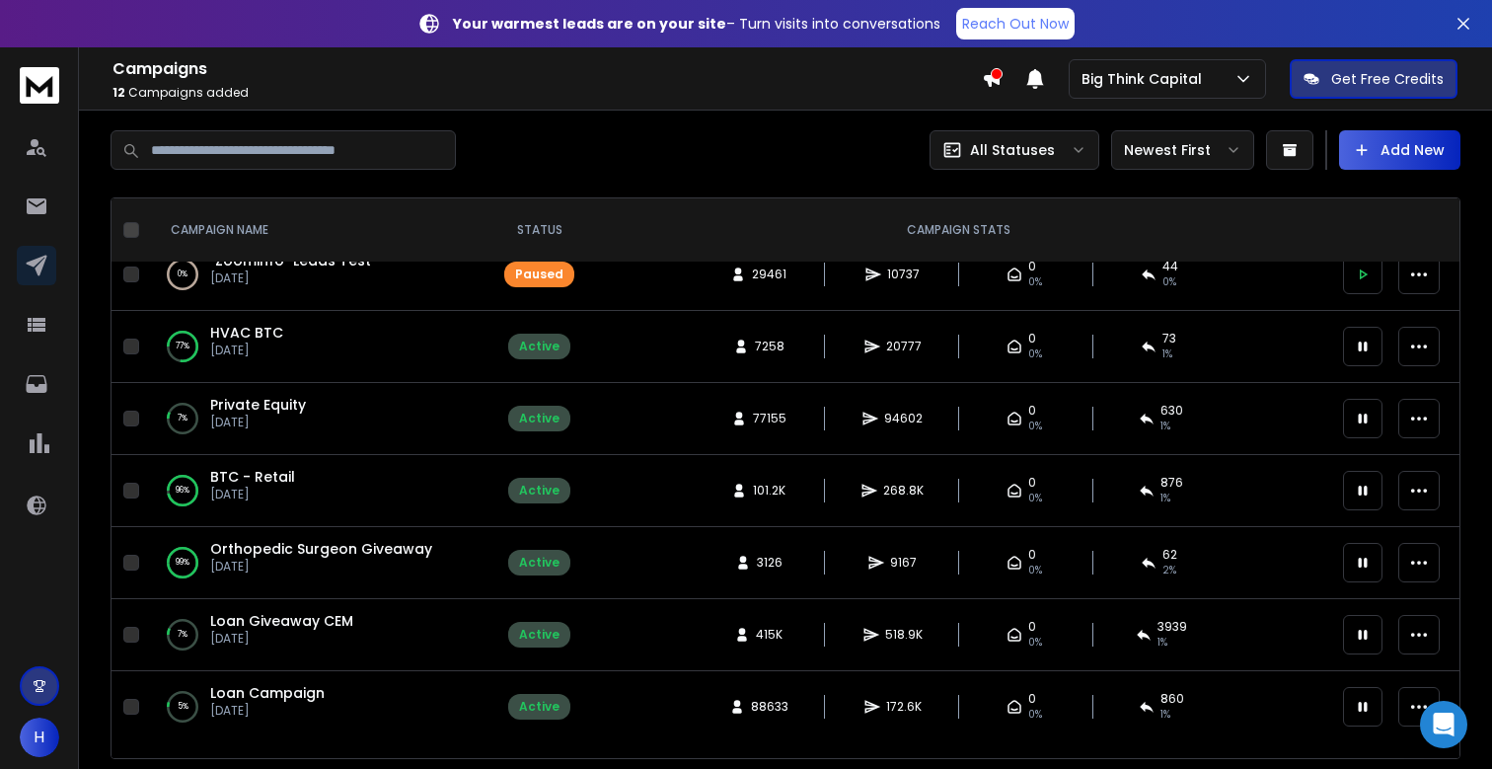
click at [302, 626] on span "Loan Giveaway CEM" at bounding box center [281, 621] width 143 height 20
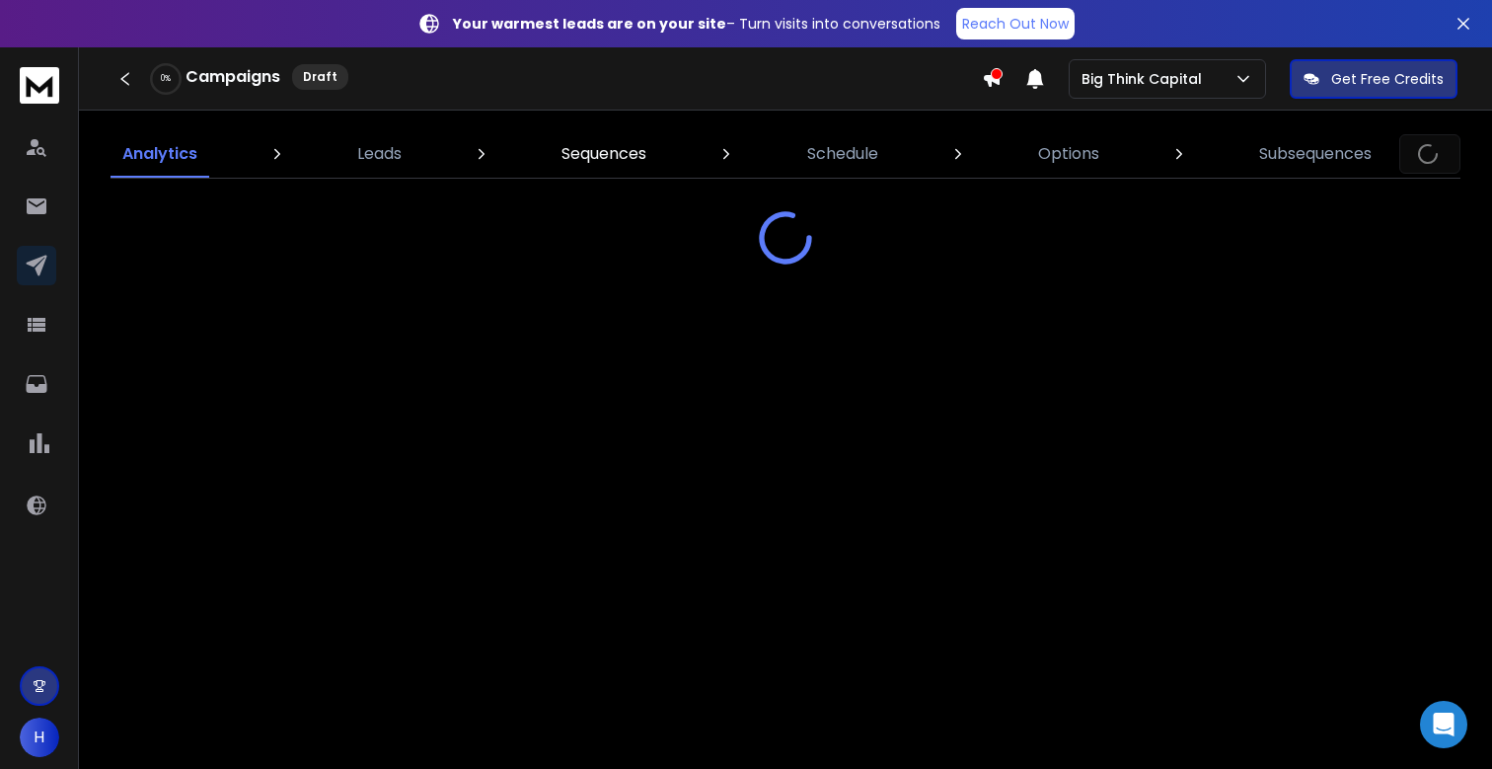
click at [597, 163] on p "Sequences" at bounding box center [603, 154] width 85 height 24
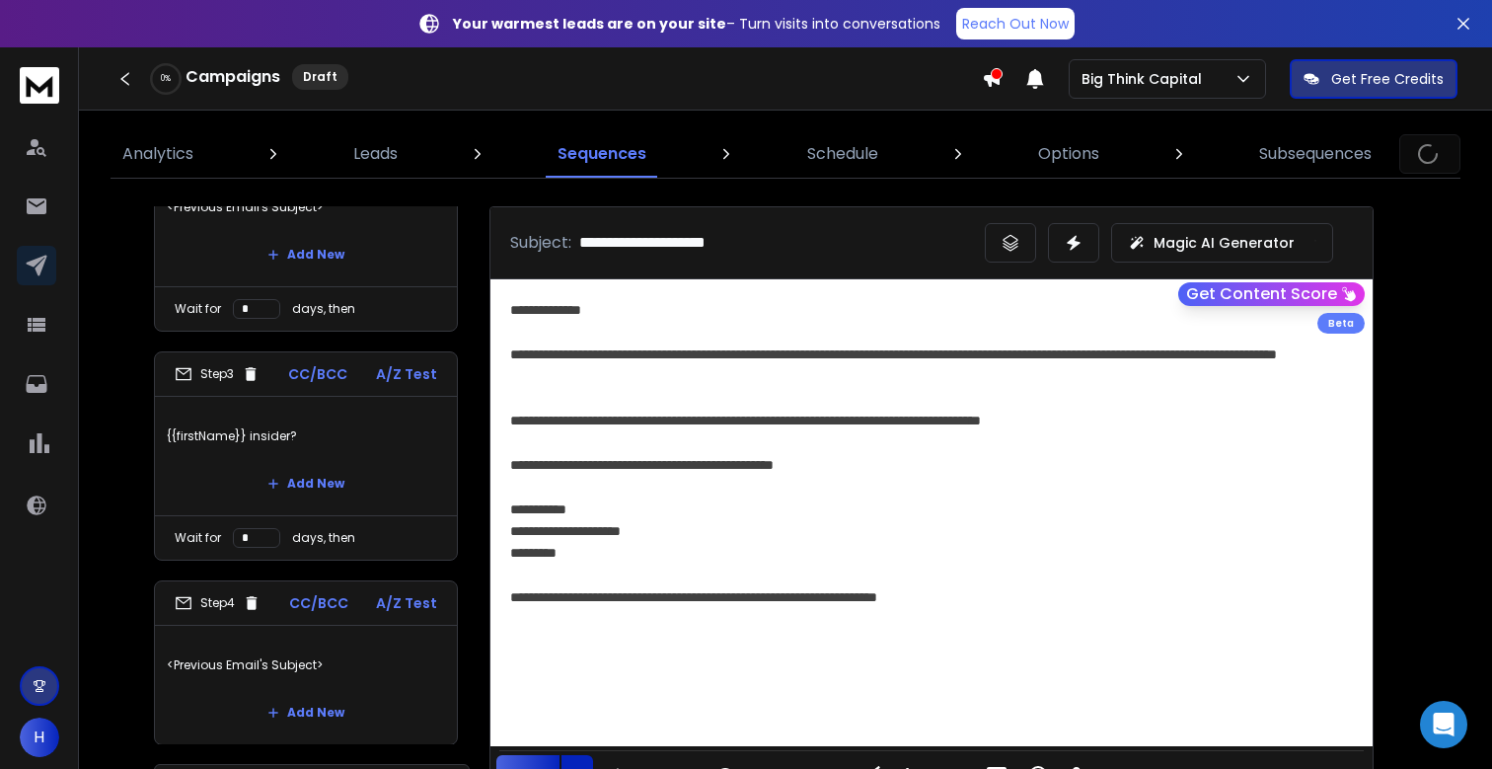
scroll to position [62, 0]
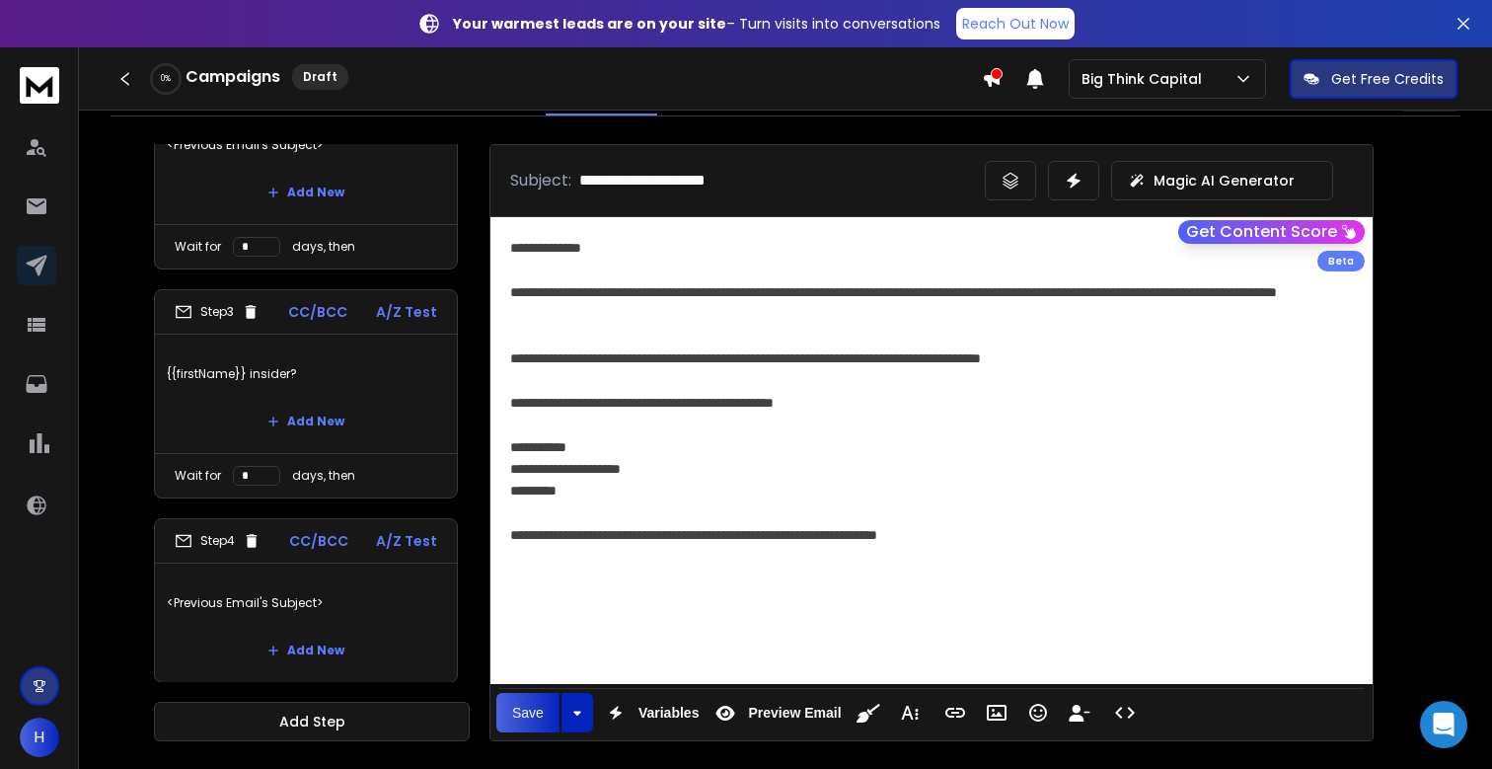
click at [370, 356] on p "{{firstName}} insider?" at bounding box center [306, 373] width 278 height 55
type input "**********"
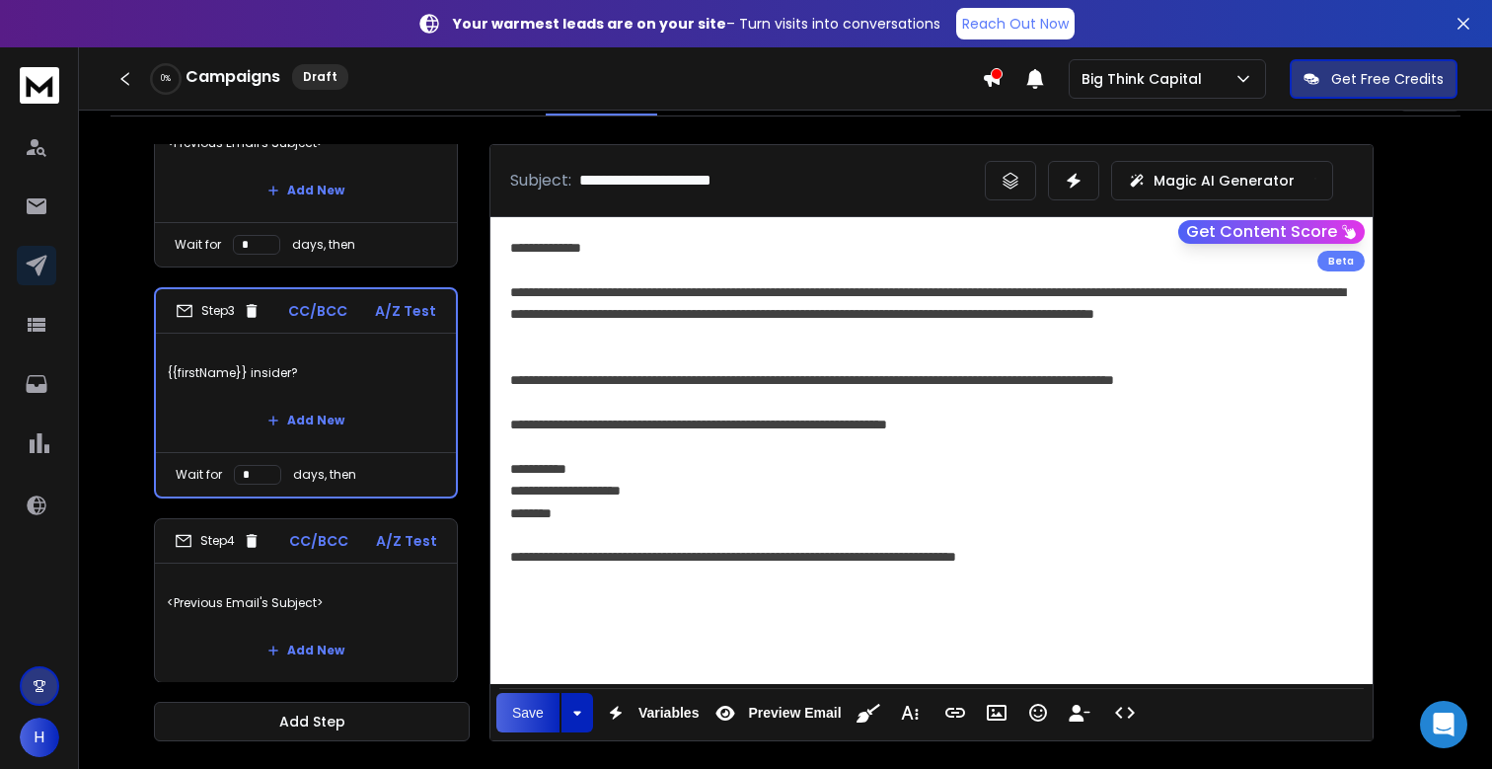
click at [372, 591] on p "<Previous Email's Subject>" at bounding box center [306, 602] width 278 height 55
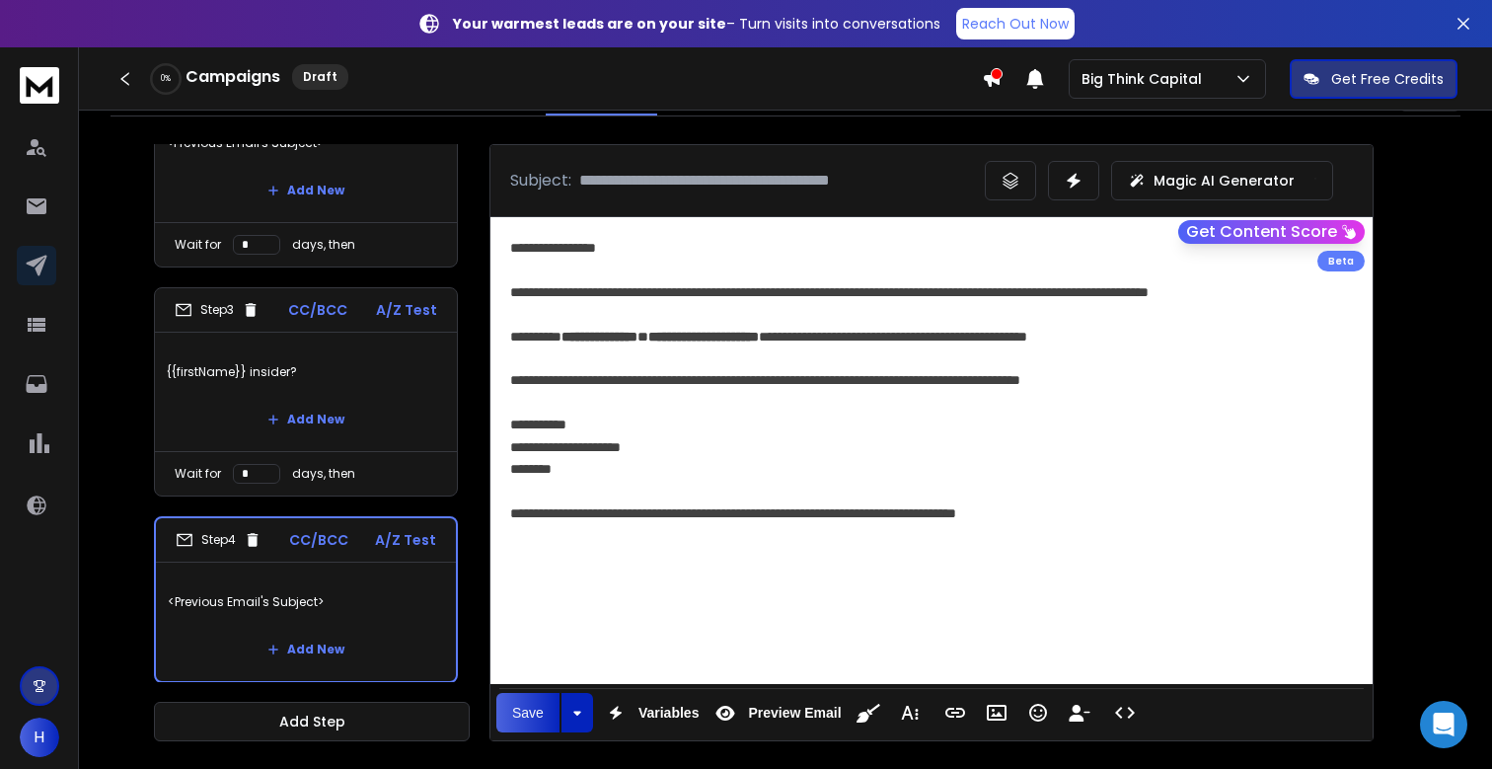
click at [253, 552] on div "Step 4 CC/BCC A/Z Test" at bounding box center [306, 540] width 300 height 44
click at [259, 532] on icon at bounding box center [253, 540] width 18 height 18
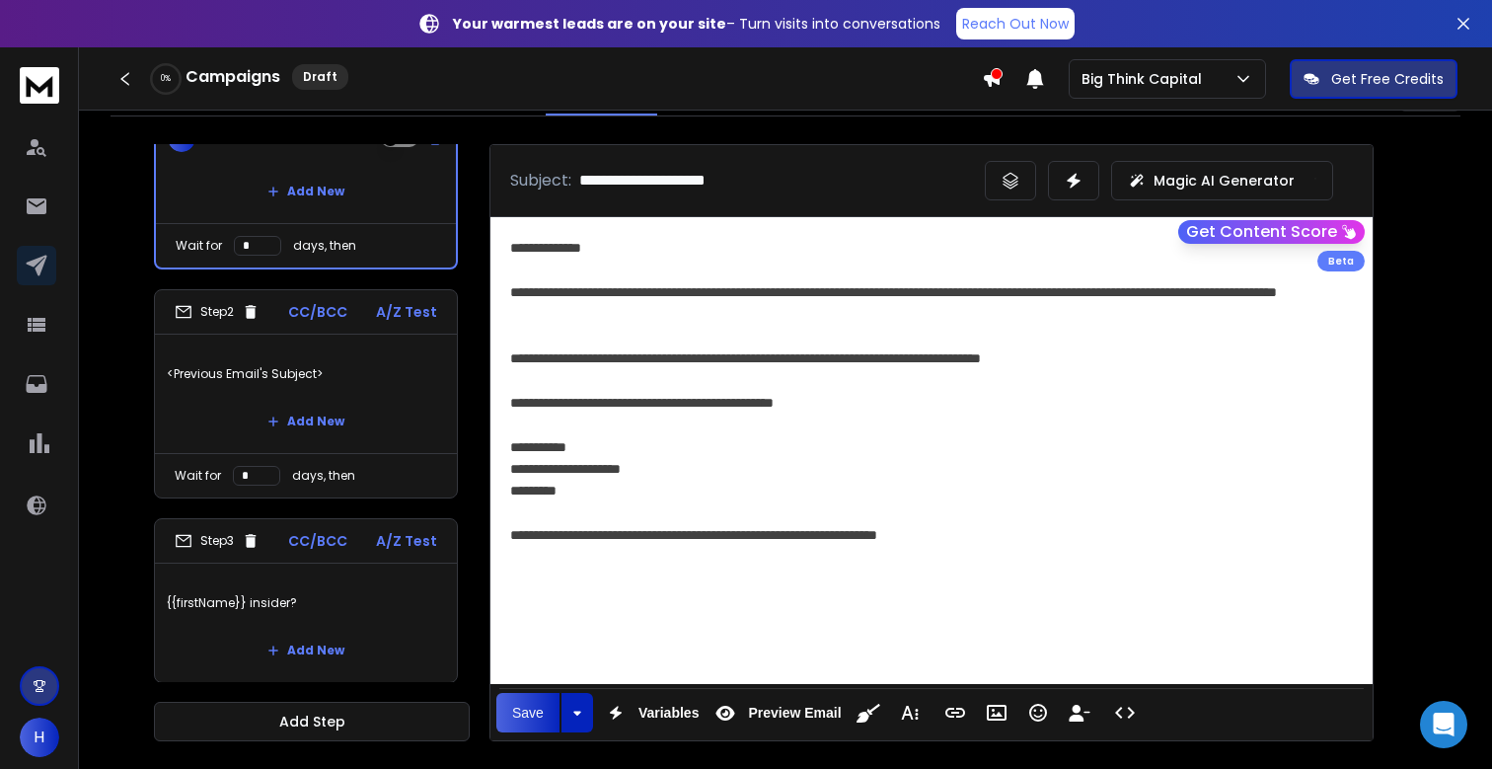
click at [282, 609] on p "{{firstName}} insider?" at bounding box center [306, 602] width 278 height 55
type input "**********"
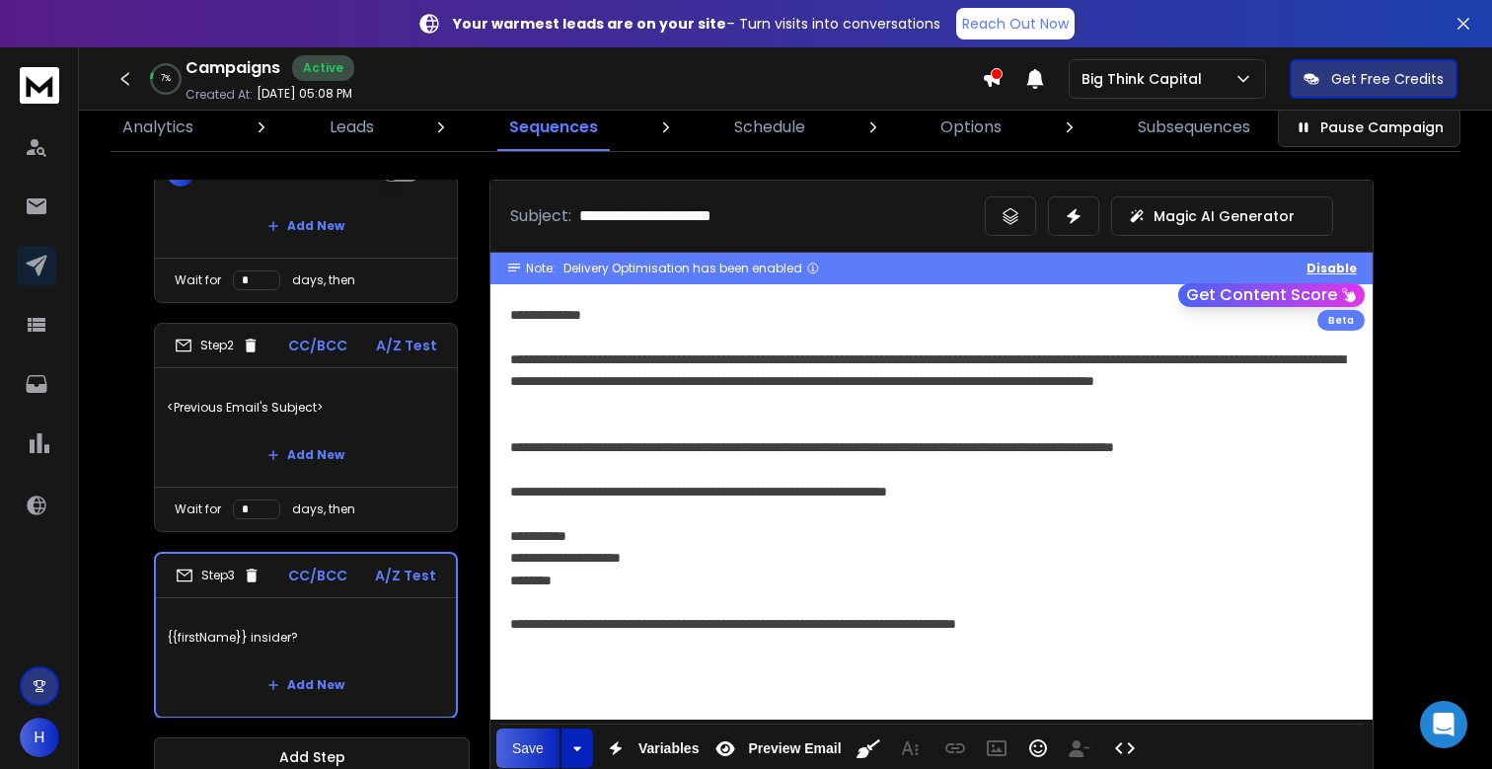
click at [272, 419] on p "<Previous Email's Subject>" at bounding box center [306, 407] width 278 height 55
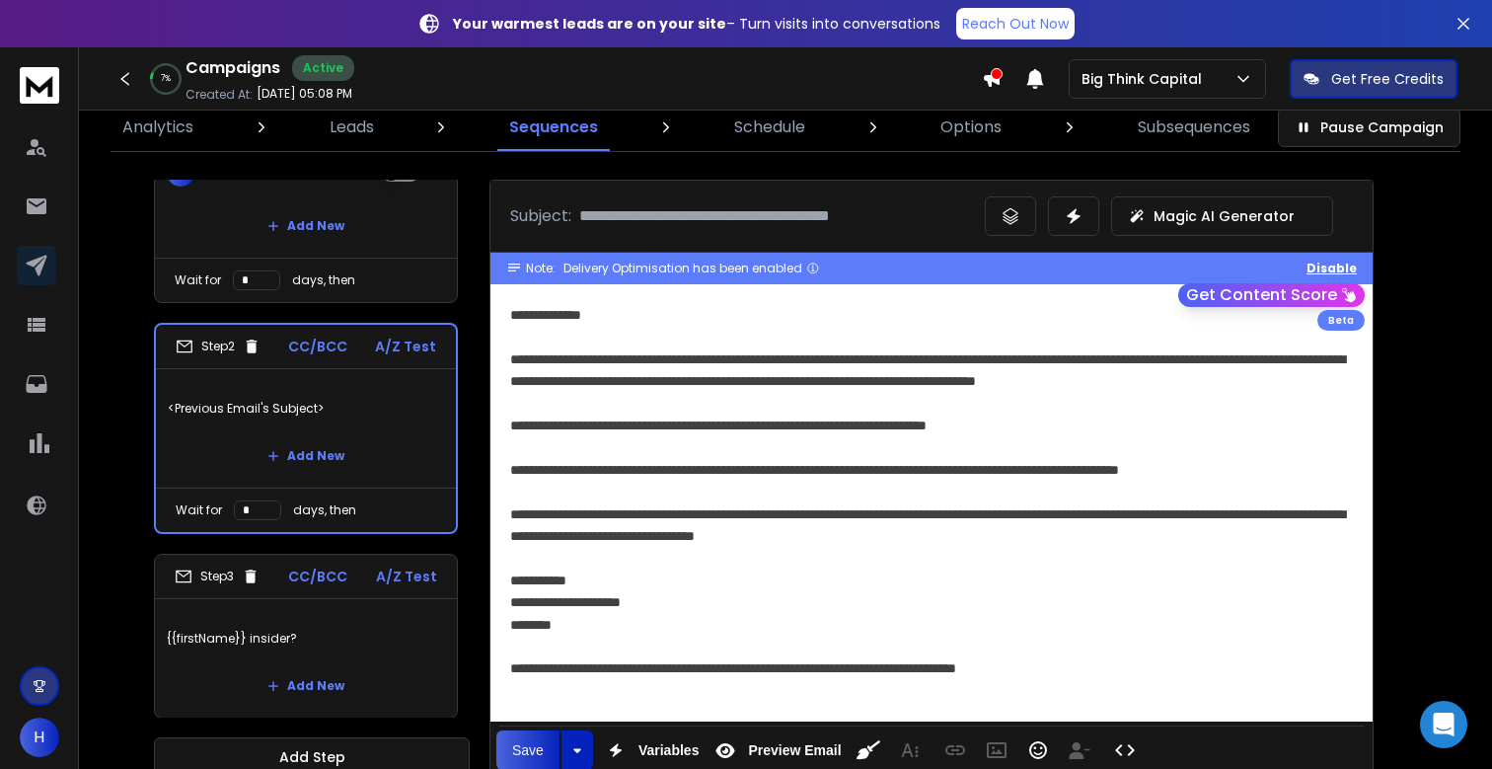
click at [254, 583] on icon at bounding box center [251, 576] width 18 height 18
type input "**********"
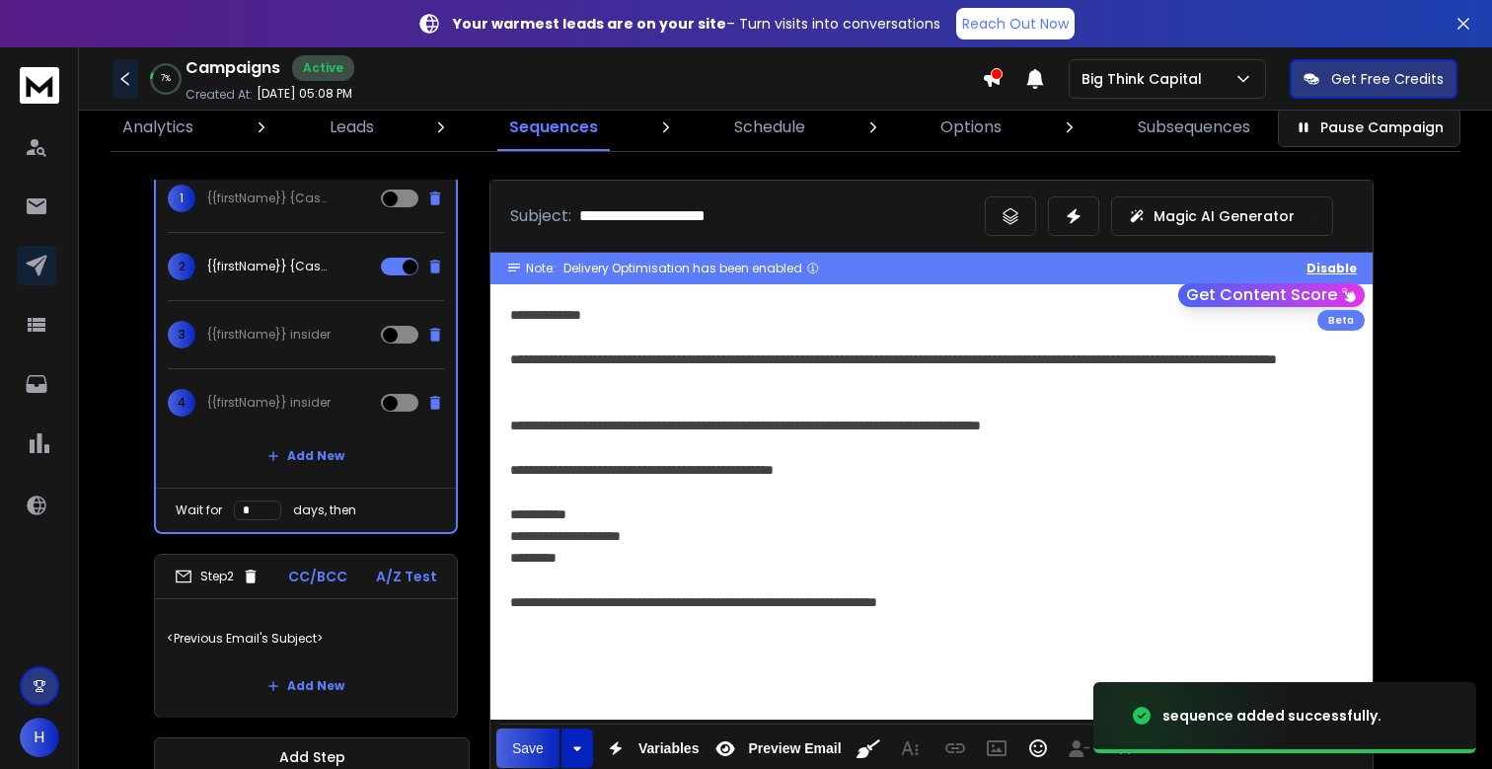
click at [128, 79] on icon at bounding box center [125, 79] width 18 height 18
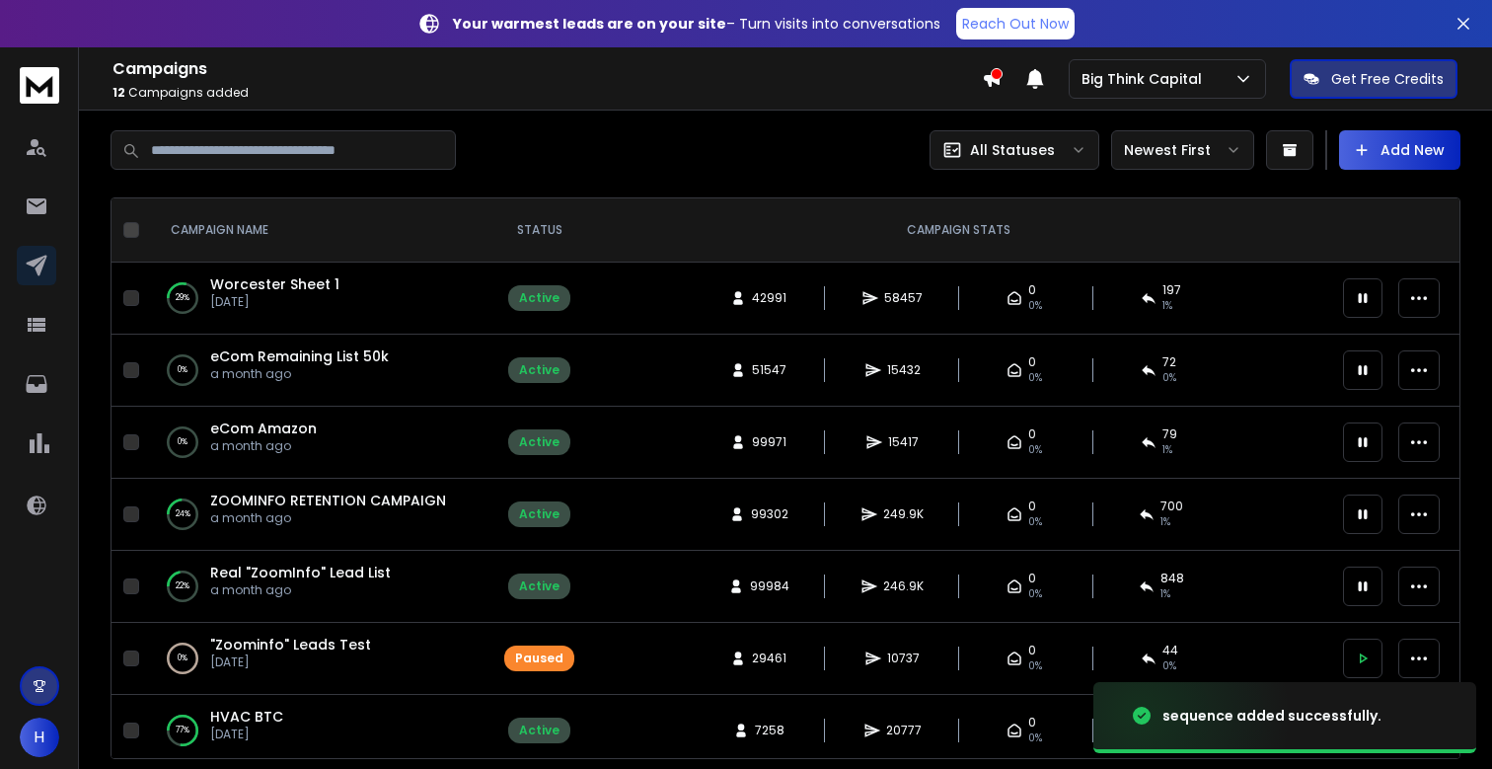
scroll to position [384, 0]
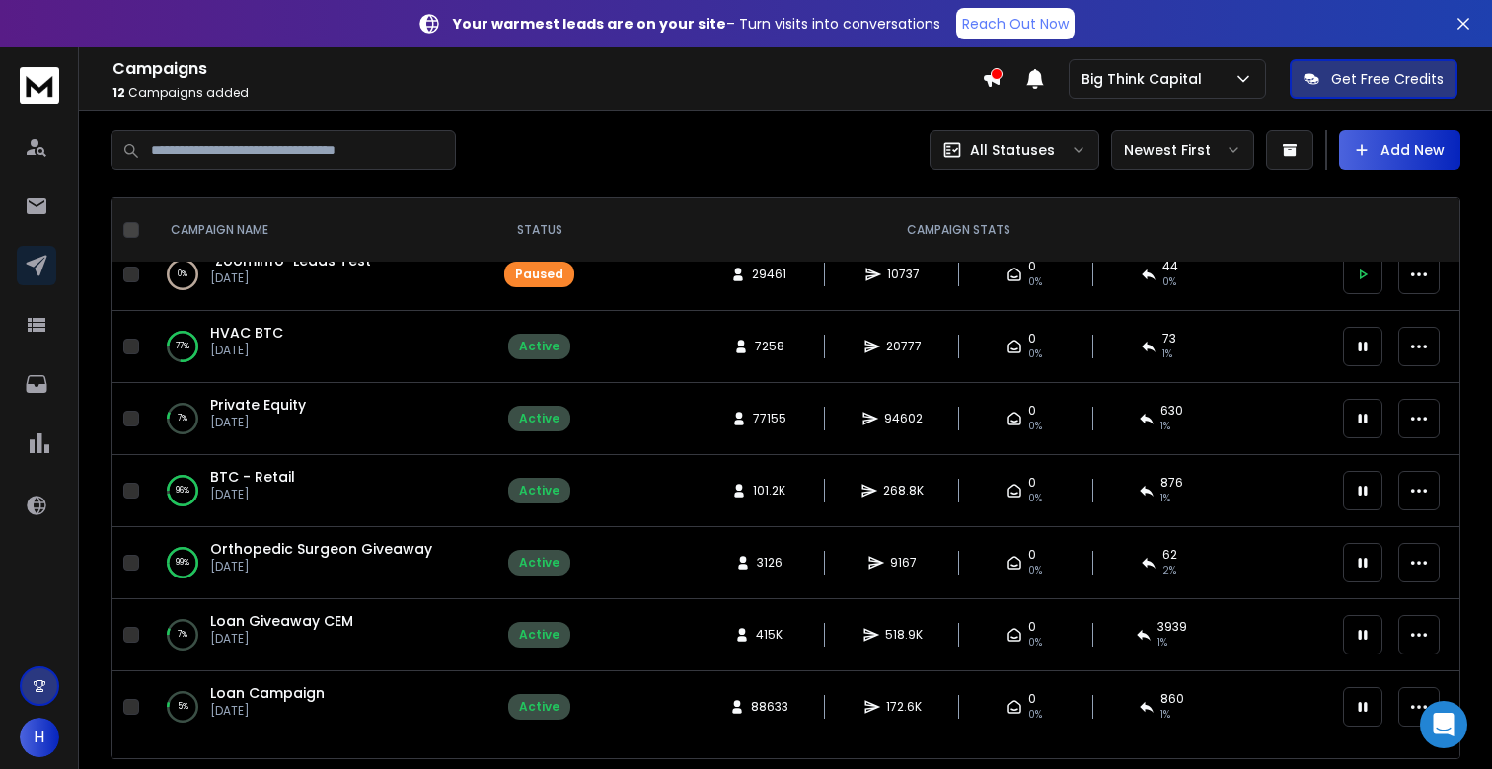
click at [265, 692] on span "Loan Campaign" at bounding box center [267, 693] width 114 height 20
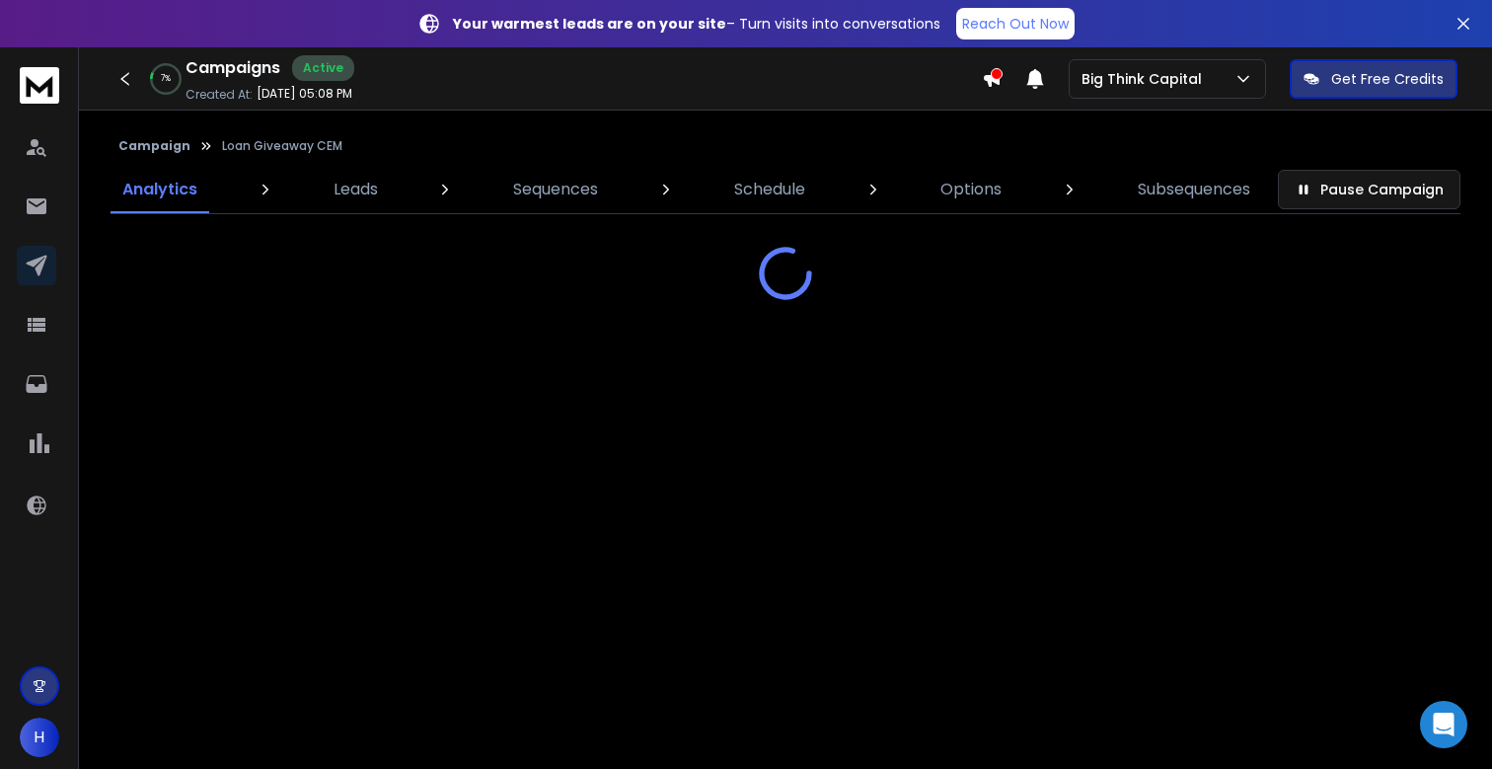
click at [471, 190] on div "Analytics Leads Sequences Schedule Options Subsequences" at bounding box center [687, 189] width 1152 height 47
click at [547, 195] on p "Sequences" at bounding box center [555, 190] width 85 height 24
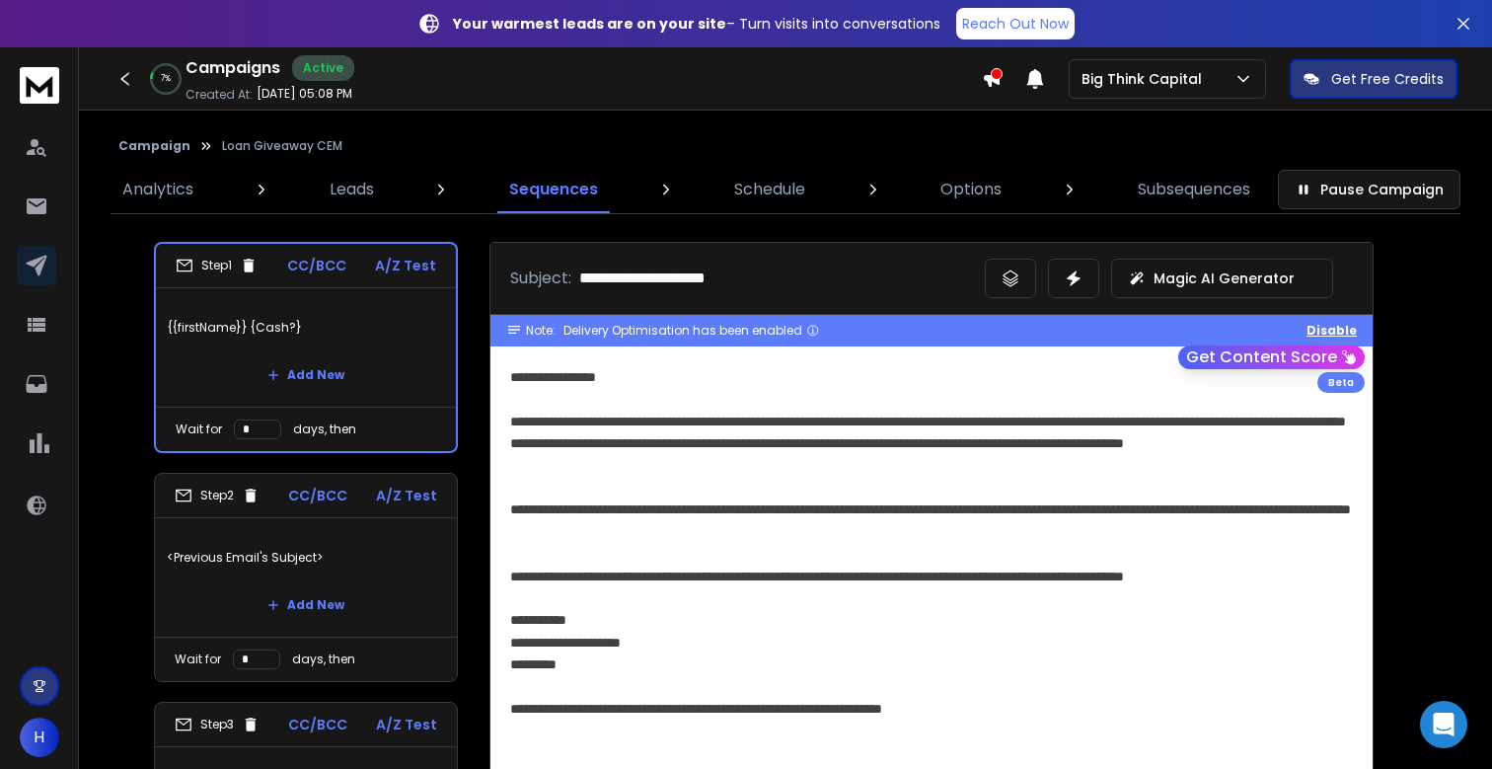
click at [355, 215] on div "**********" at bounding box center [786, 488] width 1350 height 716
click at [355, 212] on link "Leads" at bounding box center [352, 189] width 68 height 47
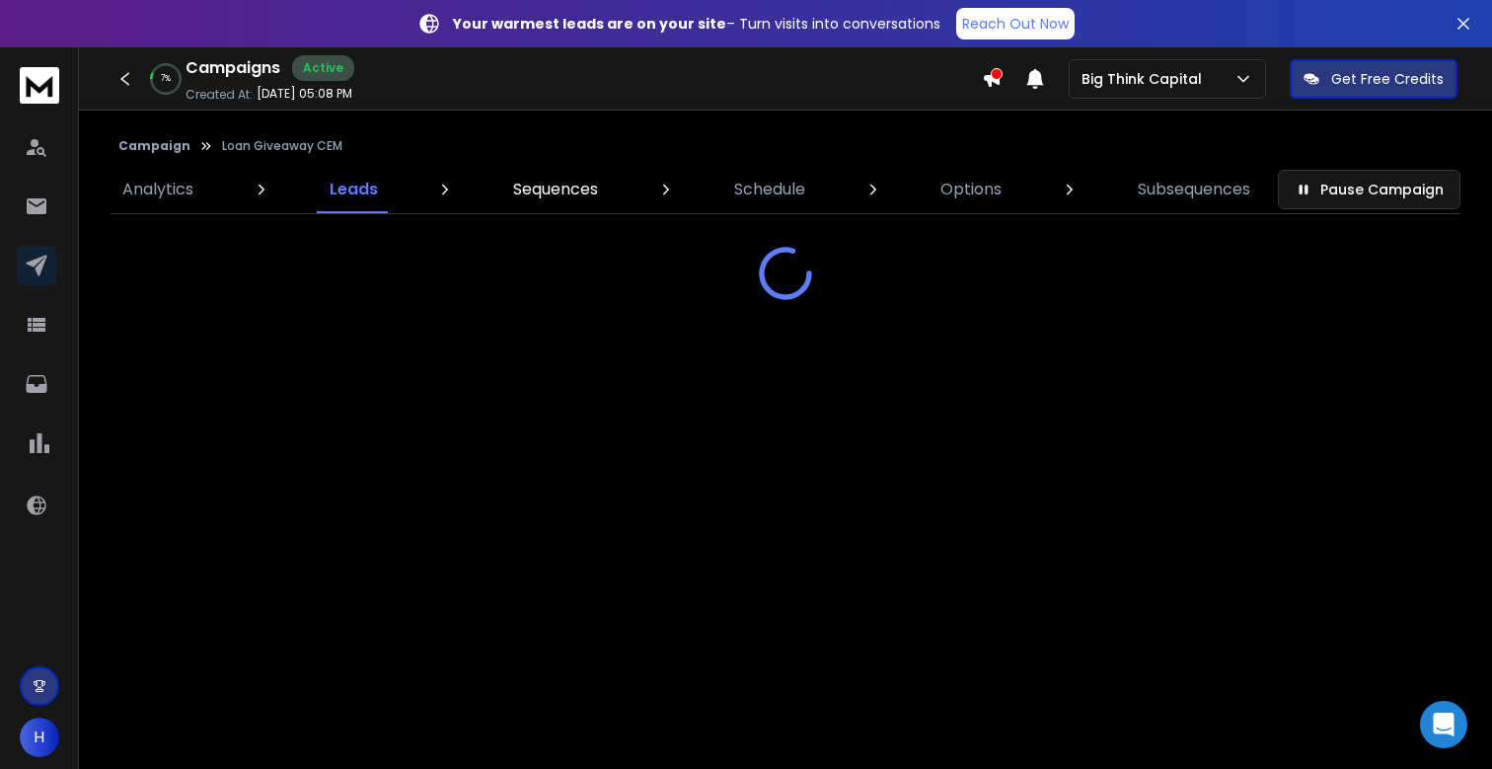
click at [544, 198] on p "Sequences" at bounding box center [555, 190] width 85 height 24
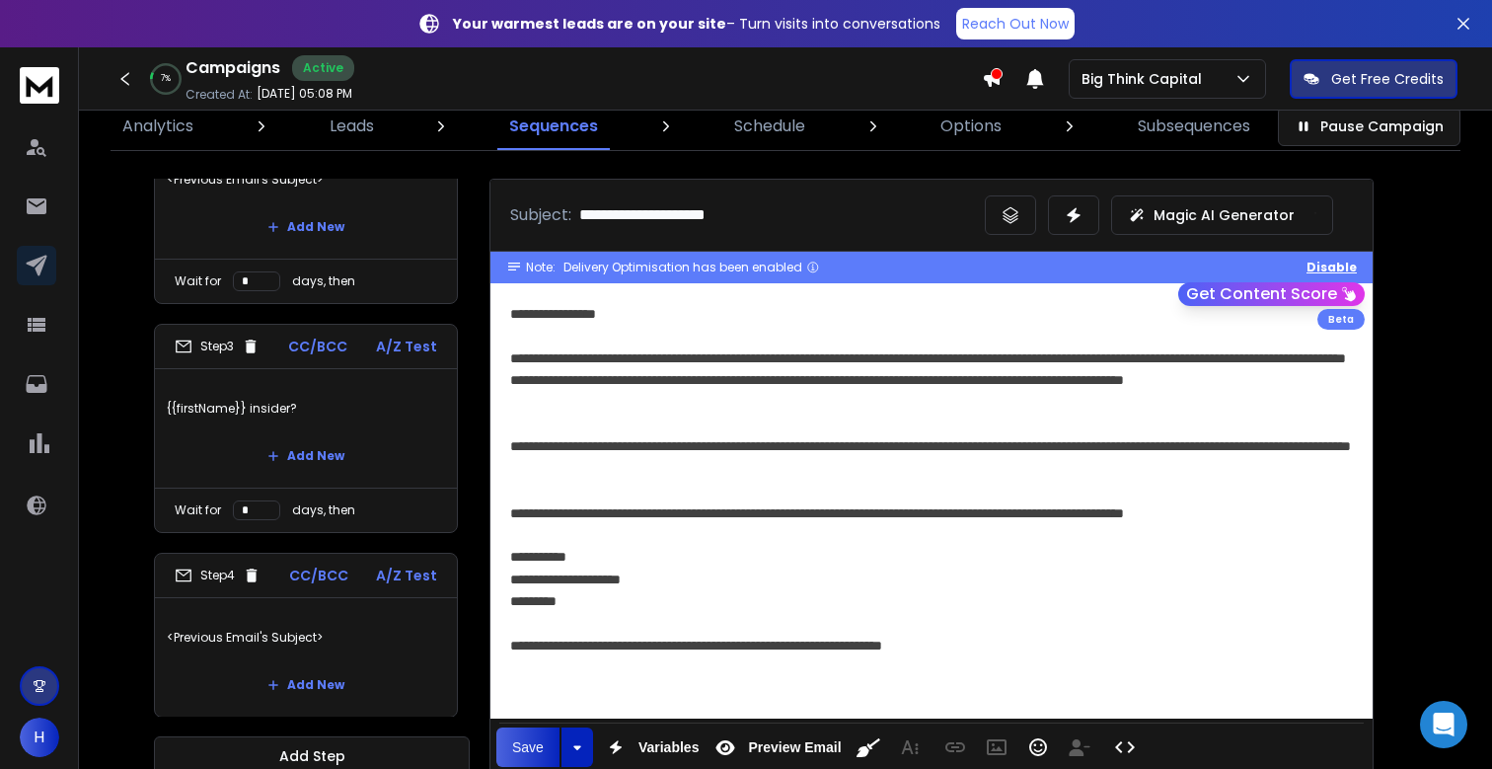
scroll to position [98, 0]
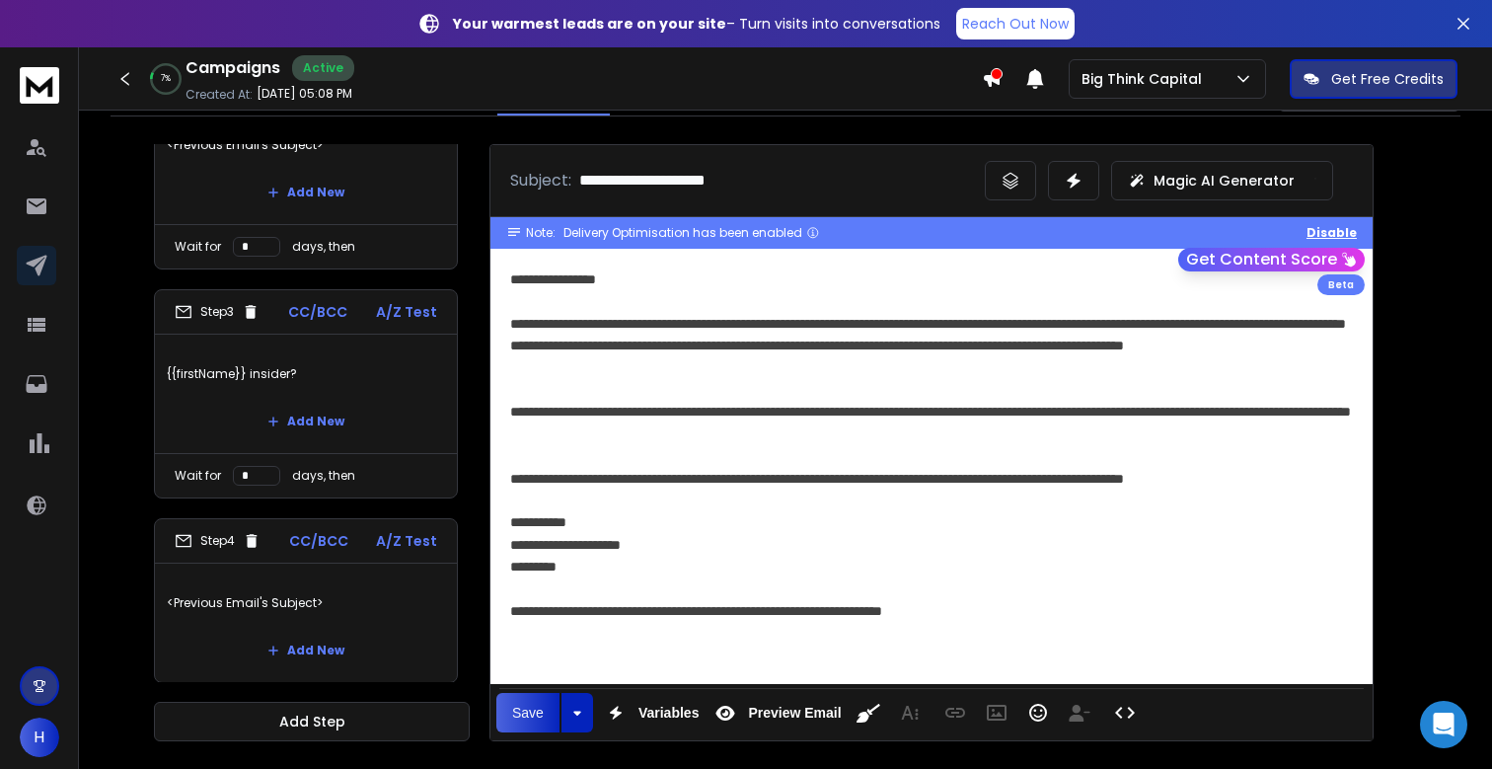
click at [256, 546] on icon at bounding box center [252, 541] width 11 height 14
click at [251, 544] on icon at bounding box center [251, 541] width 11 height 14
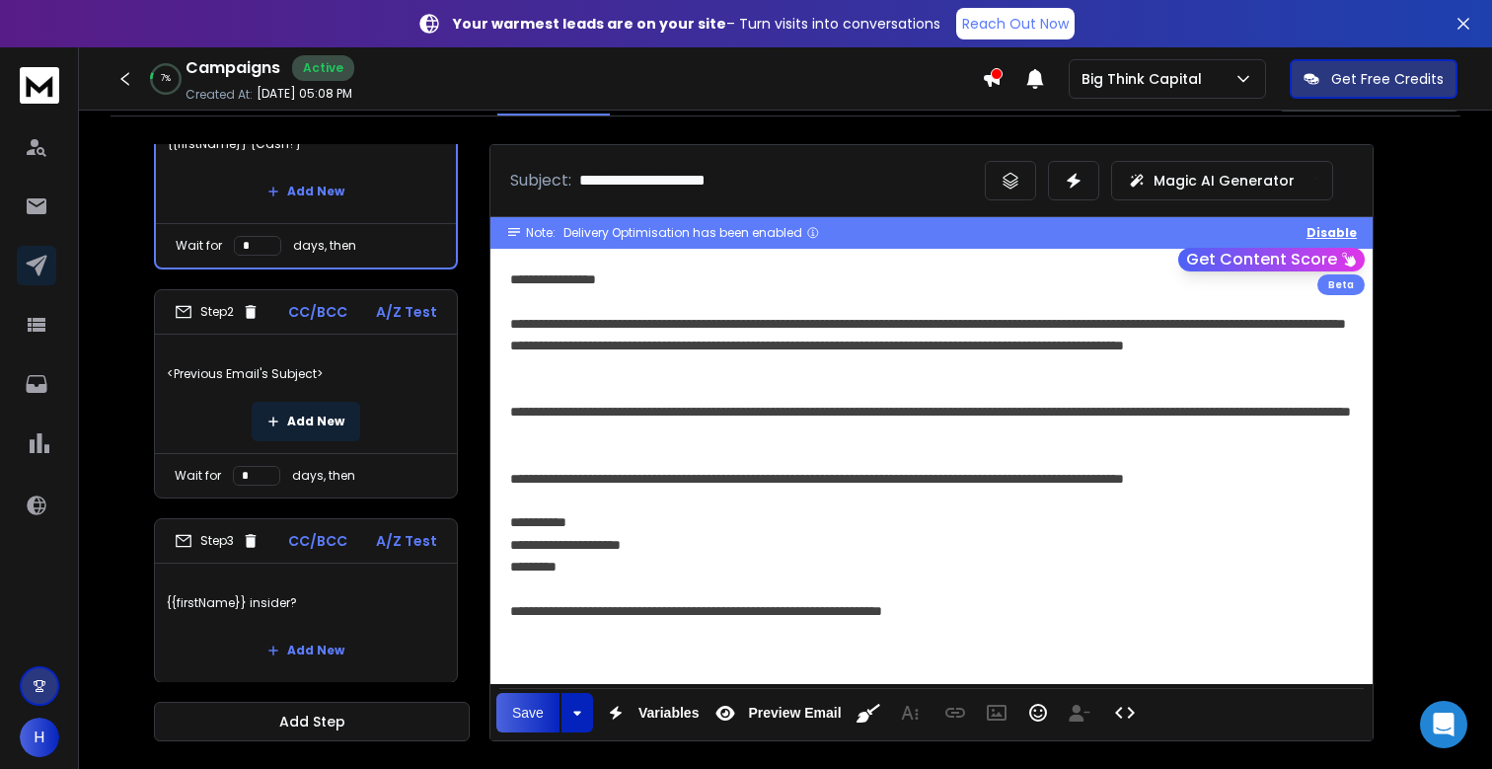
scroll to position [77, 0]
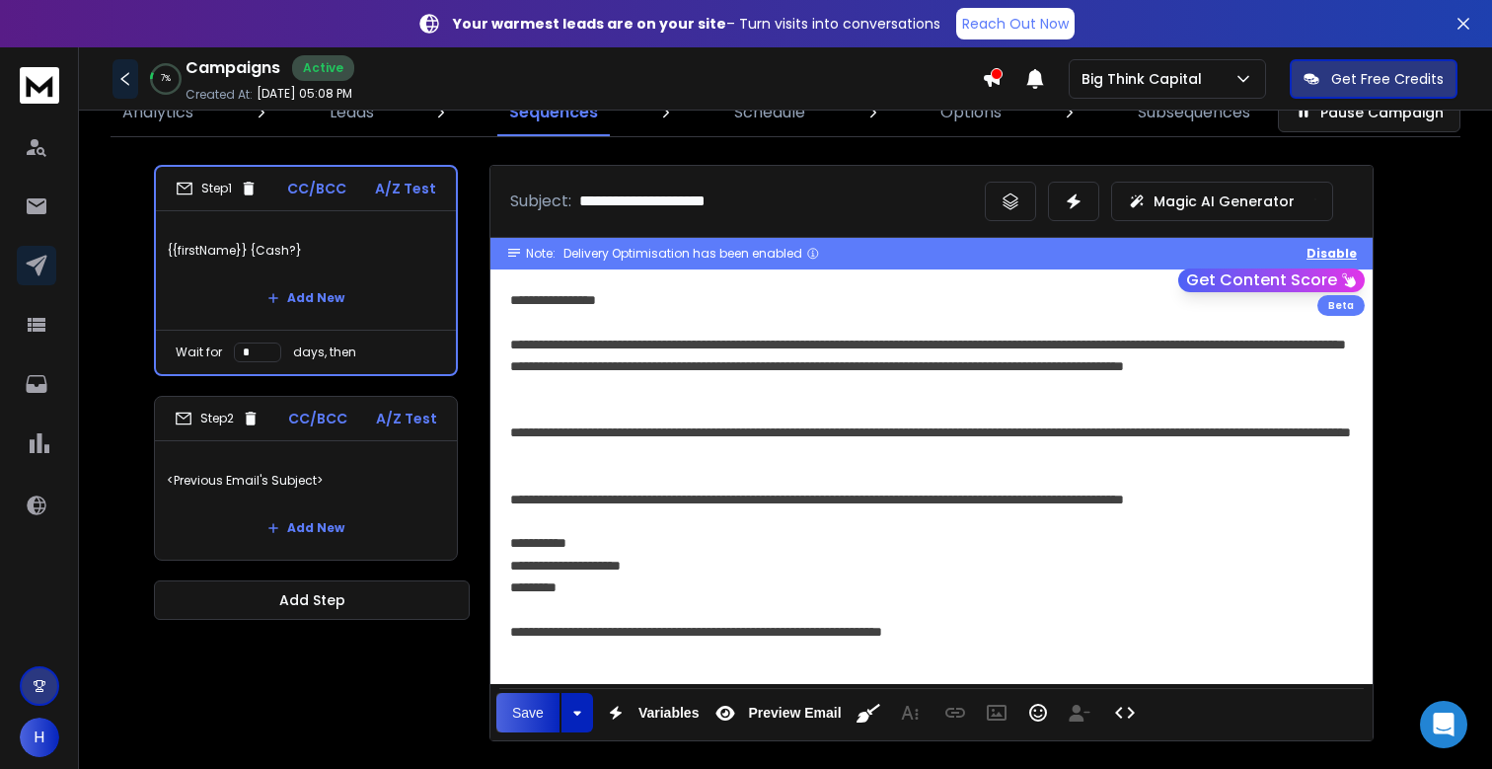
click at [127, 79] on icon at bounding box center [125, 79] width 18 height 18
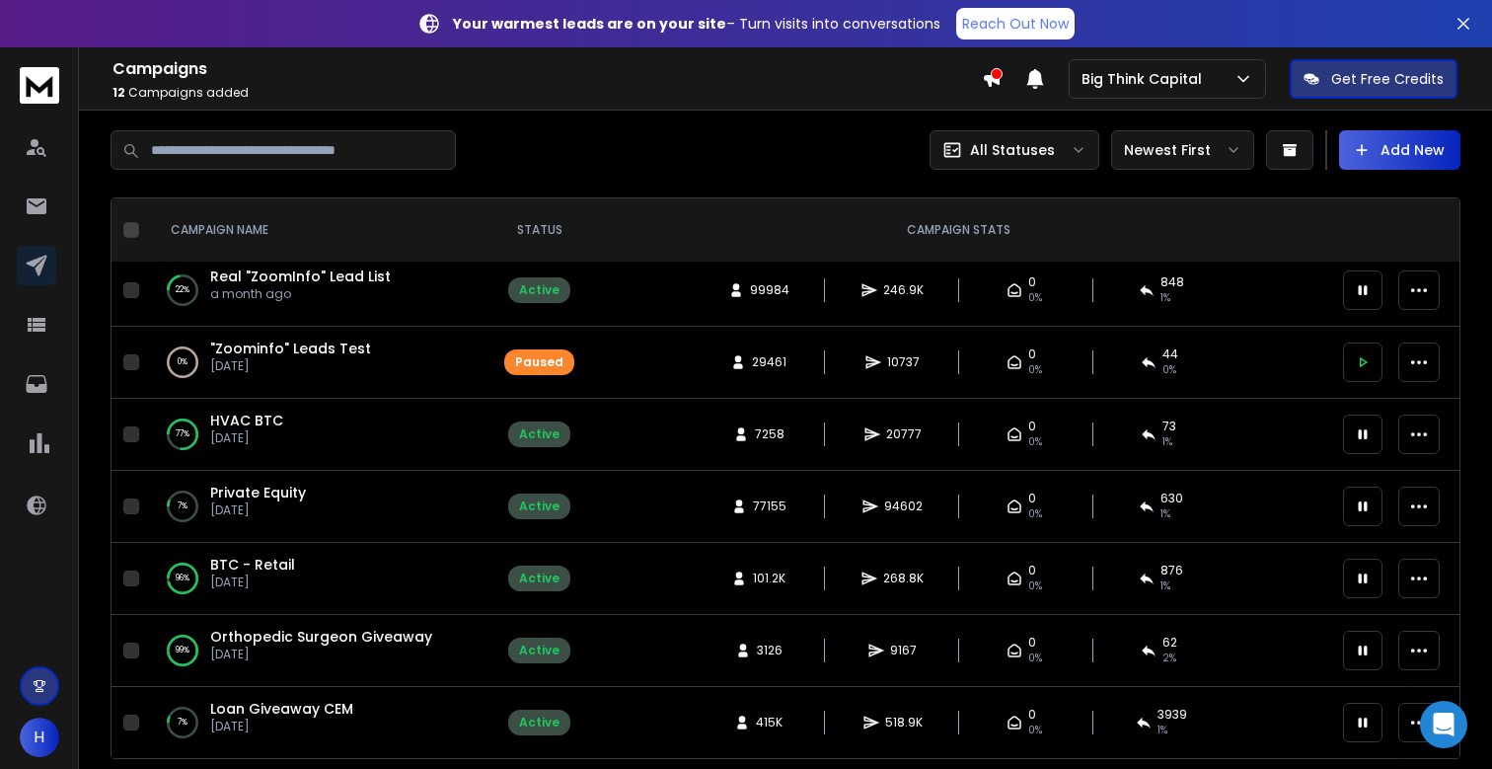
scroll to position [384, 0]
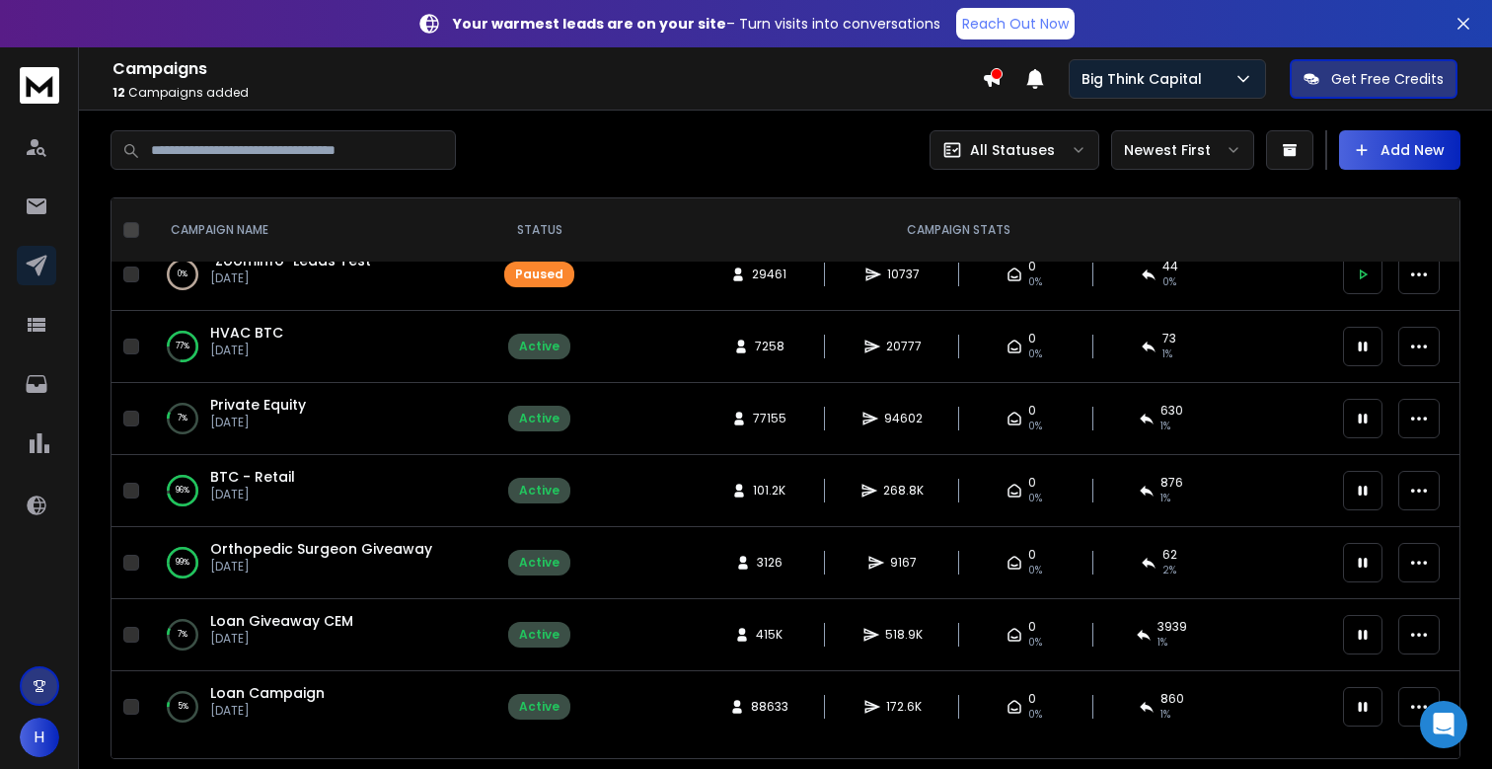
click at [1115, 66] on button "Big Think Capital" at bounding box center [1167, 78] width 197 height 39
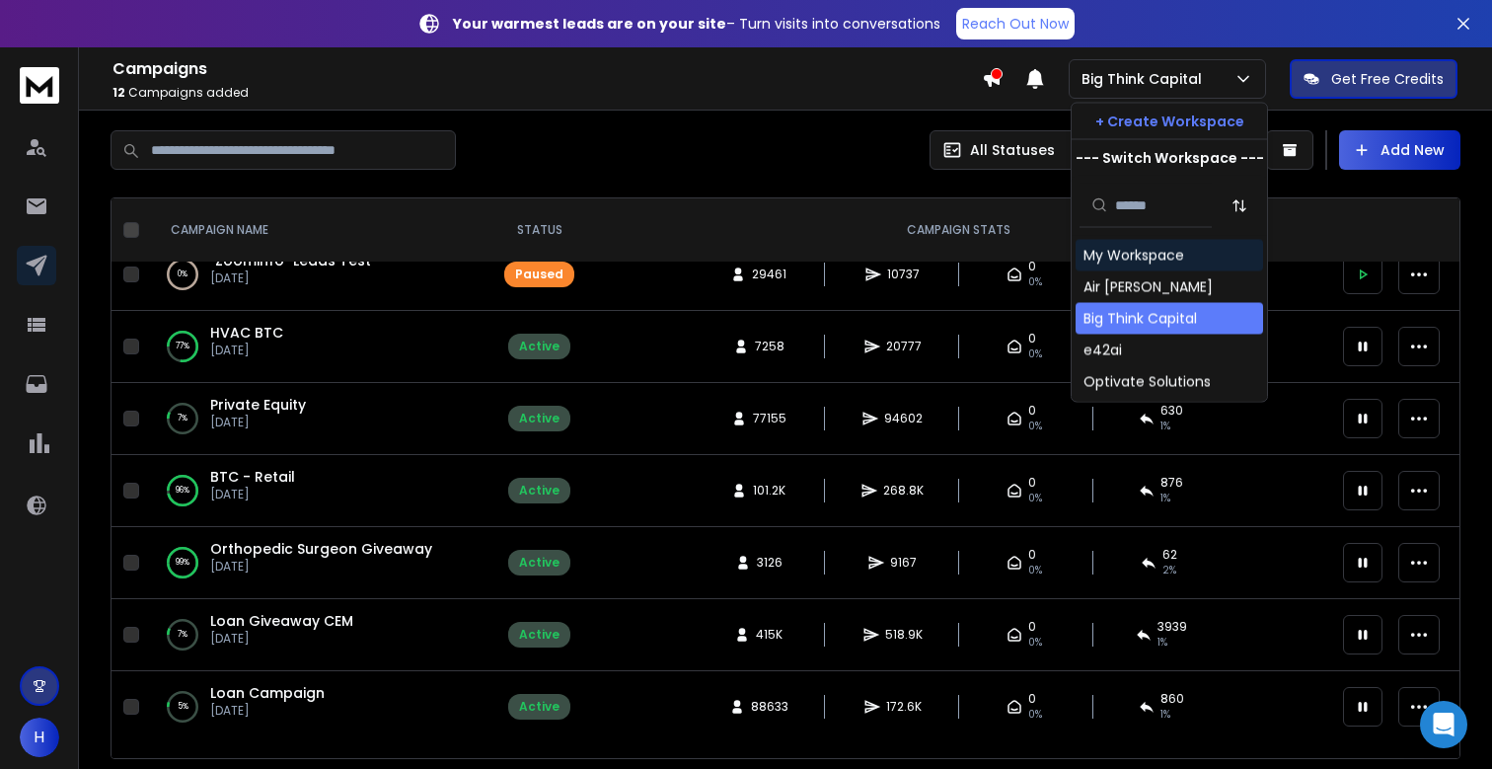
click at [1127, 249] on div "My Workspace" at bounding box center [1133, 256] width 101 height 20
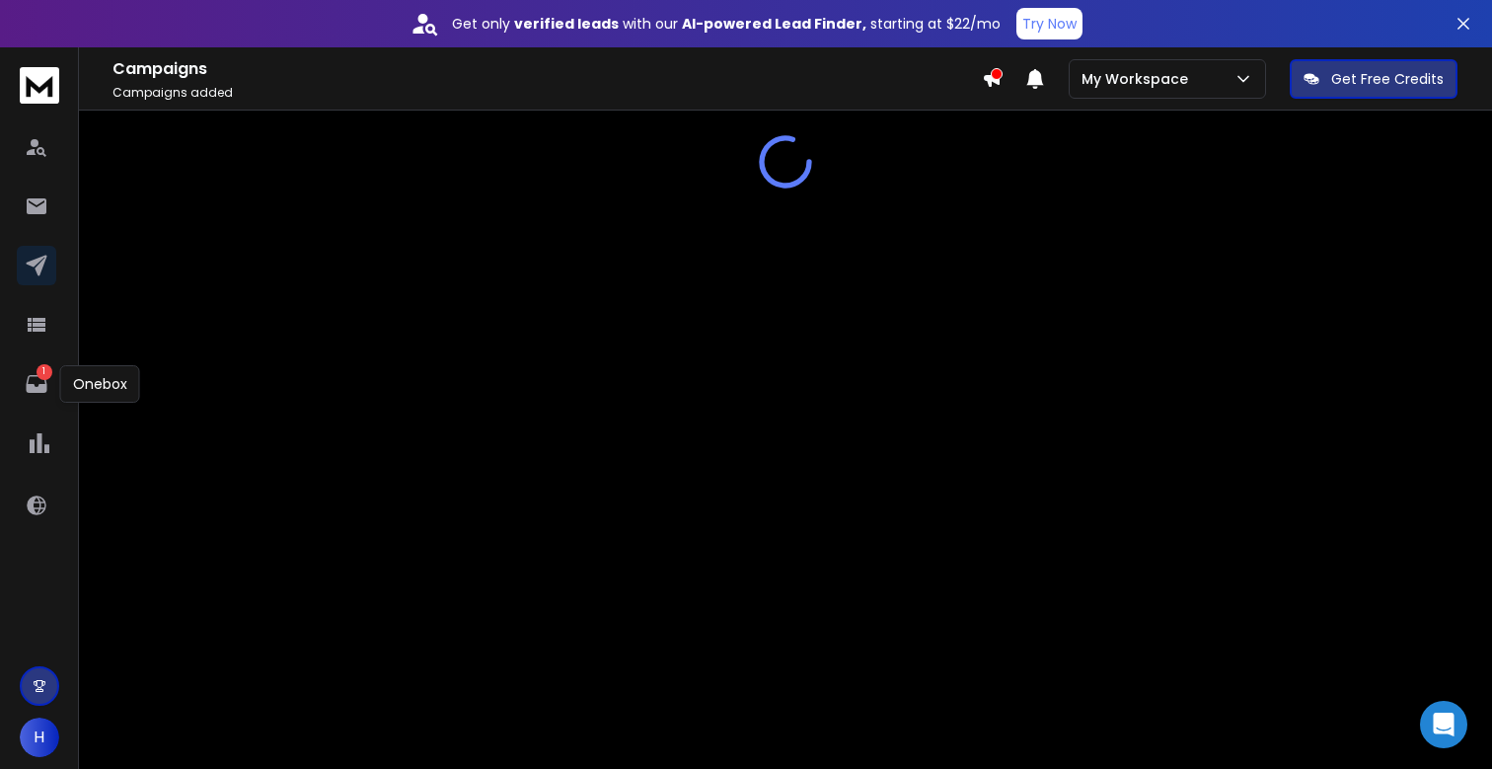
click at [35, 399] on link "1" at bounding box center [36, 383] width 39 height 39
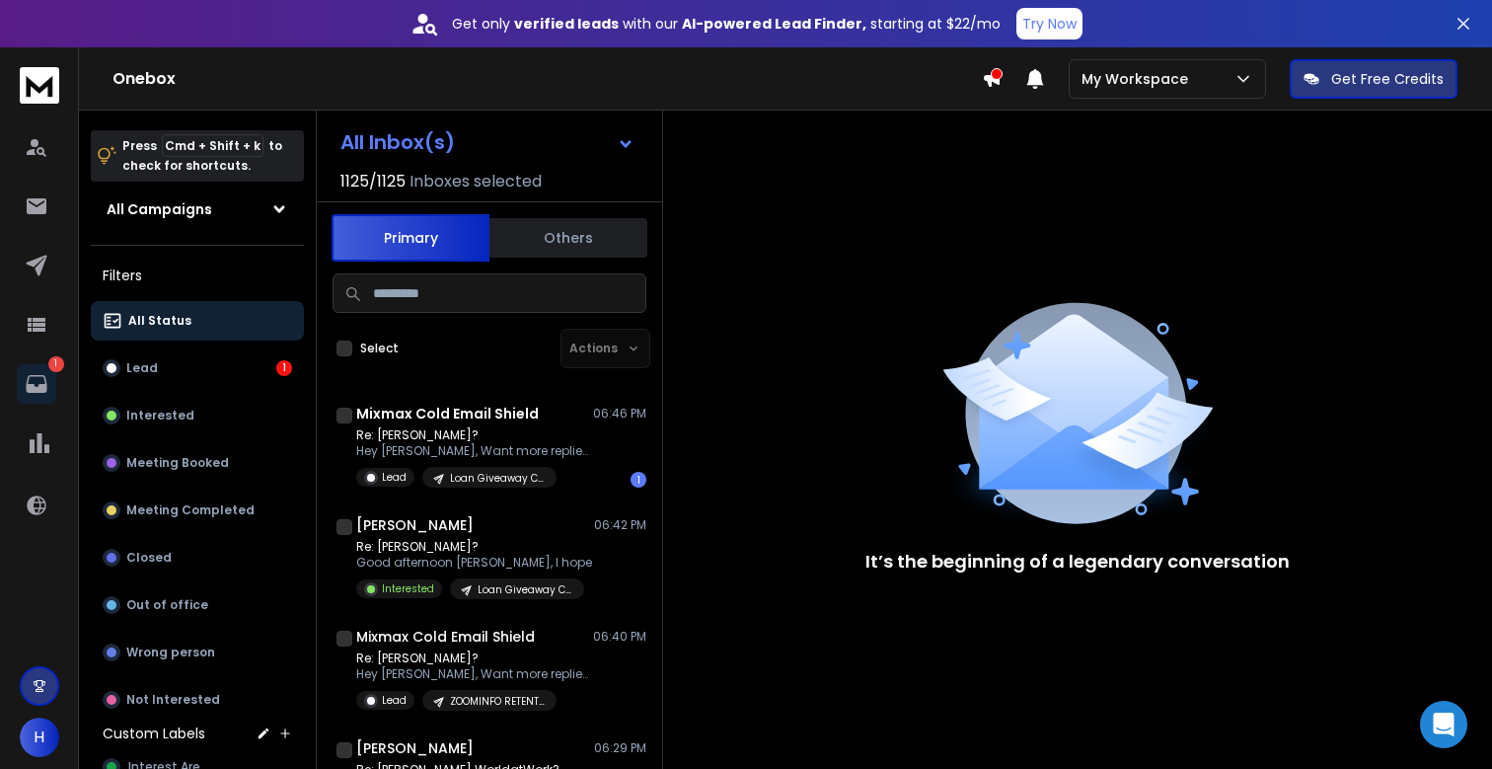
click at [548, 380] on div "Select Actions Mixmax Cold Email Shield 06:46 PM Re: Yossi Cash? Hey Taylor, Wa…" at bounding box center [489, 610] width 345 height 691
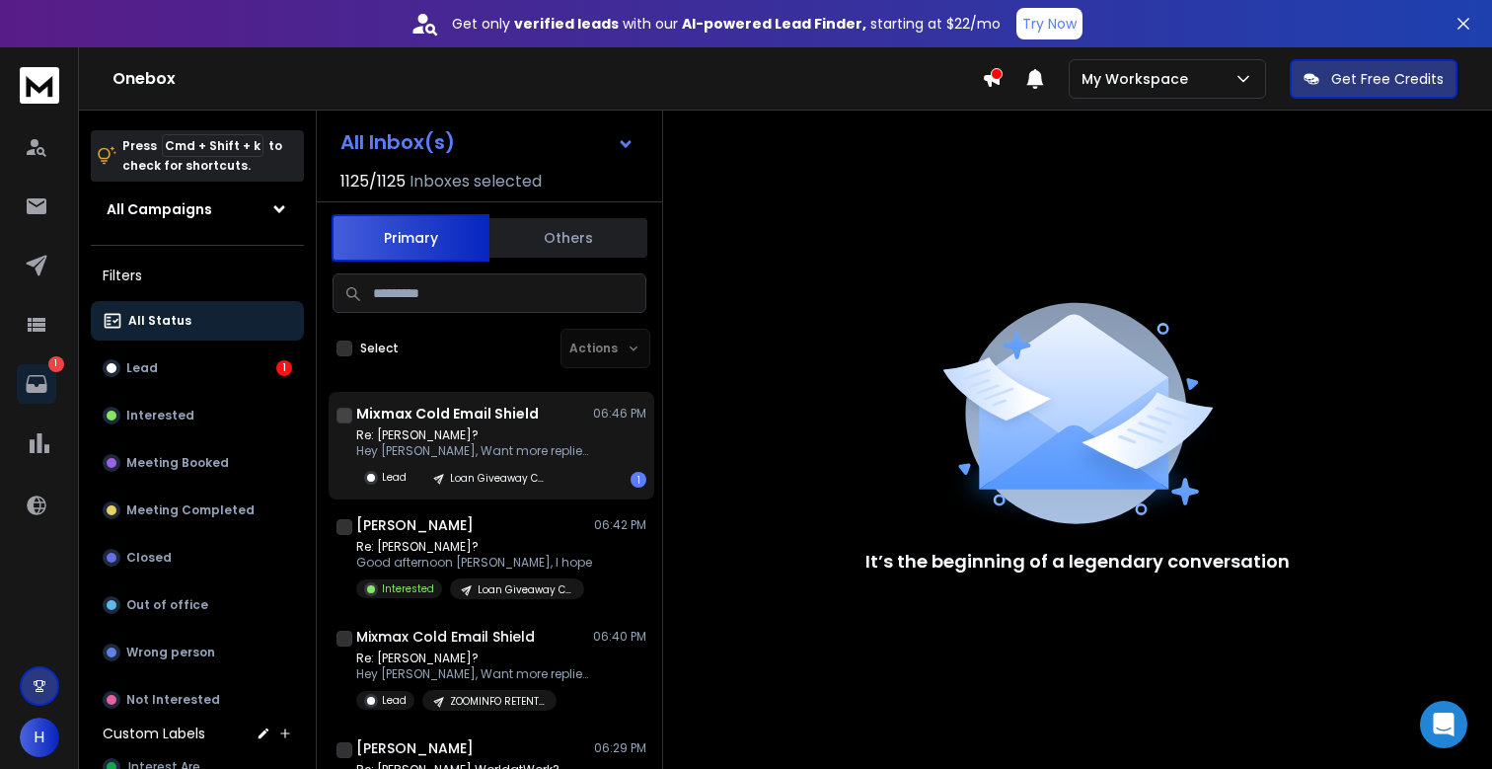
click at [548, 409] on div "Mixmax Cold Email Shield 06:46 PM" at bounding box center [501, 414] width 290 height 20
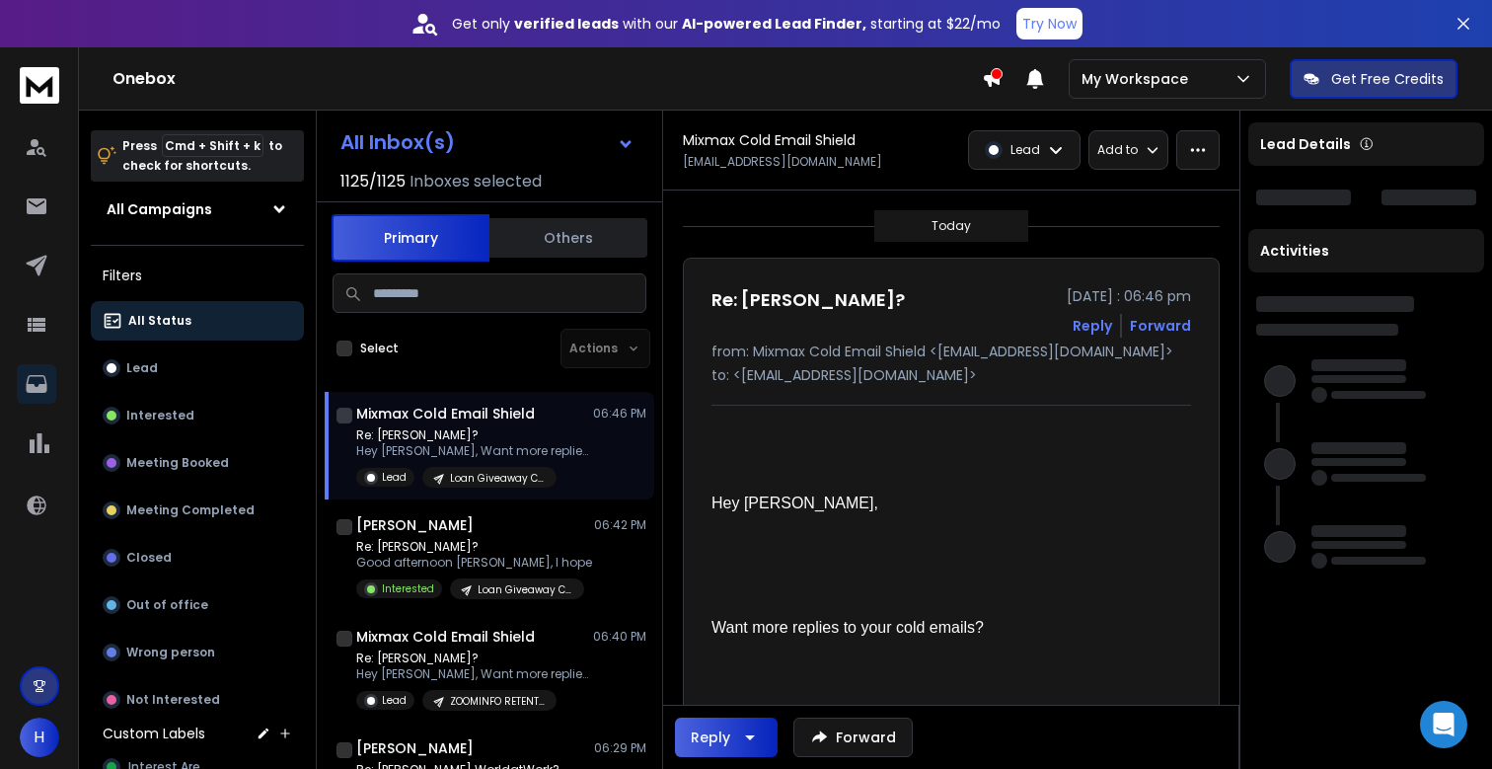
click at [566, 223] on button "Others" at bounding box center [568, 237] width 158 height 43
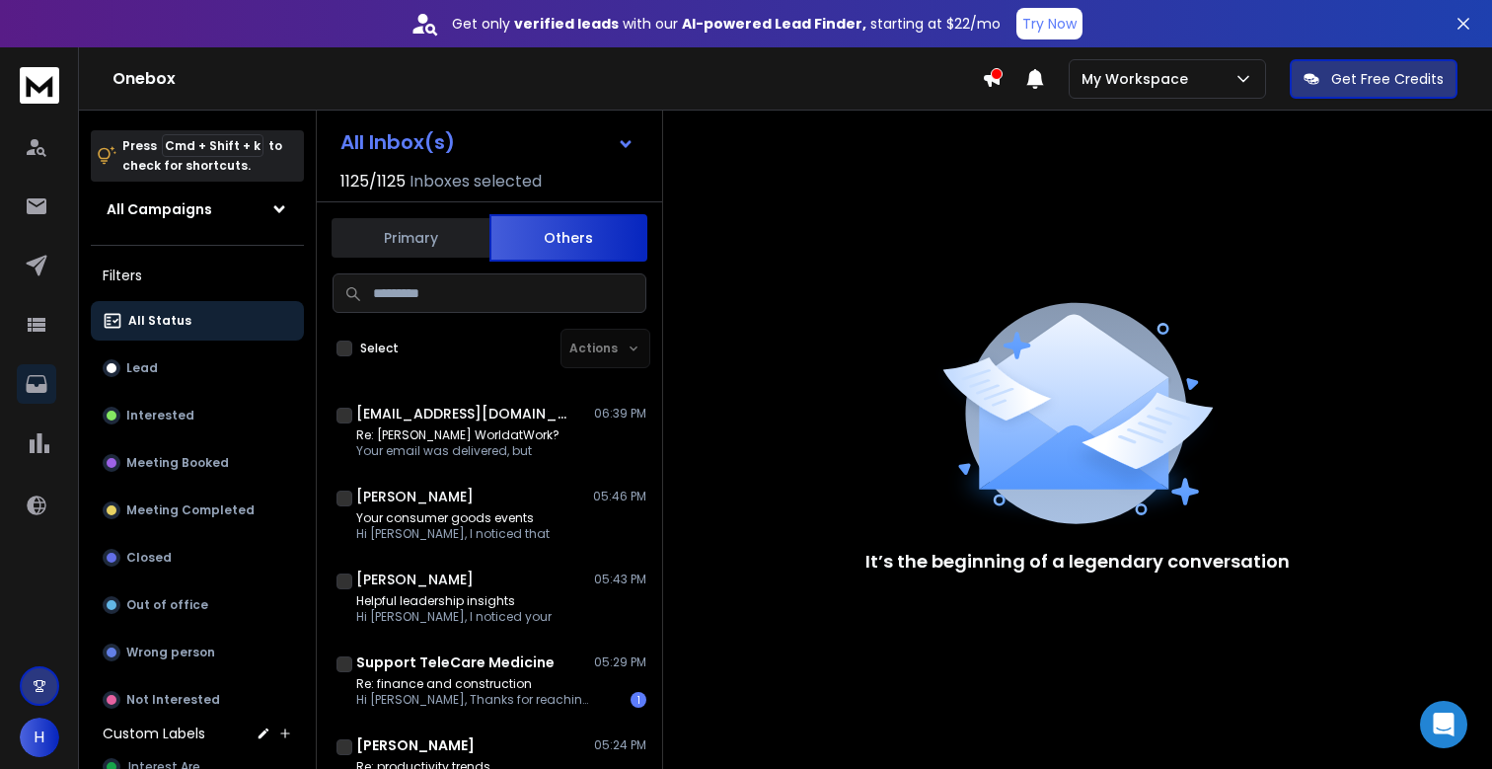
click at [425, 231] on button "Primary" at bounding box center [411, 237] width 158 height 43
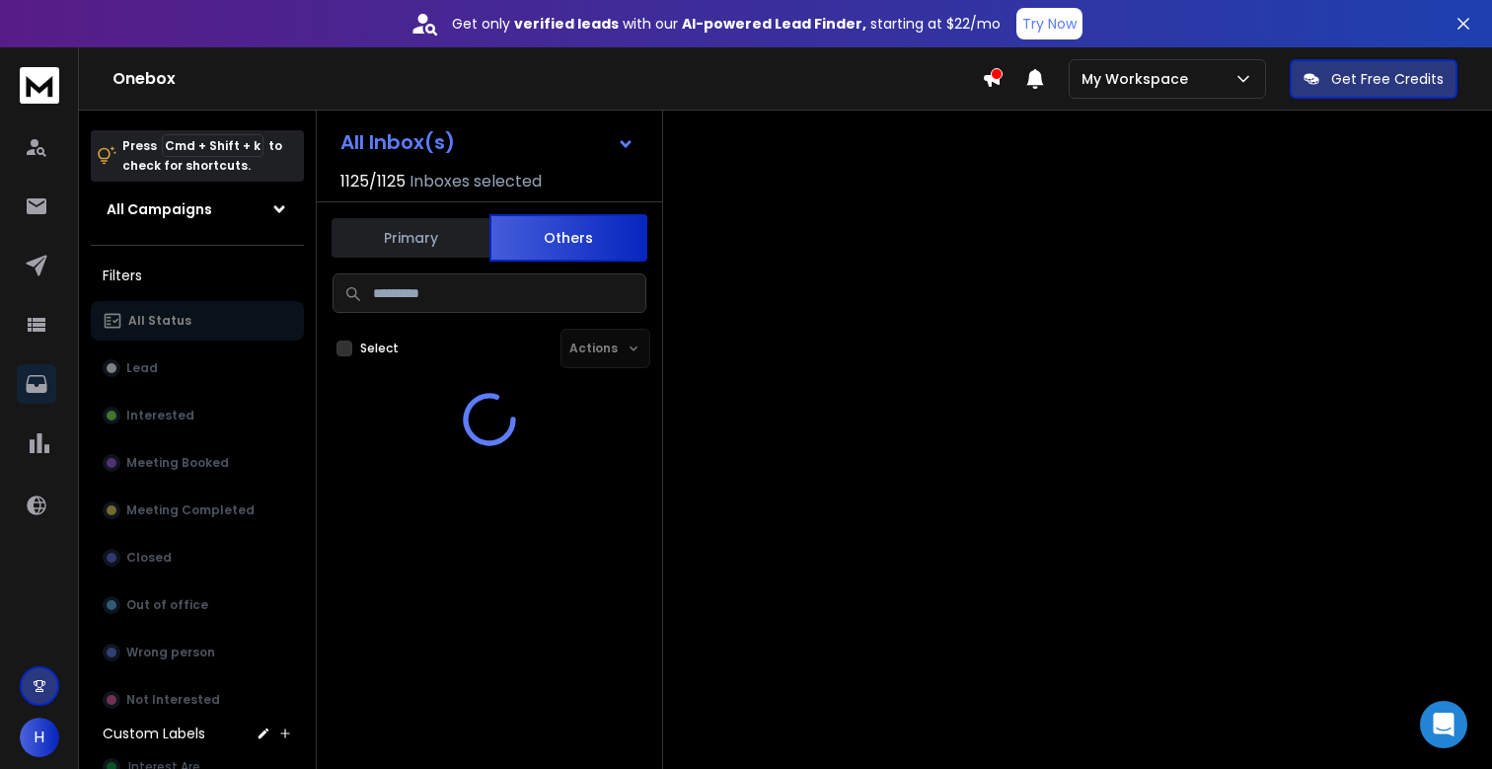
click at [552, 252] on button "Others" at bounding box center [568, 237] width 158 height 47
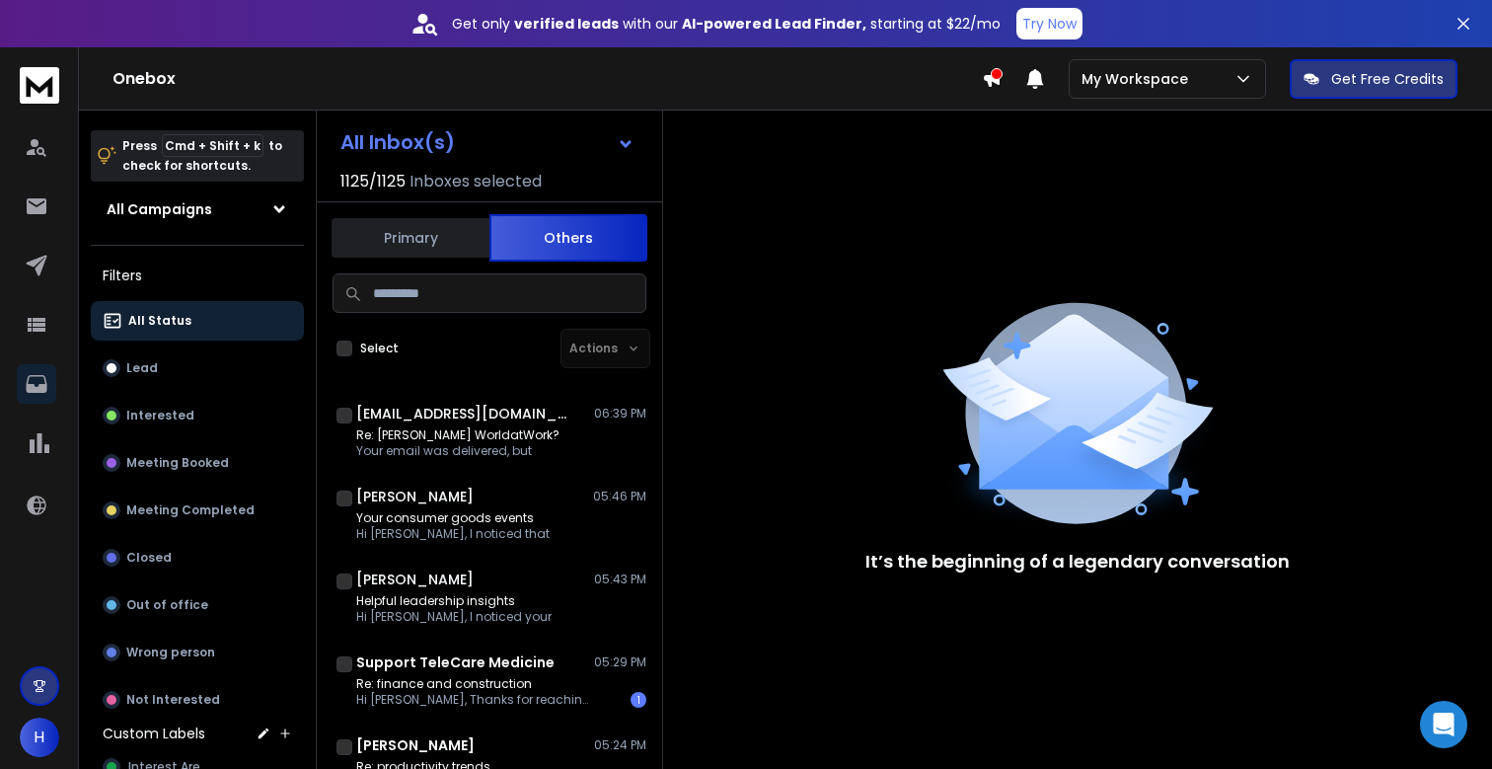
click at [392, 258] on button "Primary" at bounding box center [411, 237] width 158 height 43
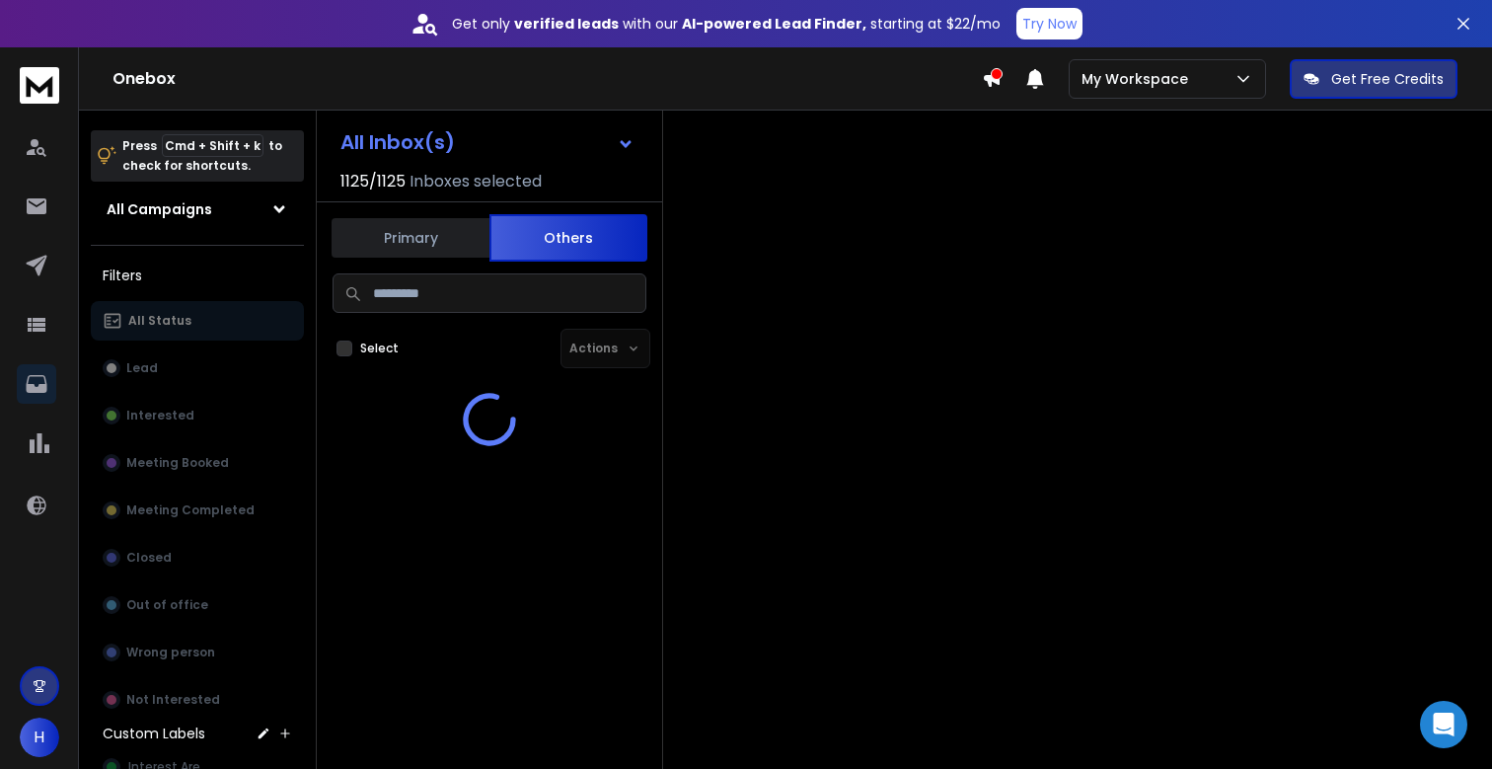
click at [564, 254] on button "Others" at bounding box center [568, 237] width 158 height 47
click at [558, 230] on button "Others" at bounding box center [568, 237] width 158 height 47
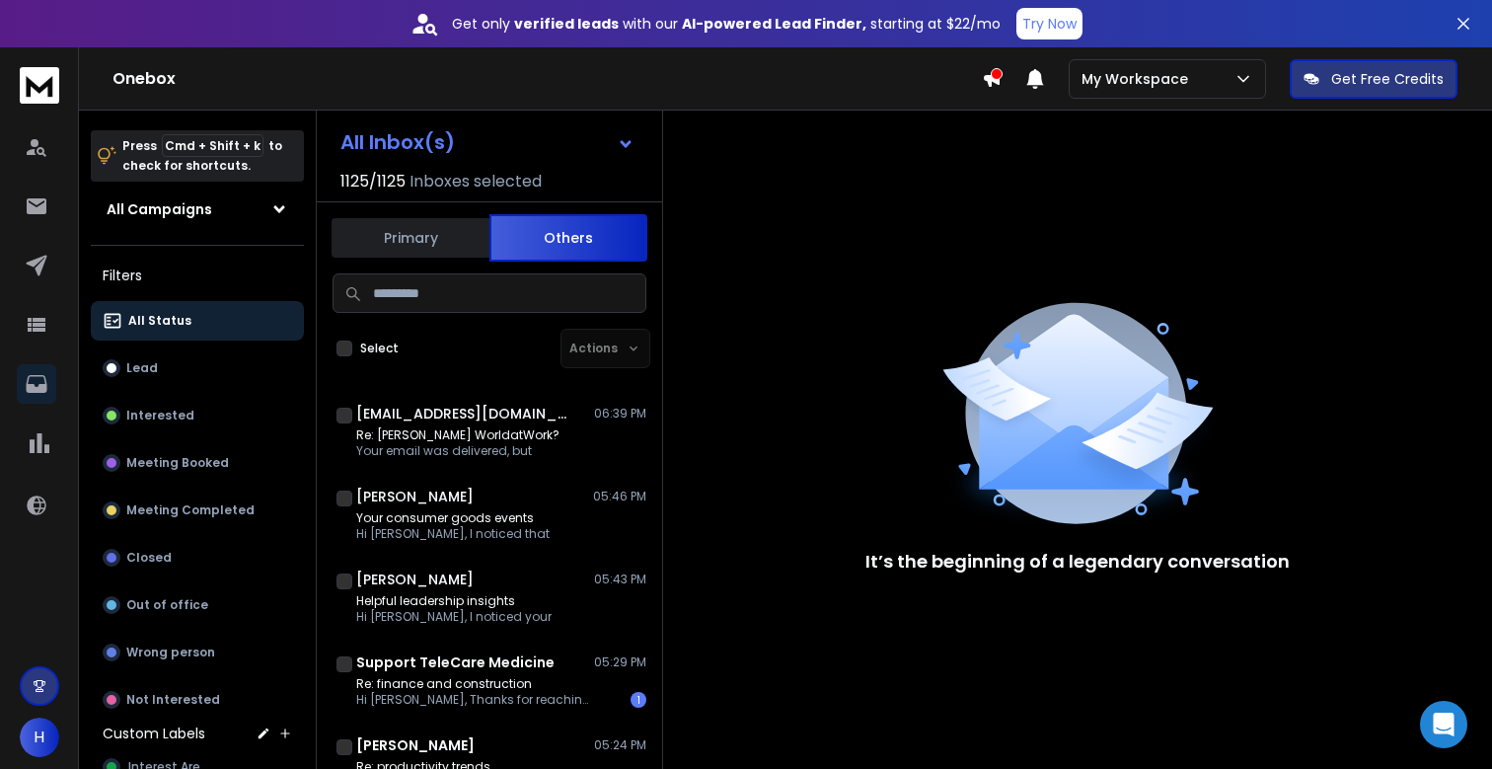
click at [387, 245] on button "Primary" at bounding box center [411, 237] width 158 height 43
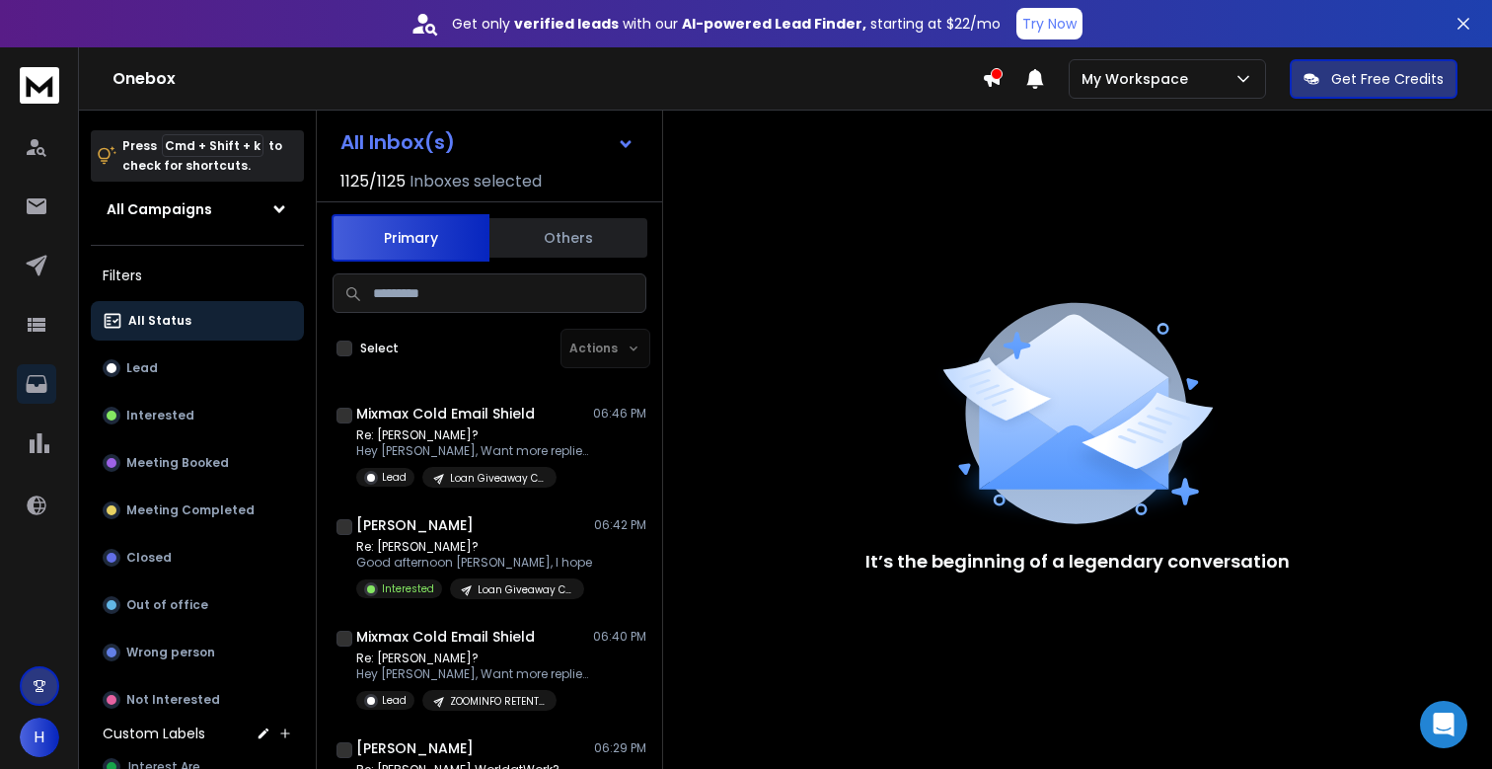
click at [525, 243] on button "Others" at bounding box center [568, 237] width 158 height 43
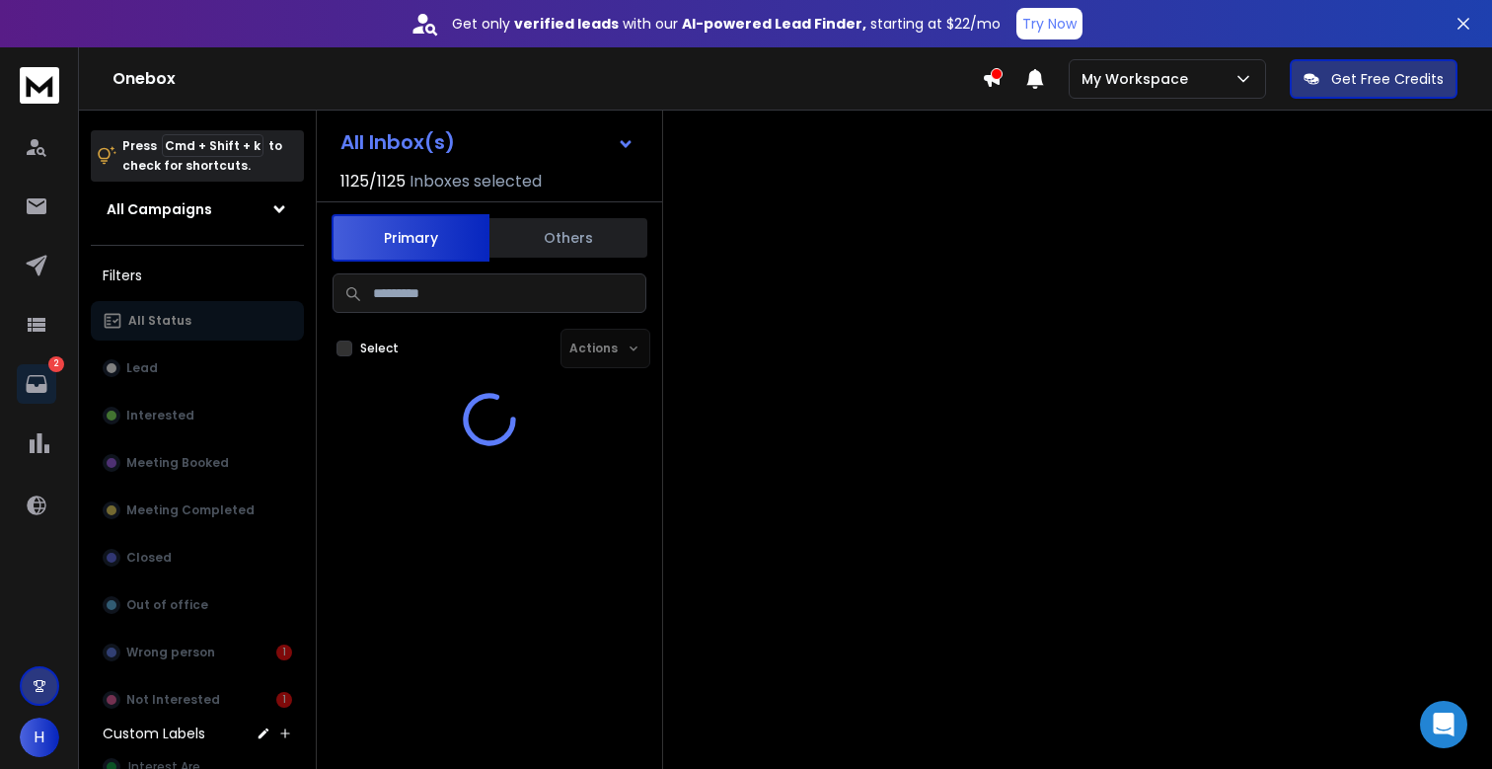
click at [424, 234] on button "Primary" at bounding box center [411, 237] width 158 height 47
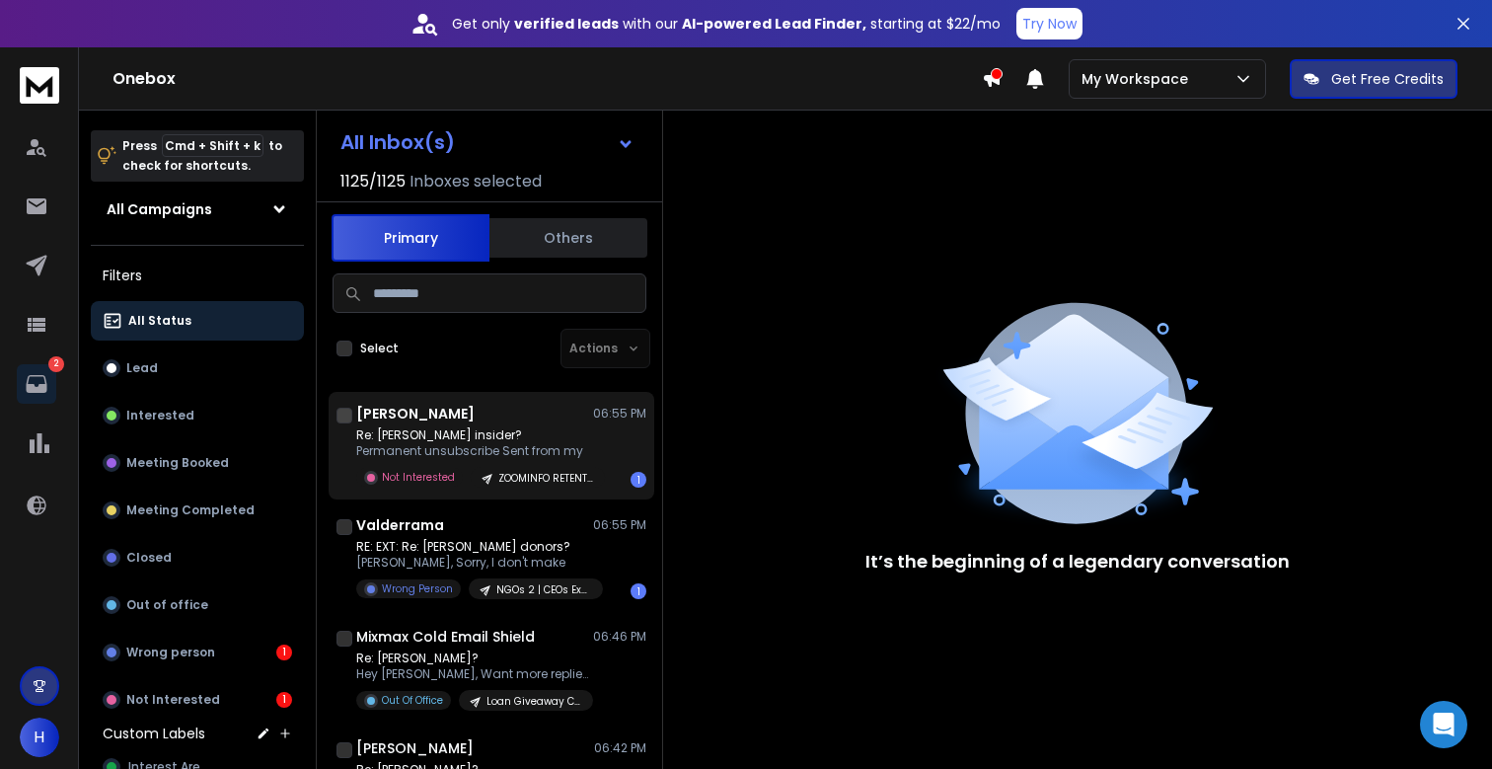
click at [595, 428] on div "Re: Justine insider? Permanent unsubscribe Sent from my Not Interested ZOOMINFO…" at bounding box center [480, 457] width 249 height 60
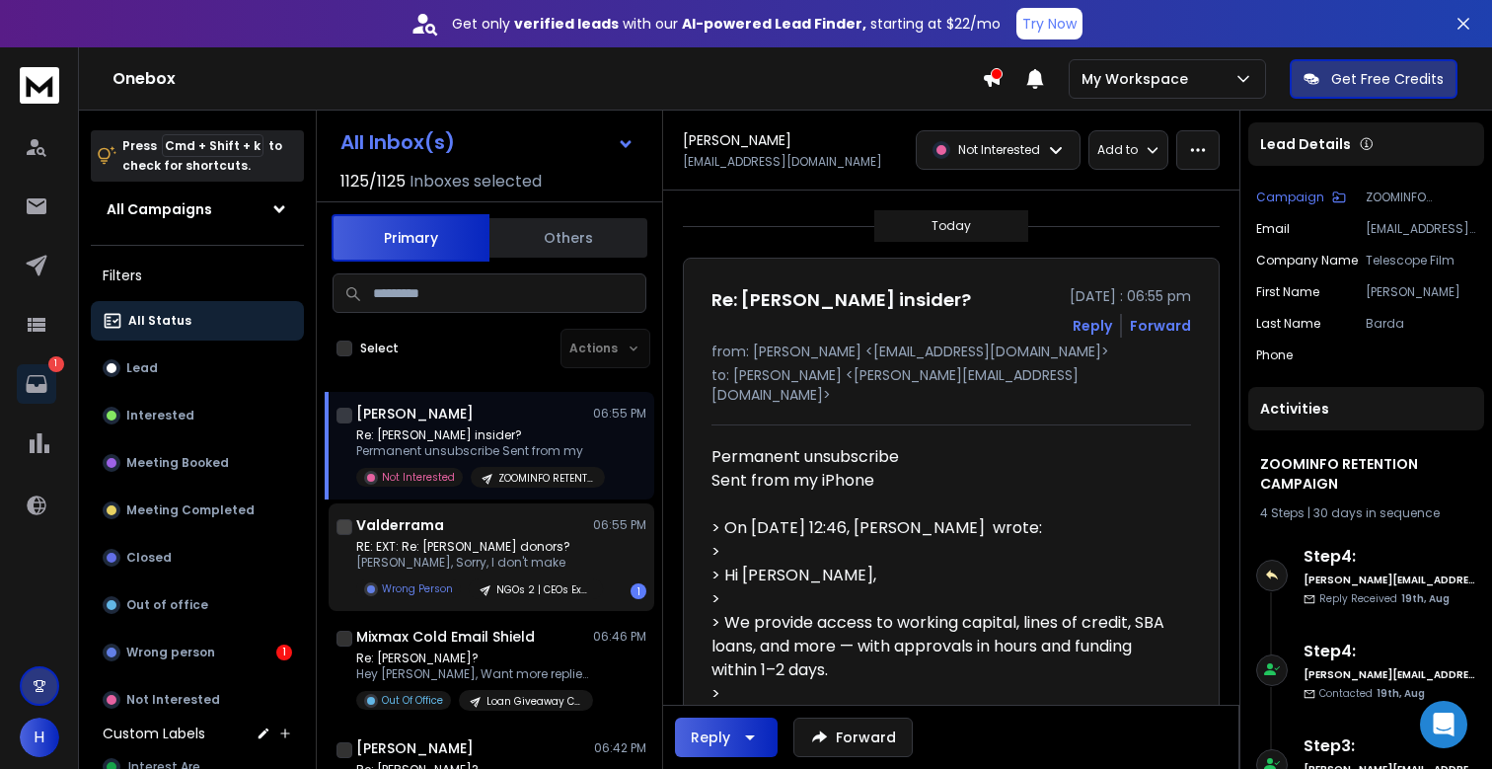
click at [579, 524] on div "Valderrama 06:55 PM" at bounding box center [501, 525] width 290 height 20
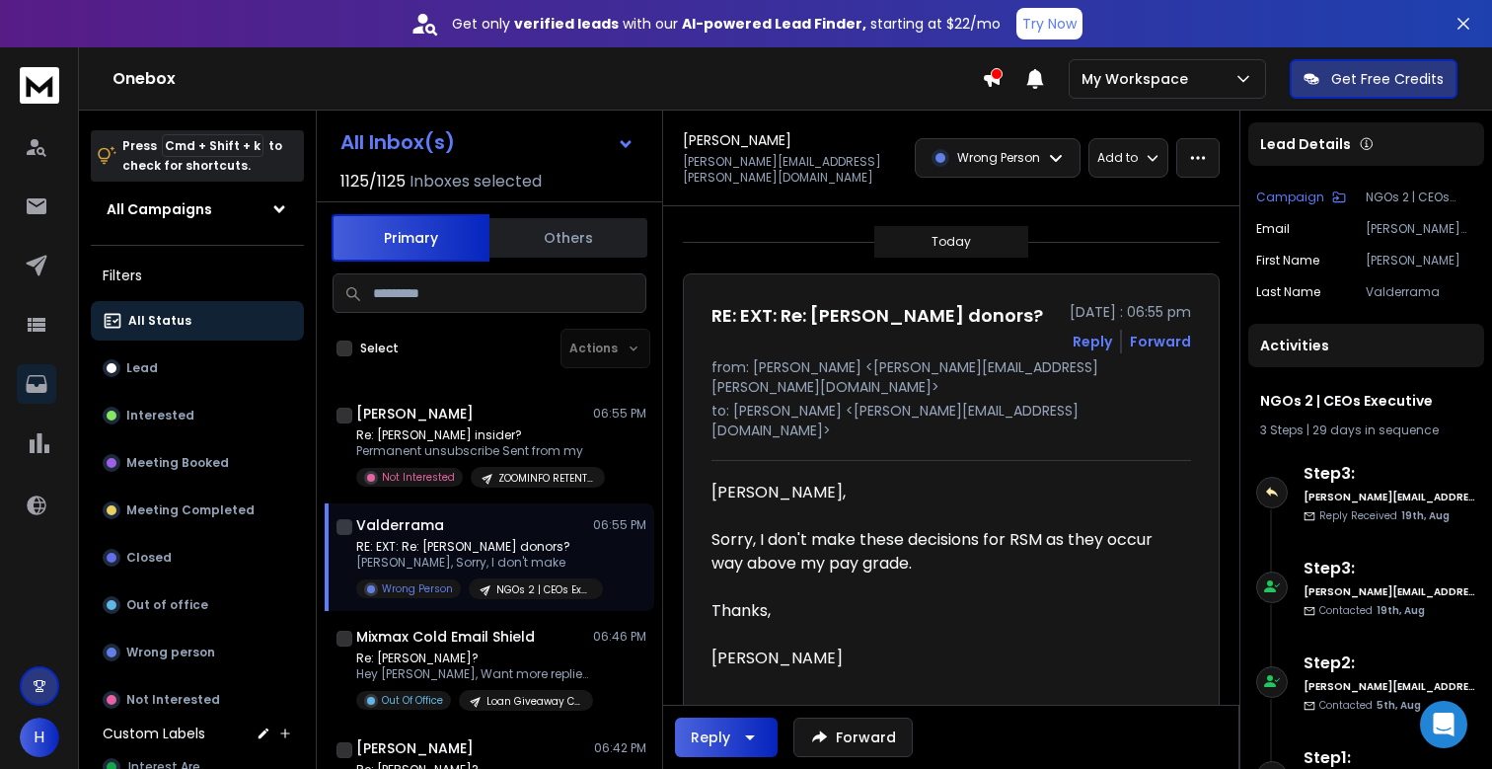
click at [520, 235] on button "Others" at bounding box center [568, 237] width 158 height 43
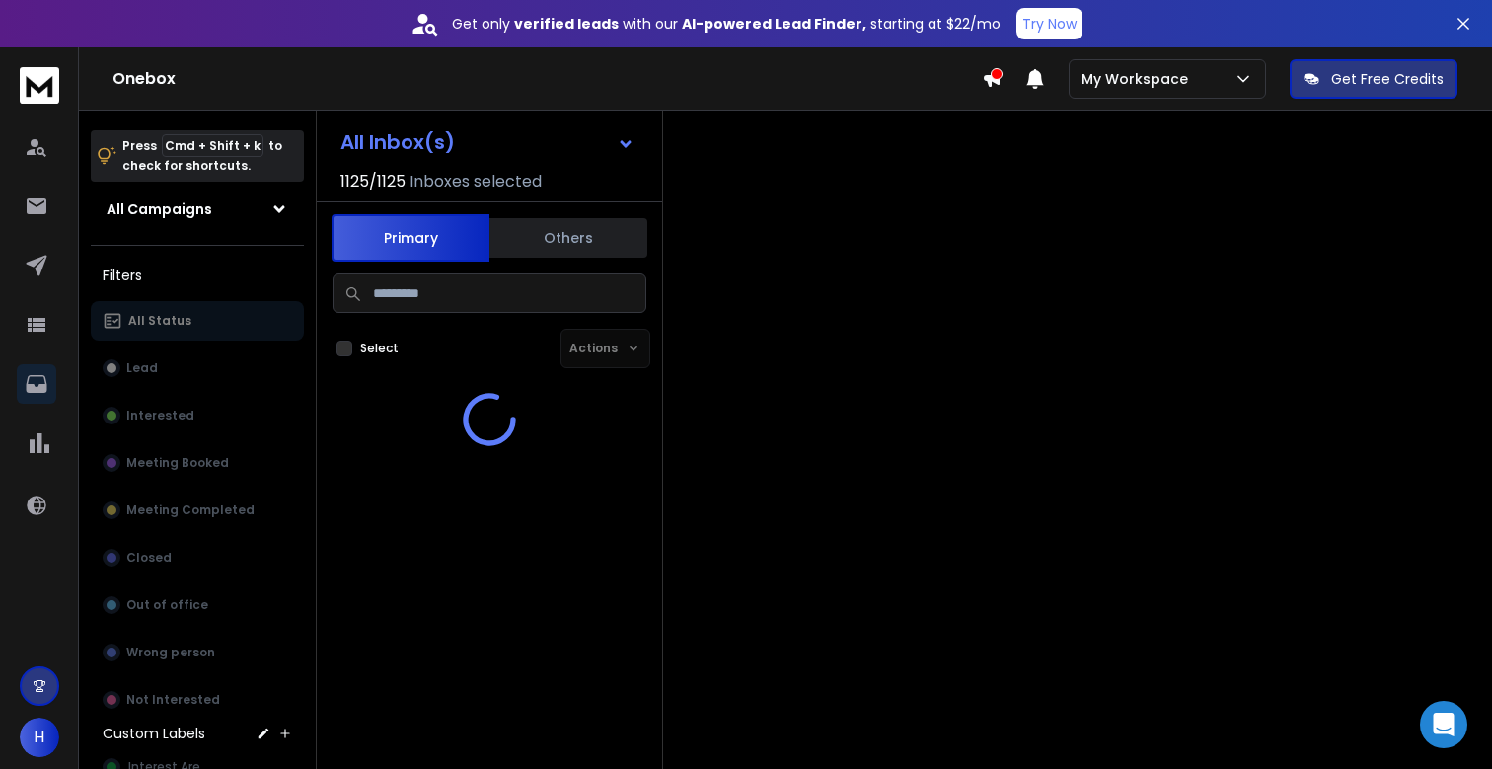
click at [408, 234] on button "Primary" at bounding box center [411, 237] width 158 height 47
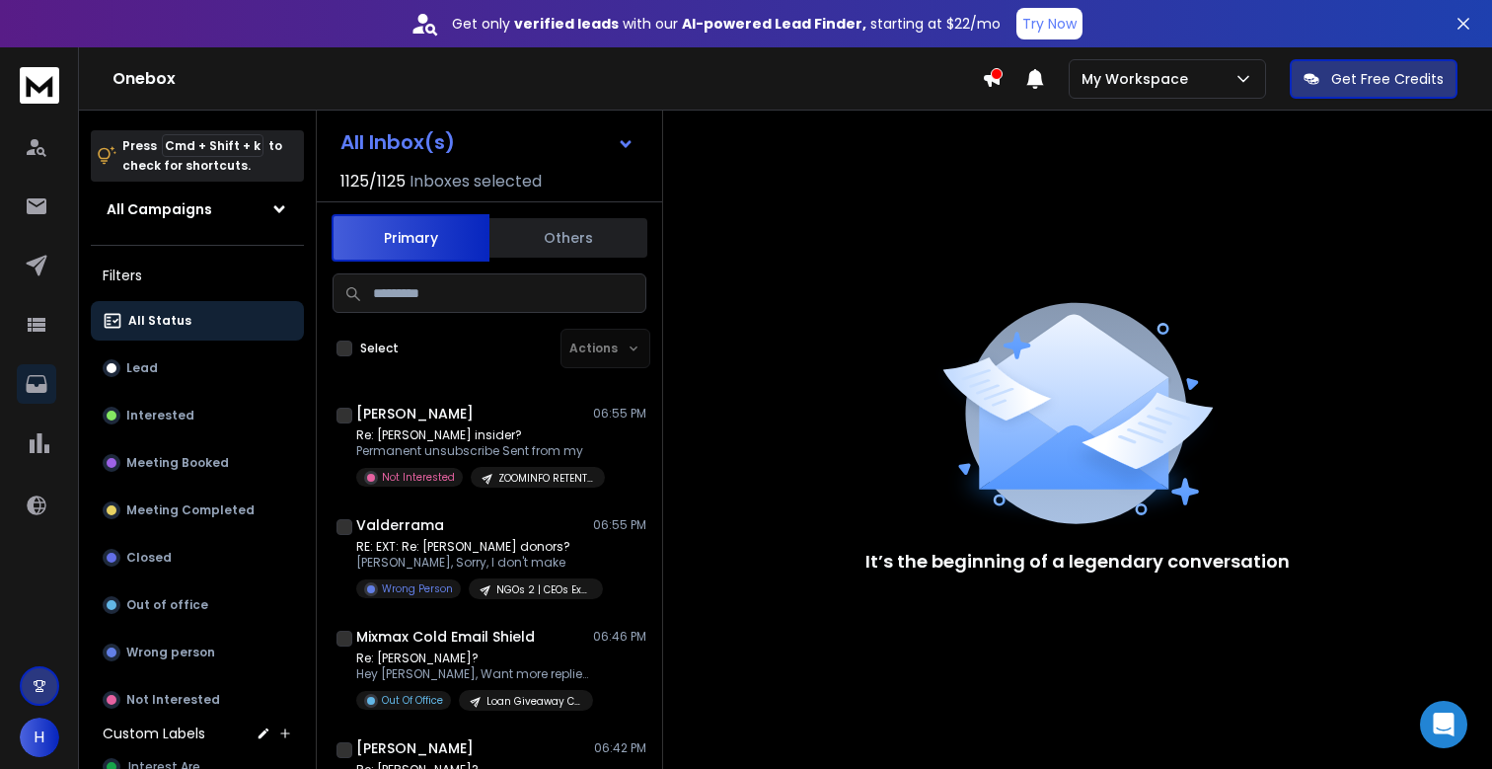
click at [515, 244] on button "Others" at bounding box center [568, 237] width 158 height 43
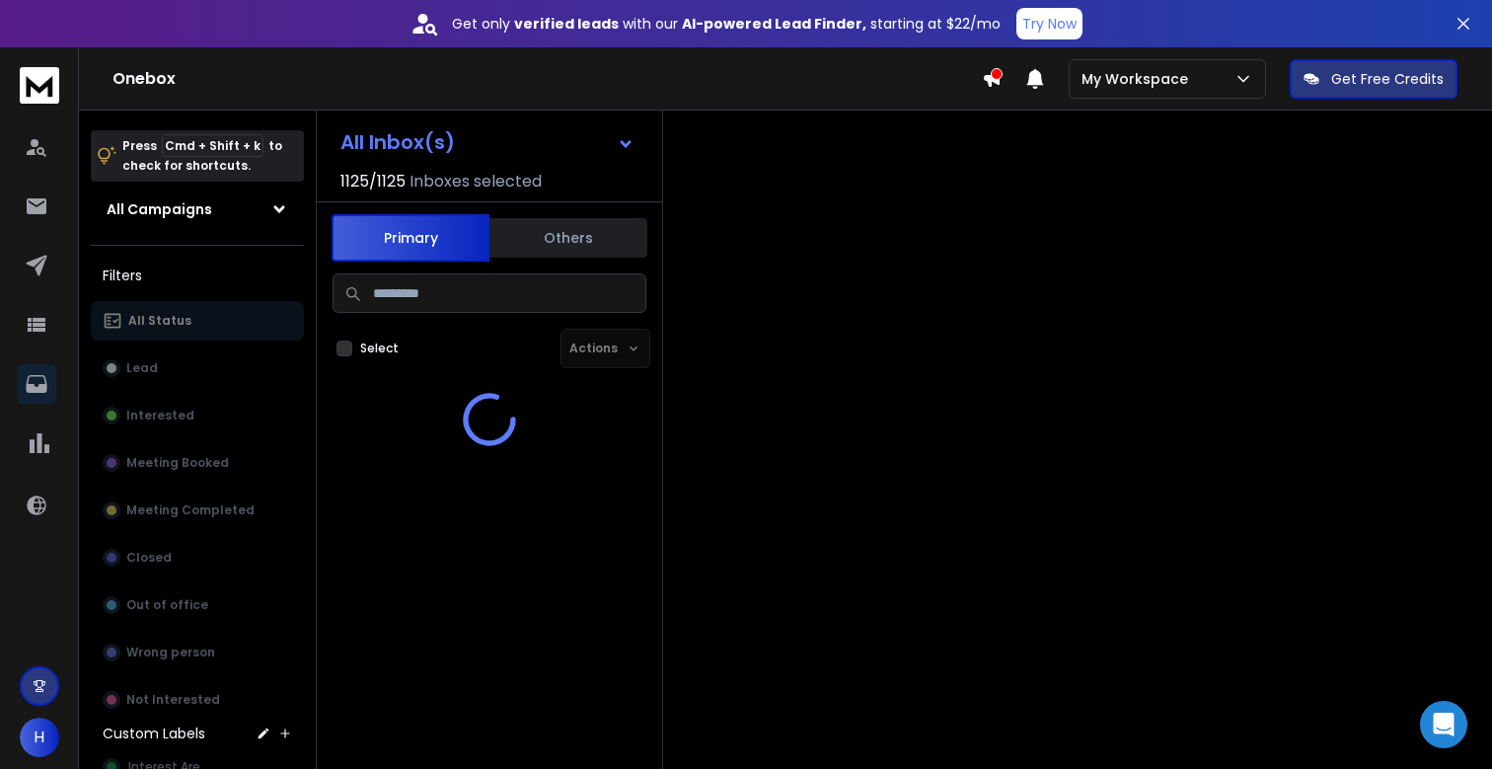
click at [412, 237] on button "Primary" at bounding box center [411, 237] width 158 height 47
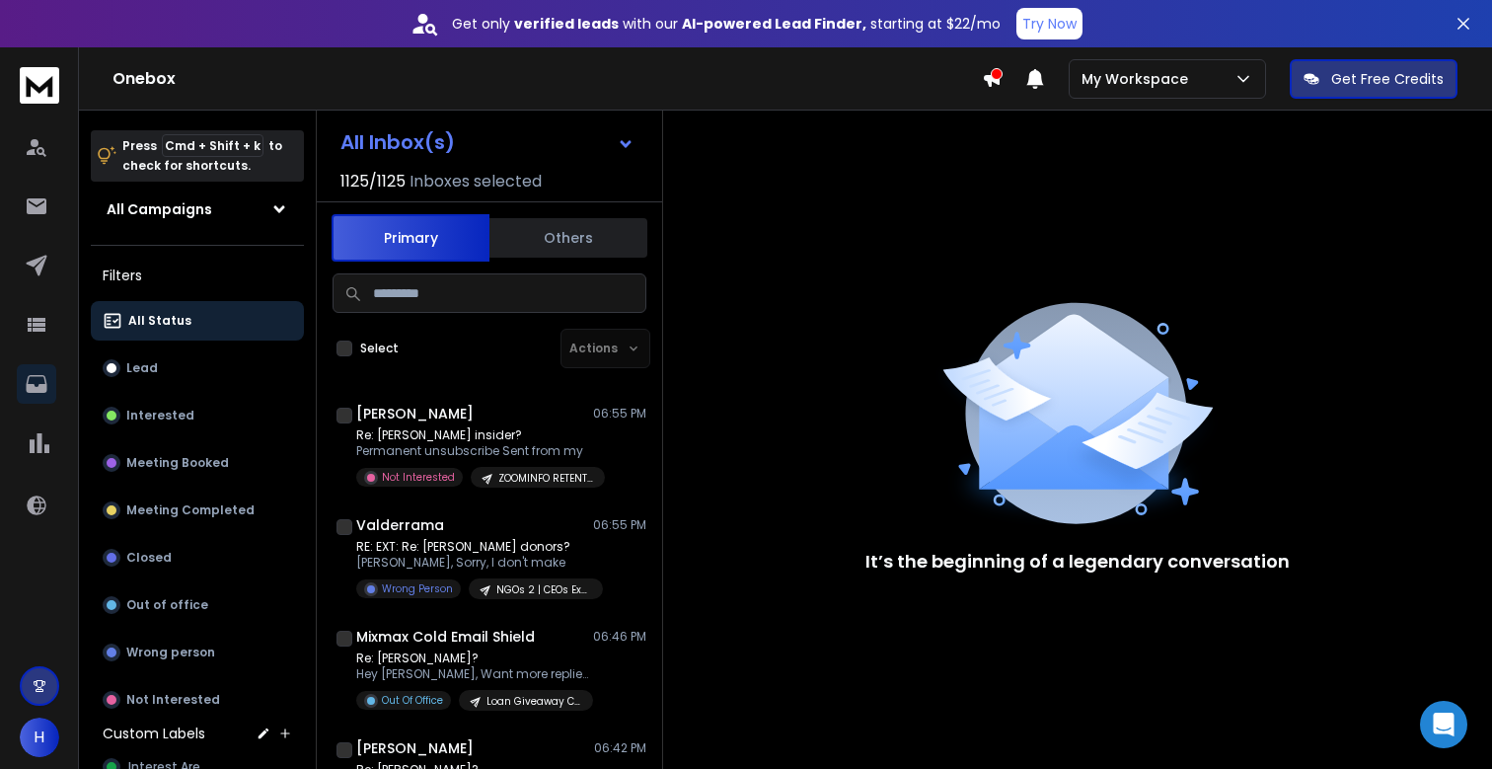
click at [511, 268] on div at bounding box center [490, 288] width 330 height 47
click at [509, 270] on div at bounding box center [490, 288] width 330 height 47
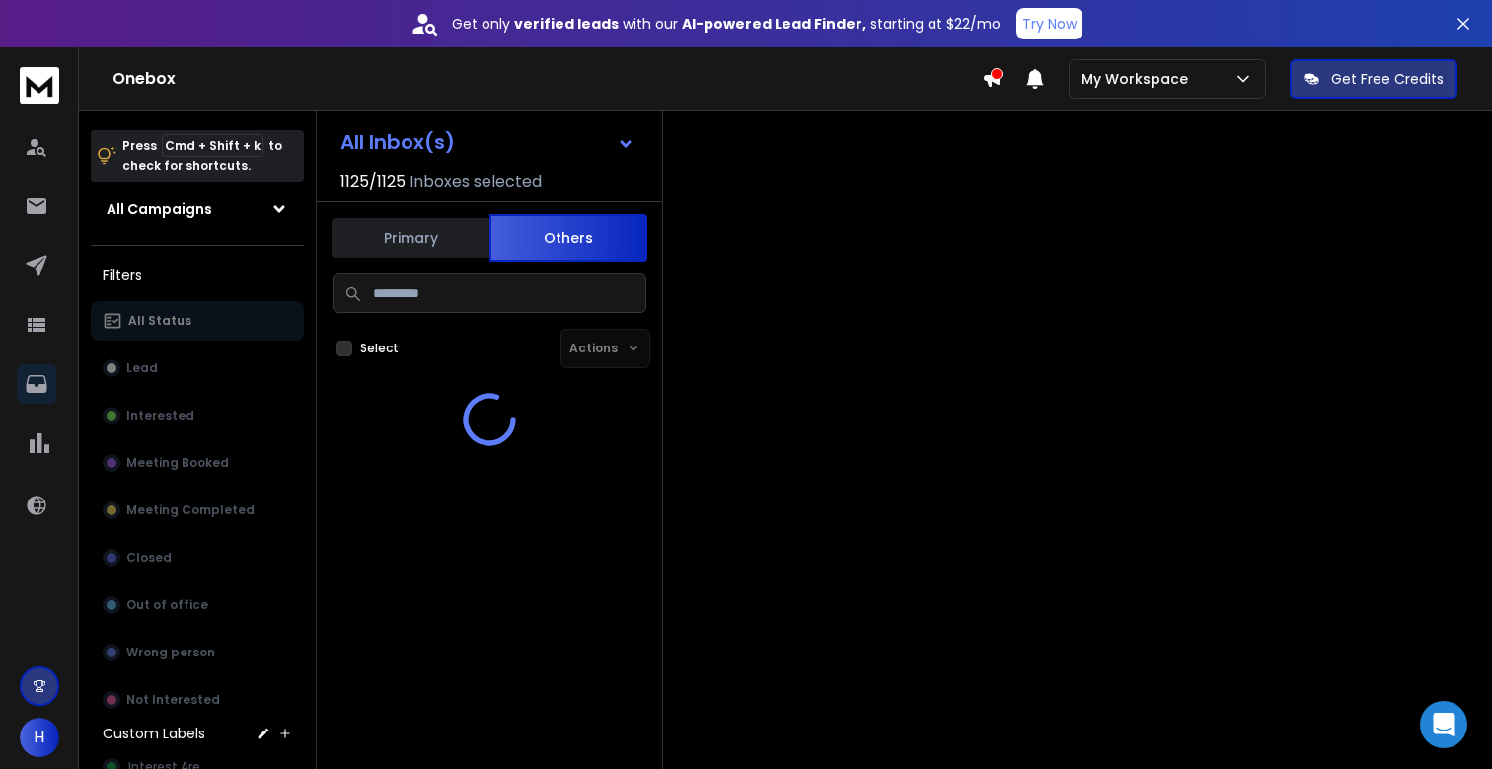
click at [521, 236] on button "Others" at bounding box center [568, 237] width 158 height 47
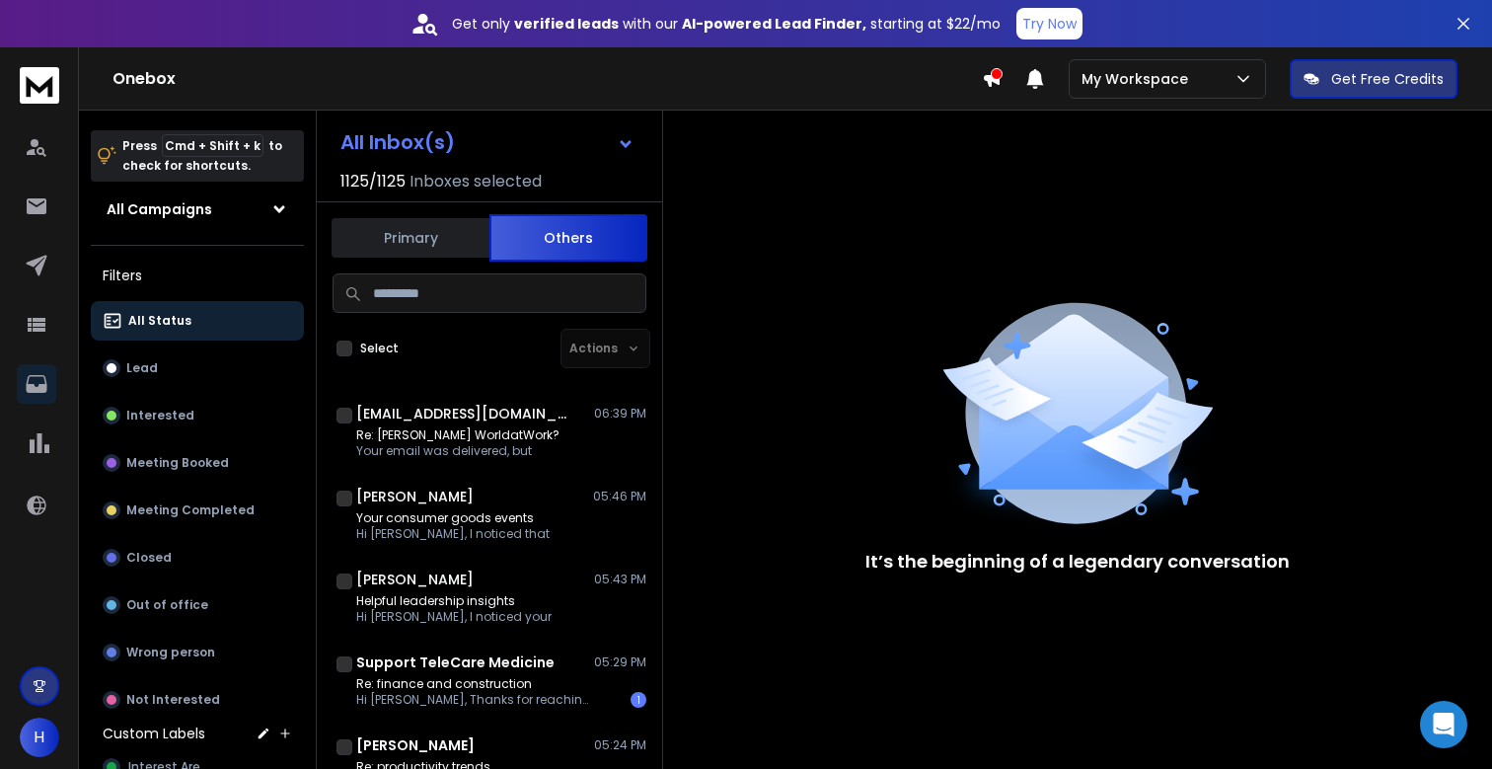
click at [391, 223] on button "Primary" at bounding box center [411, 237] width 158 height 43
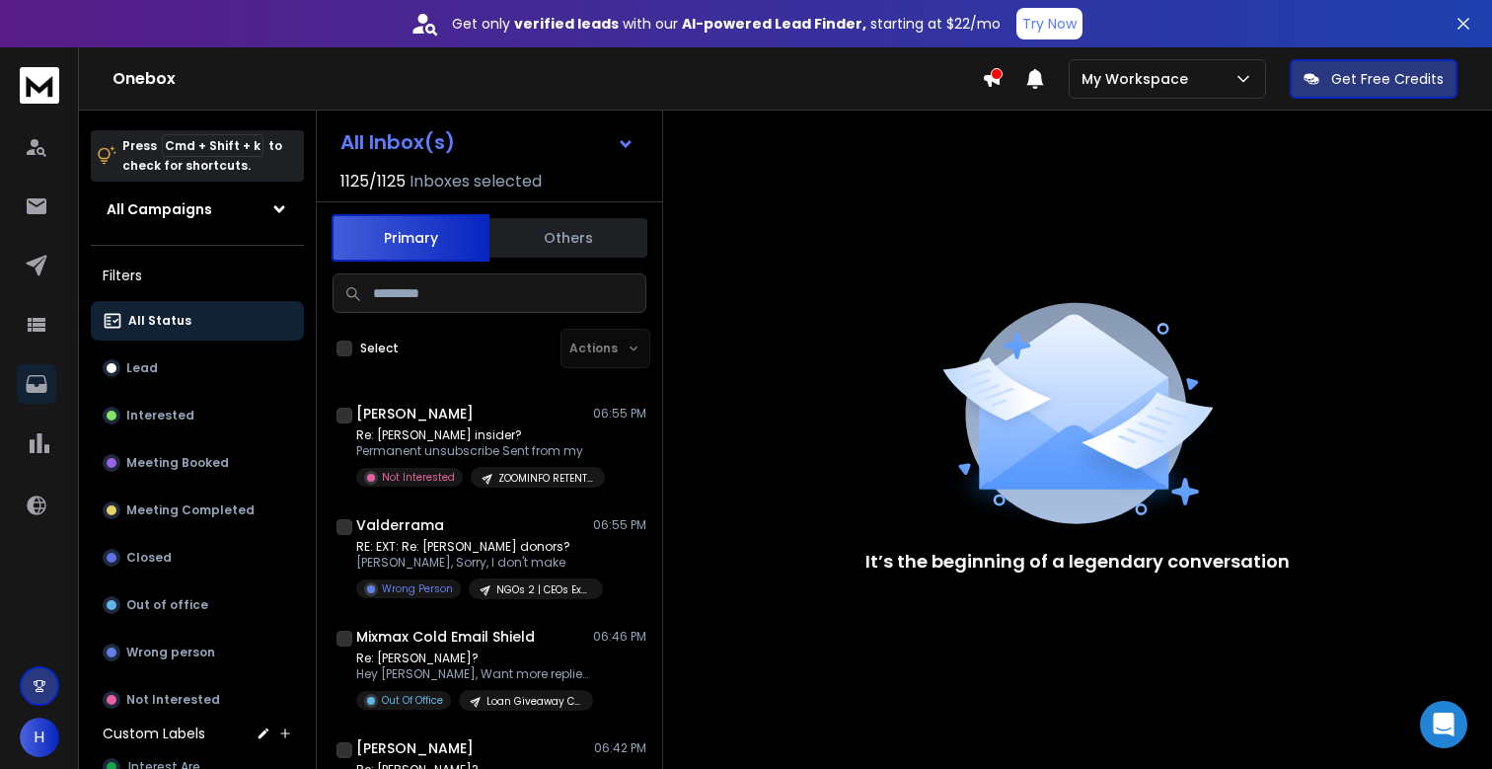
click at [549, 238] on button "Others" at bounding box center [568, 237] width 158 height 43
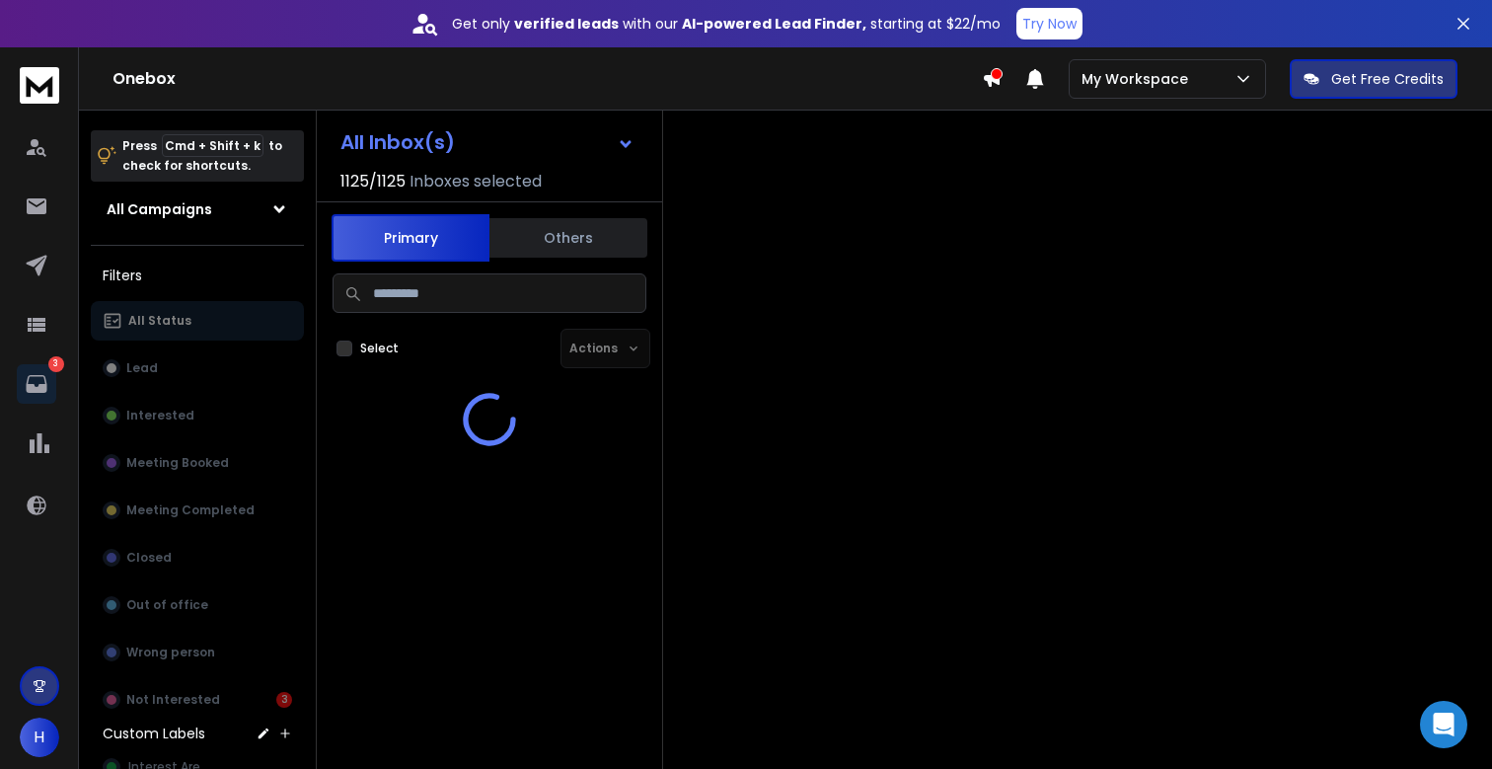
click at [426, 237] on button "Primary" at bounding box center [411, 237] width 158 height 47
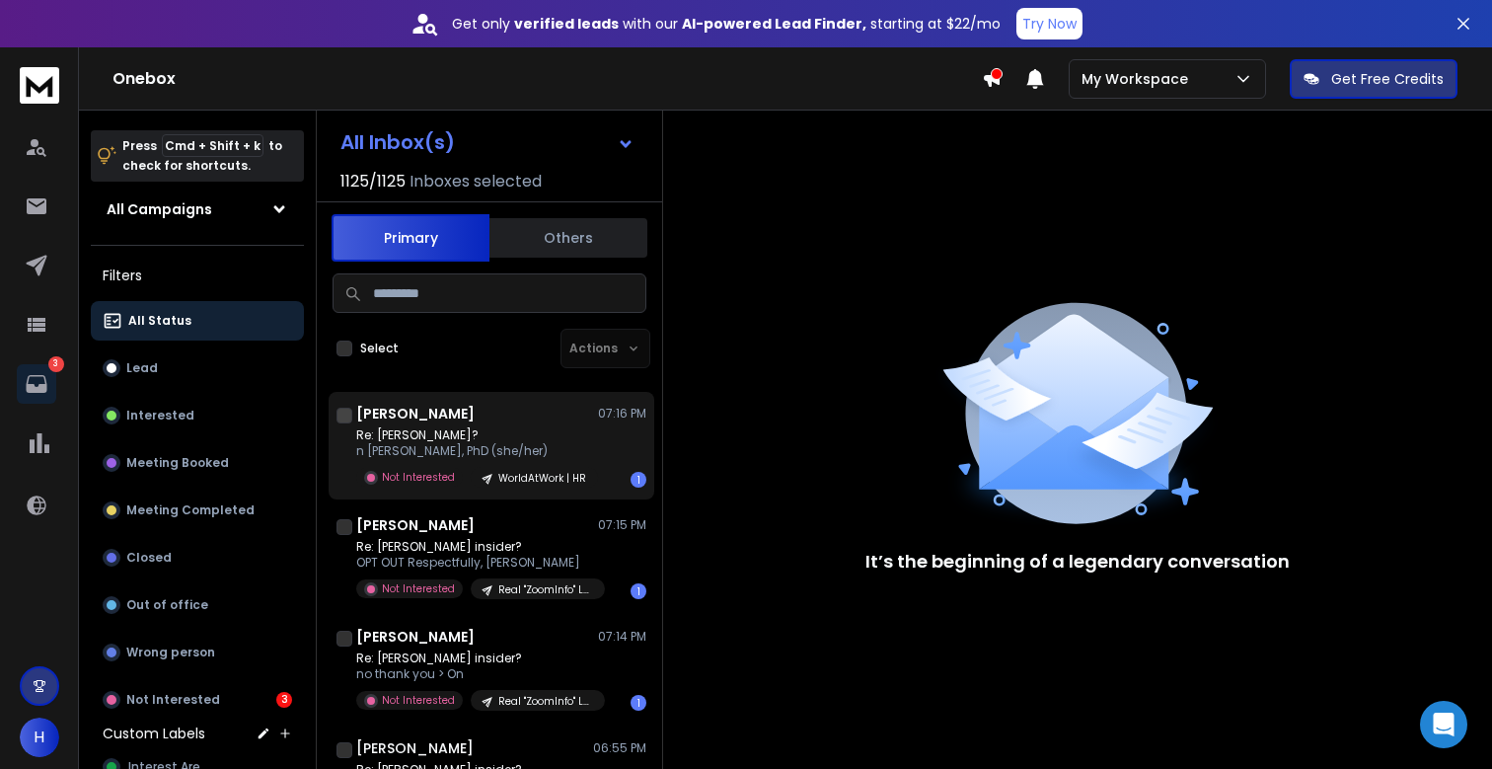
click at [505, 480] on p "WorldAtWork | HR" at bounding box center [542, 478] width 88 height 15
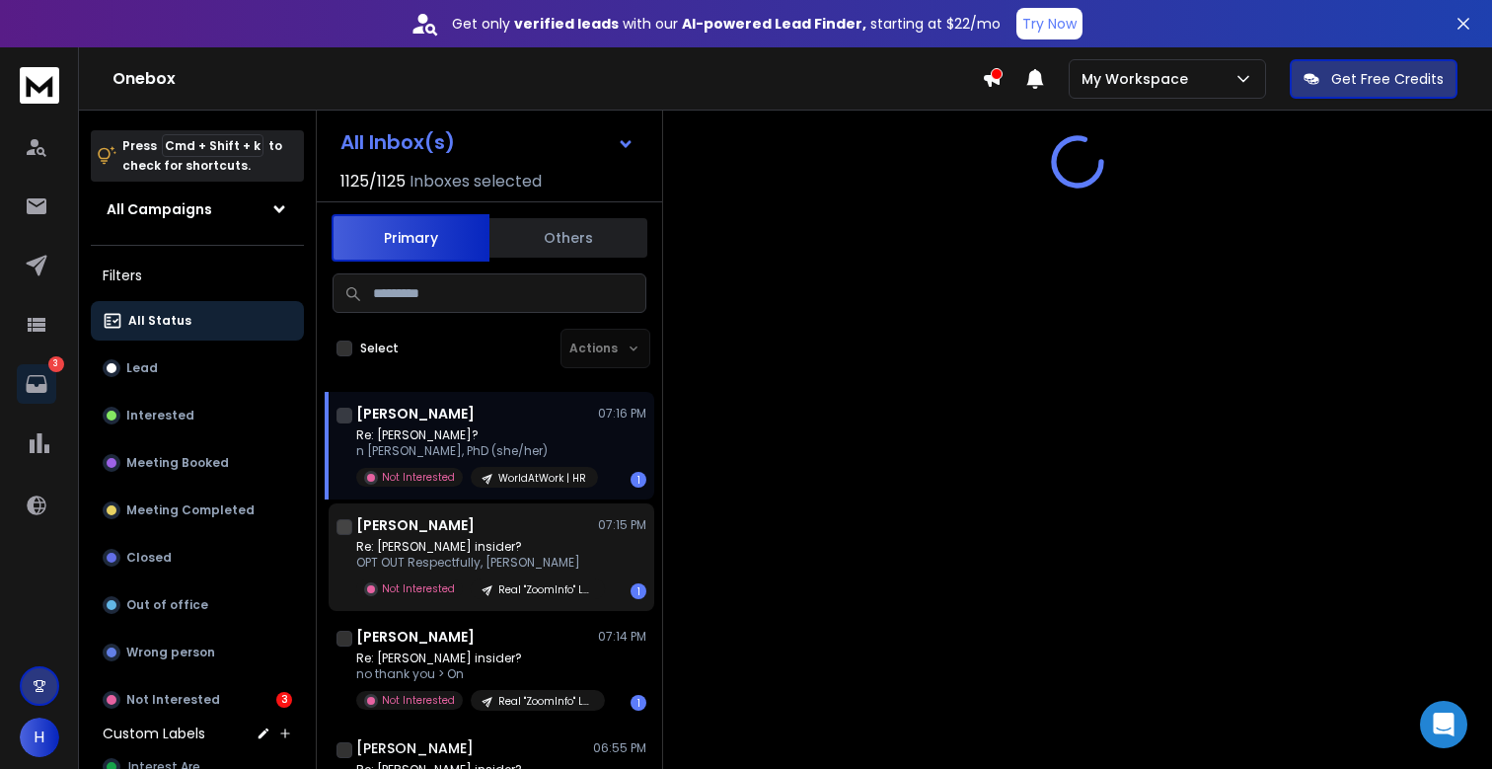
click at [505, 549] on p "Re: Anna insider?" at bounding box center [474, 547] width 237 height 16
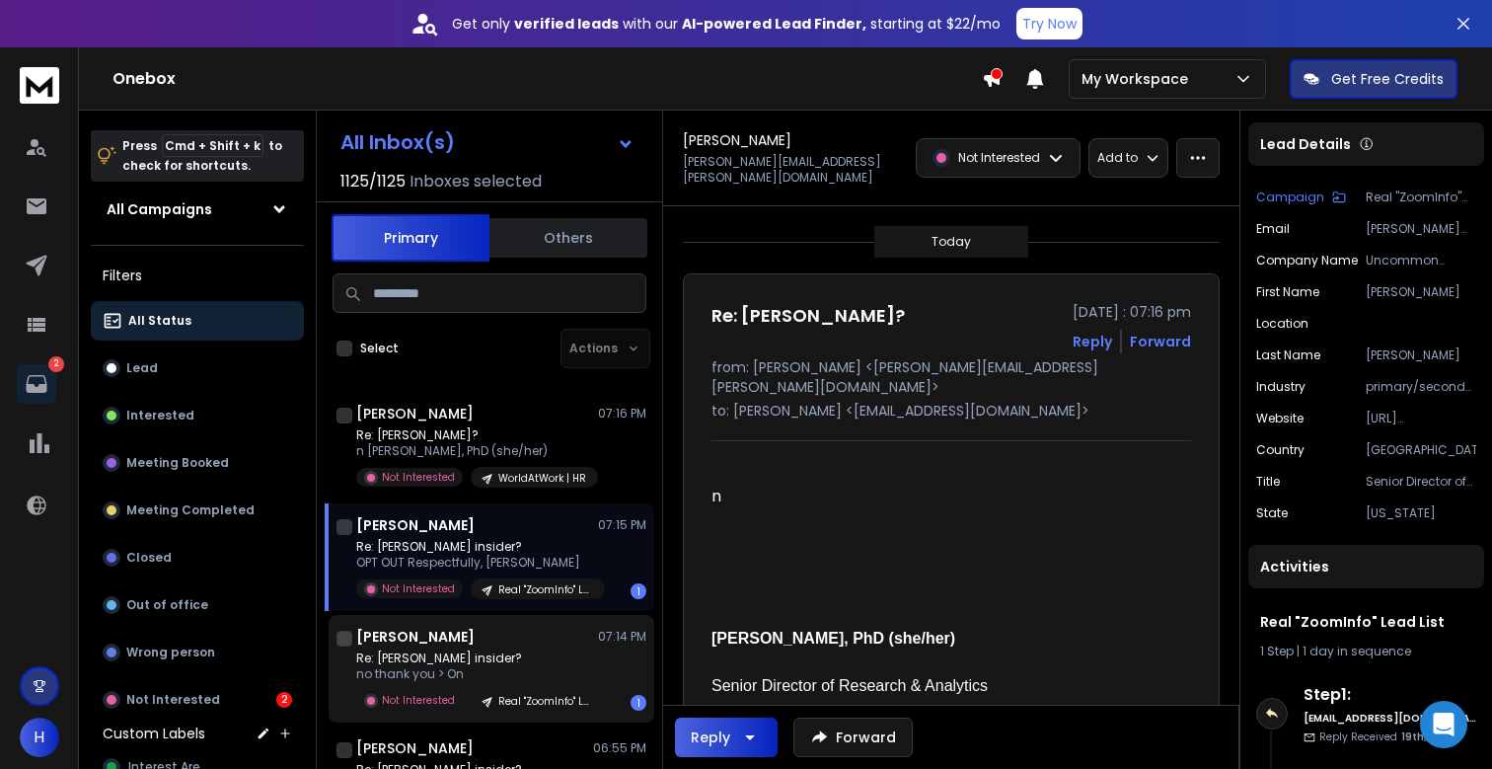
click at [493, 660] on p "Re: Maggie insider?" at bounding box center [474, 658] width 237 height 16
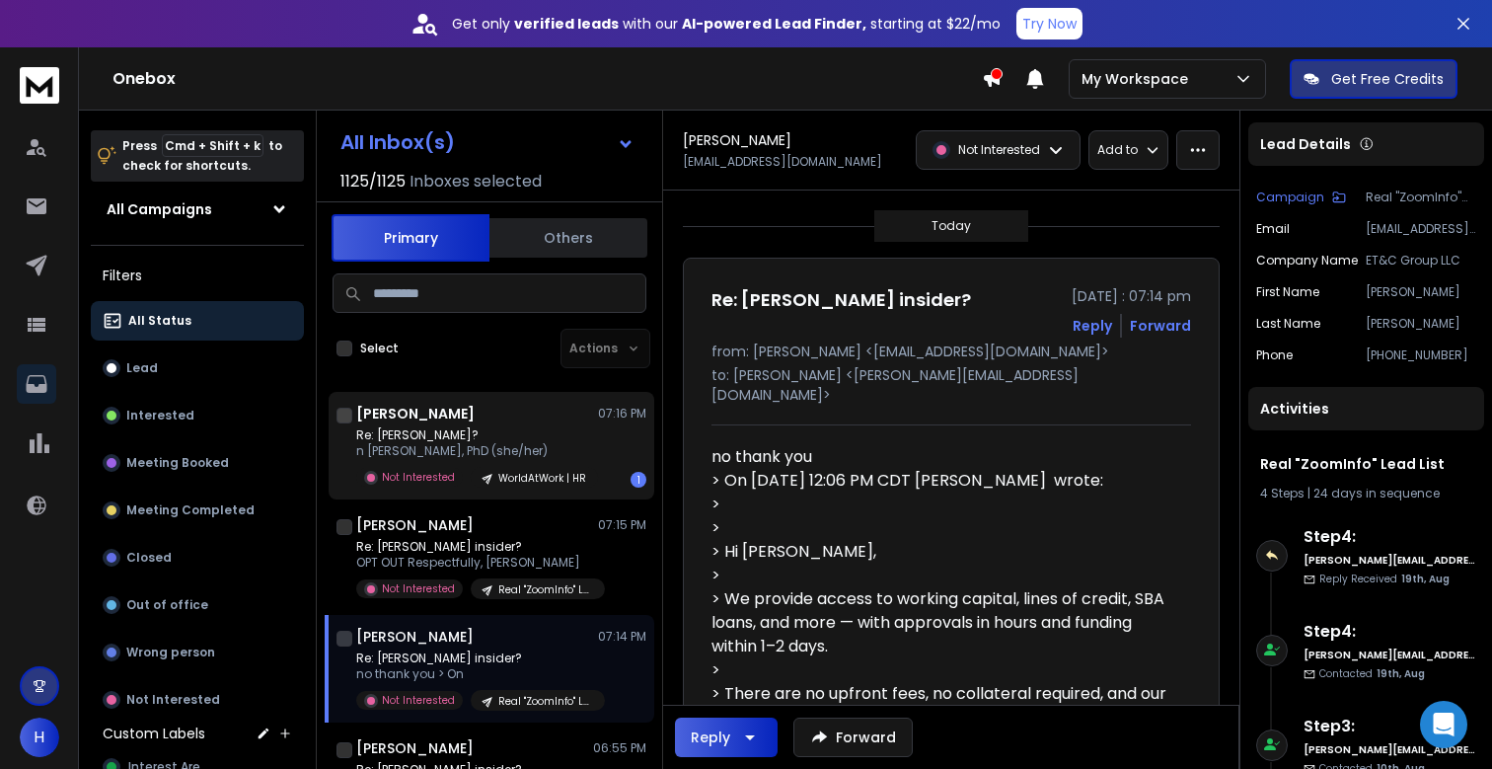
click at [414, 431] on p "Re: Rachel WorldatWork?" at bounding box center [474, 435] width 237 height 16
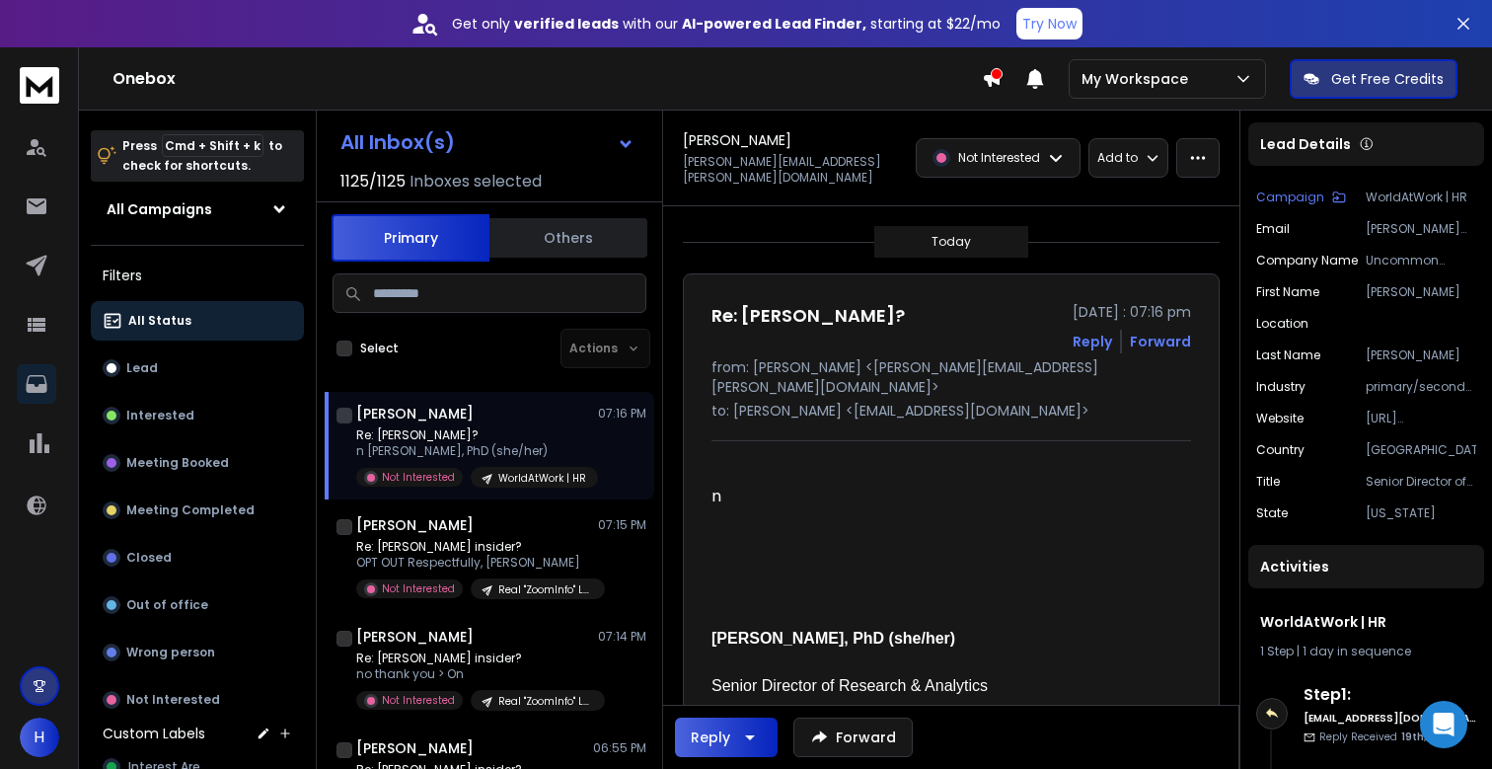
click at [575, 237] on button "Others" at bounding box center [568, 237] width 158 height 43
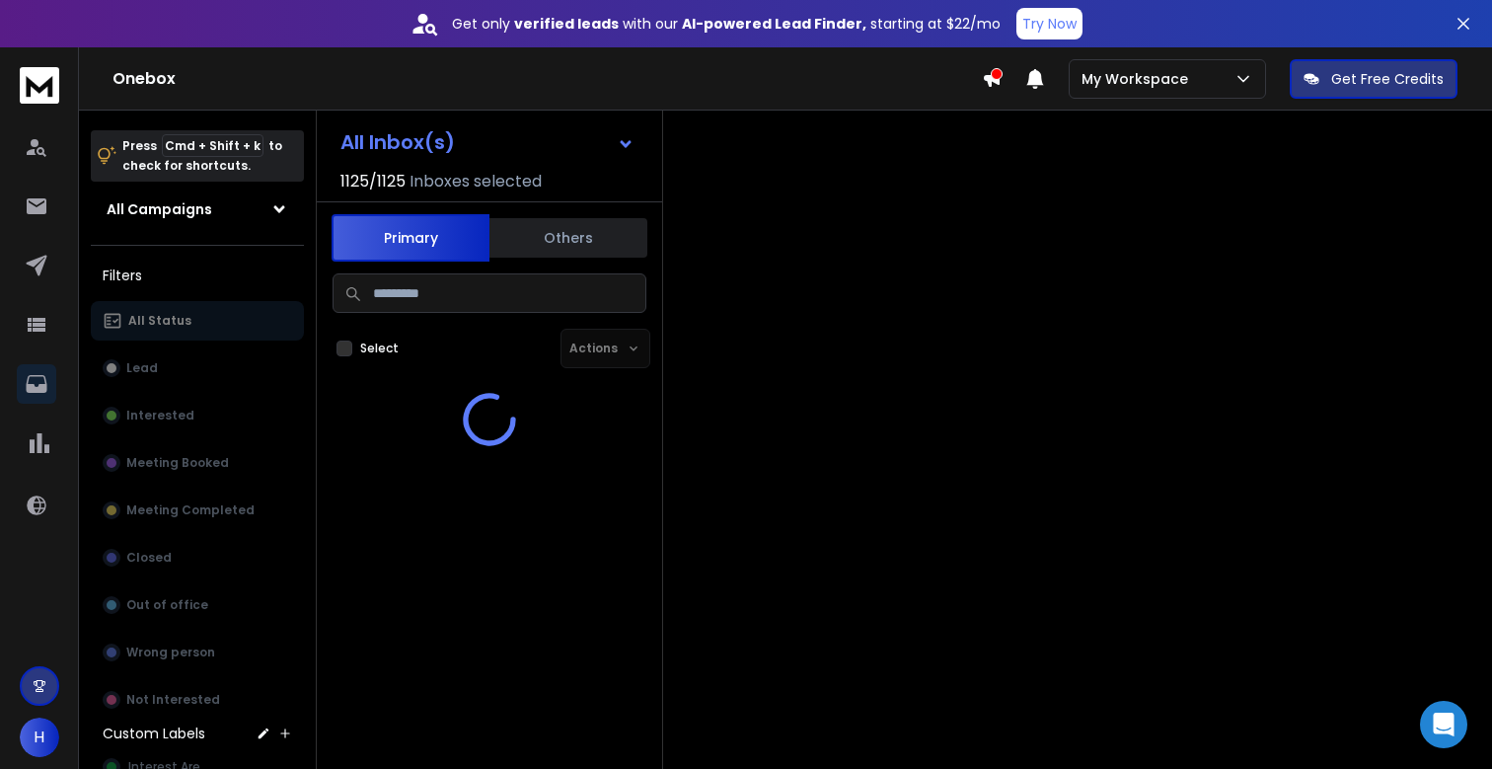
click at [476, 249] on button "Primary" at bounding box center [411, 237] width 158 height 47
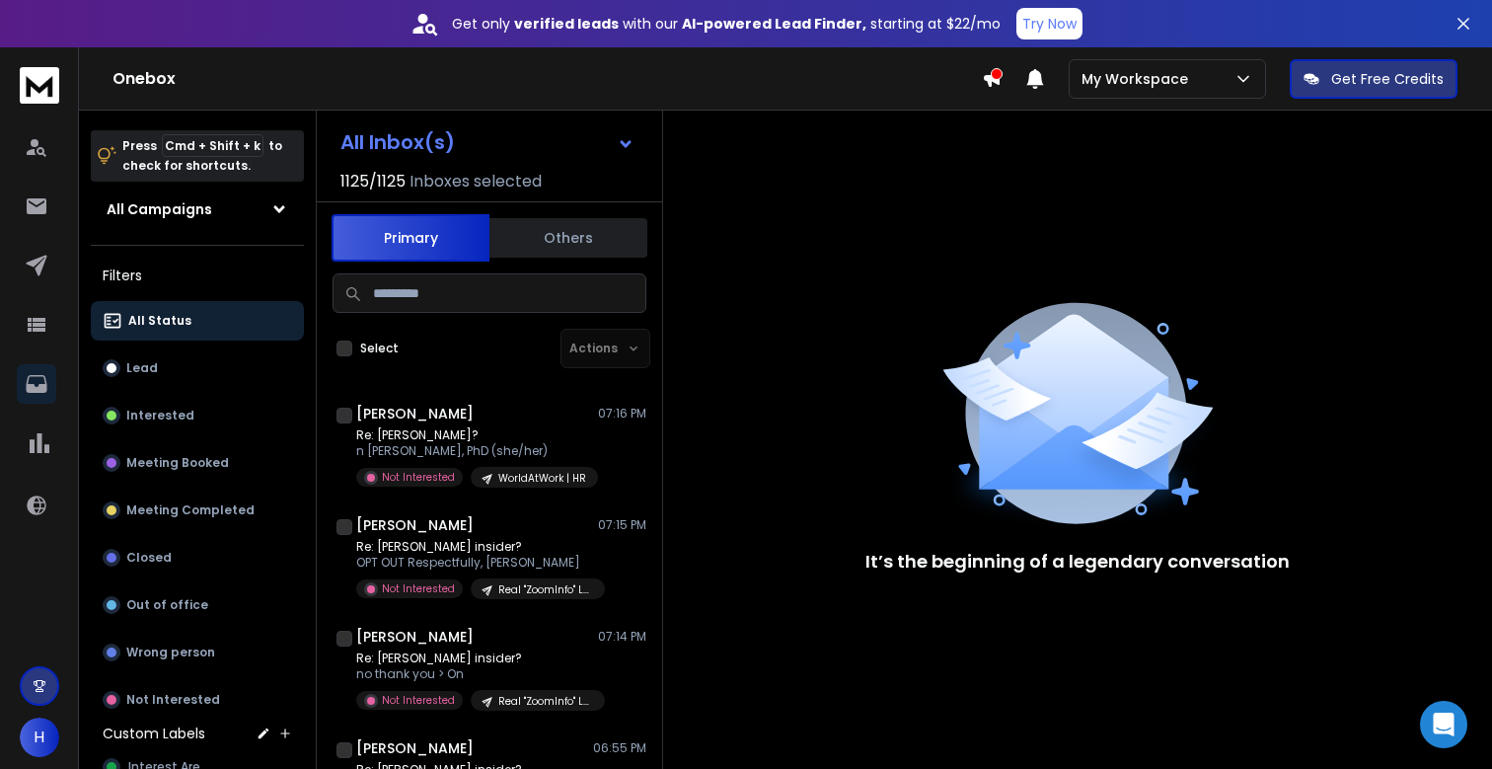
click at [574, 255] on button "Others" at bounding box center [568, 237] width 158 height 43
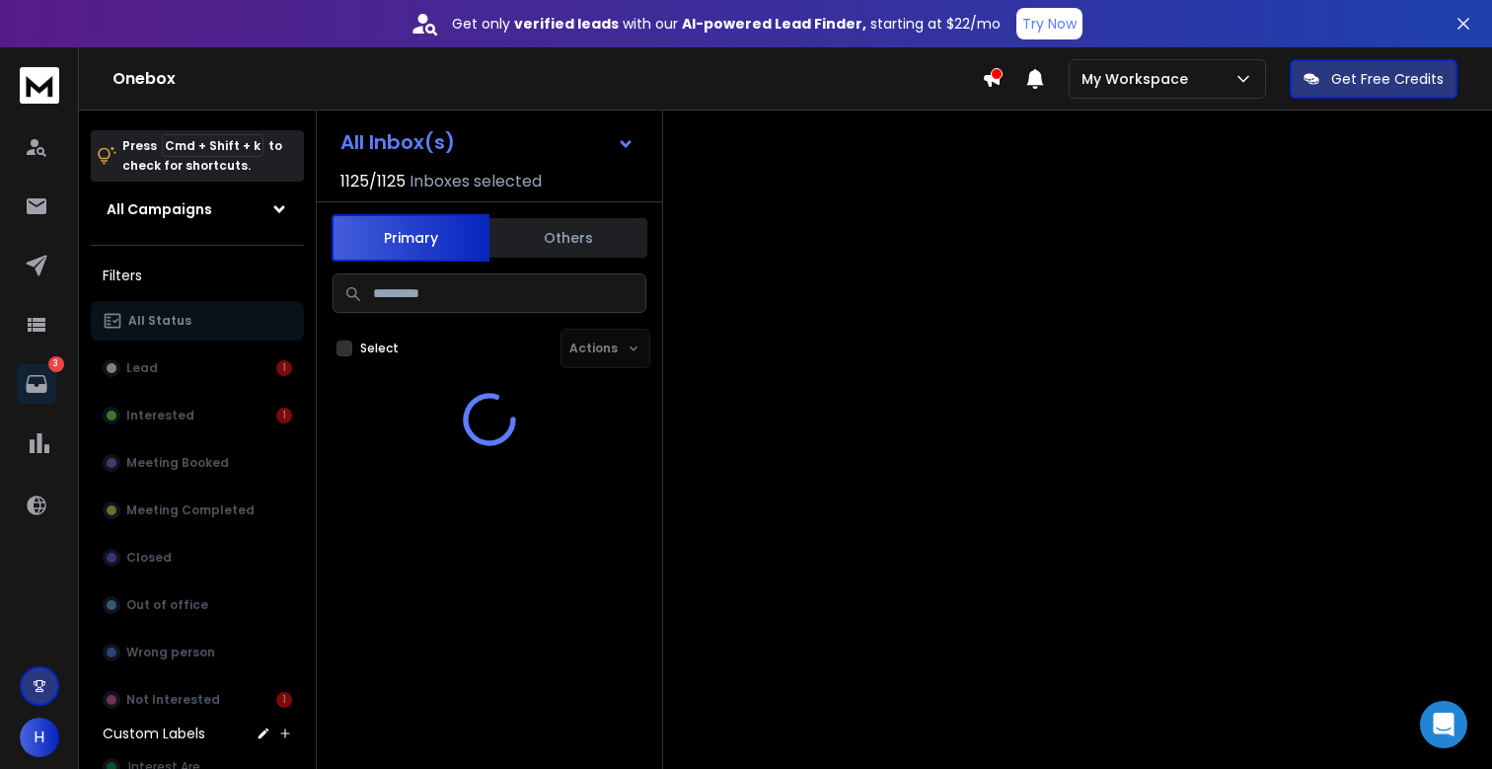
click at [440, 237] on button "Primary" at bounding box center [411, 237] width 158 height 47
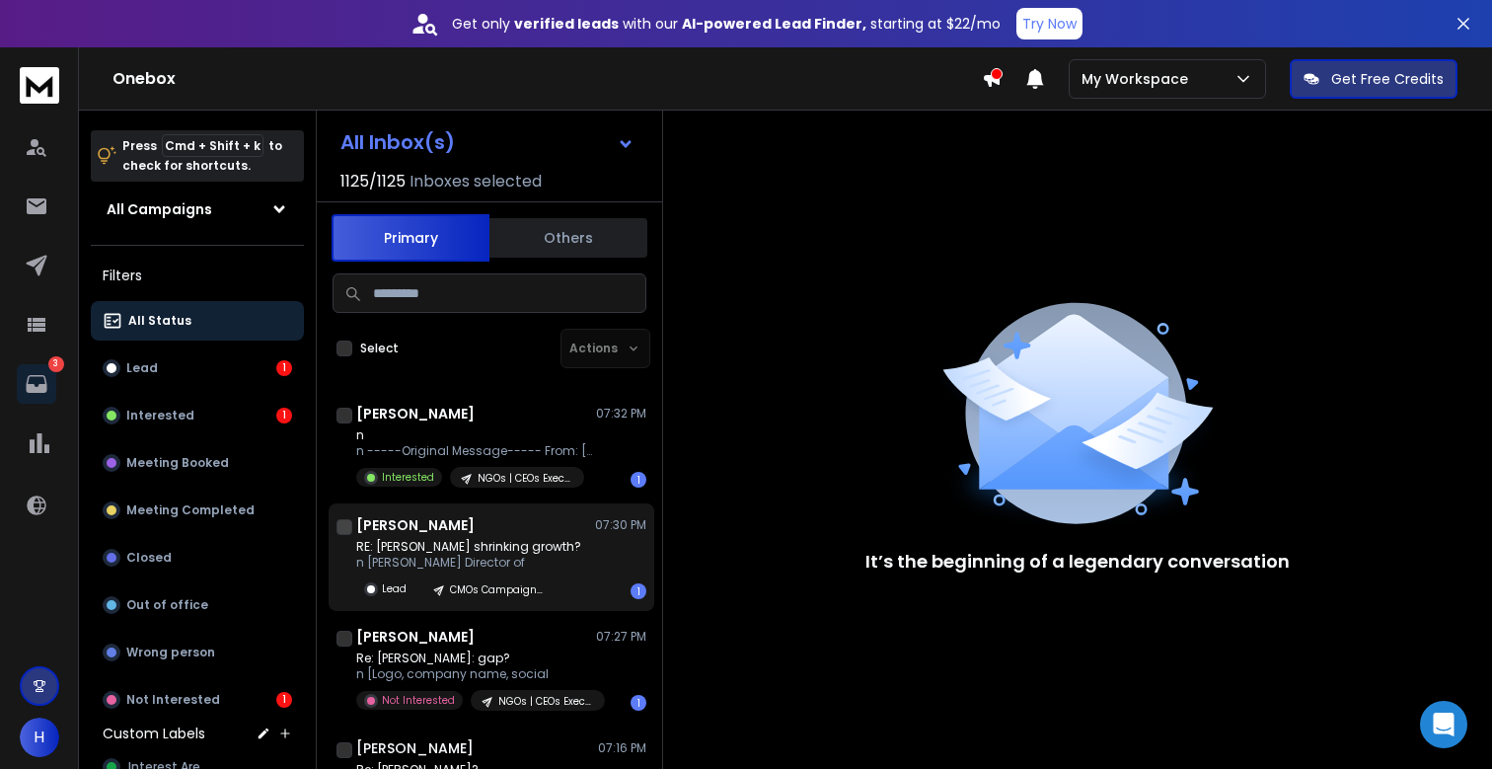
click at [567, 555] on div "RE: Deanne shrinking growth? n Deanne Friedman Director of Lead CMOs Campaign O…" at bounding box center [501, 569] width 290 height 60
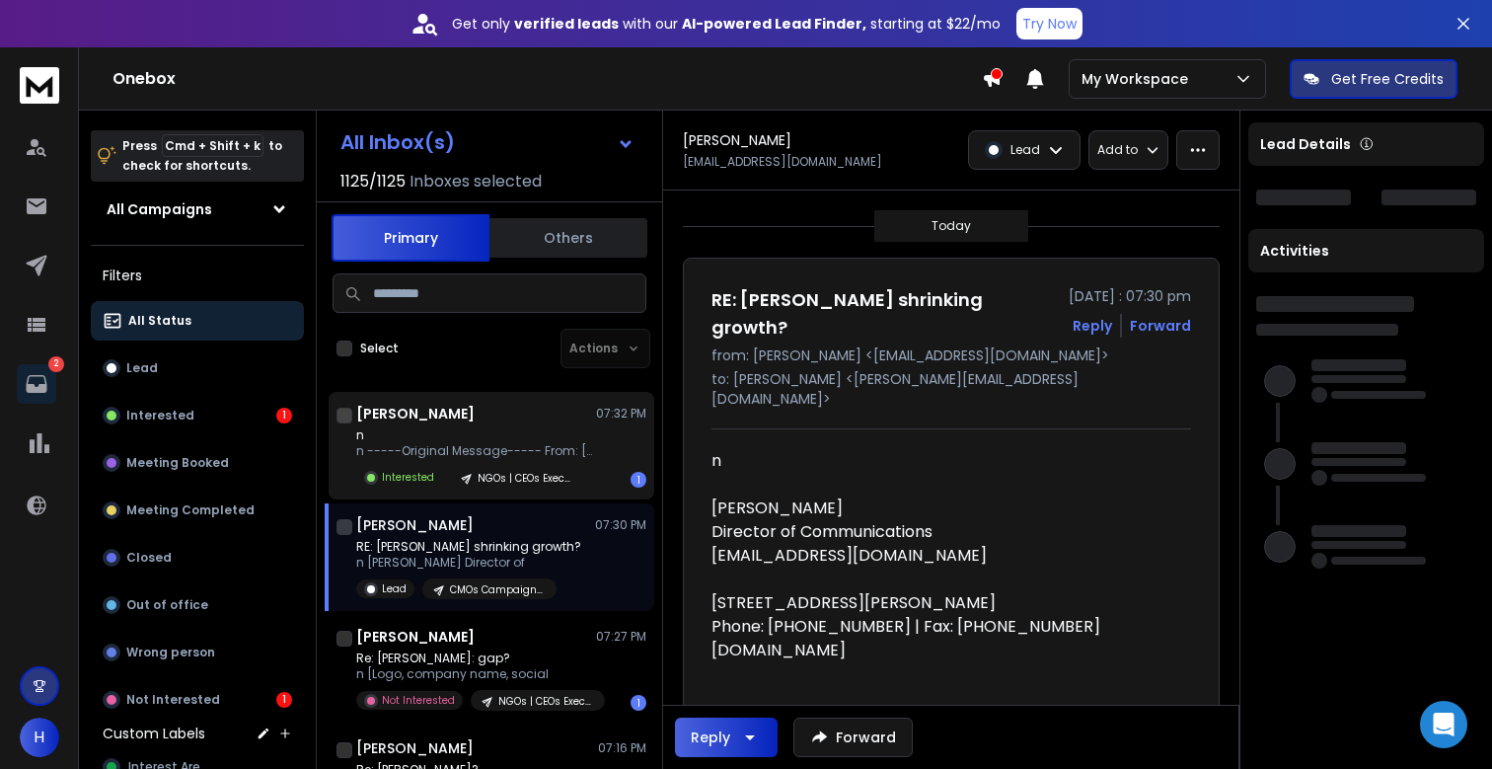
click at [567, 440] on p "n" at bounding box center [474, 435] width 237 height 16
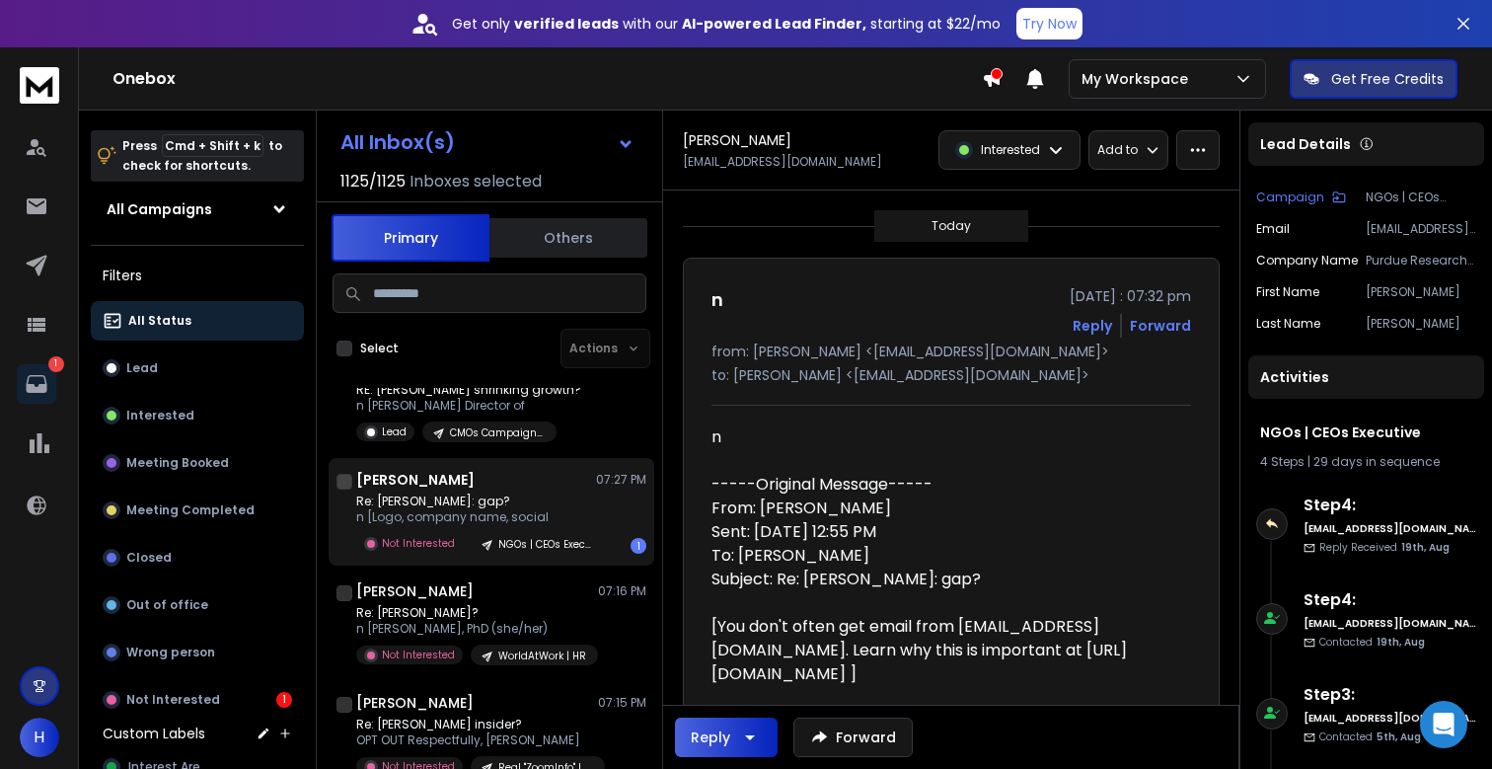
click at [558, 458] on div "Kelley Young 07:27 PM Re: Greg: gap? n [Logo, company name, social Not Interest…" at bounding box center [492, 512] width 326 height 108
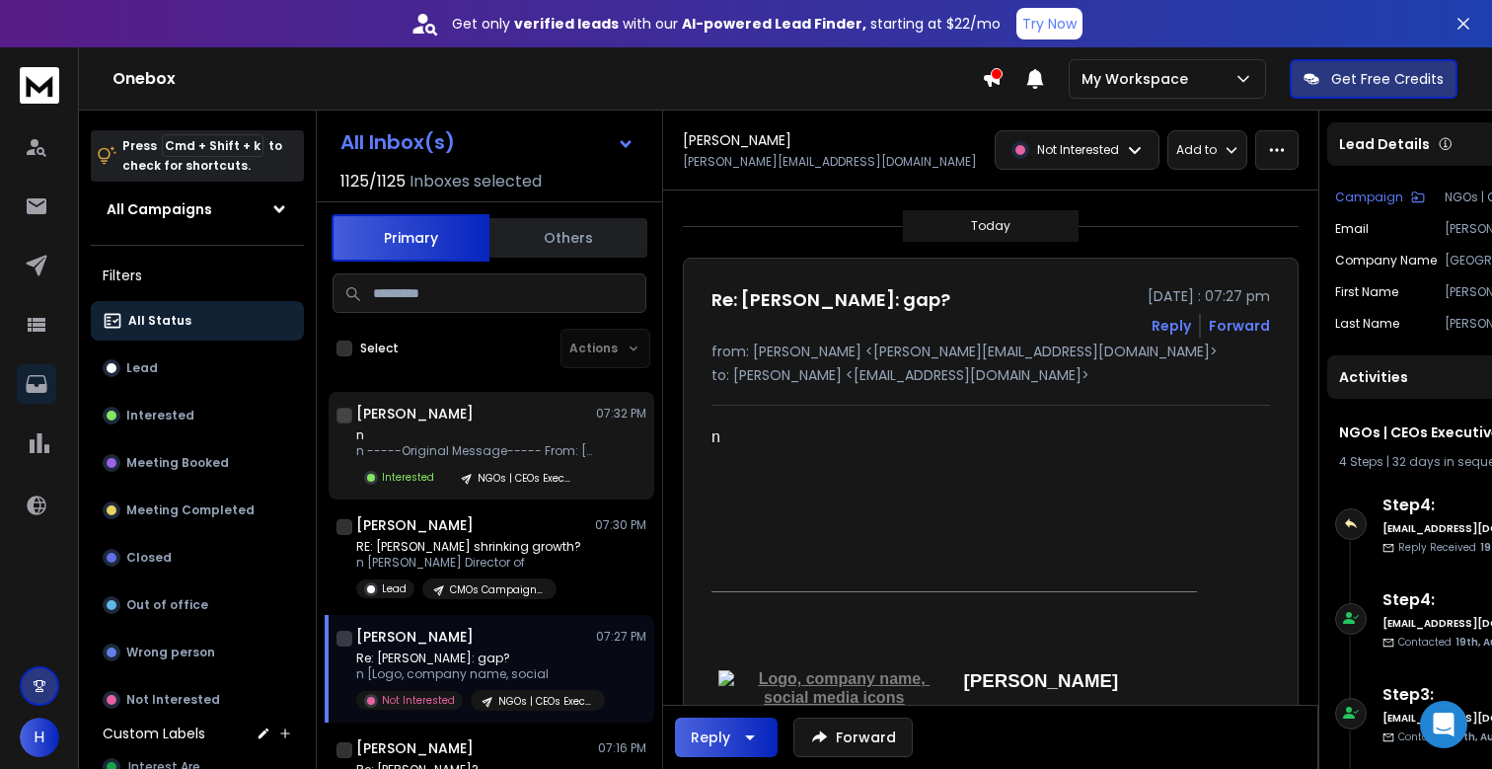
click at [556, 419] on div "Seidle 07:32 PM" at bounding box center [501, 414] width 290 height 20
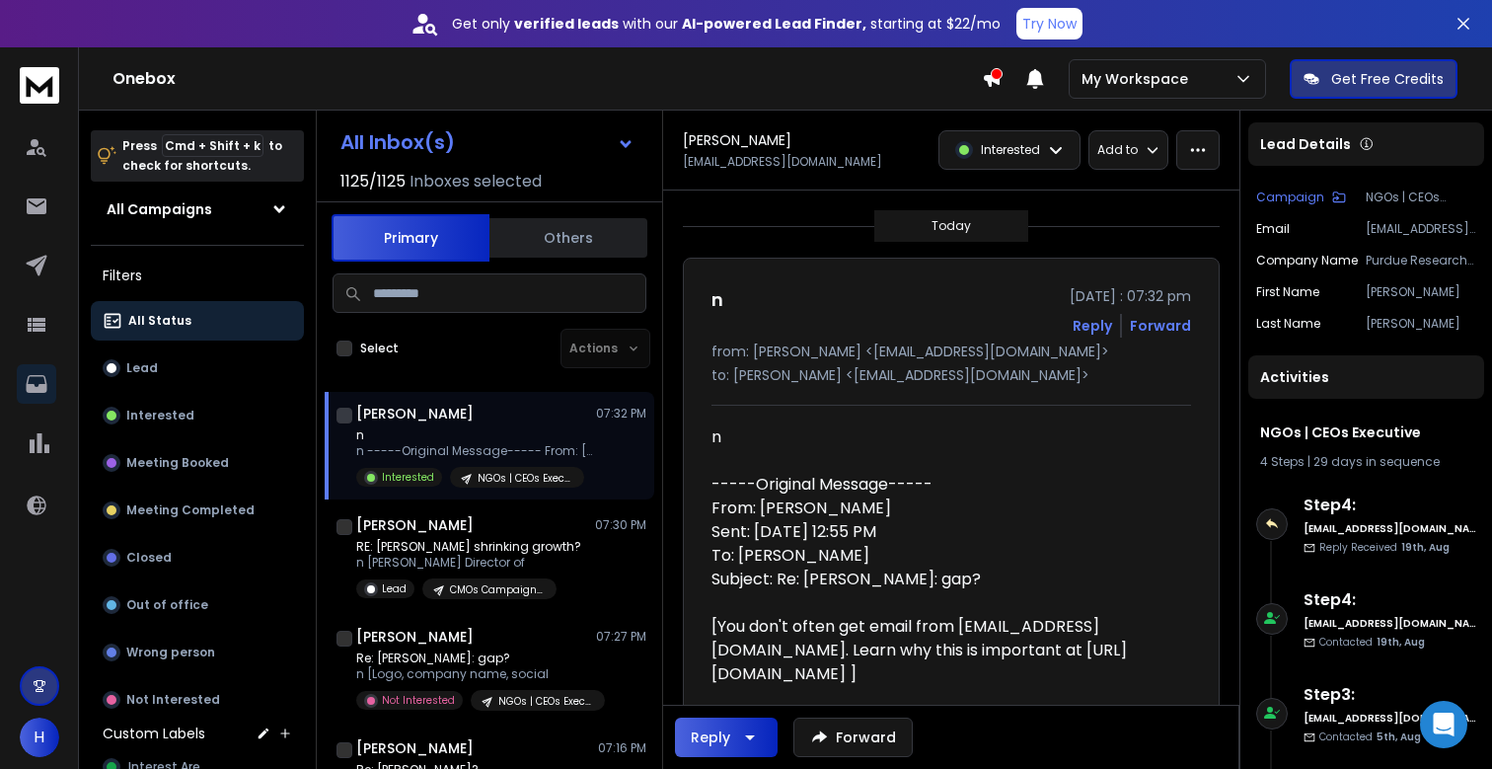
click at [567, 199] on div "All Inbox(s) 1125 / 1125 Inboxes selected Primary Others Select Actions Seidle …" at bounding box center [489, 495] width 345 height 769
click at [567, 212] on div "All Inbox(s) 1125 / 1125 Inboxes selected Primary Others Select Actions Seidle …" at bounding box center [489, 495] width 345 height 769
click at [561, 236] on button "Others" at bounding box center [568, 237] width 158 height 43
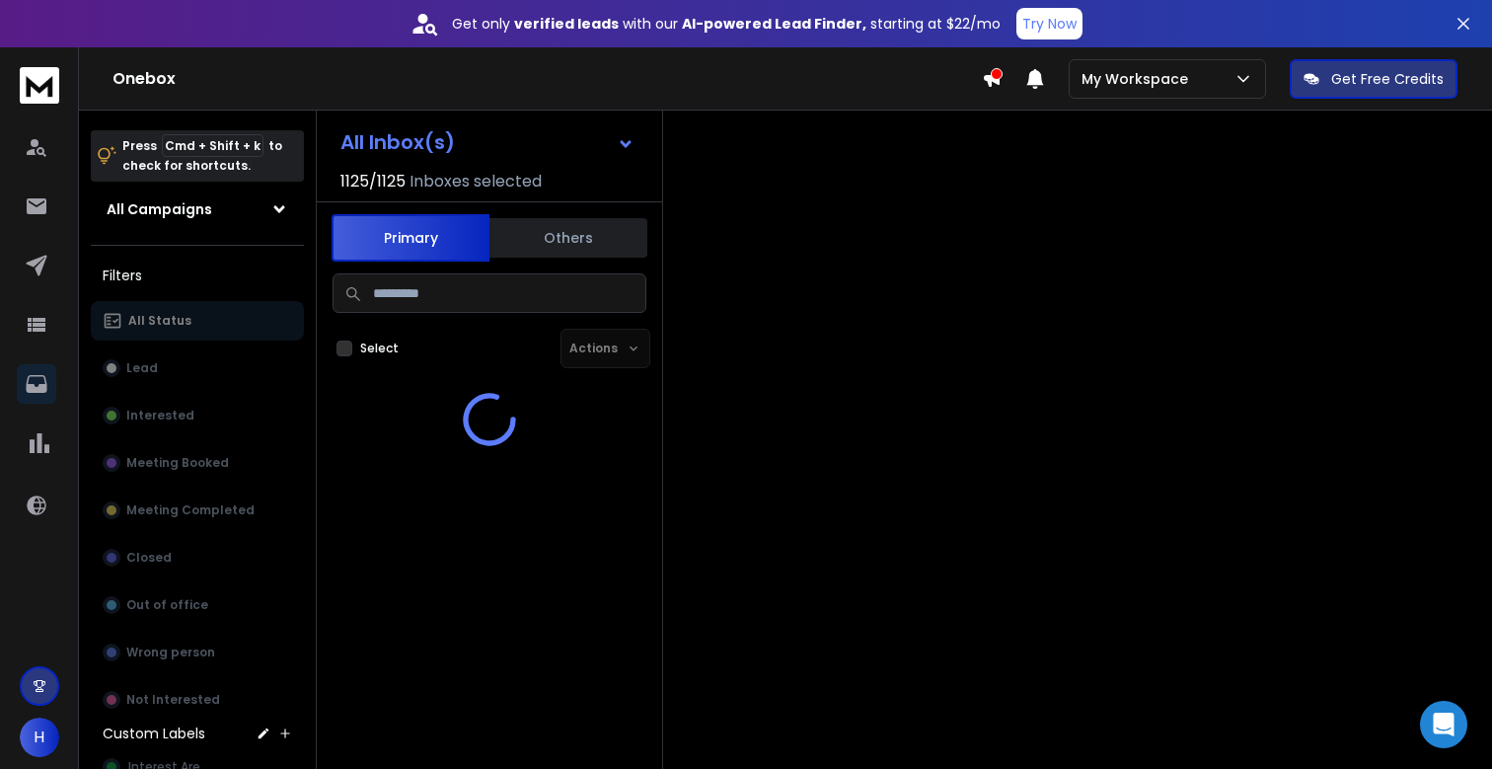
click at [420, 242] on button "Primary" at bounding box center [411, 237] width 158 height 47
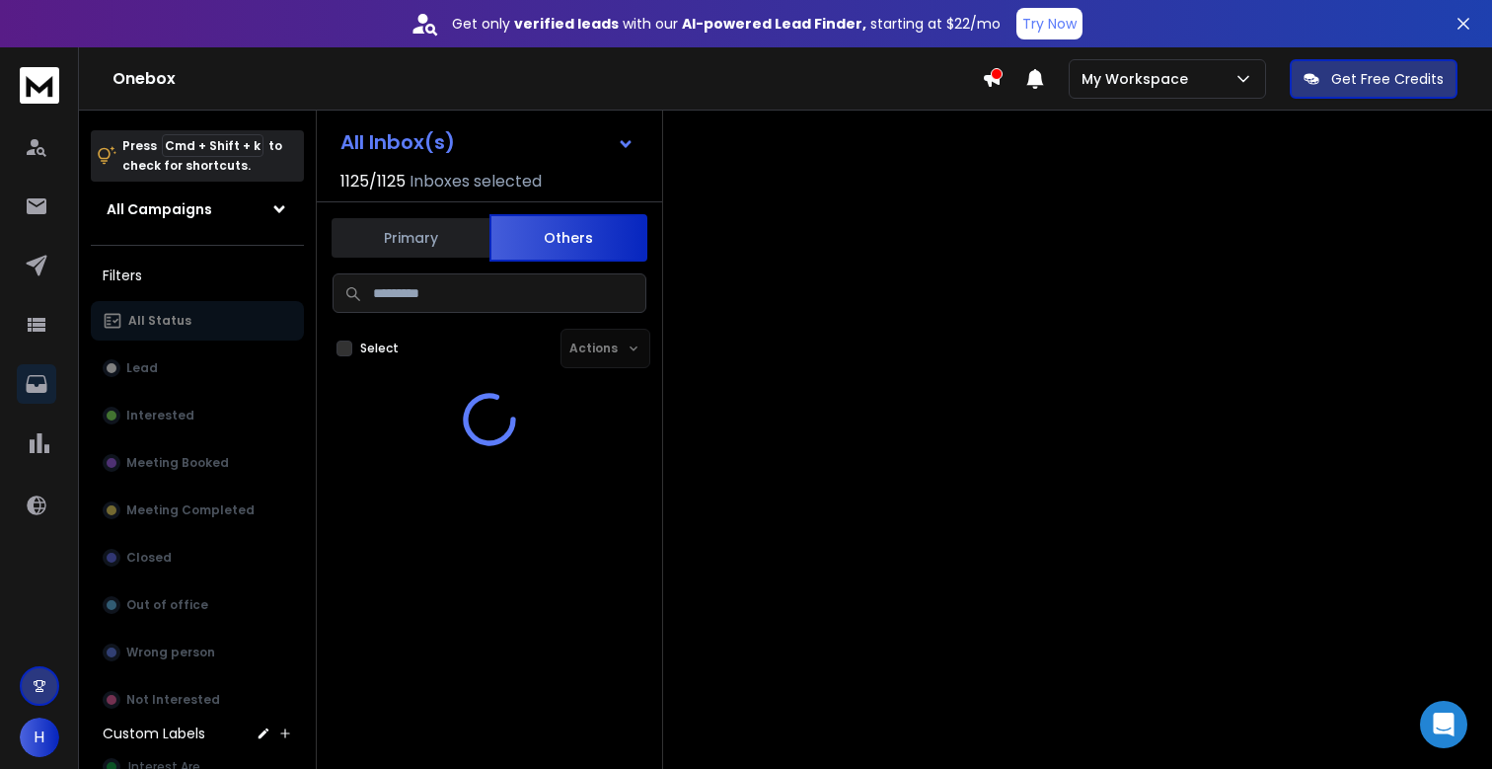
click at [559, 257] on button "Others" at bounding box center [568, 237] width 158 height 47
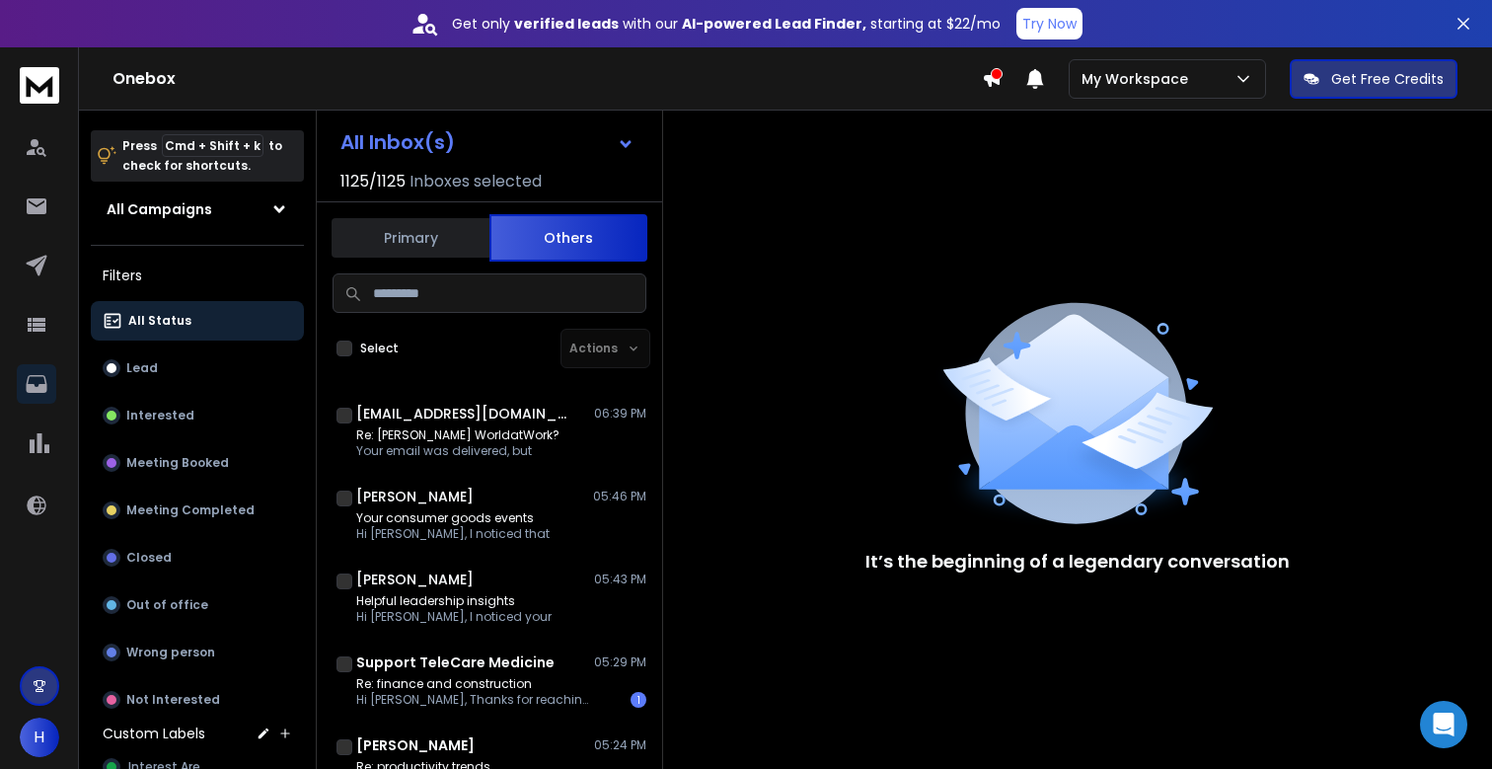
click at [446, 244] on button "Primary" at bounding box center [411, 237] width 158 height 43
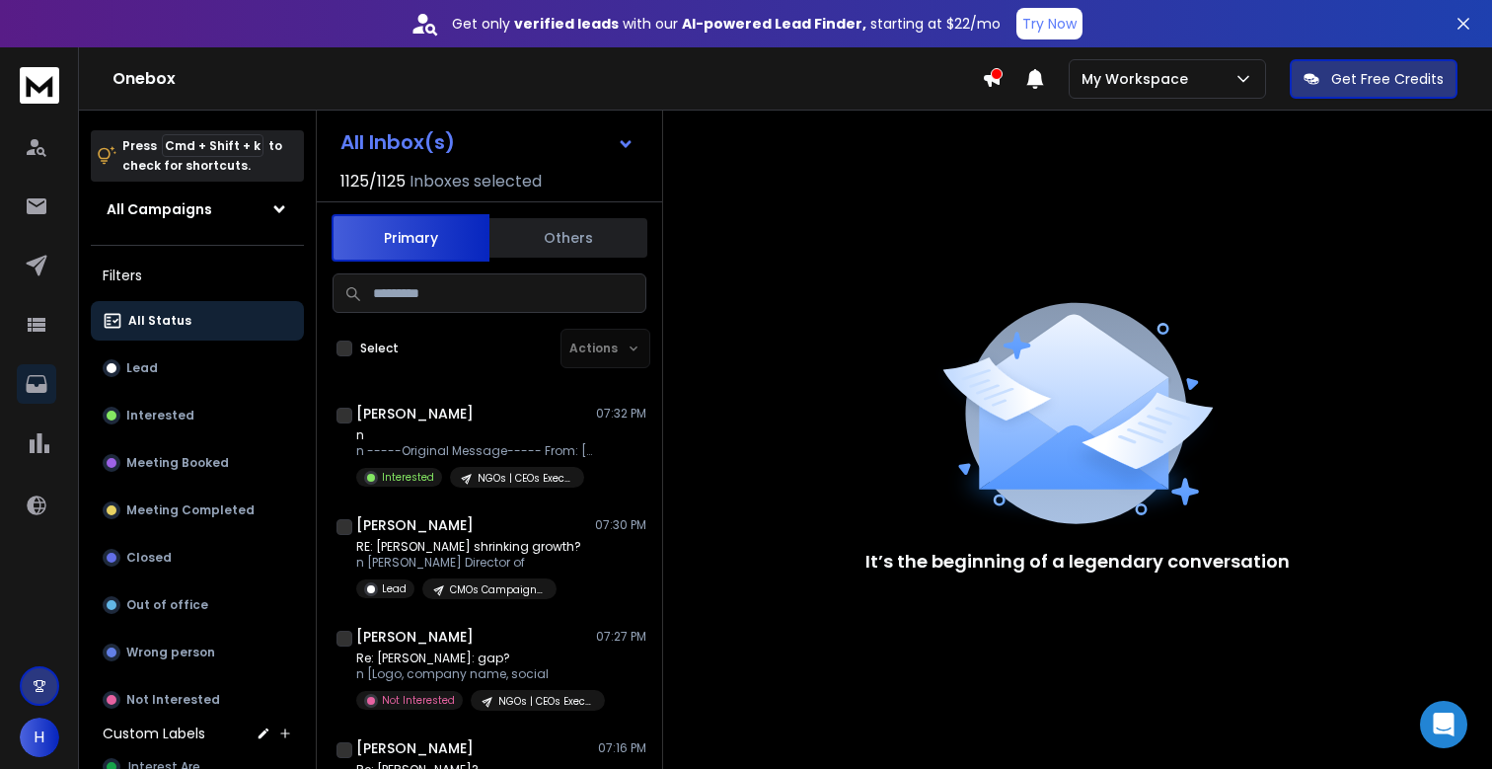
click at [571, 250] on button "Others" at bounding box center [568, 237] width 158 height 43
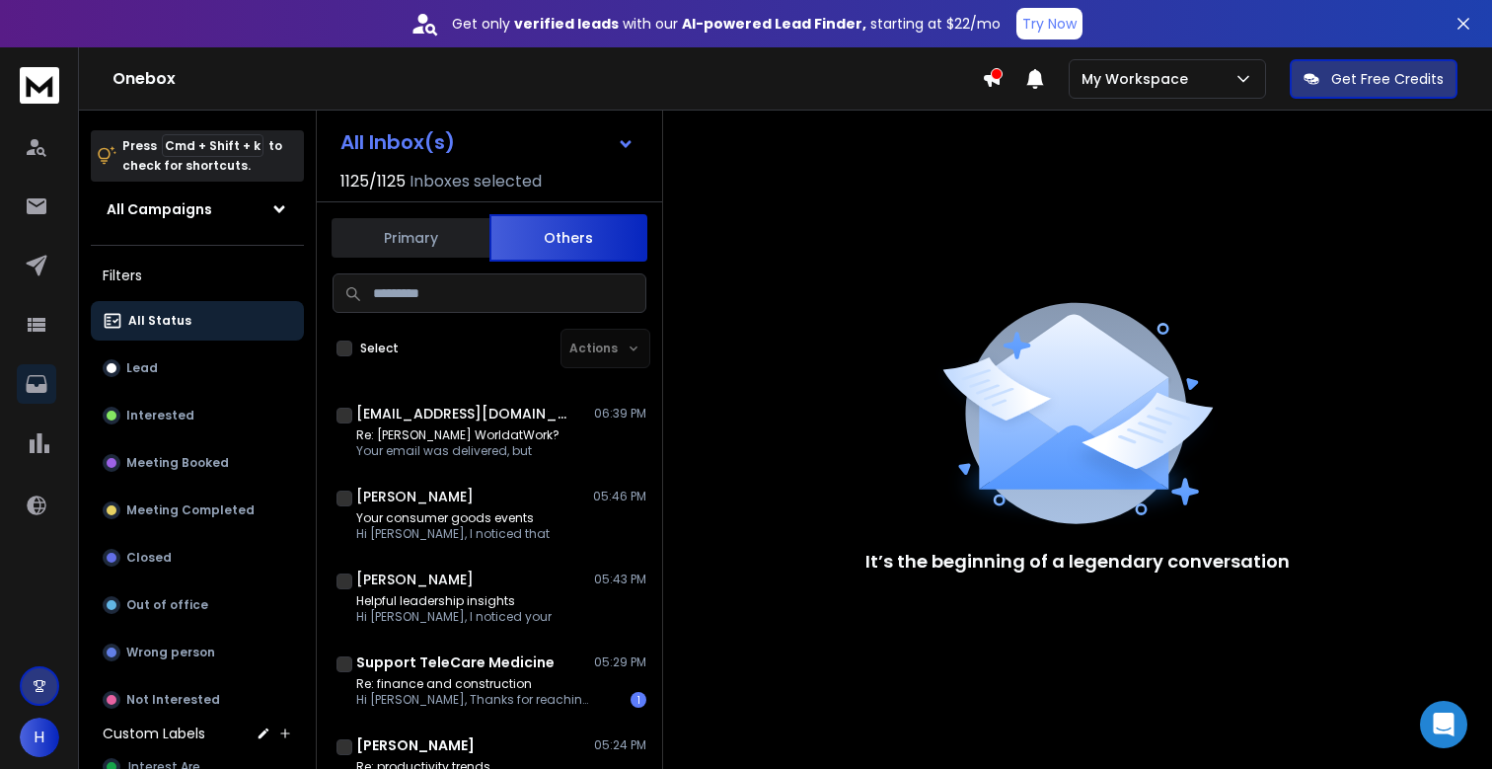
click at [434, 241] on button "Primary" at bounding box center [411, 237] width 158 height 43
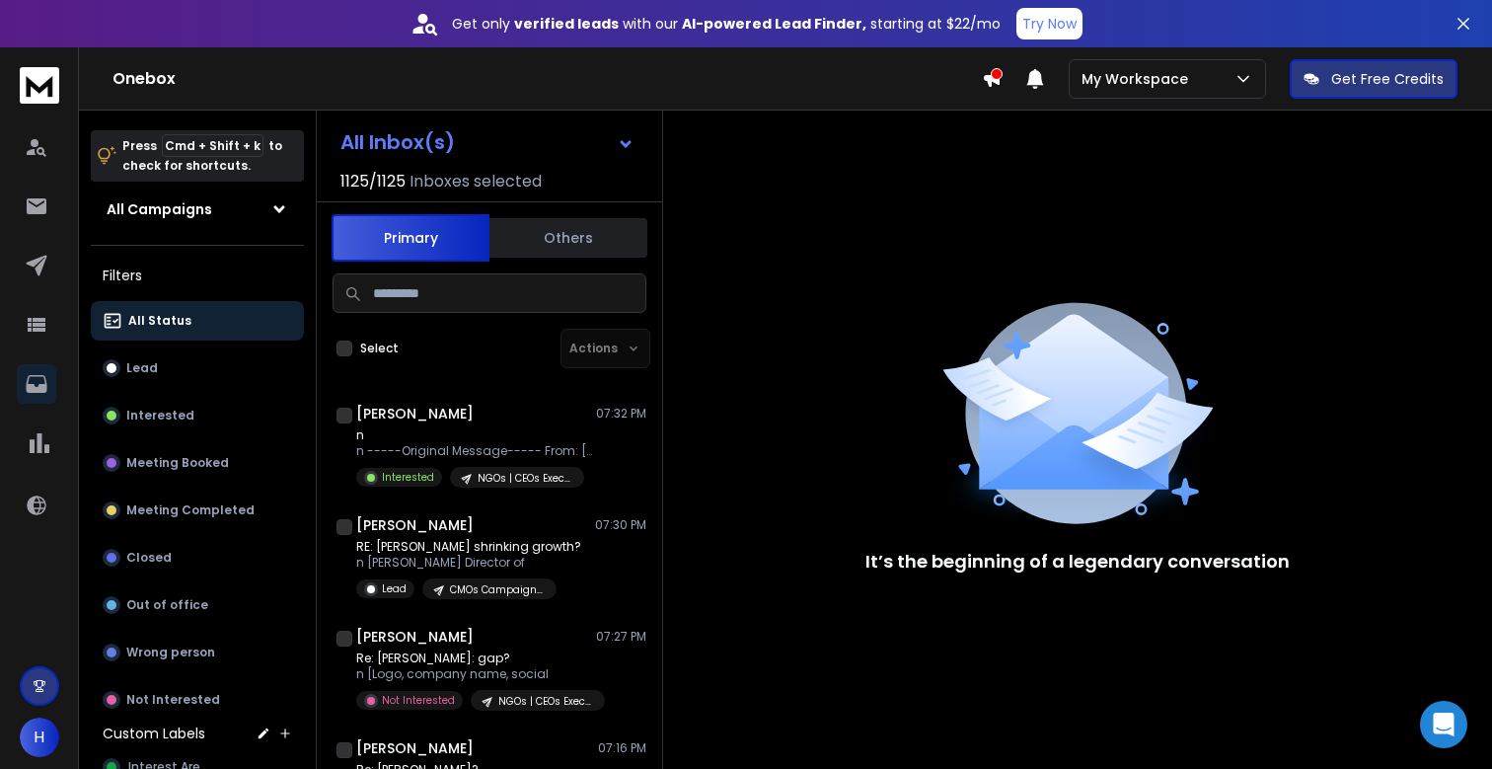
click at [532, 244] on button "Others" at bounding box center [568, 237] width 158 height 43
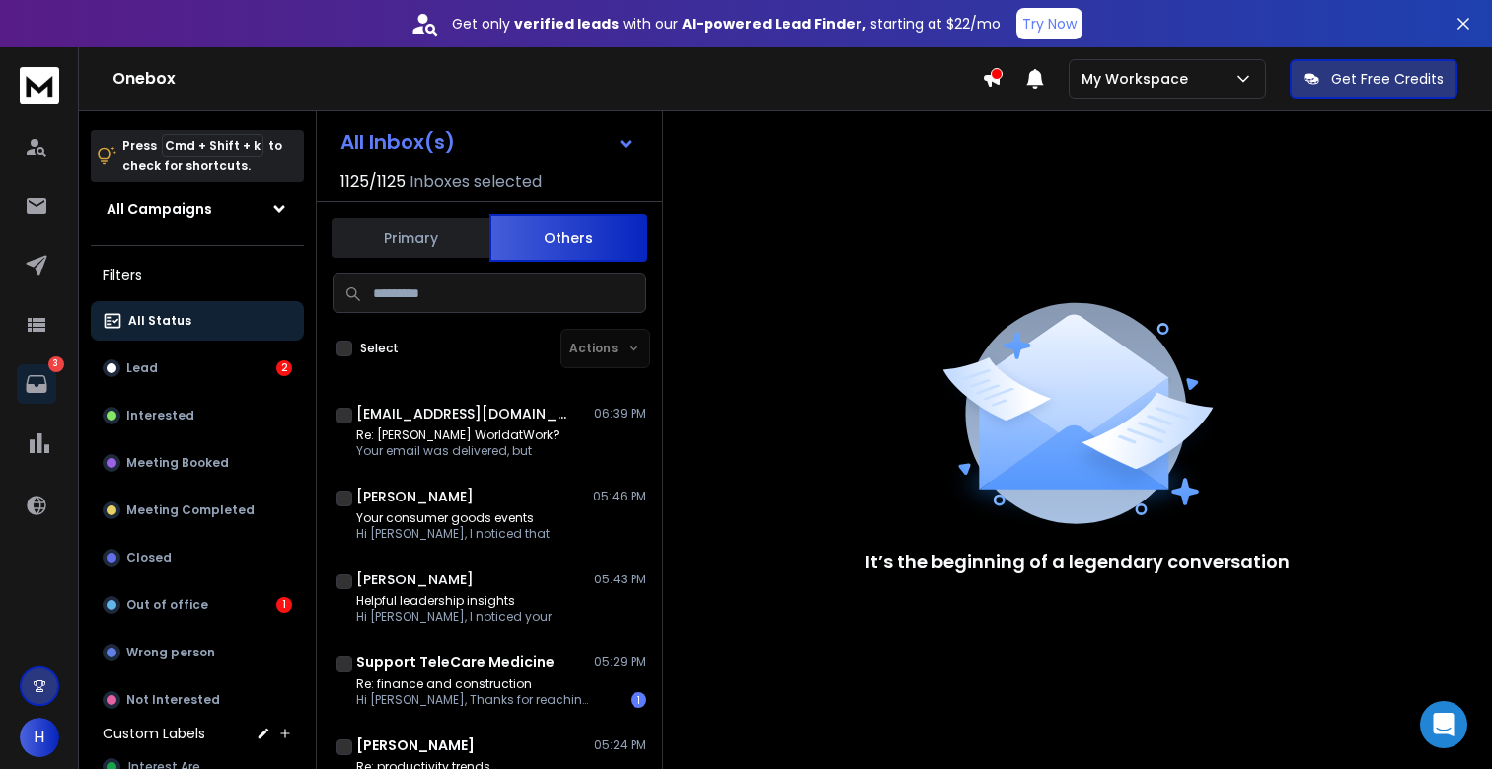
click at [426, 237] on button "Primary" at bounding box center [411, 237] width 158 height 43
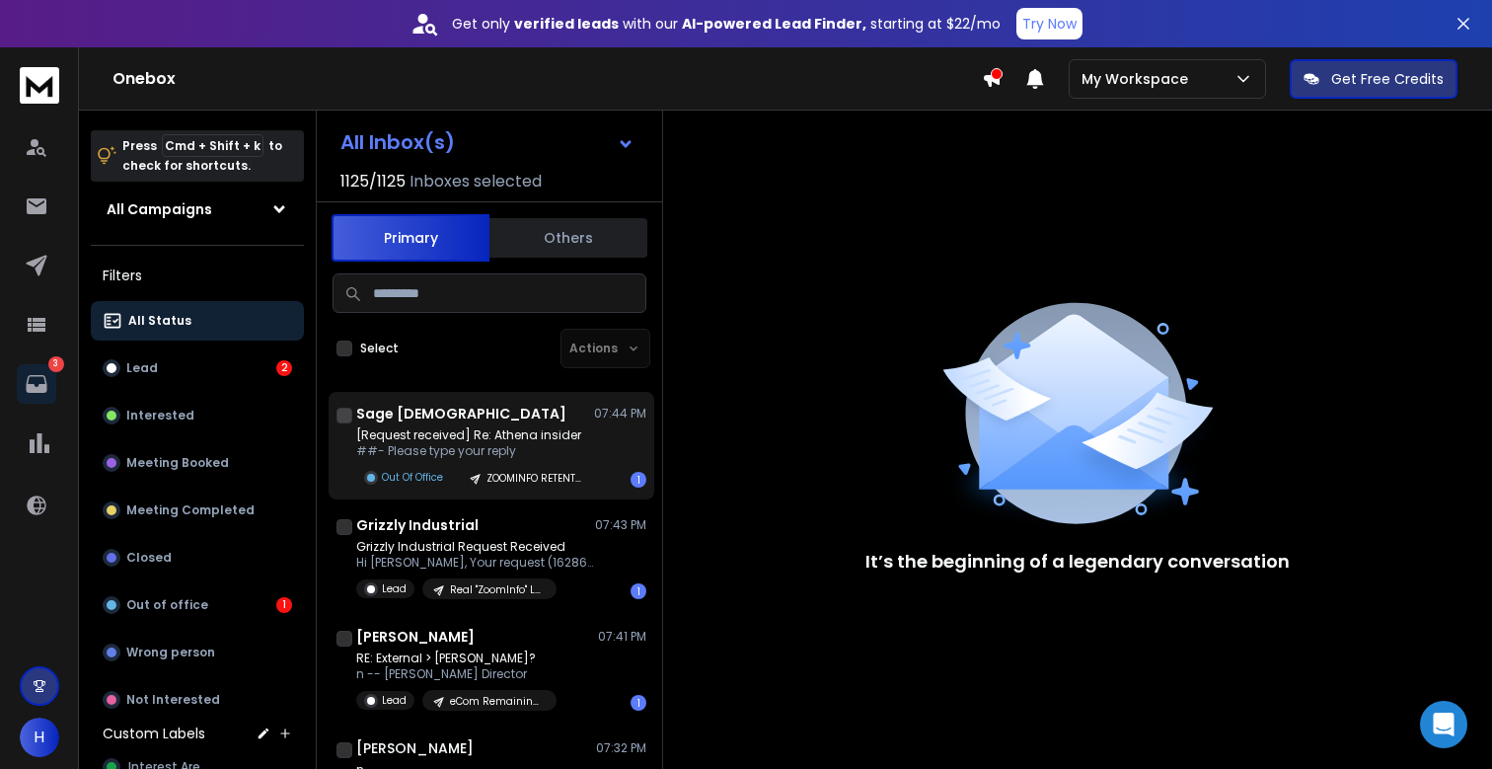
click at [496, 452] on p "##- Please type your reply" at bounding box center [474, 451] width 237 height 16
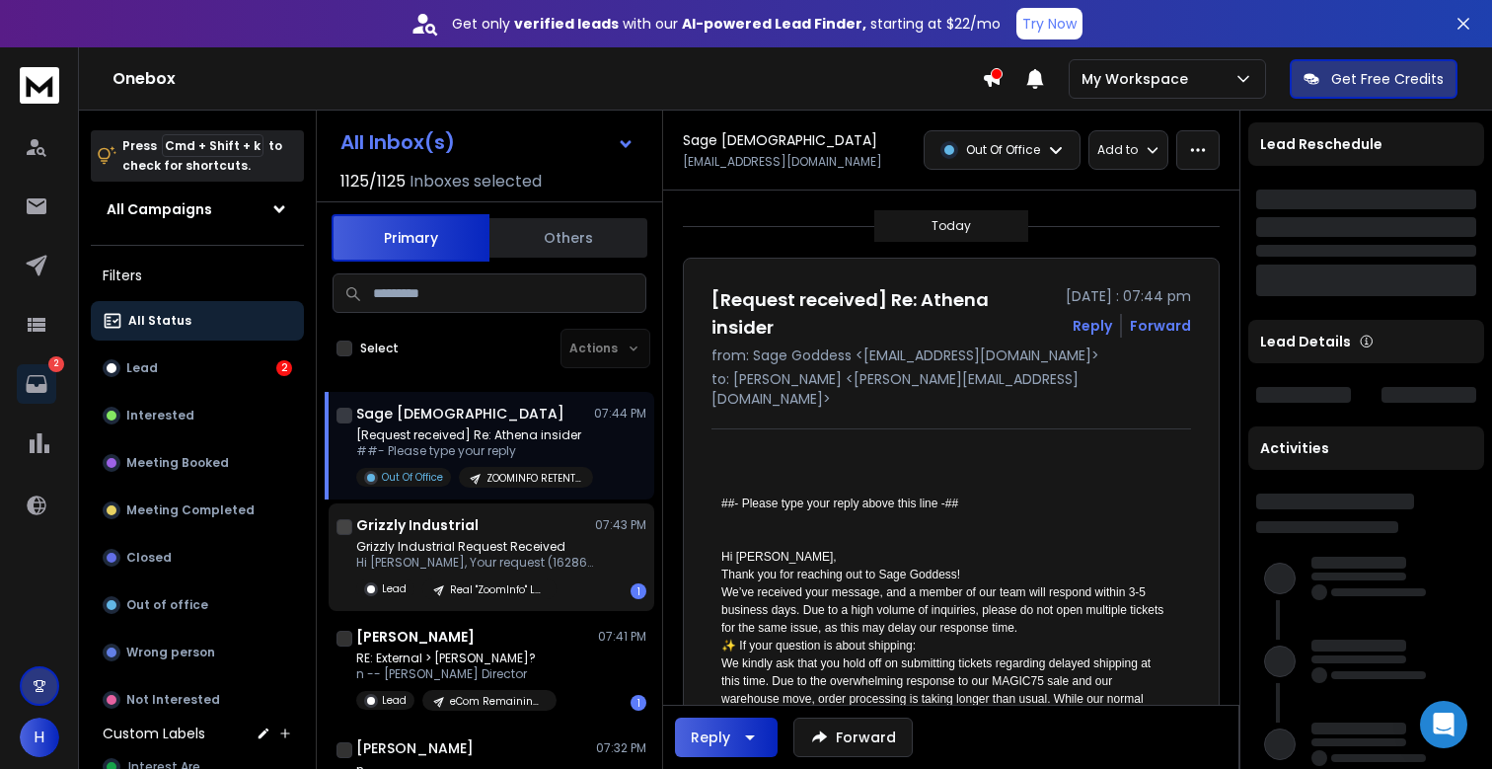
click at [496, 562] on p "Hi Taylor, Your request (1628626)" at bounding box center [474, 563] width 237 height 16
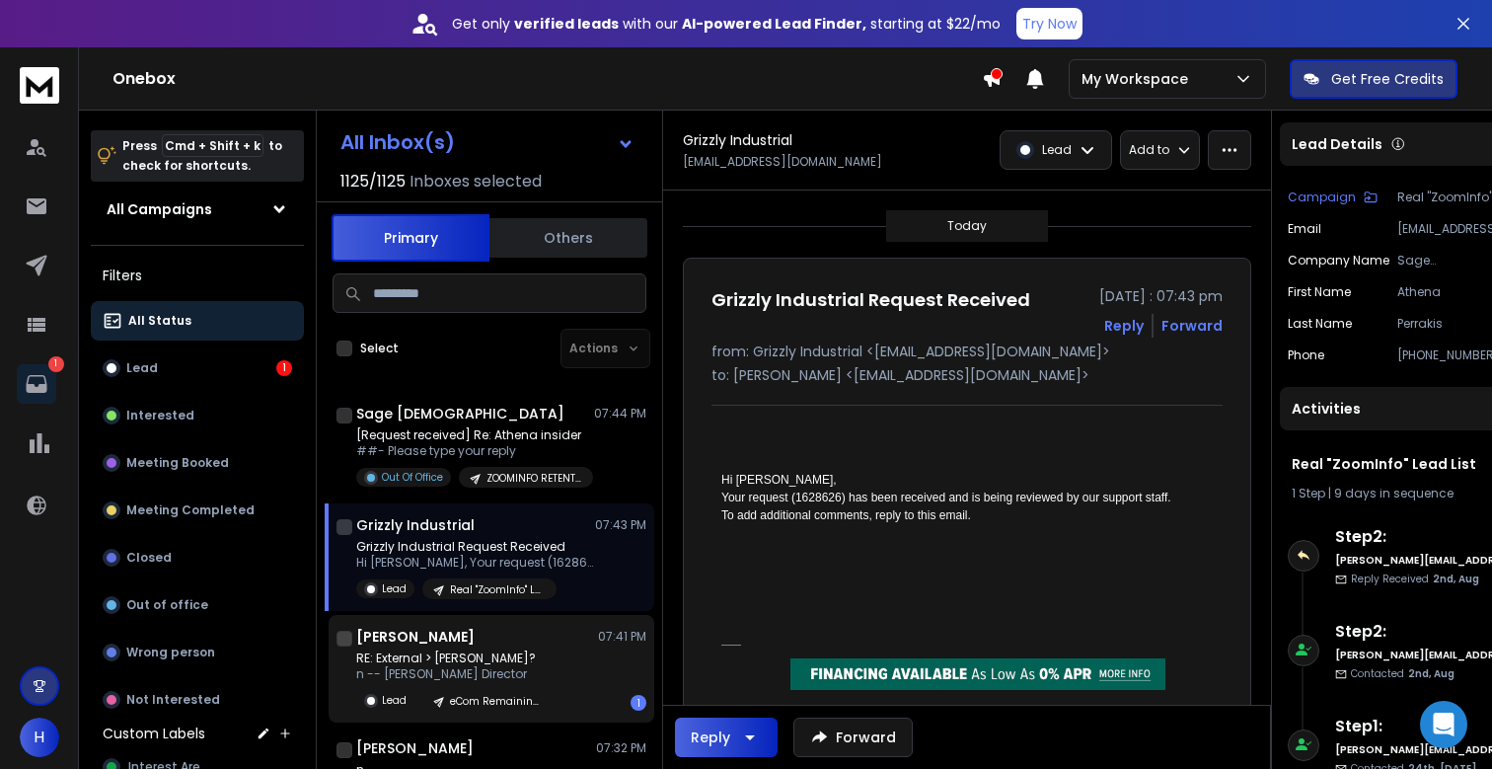
click at [496, 657] on p "RE: External > Jon Funding?" at bounding box center [456, 658] width 200 height 16
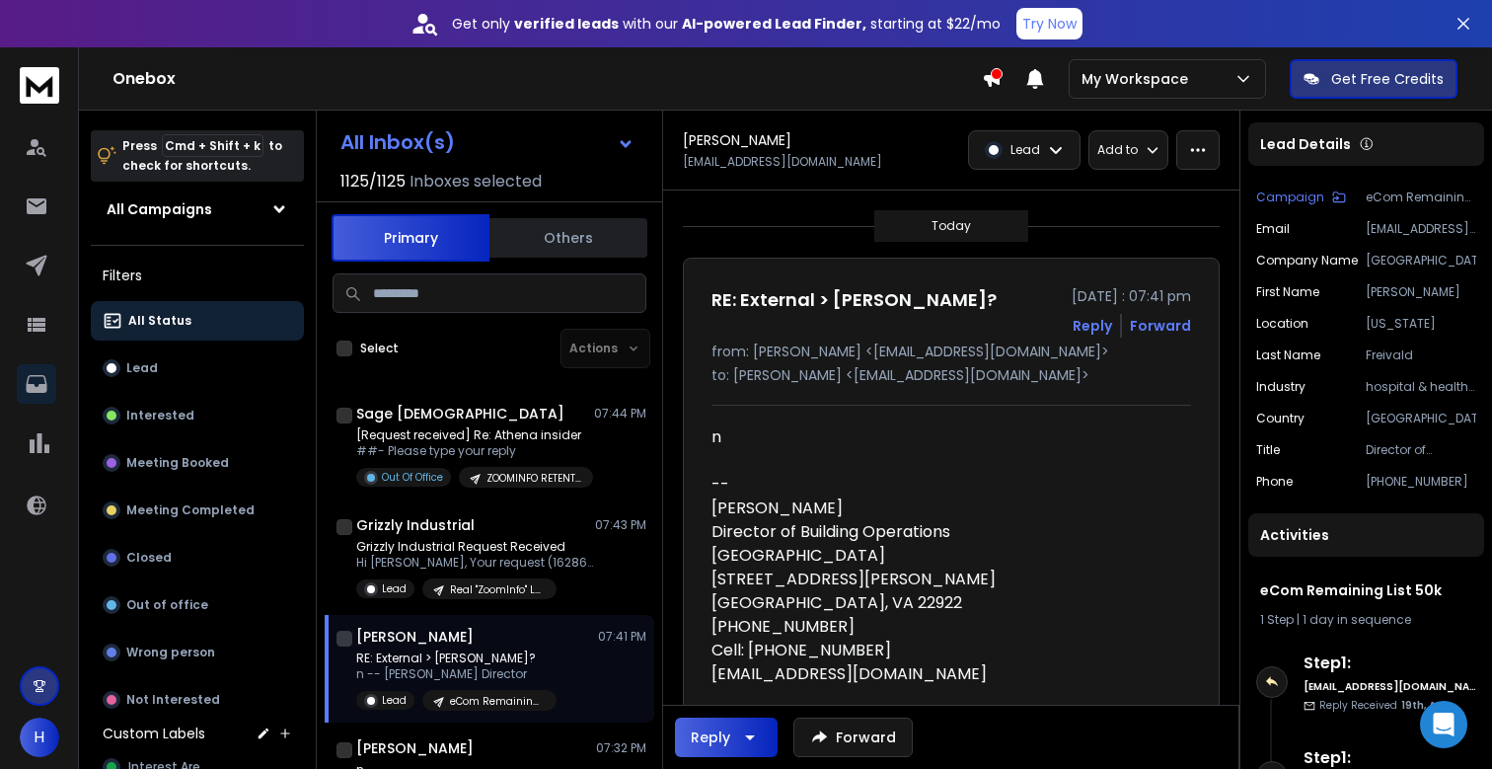
click at [487, 226] on button "Primary" at bounding box center [411, 237] width 158 height 47
click at [495, 228] on button "Others" at bounding box center [568, 237] width 158 height 43
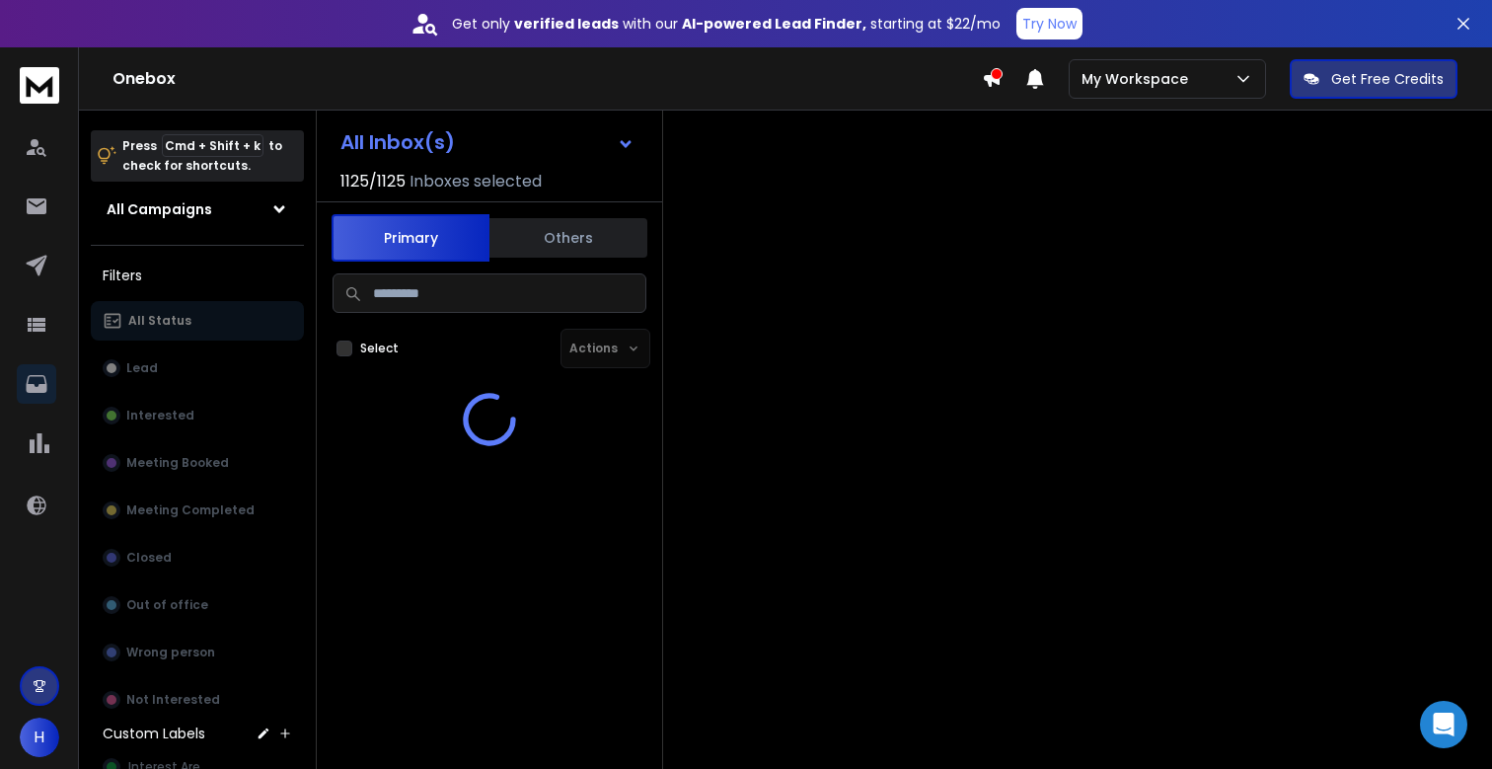
click at [431, 233] on button "Primary" at bounding box center [411, 237] width 158 height 47
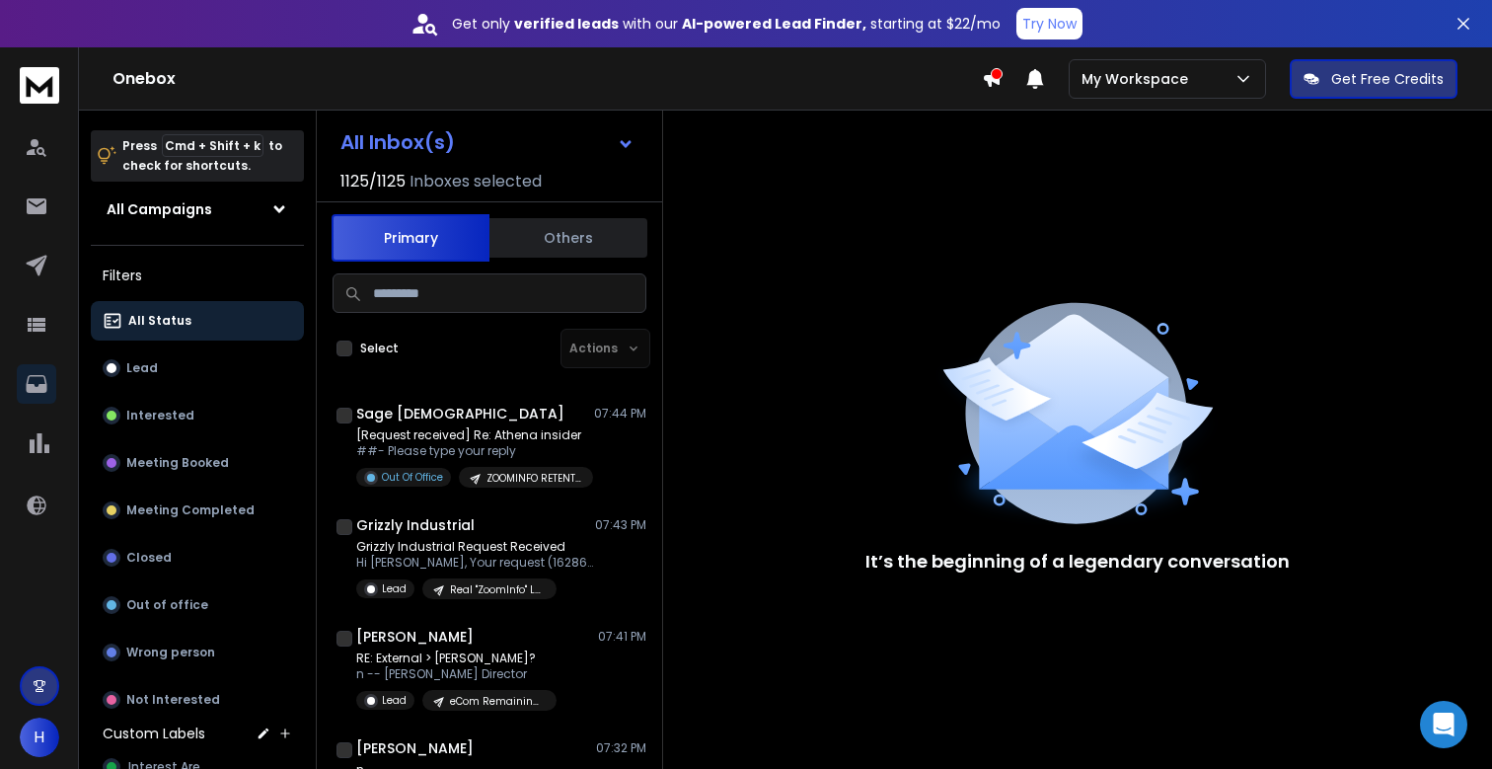
click at [541, 247] on button "Others" at bounding box center [568, 237] width 158 height 43
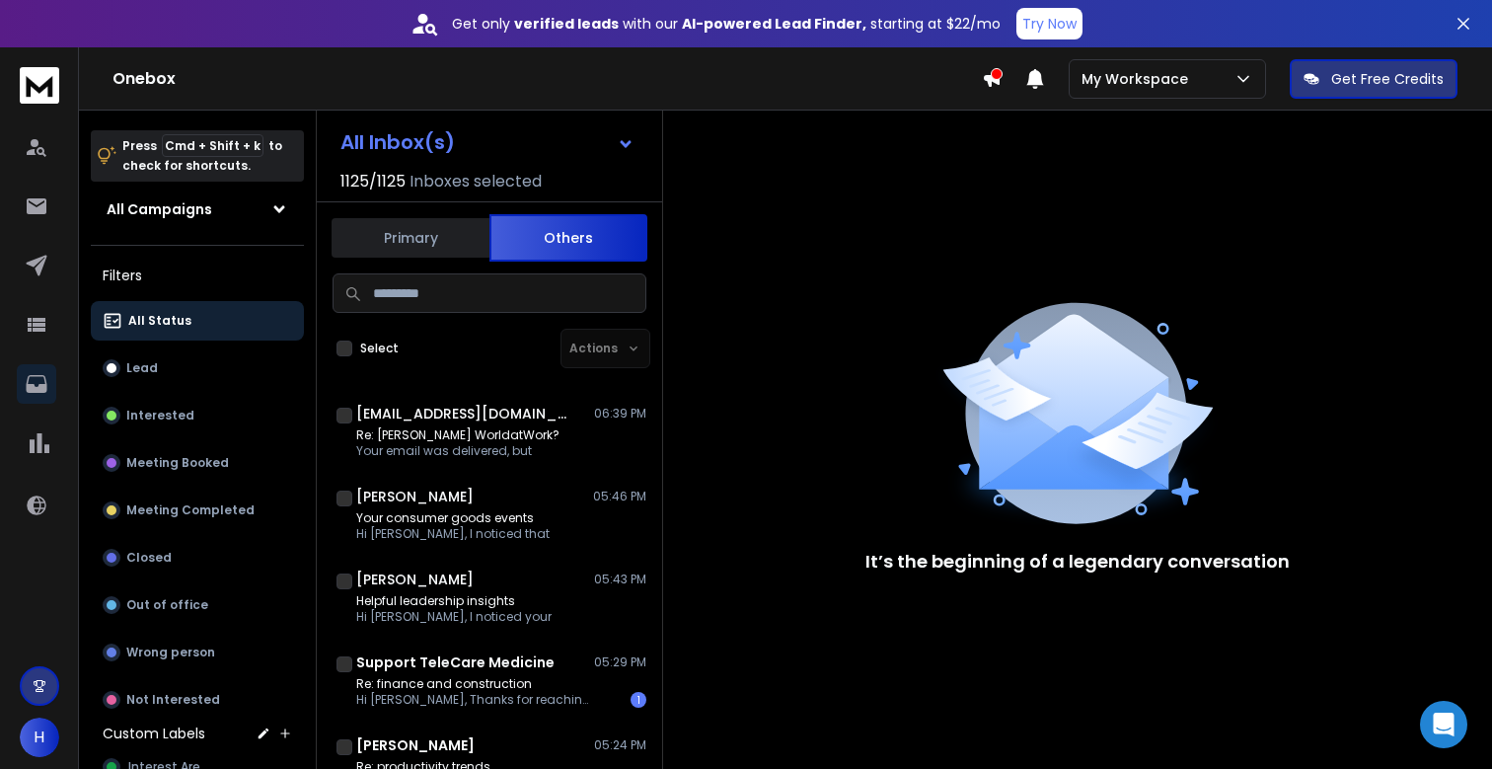
click at [425, 260] on div "Primary Others Select Actions Digest@disa.com 06:39 PM Re: Rebekah WorldatWork?…" at bounding box center [489, 587] width 345 height 738
click at [444, 228] on button "Primary" at bounding box center [411, 237] width 158 height 43
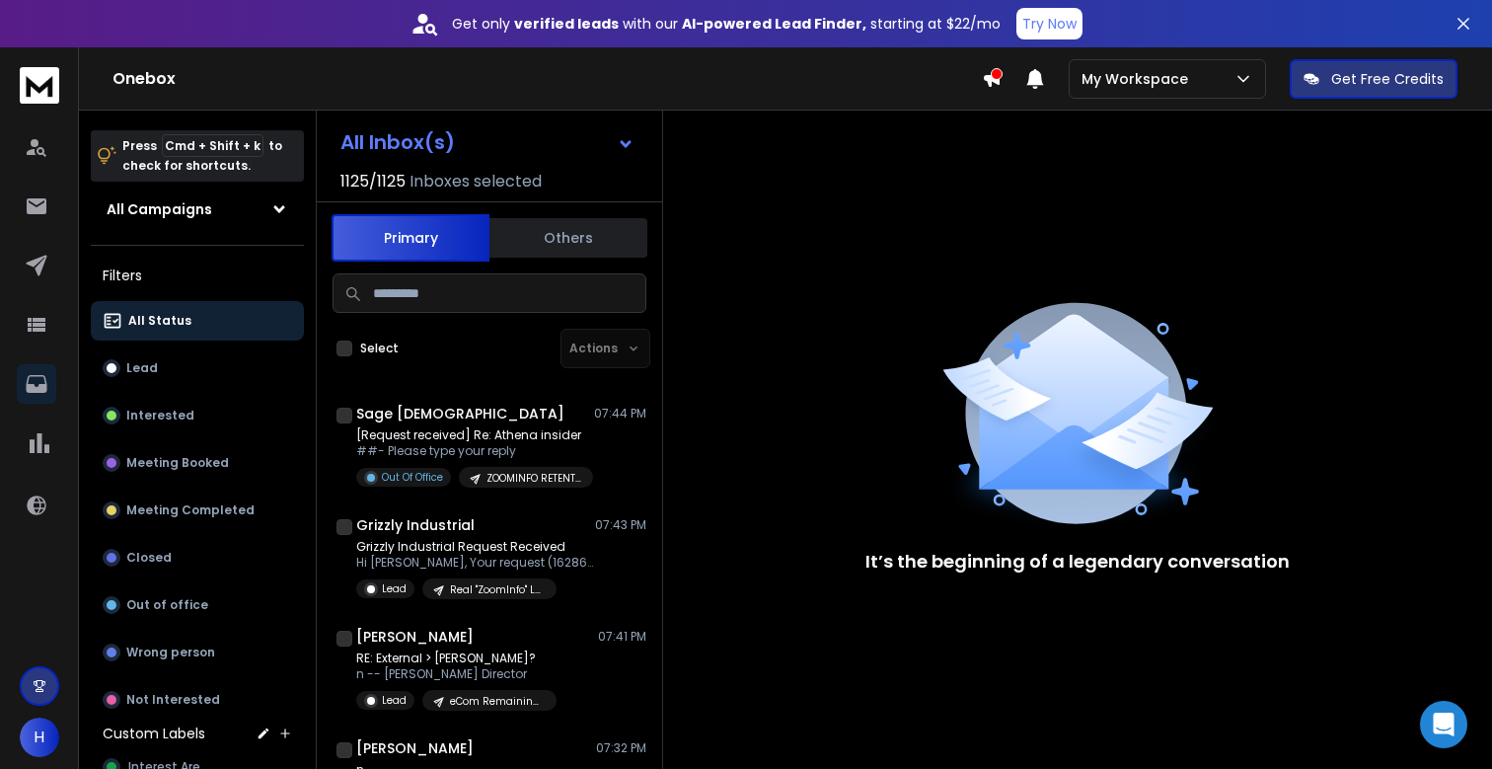
click at [550, 246] on button "Others" at bounding box center [568, 237] width 158 height 43
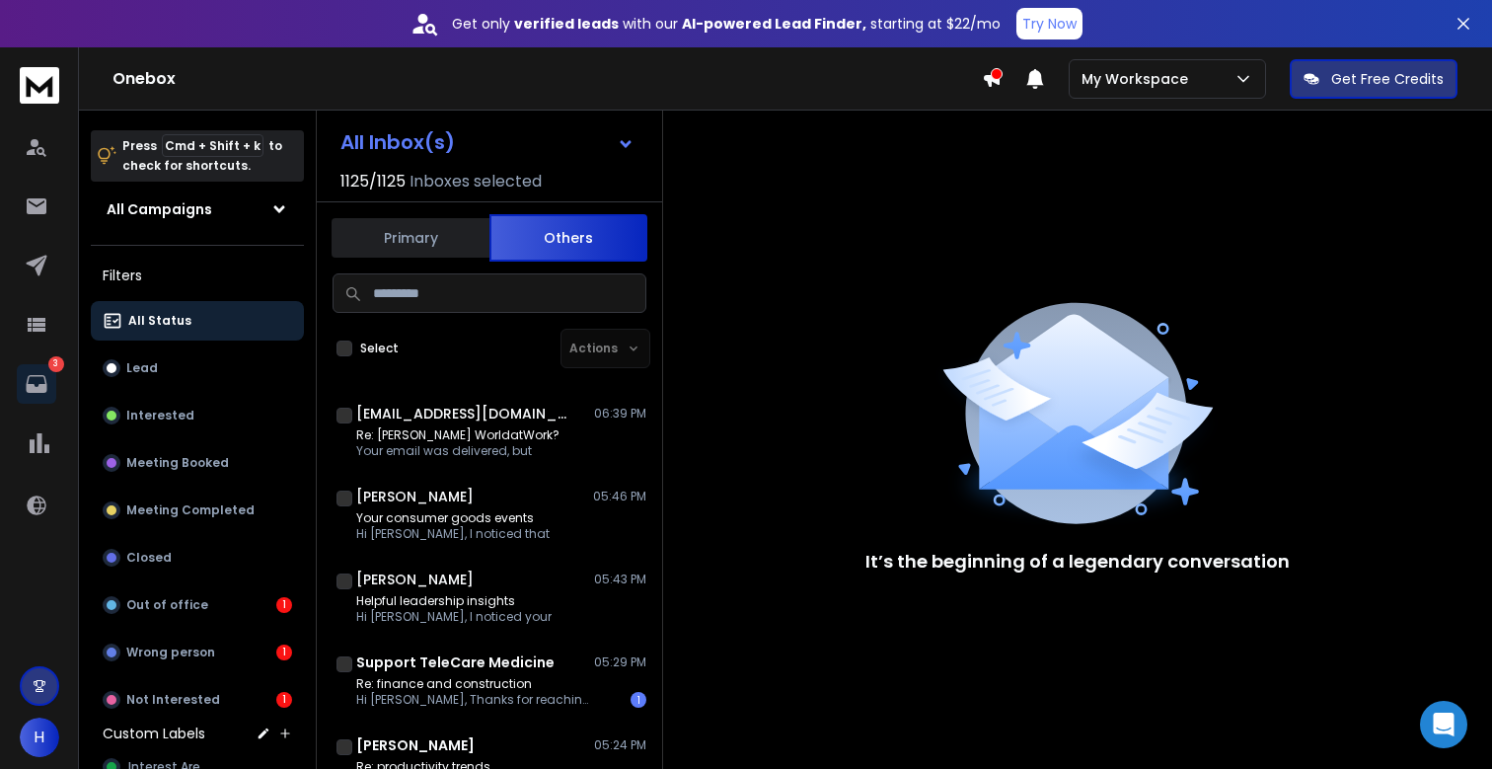
click at [441, 231] on button "Primary" at bounding box center [411, 237] width 158 height 43
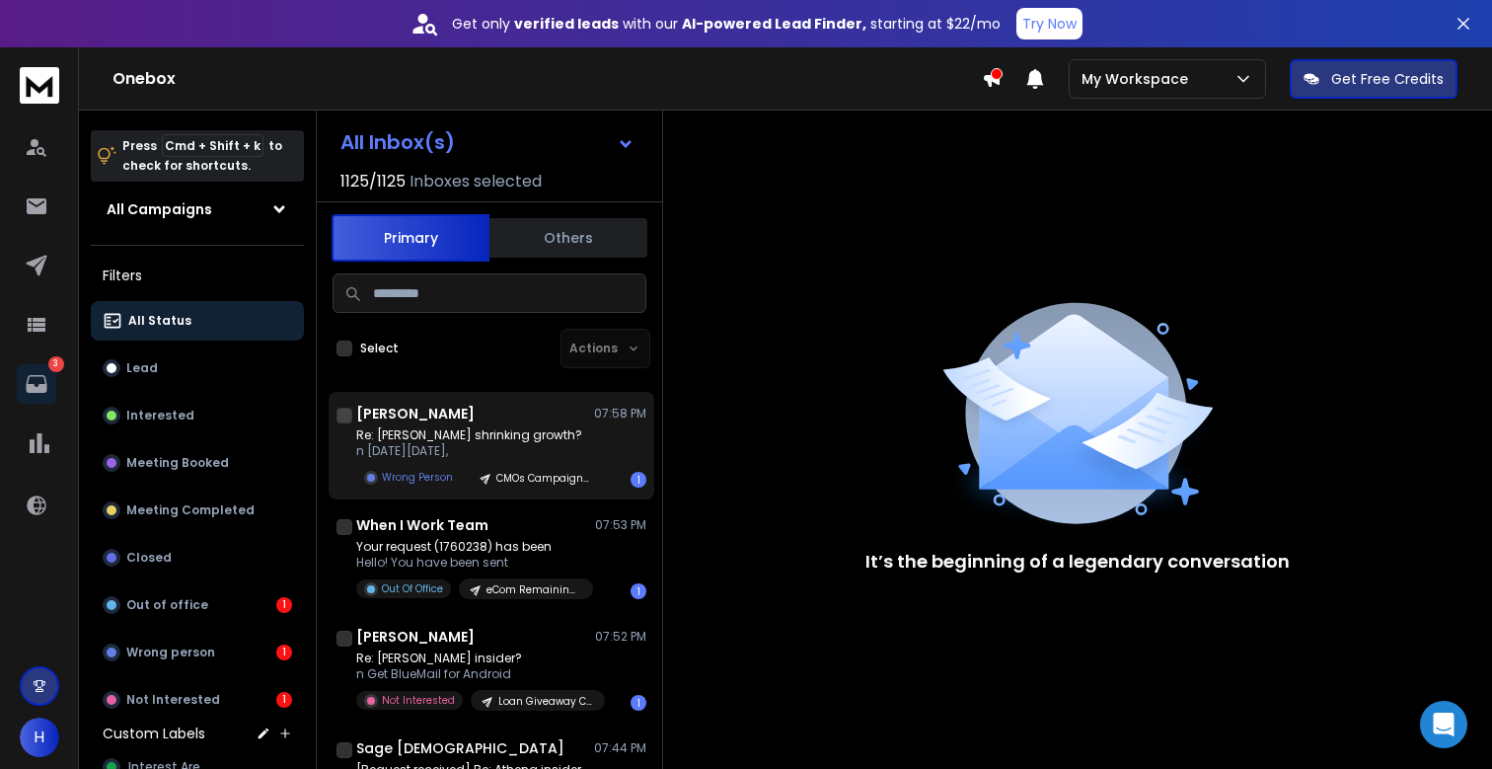
click at [480, 466] on div "Re: Andy shrinking growth? n On Tue, Aug 19, Wrong Person CMOs Campaign Optivate" at bounding box center [479, 457] width 247 height 60
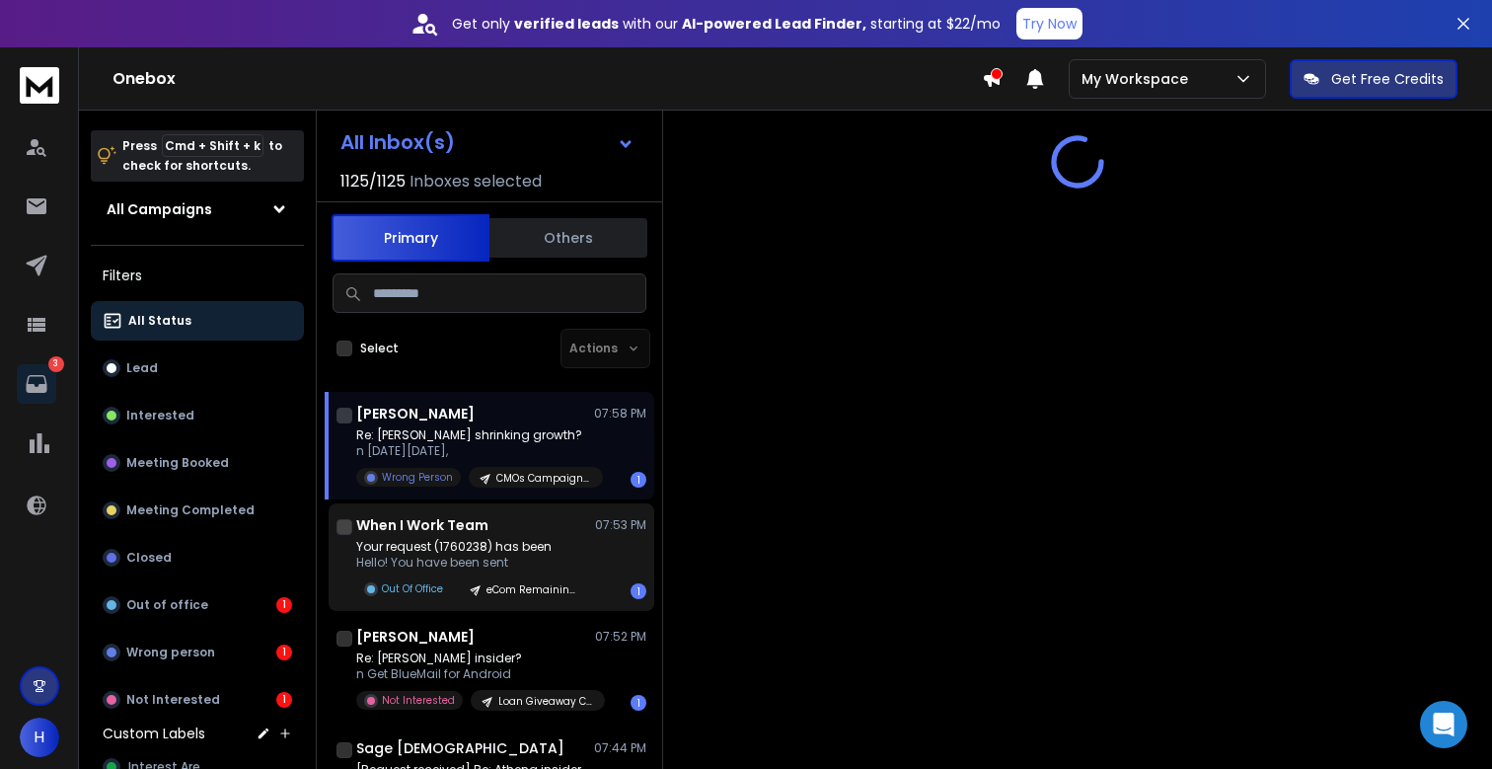
click at [480, 528] on h1 "When I Work Team" at bounding box center [422, 525] width 132 height 20
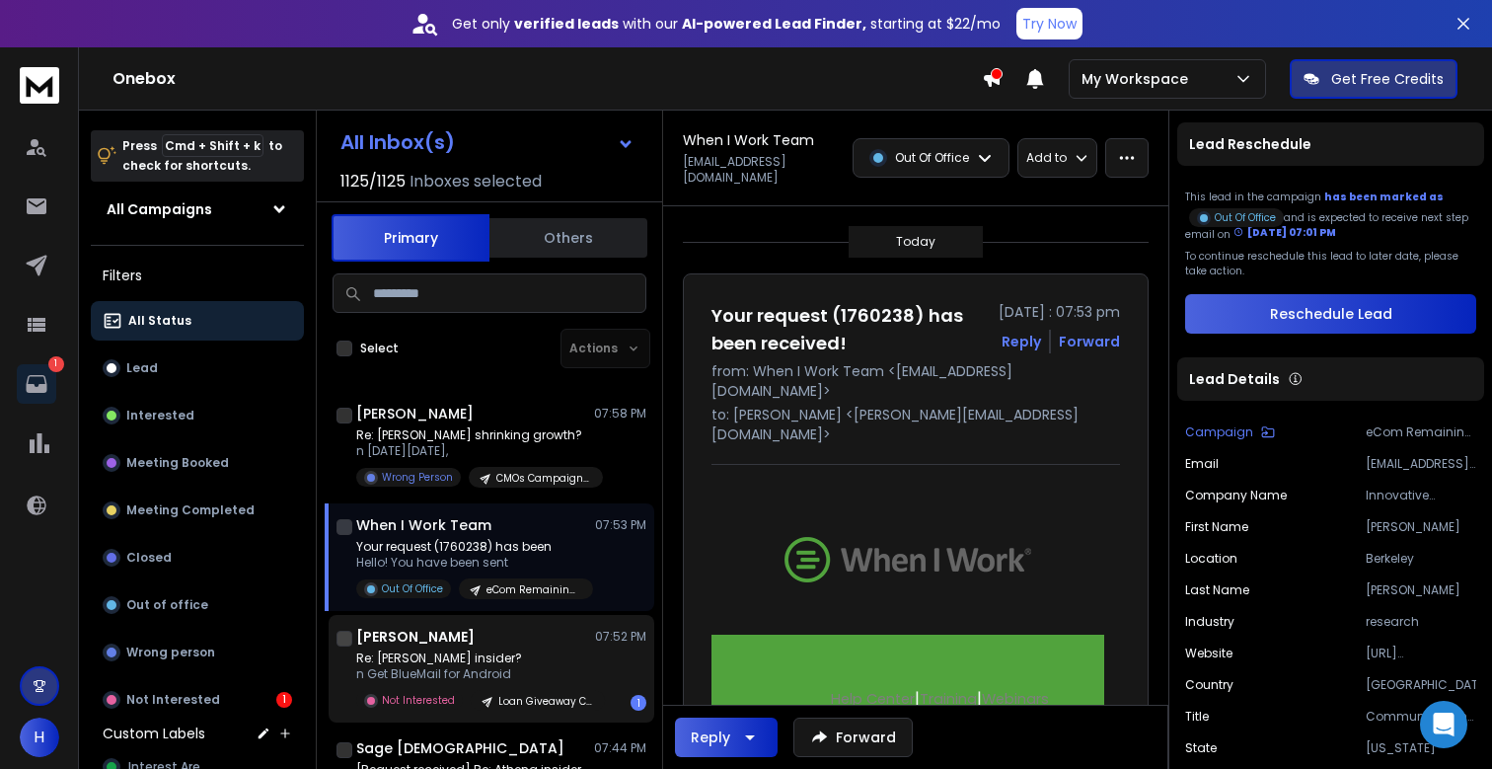
click at [477, 648] on div "Braden Stump 07:52 PM Re: Braden insider? n ⁣Get BlueMail for Android Not Inter…" at bounding box center [501, 669] width 290 height 84
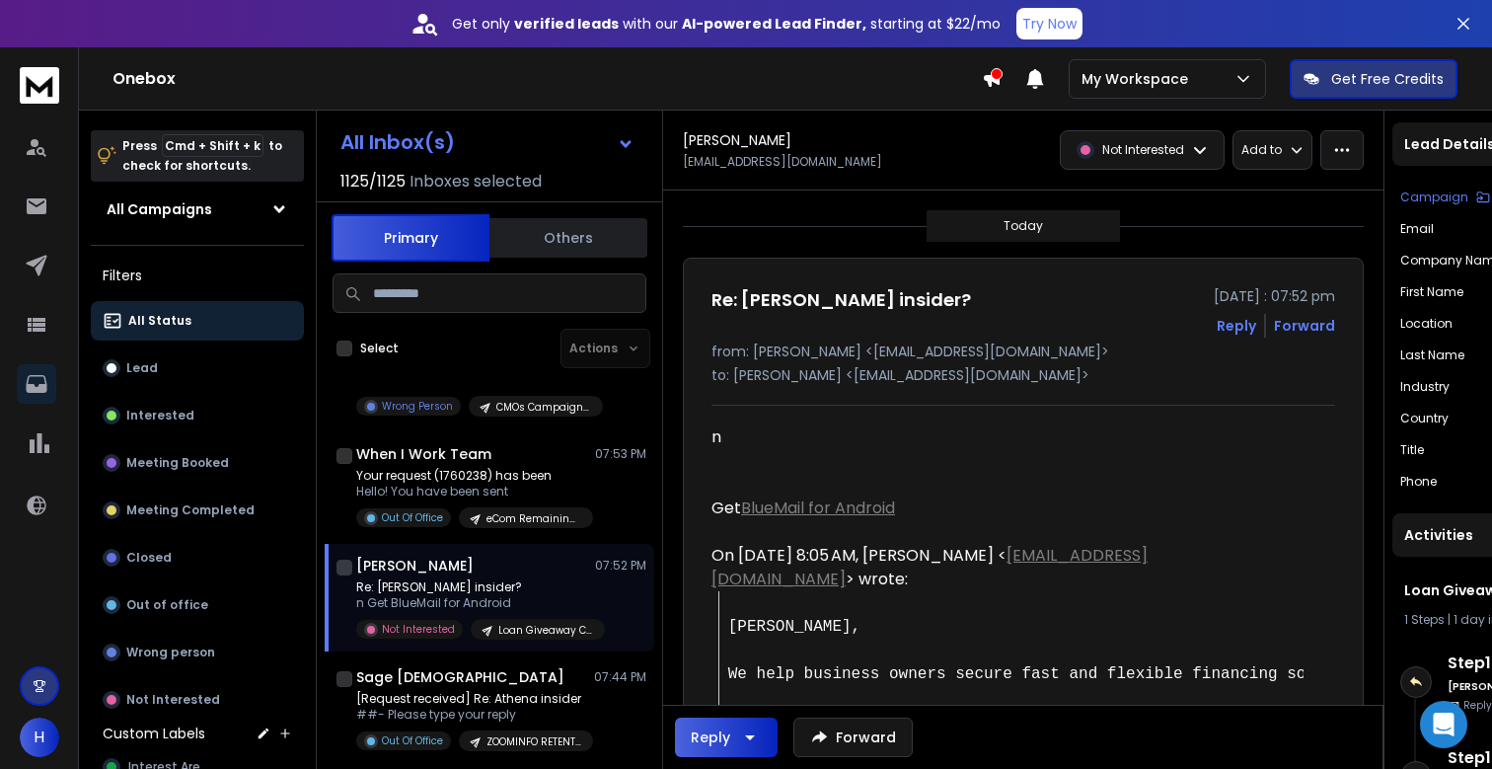
scroll to position [280, 0]
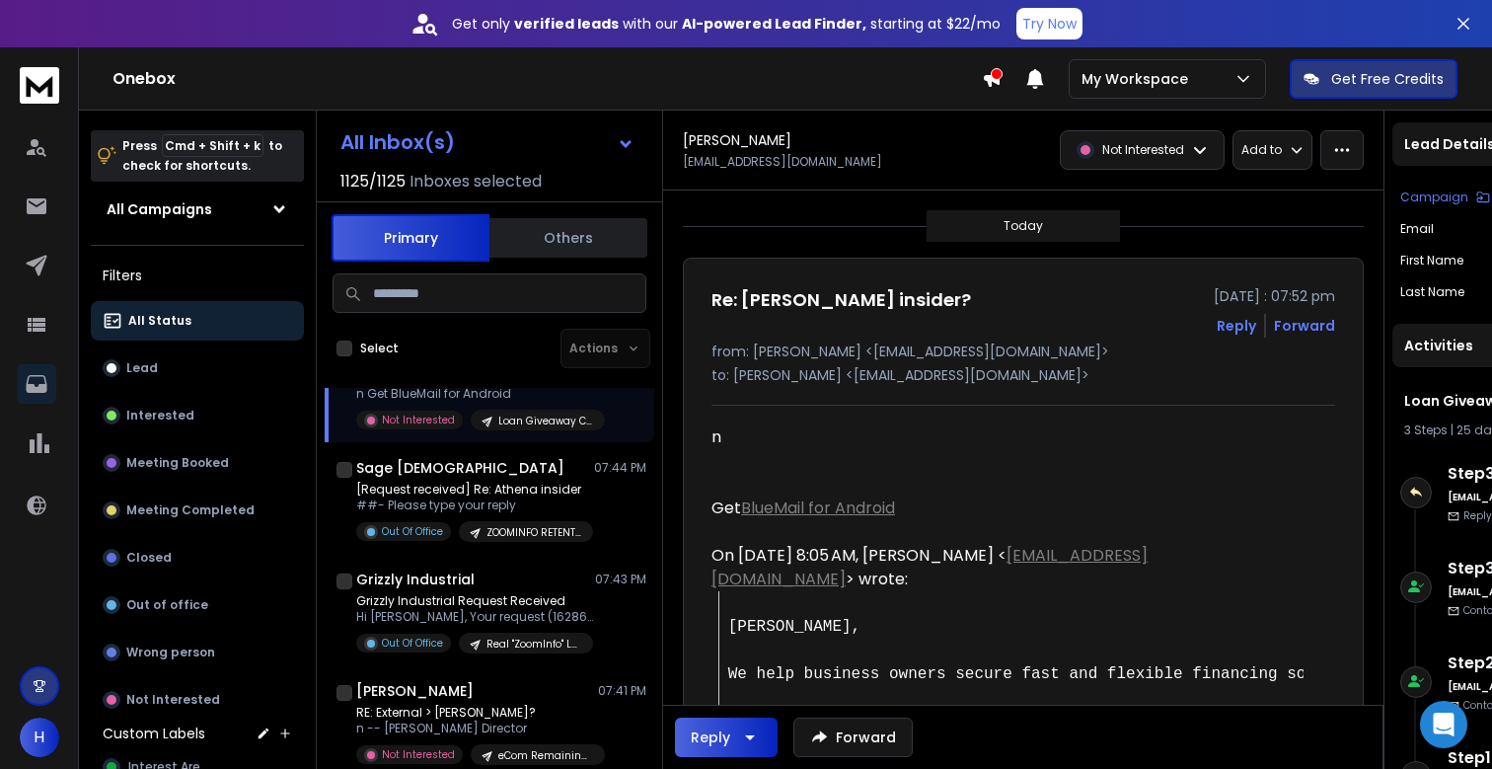
click at [558, 251] on button "Others" at bounding box center [568, 237] width 158 height 43
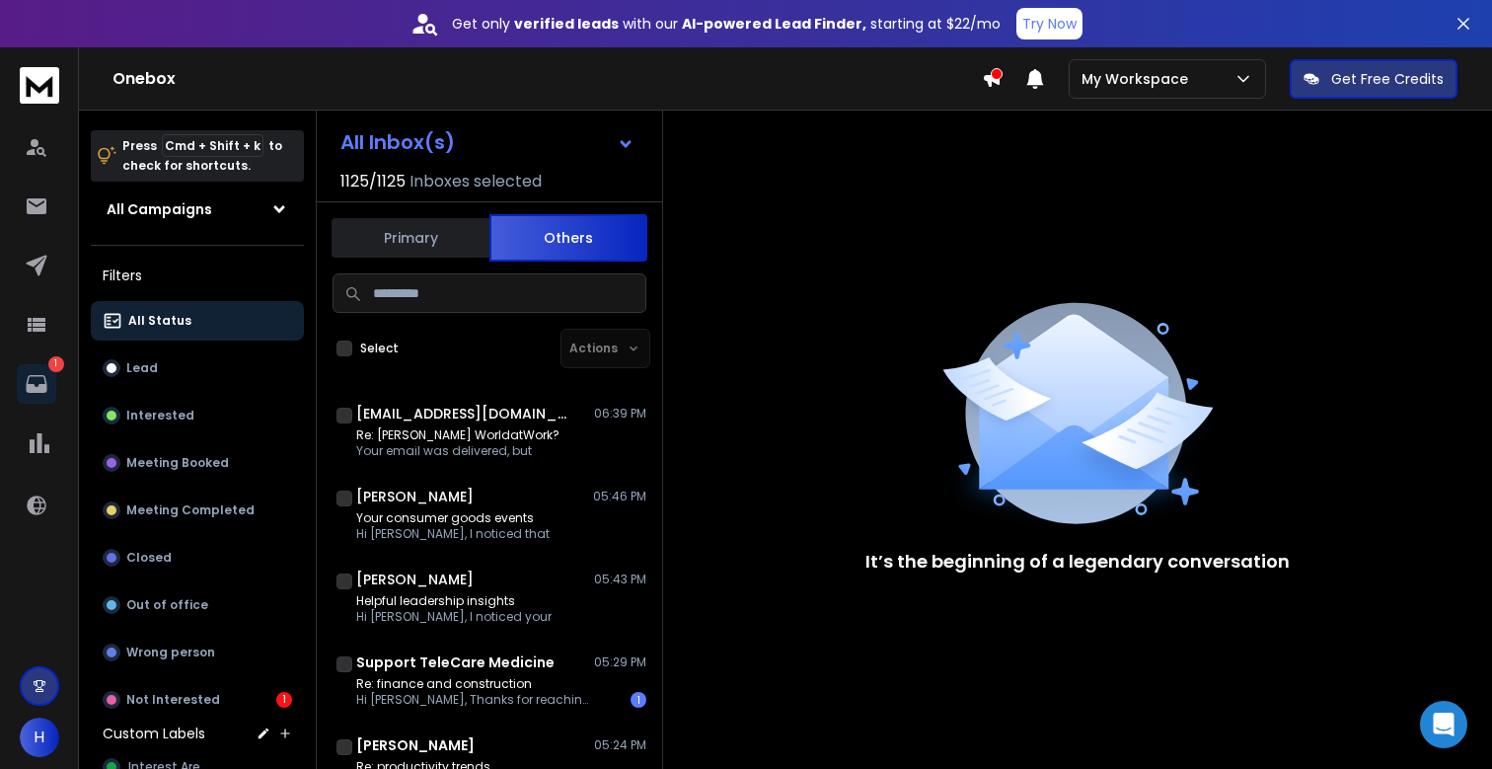
click at [446, 241] on button "Primary" at bounding box center [411, 237] width 158 height 43
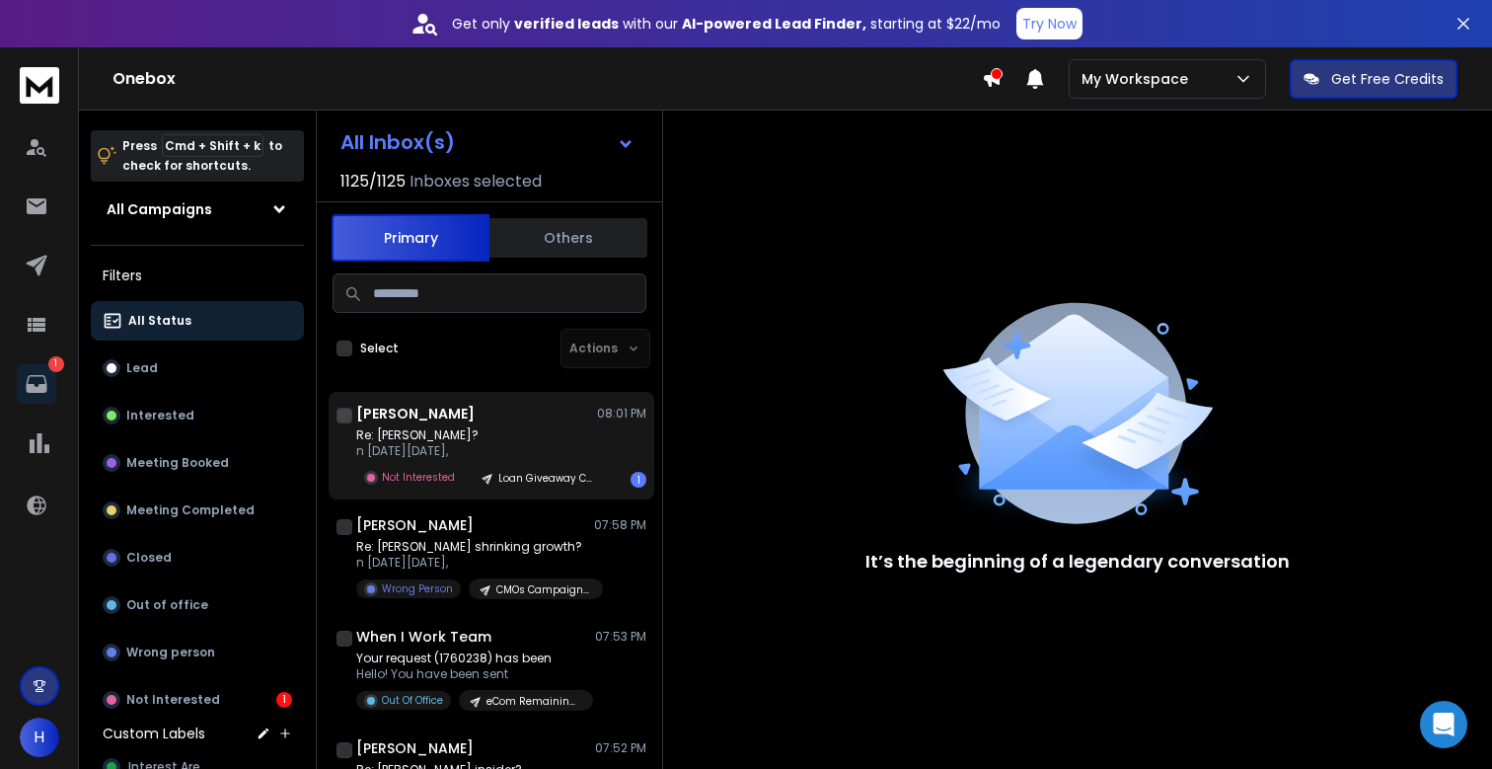
click at [475, 486] on div "Loan Giveaway CEM" at bounding box center [538, 477] width 134 height 21
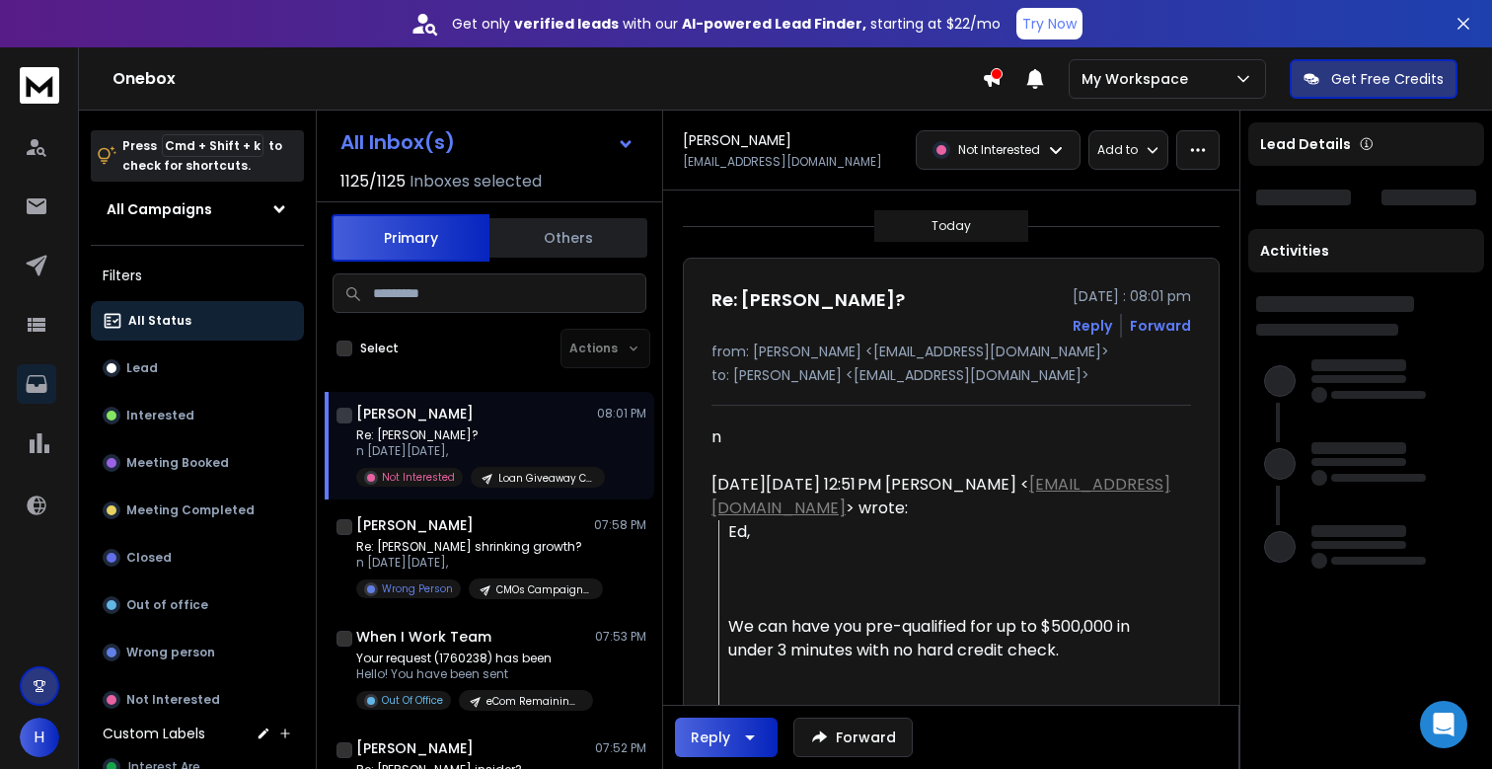
click at [547, 212] on div "All Inbox(s) 1125 / 1125 Inboxes selected Primary Others Select Actions Ed Lede…" at bounding box center [489, 495] width 345 height 769
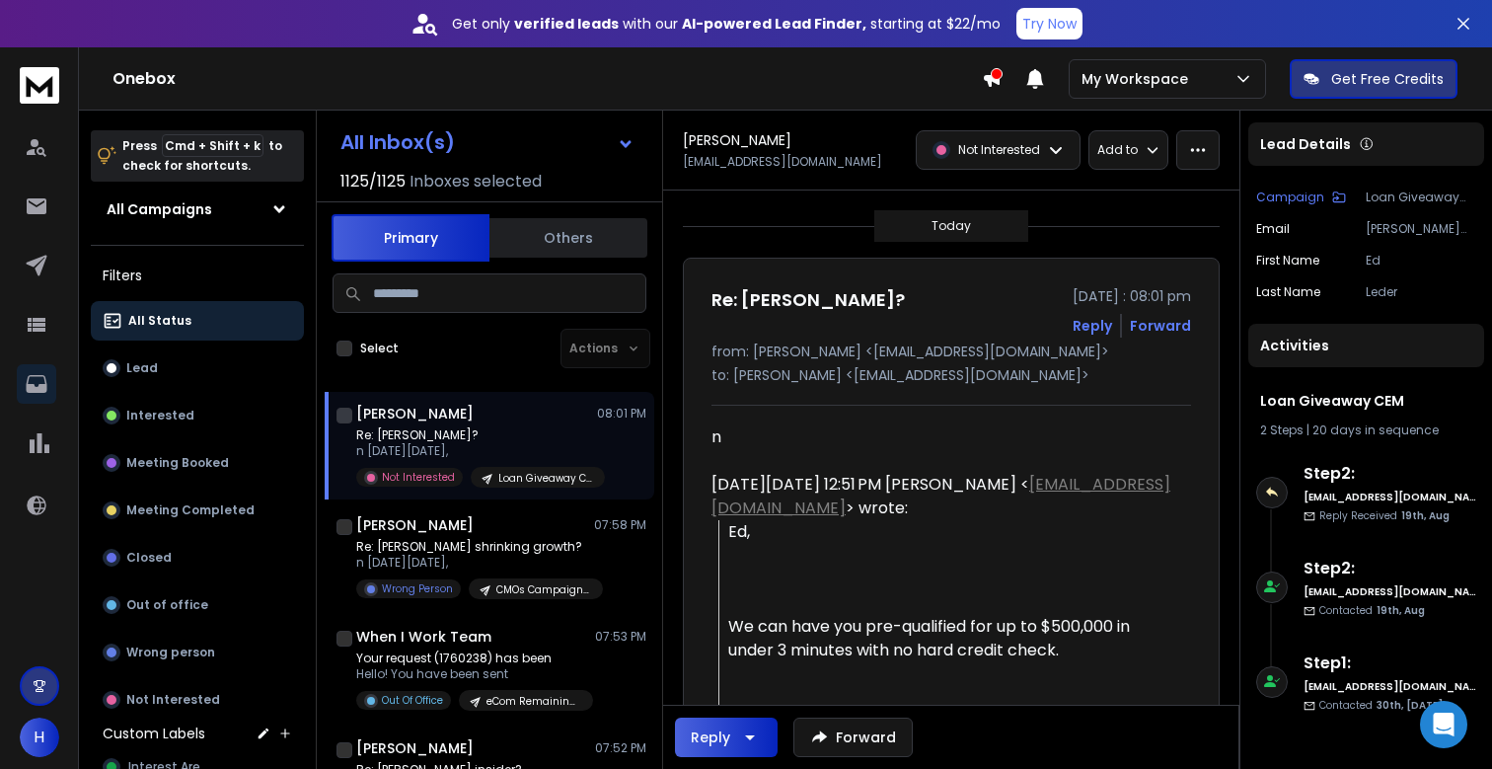
click at [546, 230] on button "Others" at bounding box center [568, 237] width 158 height 43
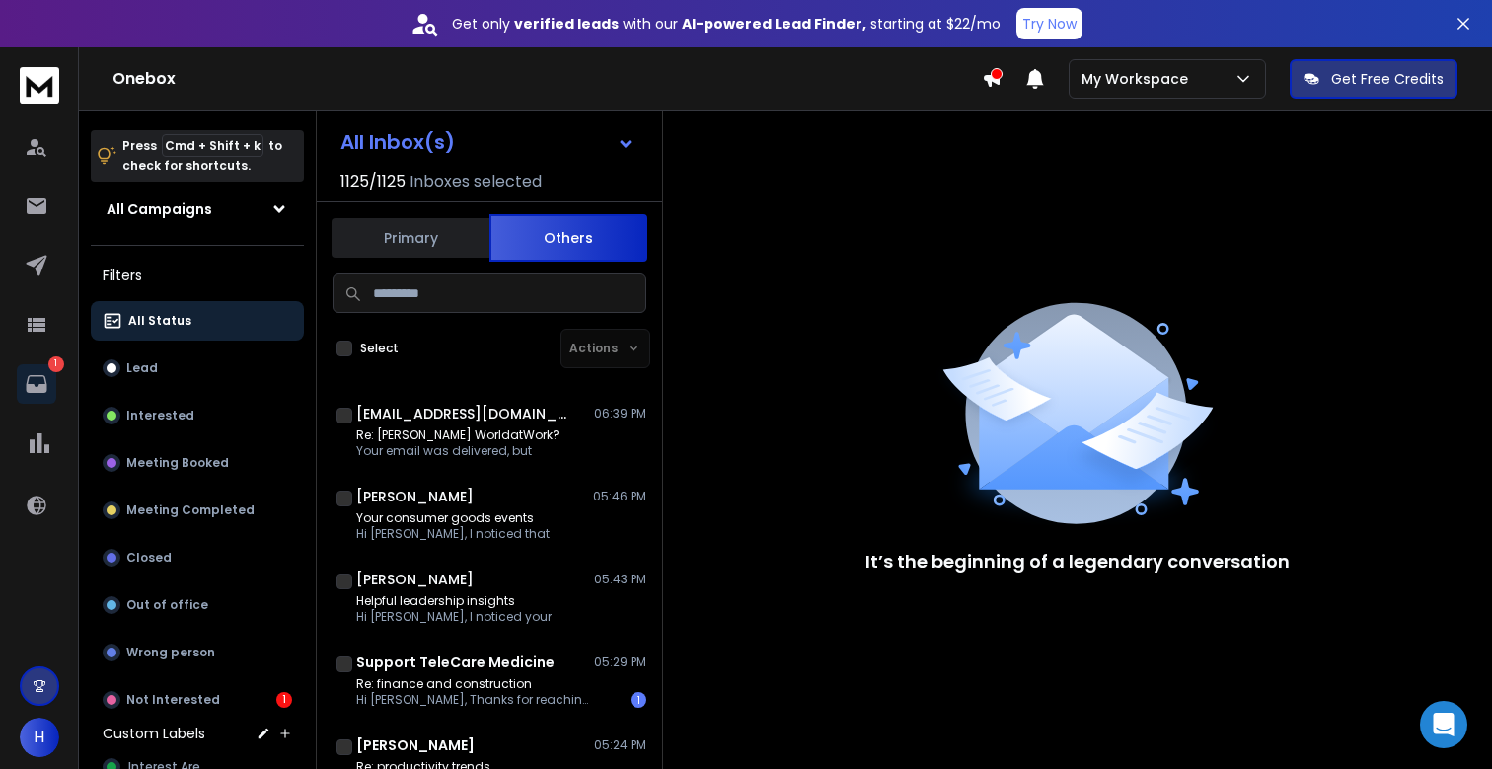
click at [433, 232] on button "Primary" at bounding box center [411, 237] width 158 height 43
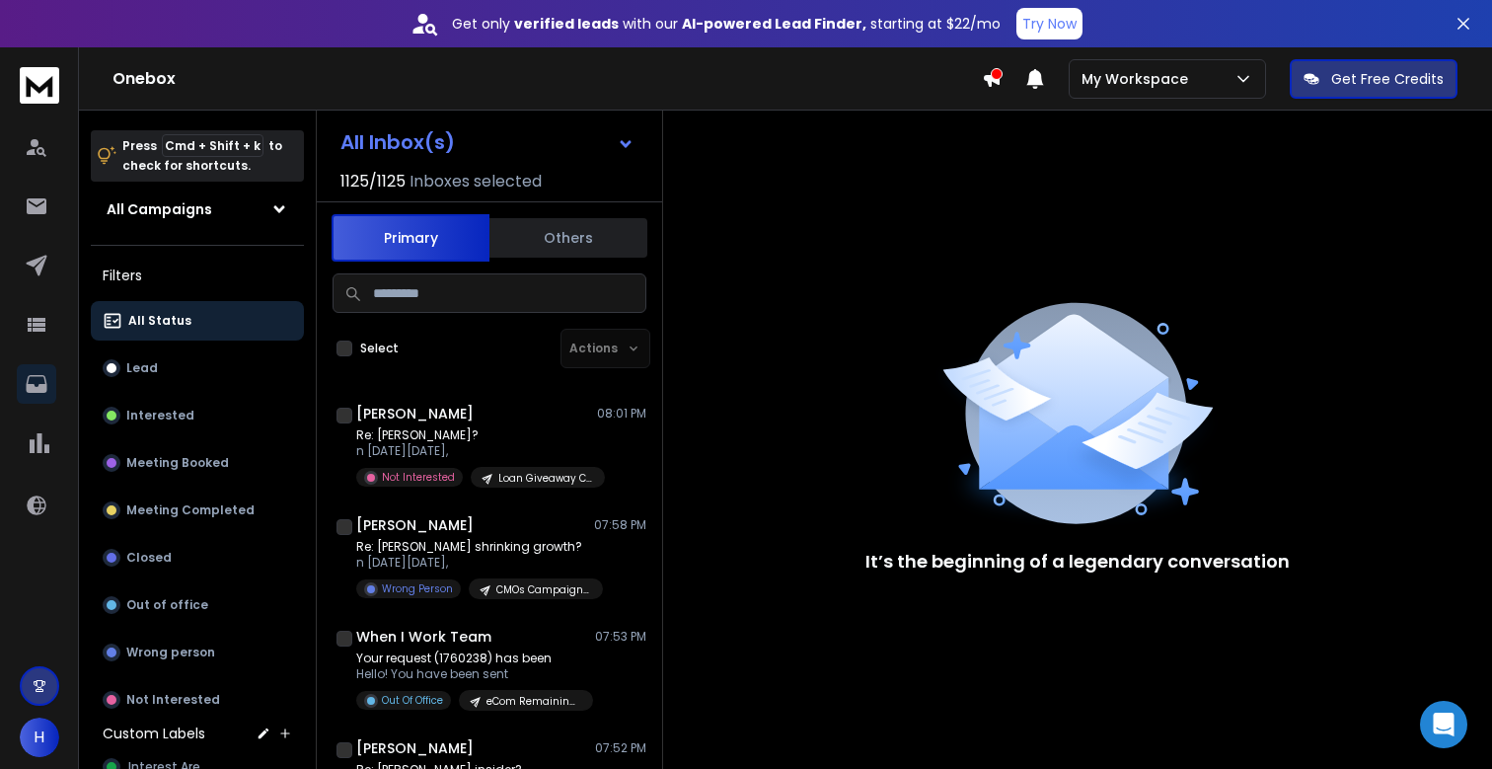
click at [552, 238] on button "Others" at bounding box center [568, 237] width 158 height 43
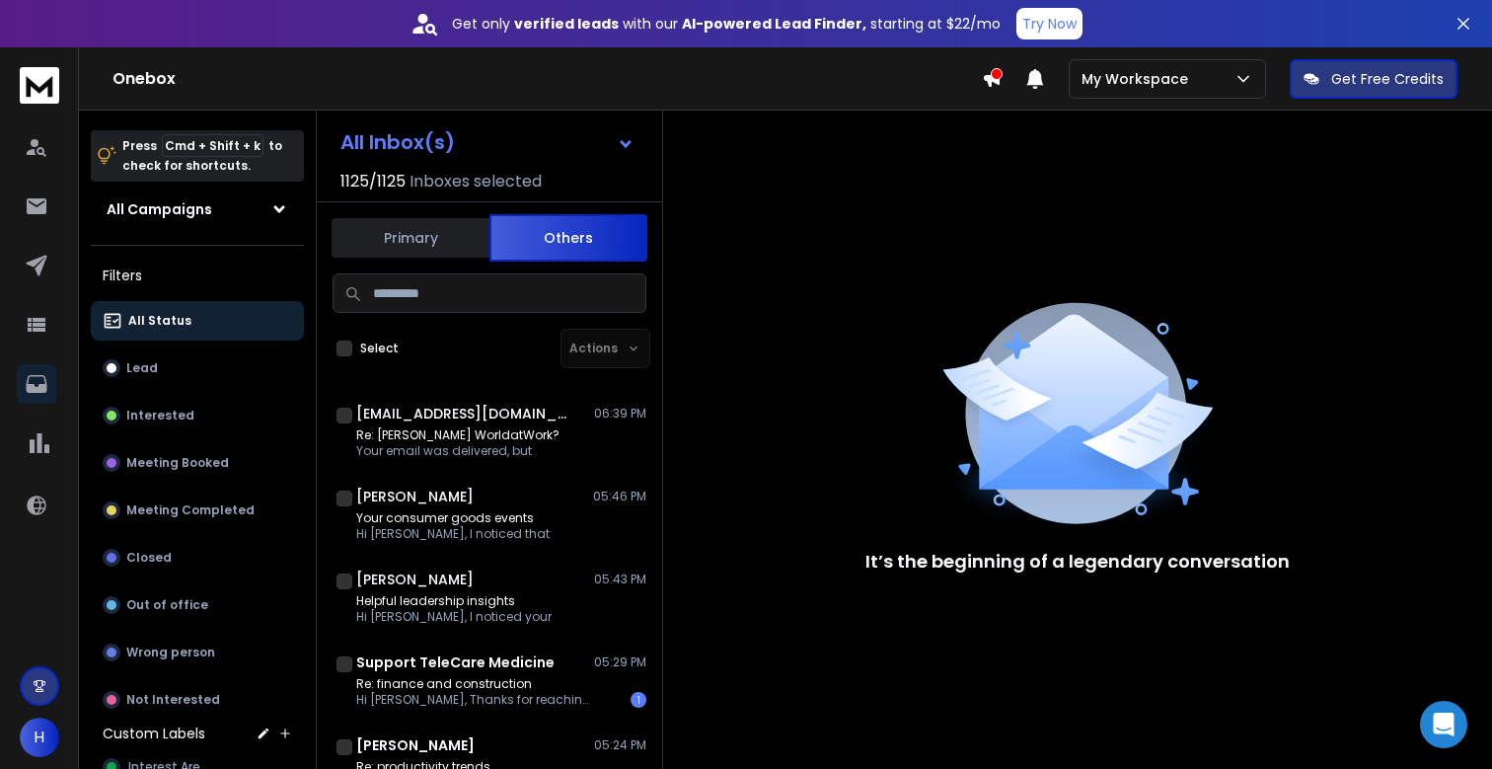
click at [422, 235] on button "Primary" at bounding box center [411, 237] width 158 height 43
